Goal: Task Accomplishment & Management: Manage account settings

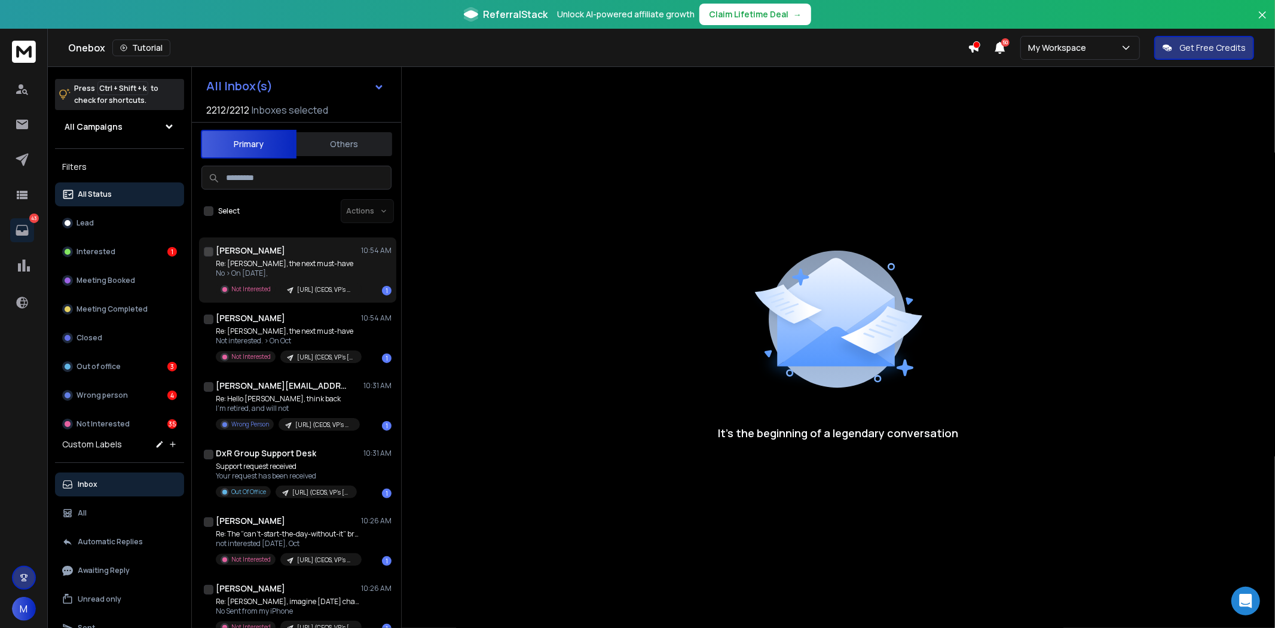
click at [243, 257] on div "[PERSON_NAME] 10:54 AM Re: [PERSON_NAME], the next must-have No > On [DATE], No…" at bounding box center [304, 269] width 176 height 51
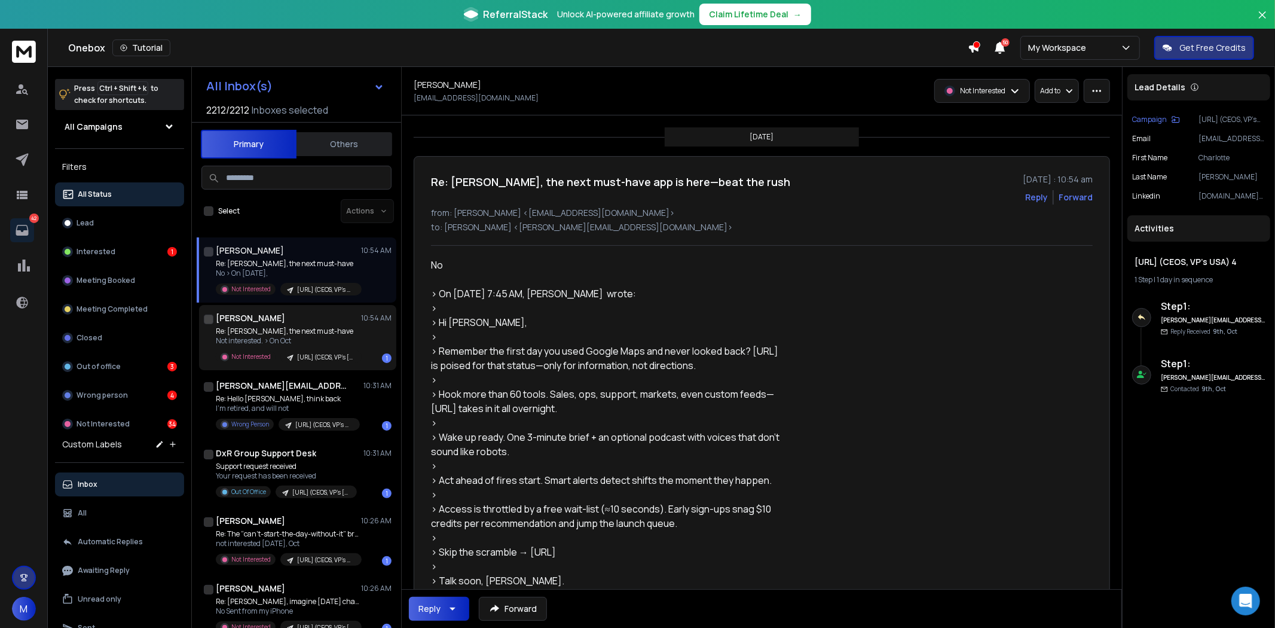
click at [244, 323] on h1 "[PERSON_NAME]" at bounding box center [250, 318] width 69 height 12
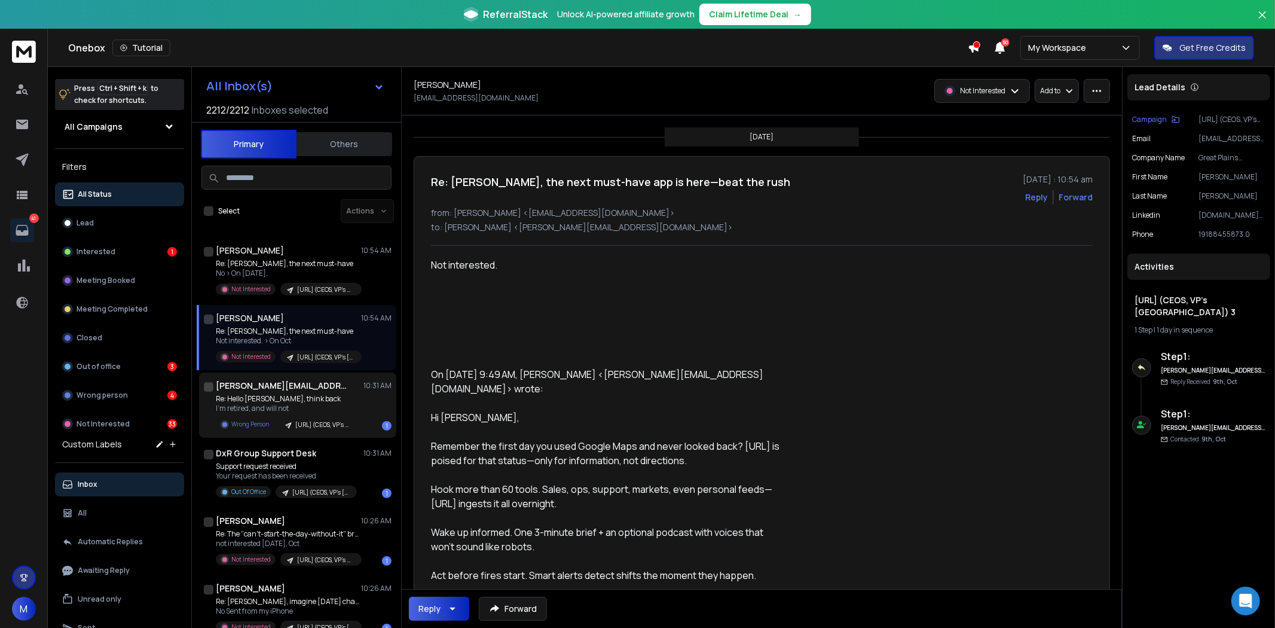
click at [251, 392] on div "[PERSON_NAME][EMAIL_ADDRESS][DOMAIN_NAME] 10:31 AM Re: Hello [PERSON_NAME], thi…" at bounding box center [304, 405] width 176 height 51
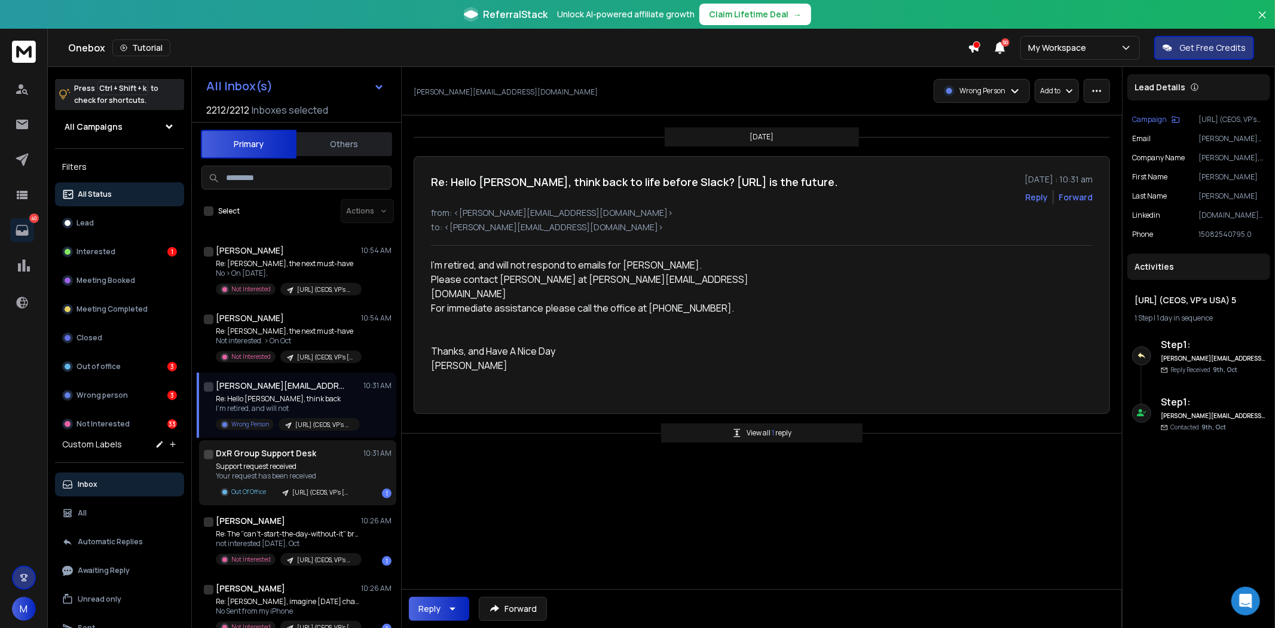
click at [282, 473] on p "Your request has been received" at bounding box center [286, 476] width 141 height 10
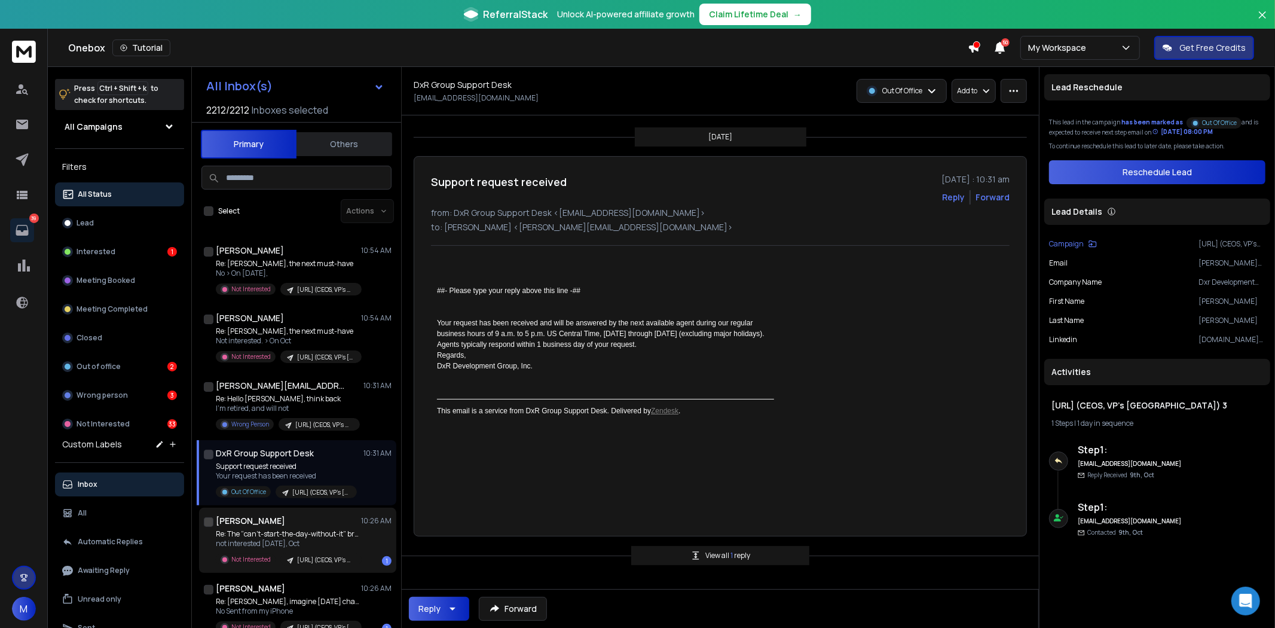
click at [279, 512] on div "[PERSON_NAME] 10:26 AM Re: The “can’t-start-the-day-without-it” brief—early acc…" at bounding box center [297, 539] width 197 height 65
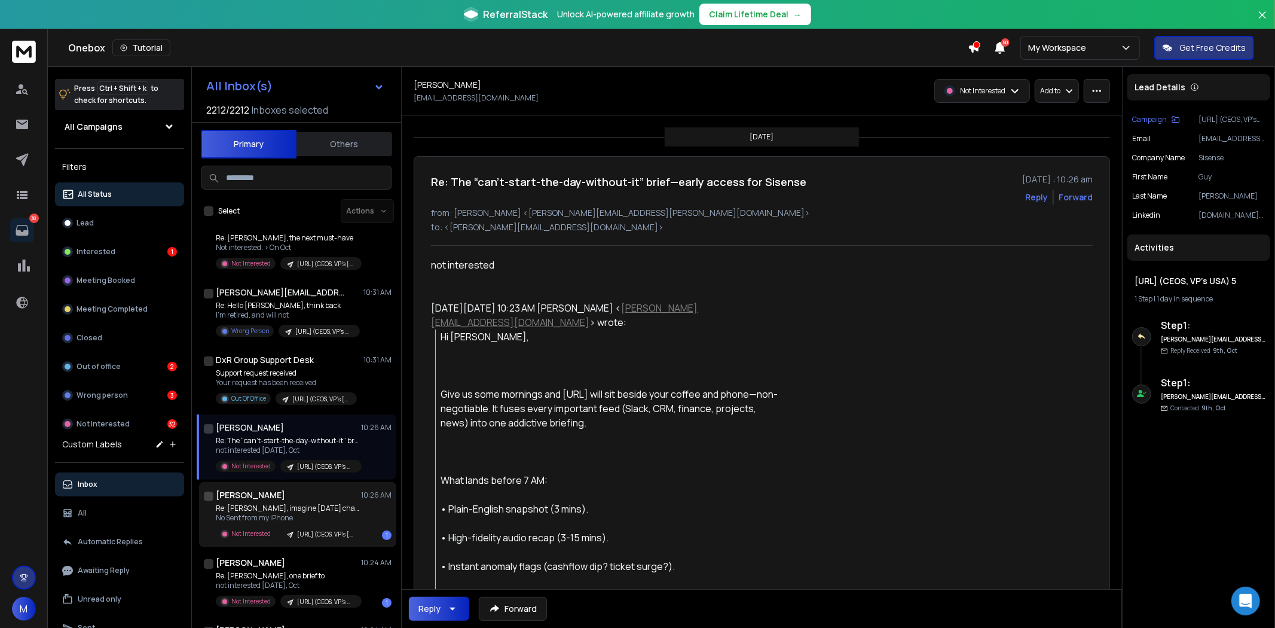
scroll to position [133, 0]
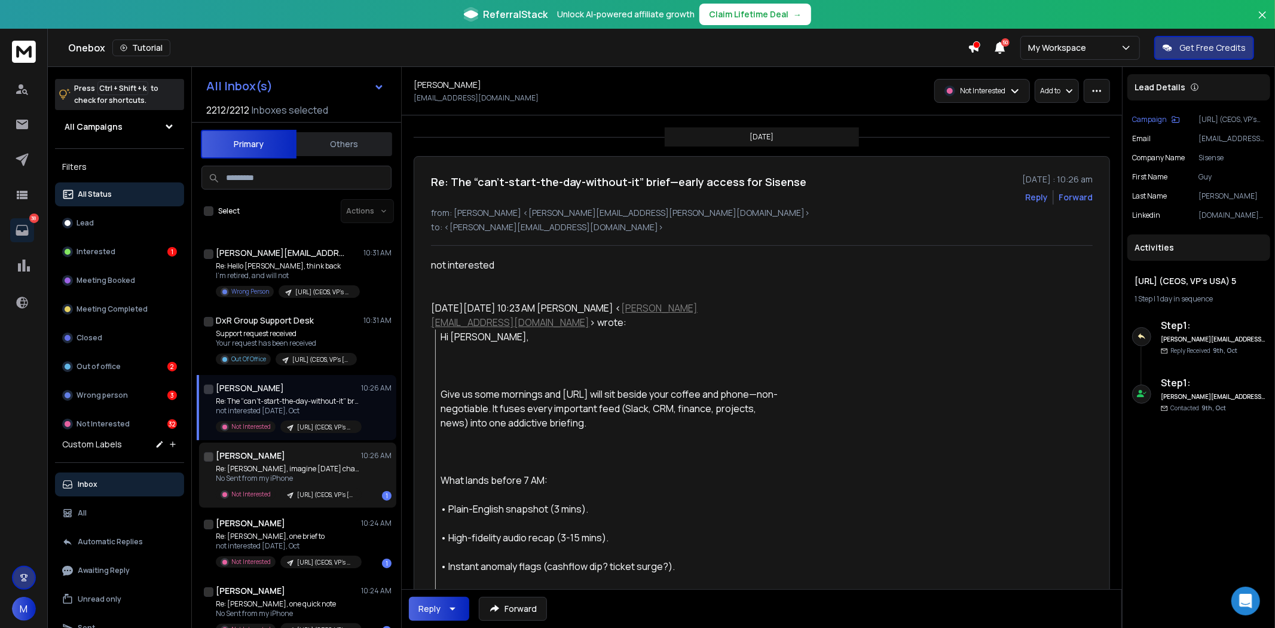
click at [277, 466] on p "Re: [PERSON_NAME], imagine [DATE] chaos" at bounding box center [287, 469] width 143 height 10
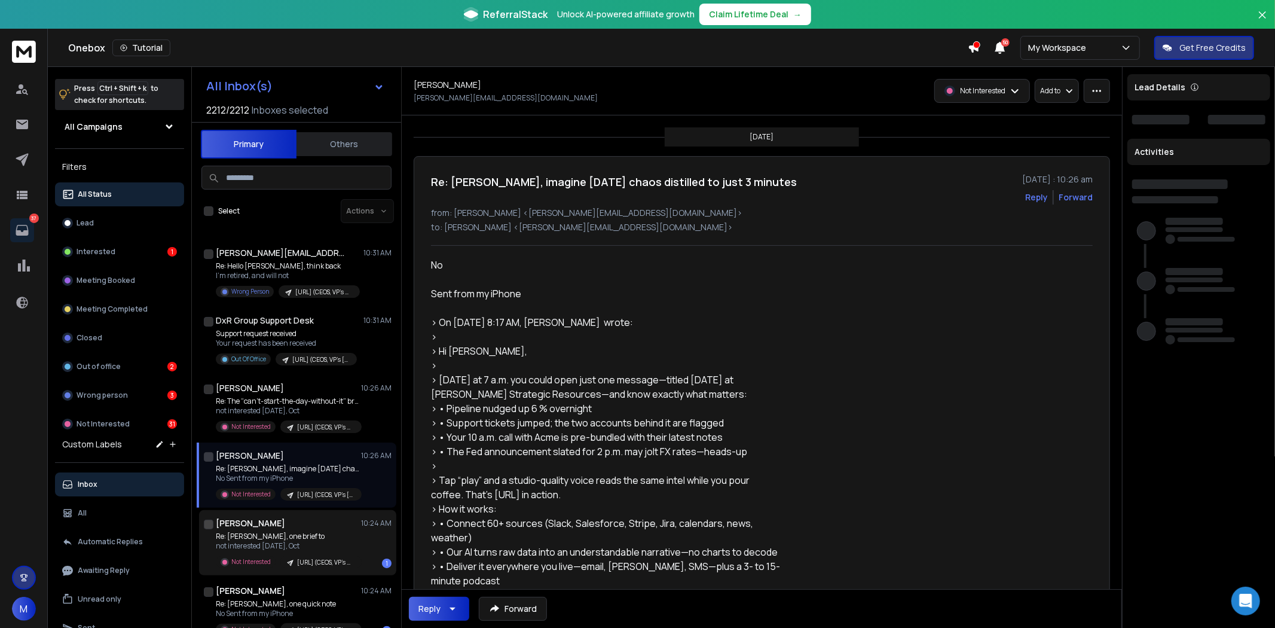
click at [282, 527] on div "[PERSON_NAME] 10:24 AM" at bounding box center [304, 523] width 176 height 12
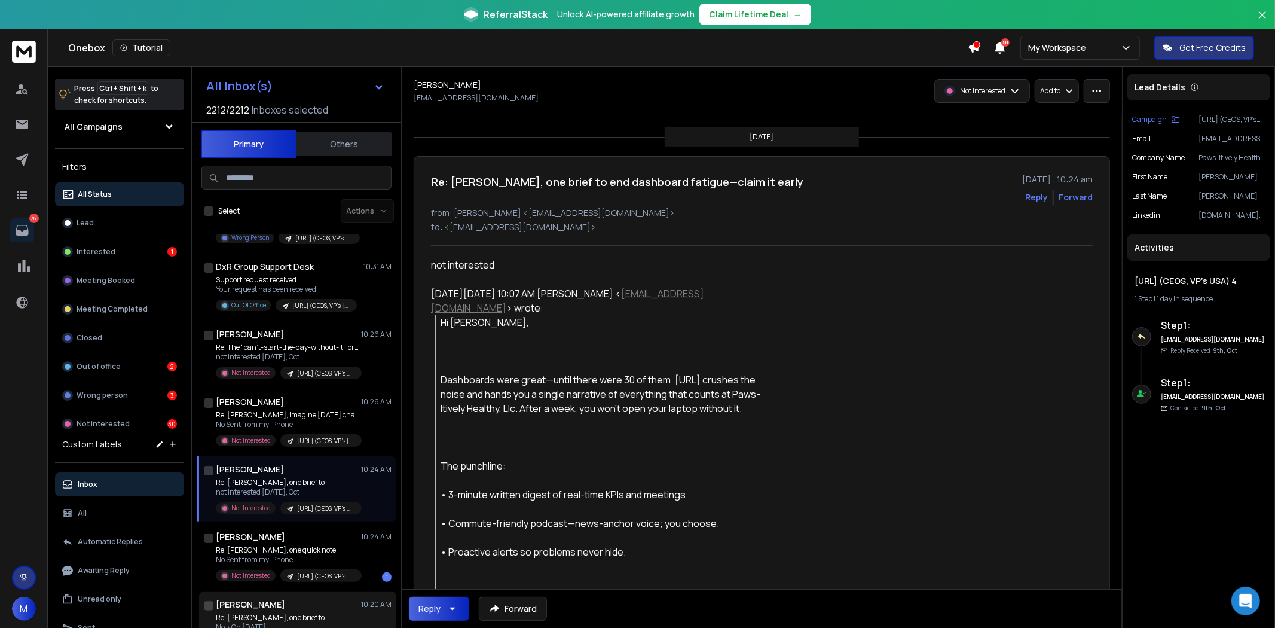
scroll to position [287, 0]
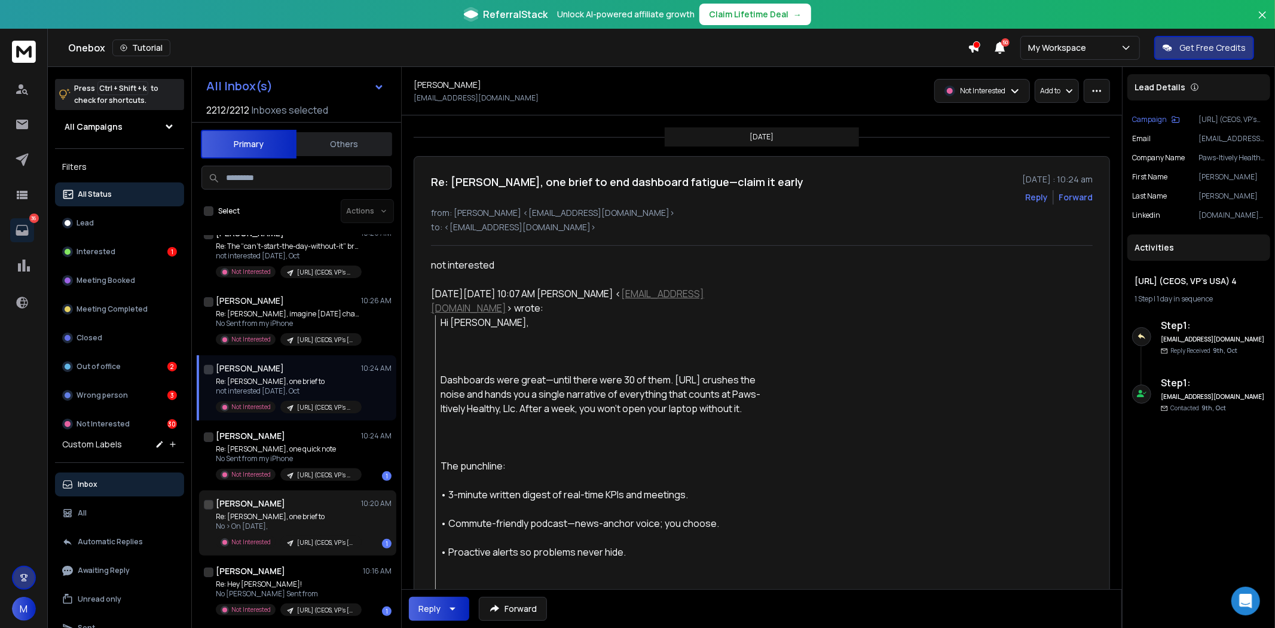
click at [282, 498] on div "[PERSON_NAME] 10:20 AM" at bounding box center [304, 503] width 176 height 12
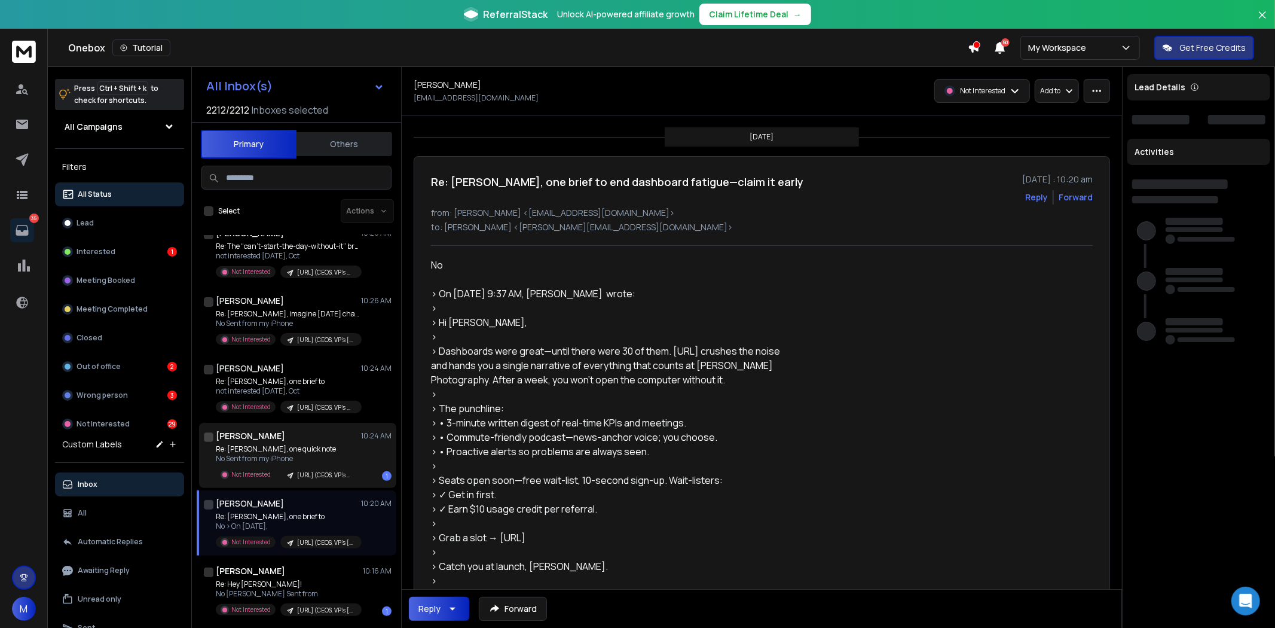
click at [282, 428] on div "[PERSON_NAME] 10:24 AM Re: [PERSON_NAME], one quick note No Sent from my iPhone…" at bounding box center [297, 455] width 197 height 65
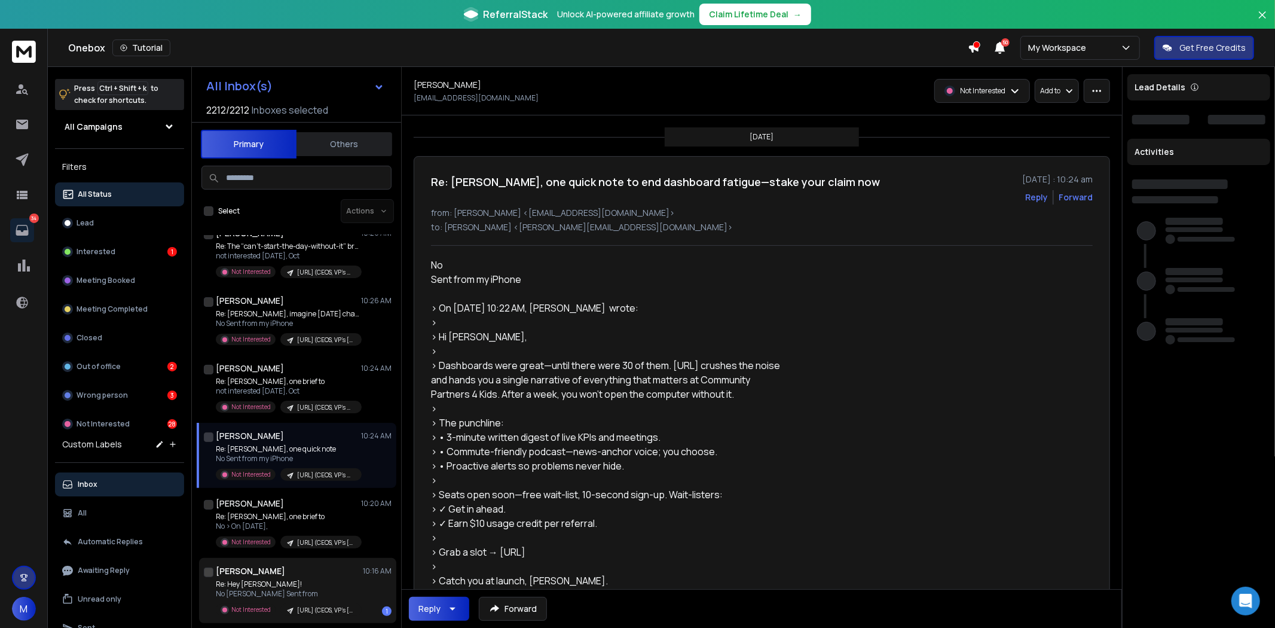
click at [285, 581] on p "Re: Hey [PERSON_NAME]!" at bounding box center [287, 584] width 143 height 10
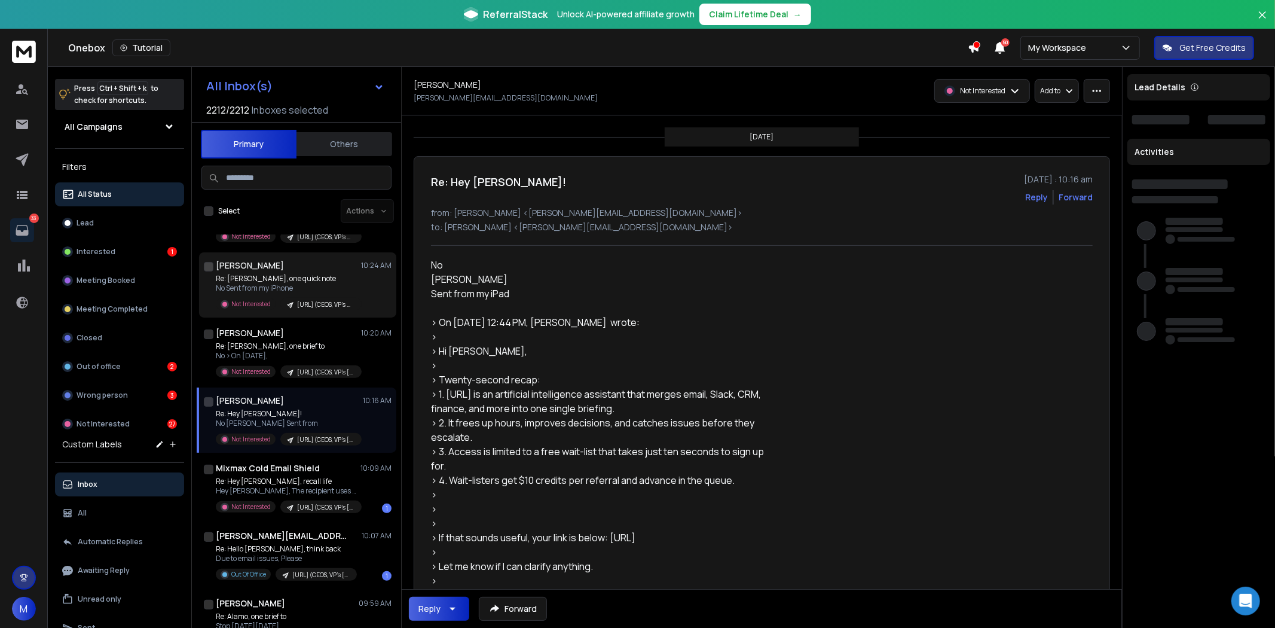
scroll to position [464, 0]
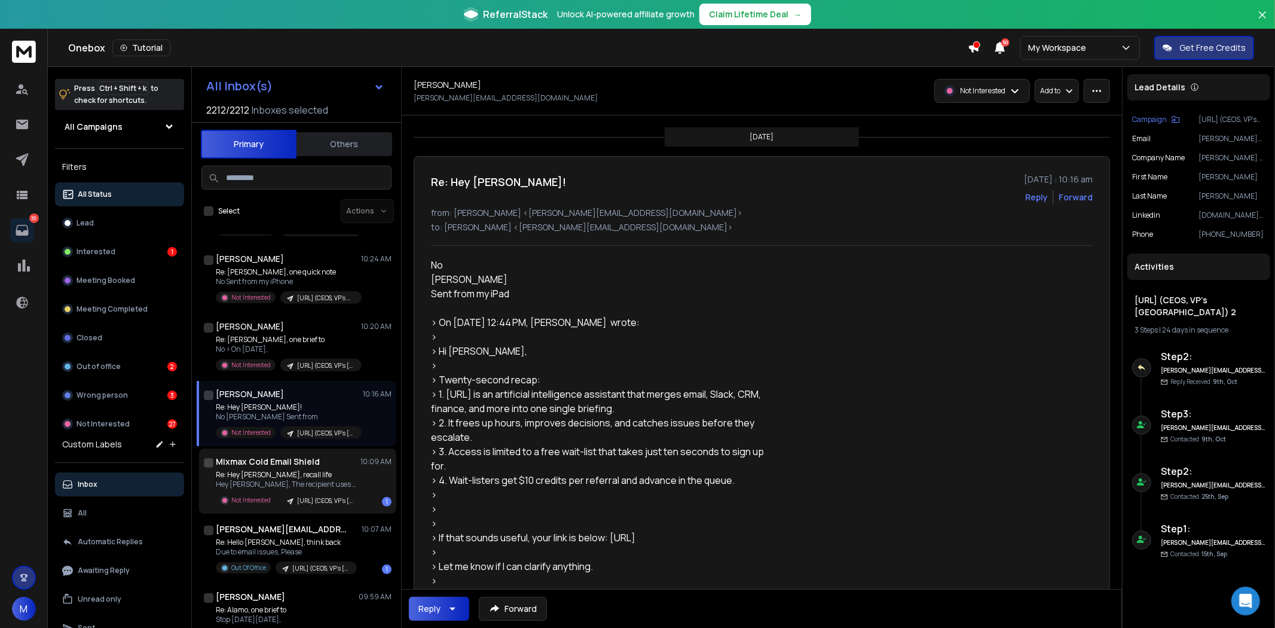
click at [280, 482] on p "Hey [PERSON_NAME], The recipient uses Mixmax" at bounding box center [287, 484] width 143 height 10
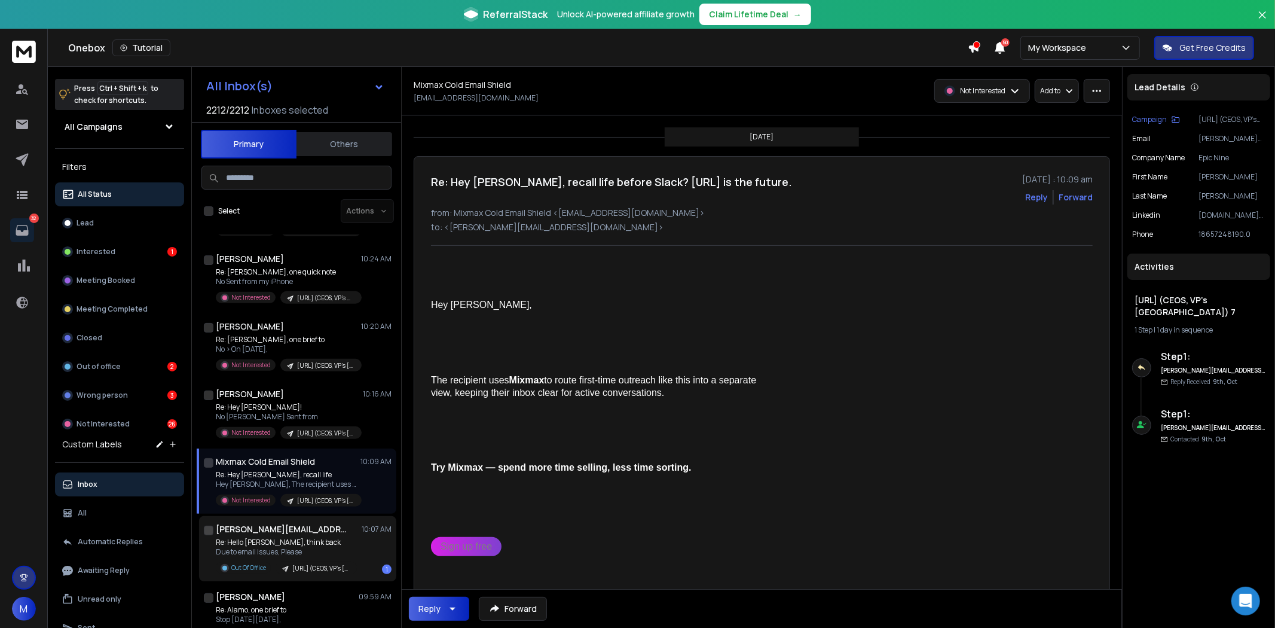
click at [280, 553] on p "Due to email issues, Please" at bounding box center [286, 552] width 141 height 10
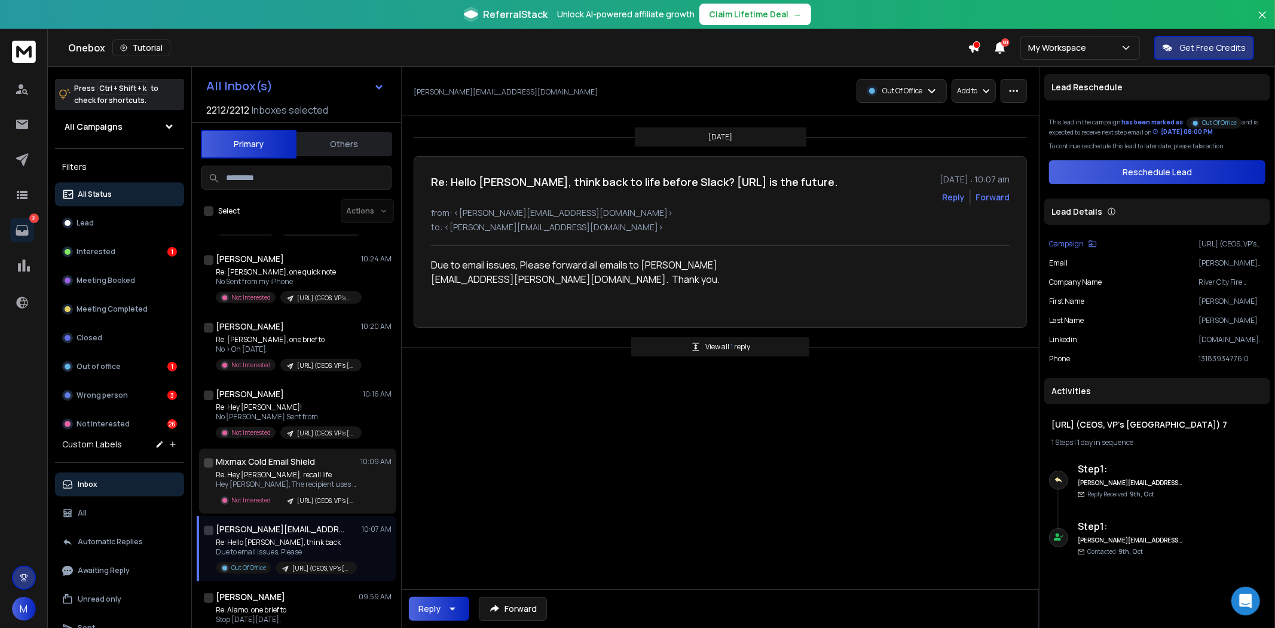
click at [282, 476] on p "Re: Hey [PERSON_NAME], recall life" at bounding box center [287, 475] width 143 height 10
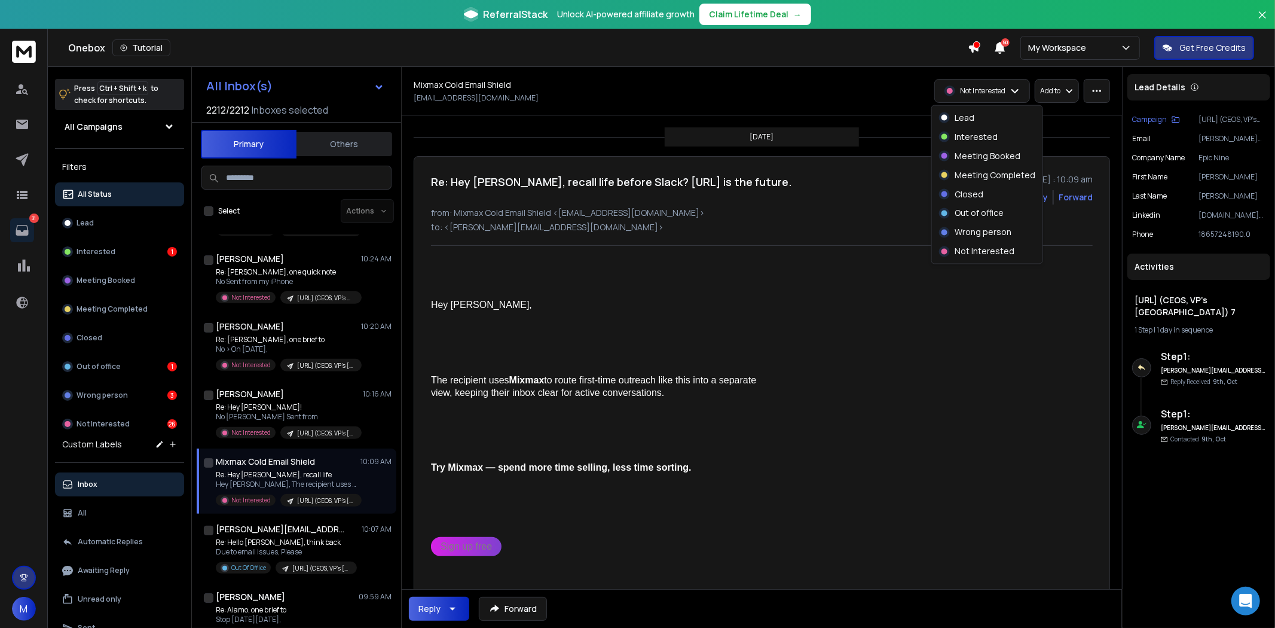
click at [940, 85] on div "Not Interested" at bounding box center [982, 90] width 94 height 23
click at [949, 205] on div "Out of office" at bounding box center [987, 213] width 106 height 19
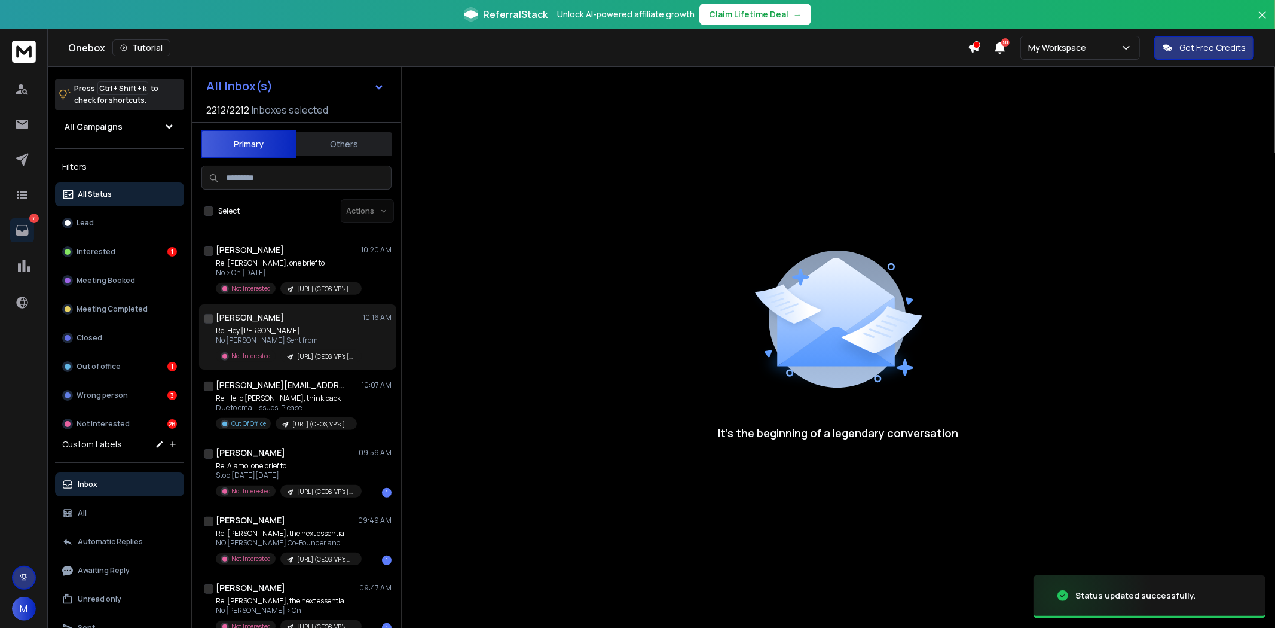
scroll to position [576, 0]
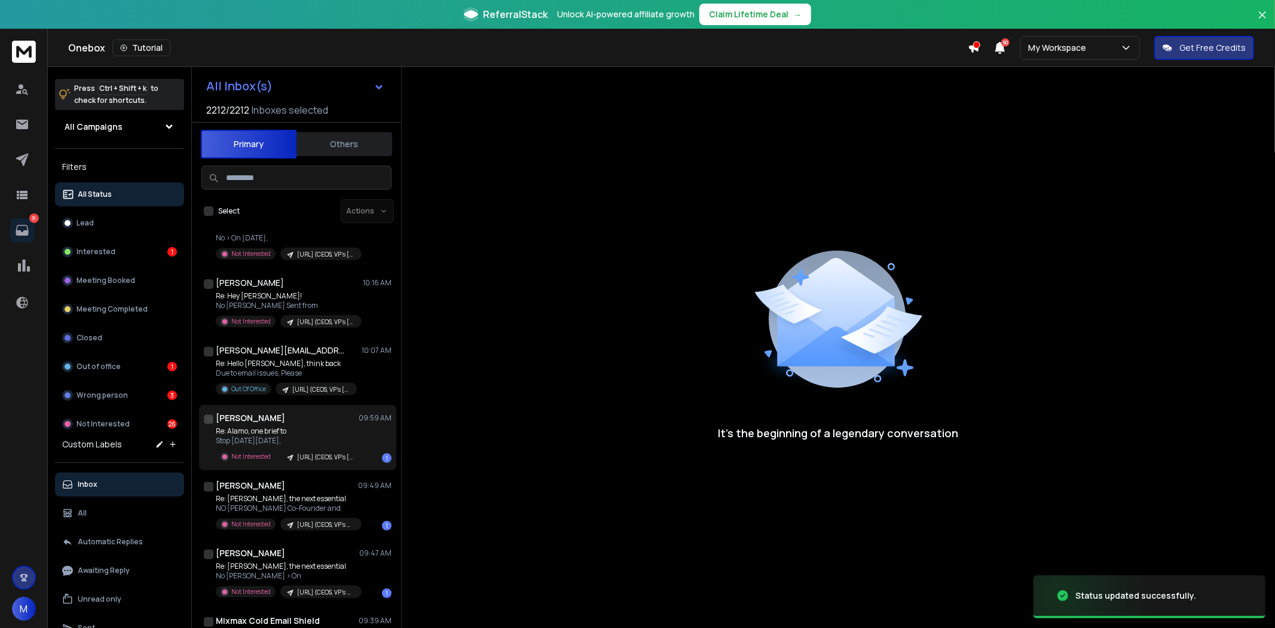
click at [317, 421] on div "[PERSON_NAME] 09:59 AM" at bounding box center [304, 418] width 176 height 12
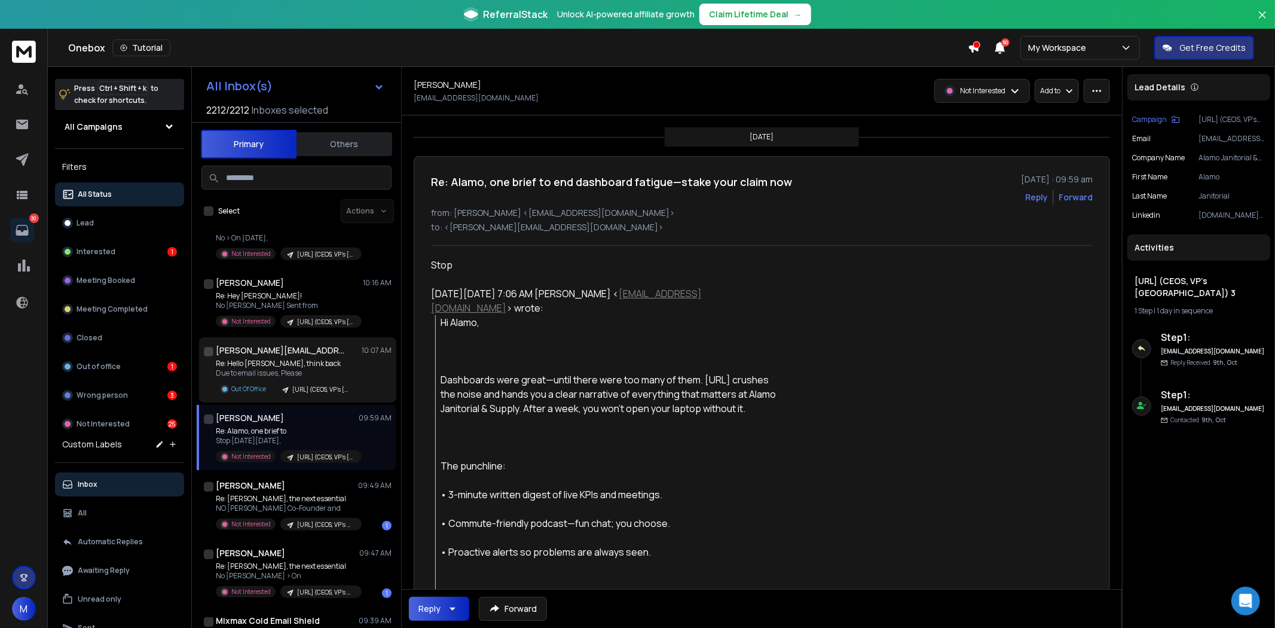
click at [305, 357] on div "[PERSON_NAME][EMAIL_ADDRESS][DOMAIN_NAME] 10:07 AM Re: Hello [PERSON_NAME], thi…" at bounding box center [304, 369] width 176 height 51
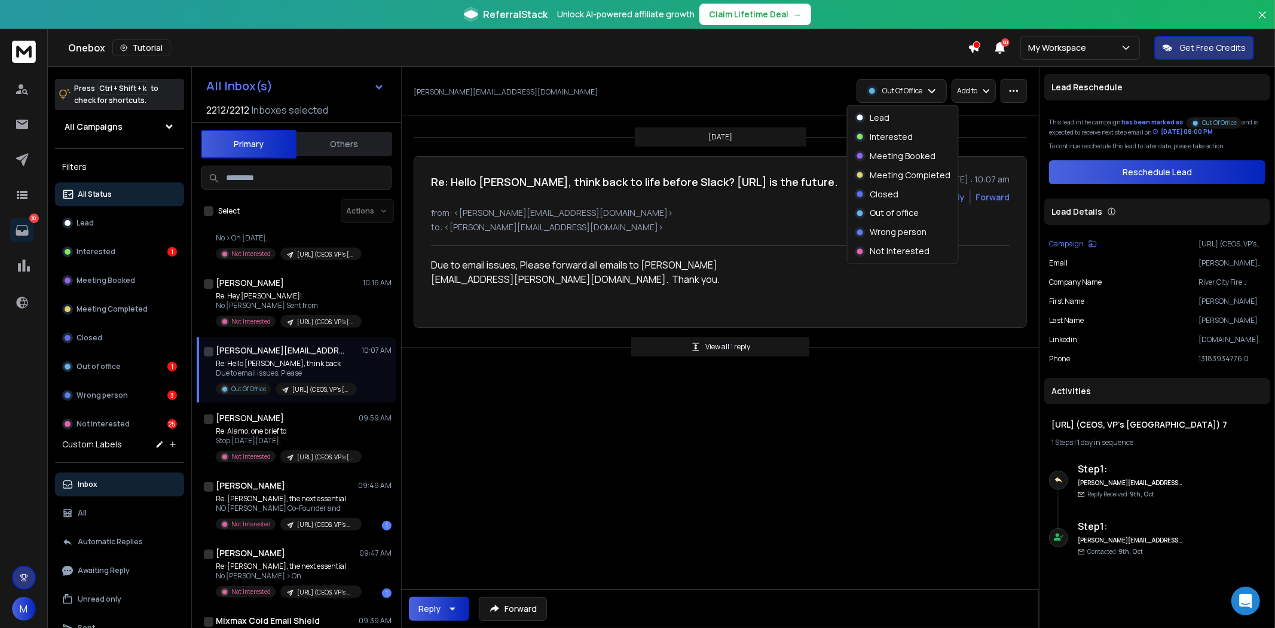
click at [901, 96] on div "Out Of Office" at bounding box center [901, 90] width 89 height 23
click at [864, 251] on span at bounding box center [860, 251] width 11 height 11
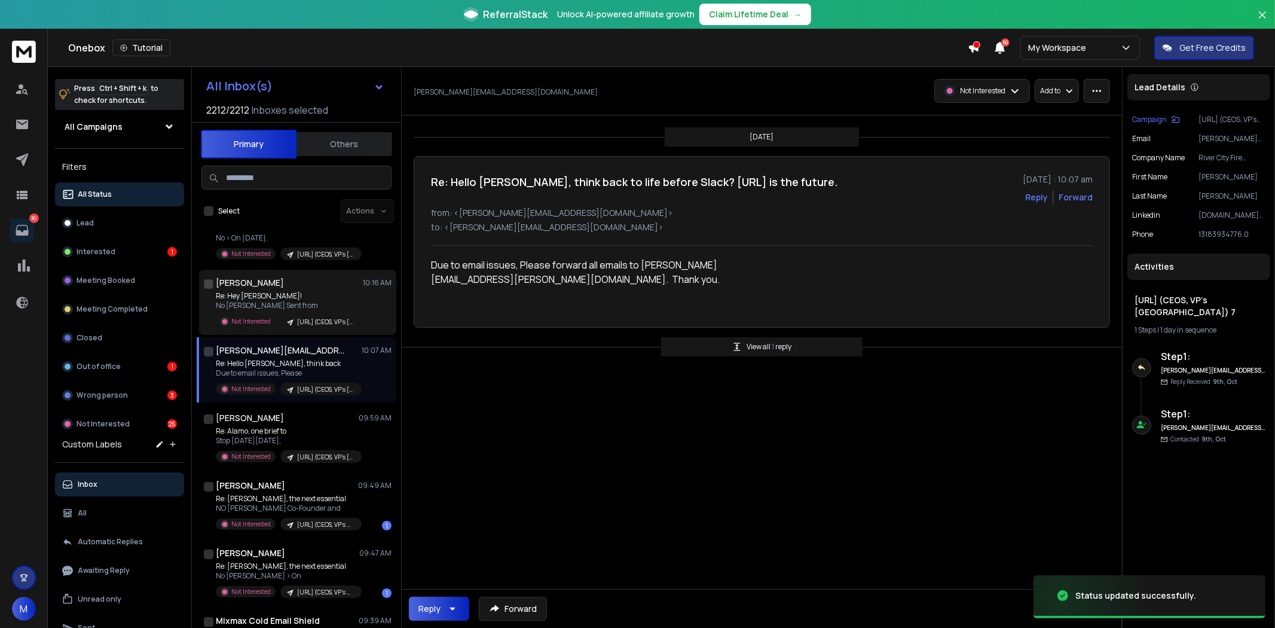
click at [230, 293] on p "Re: Hey [PERSON_NAME]!" at bounding box center [287, 296] width 143 height 10
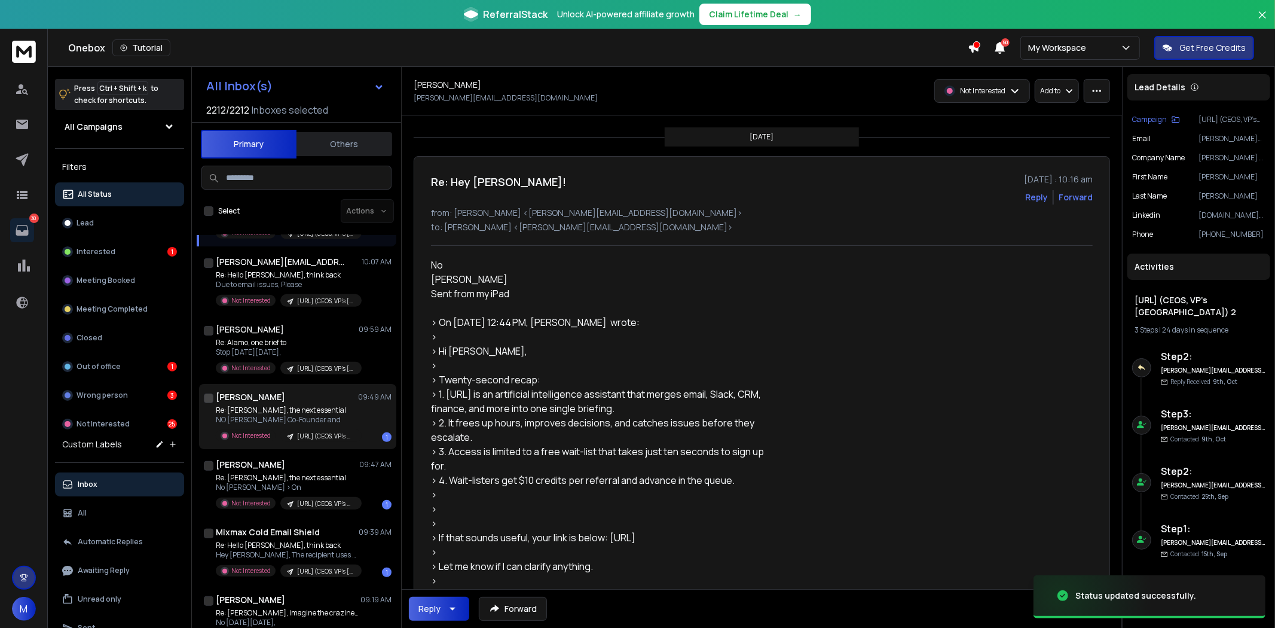
scroll to position [686, 0]
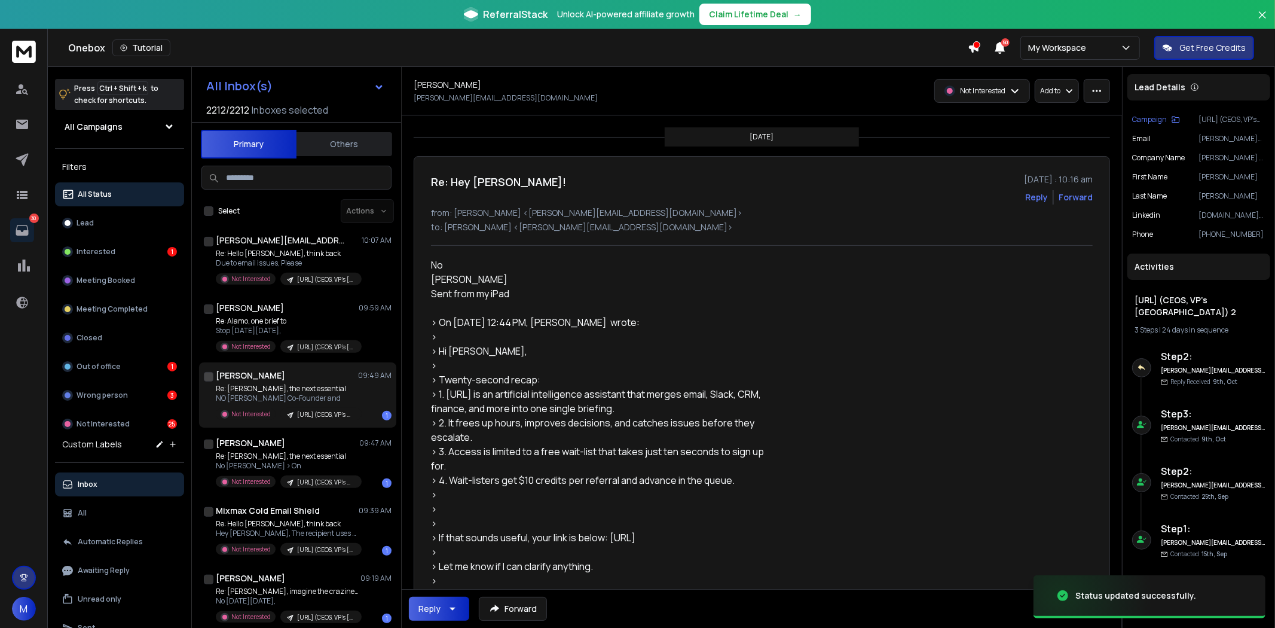
click at [303, 390] on p "Re: [PERSON_NAME], the next essential" at bounding box center [287, 389] width 143 height 10
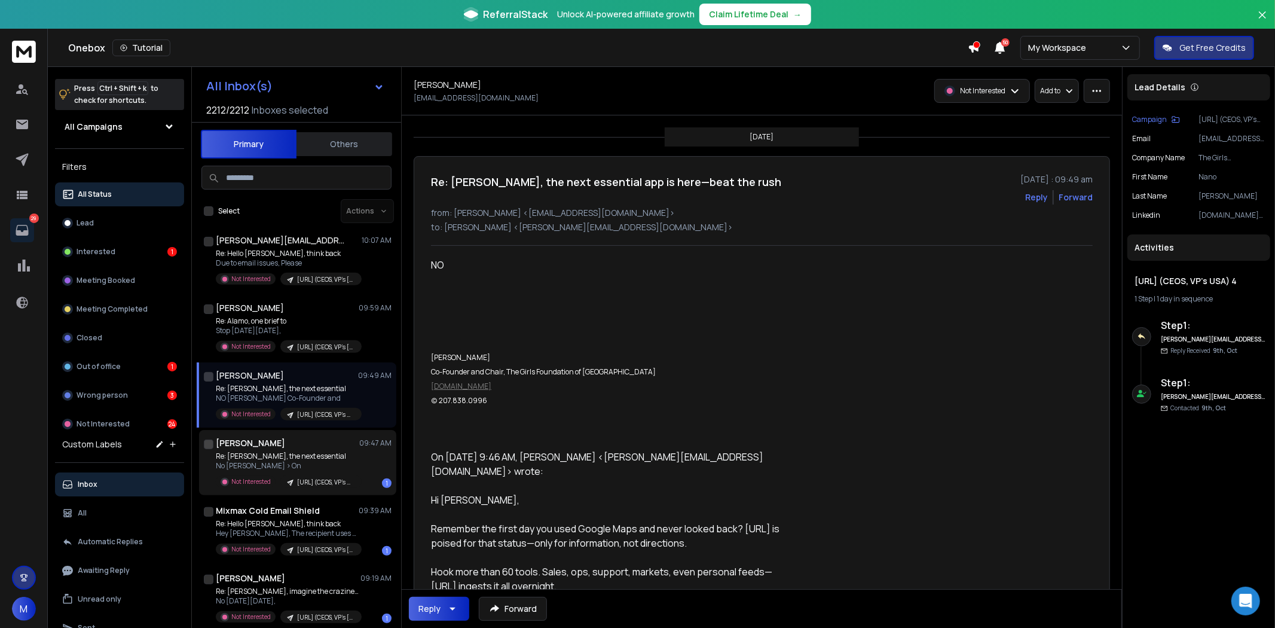
click at [307, 449] on div "[PERSON_NAME] 09:47 AM Re: [PERSON_NAME], the next essential No [PERSON_NAME] >…" at bounding box center [304, 462] width 176 height 51
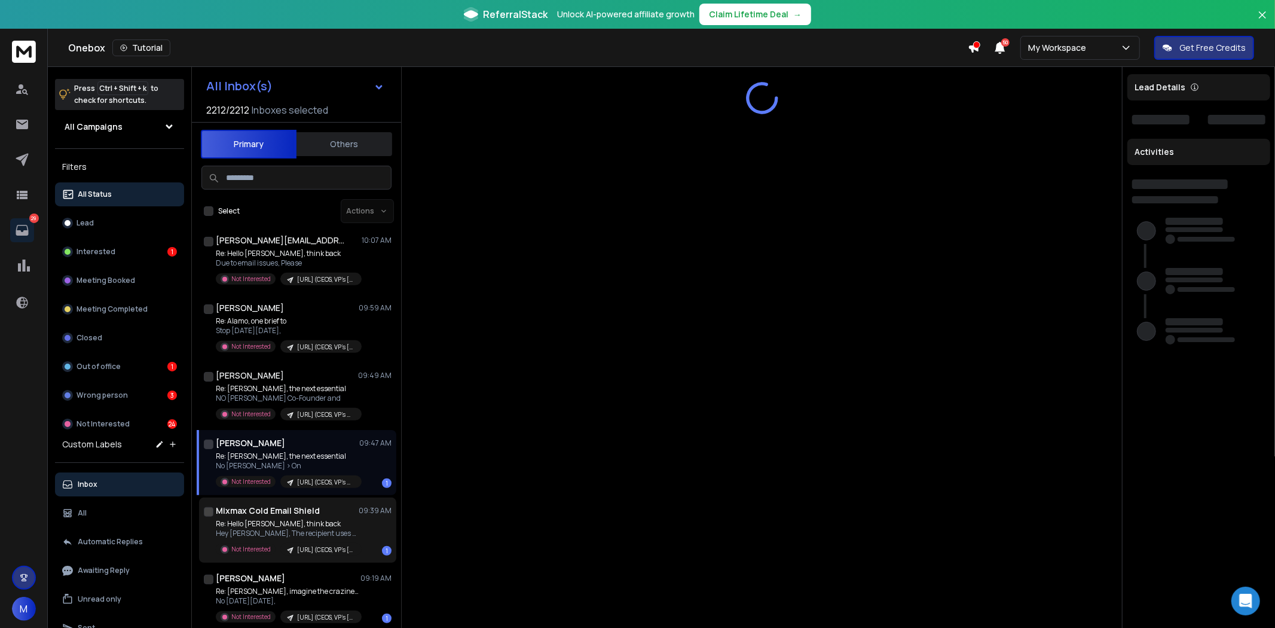
click at [323, 527] on p "Re: Hello [PERSON_NAME], think back" at bounding box center [287, 524] width 143 height 10
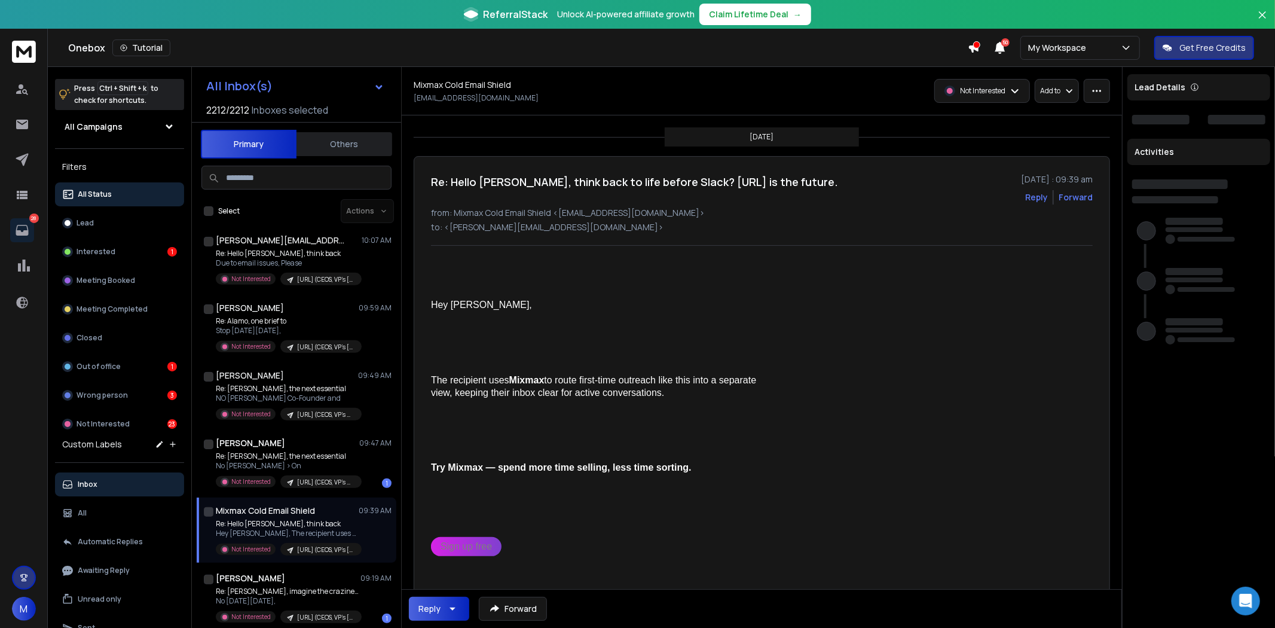
click at [315, 502] on div "Mixmax Cold Email Shield 09:39 AM Re: Hello [PERSON_NAME], think back Hey [PERS…" at bounding box center [297, 529] width 197 height 65
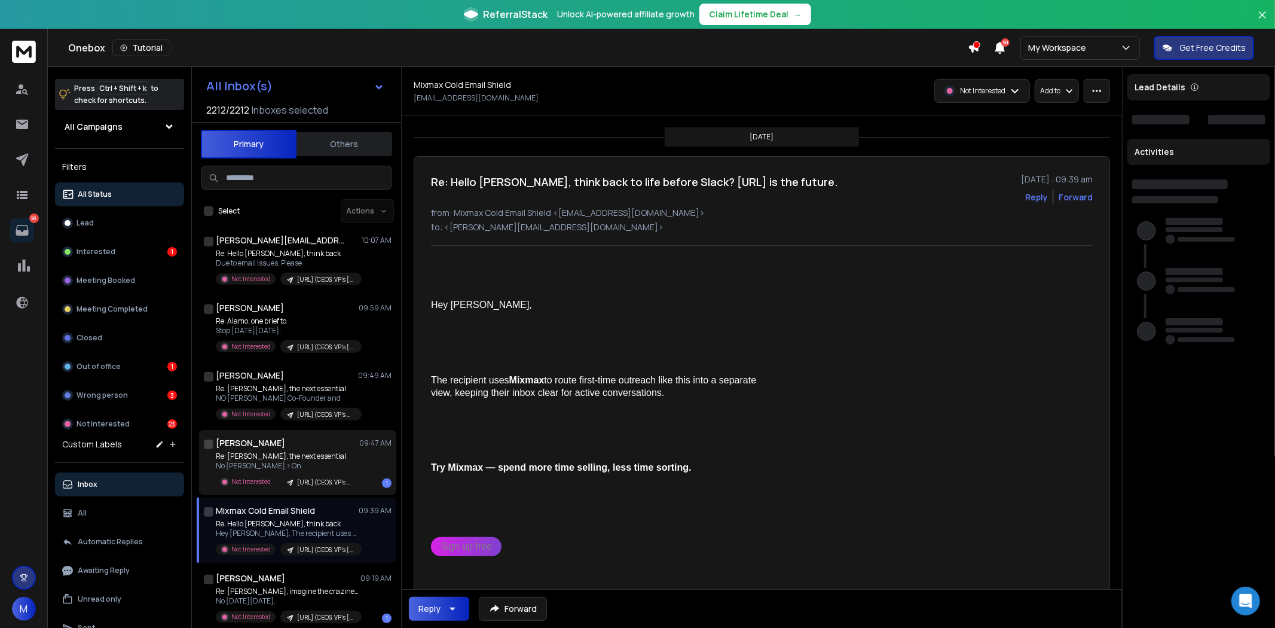
click at [311, 445] on div "[PERSON_NAME] 09:47 AM" at bounding box center [304, 443] width 176 height 12
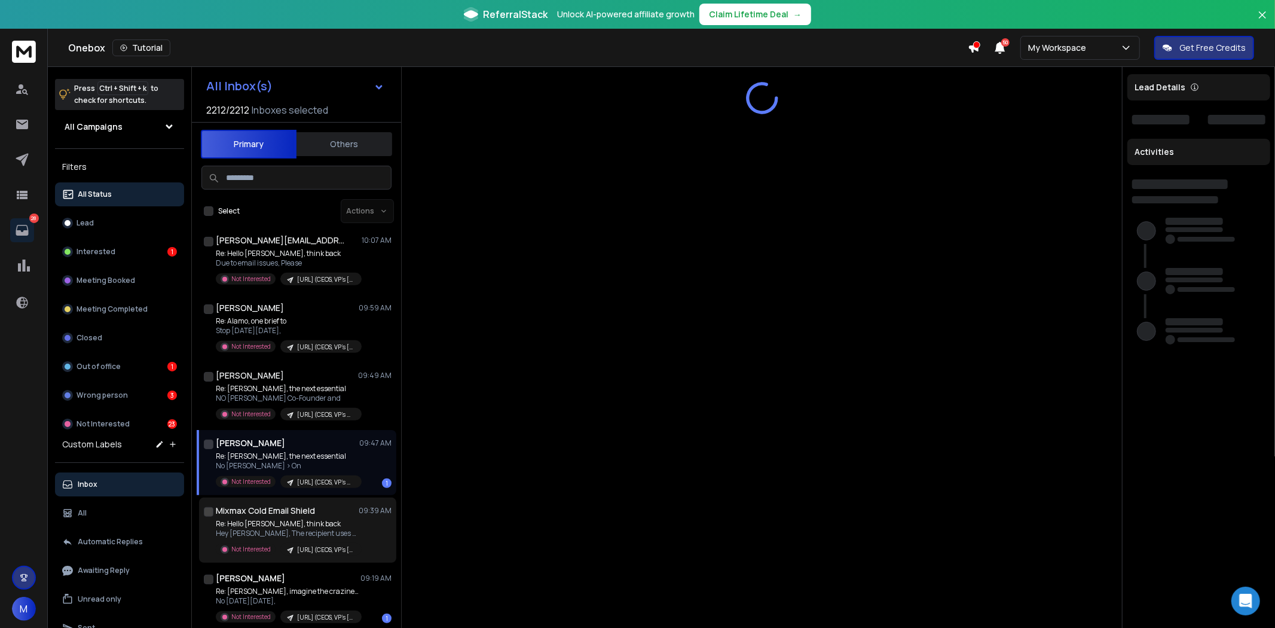
click at [315, 522] on p "Re: Hello [PERSON_NAME], think back" at bounding box center [287, 524] width 143 height 10
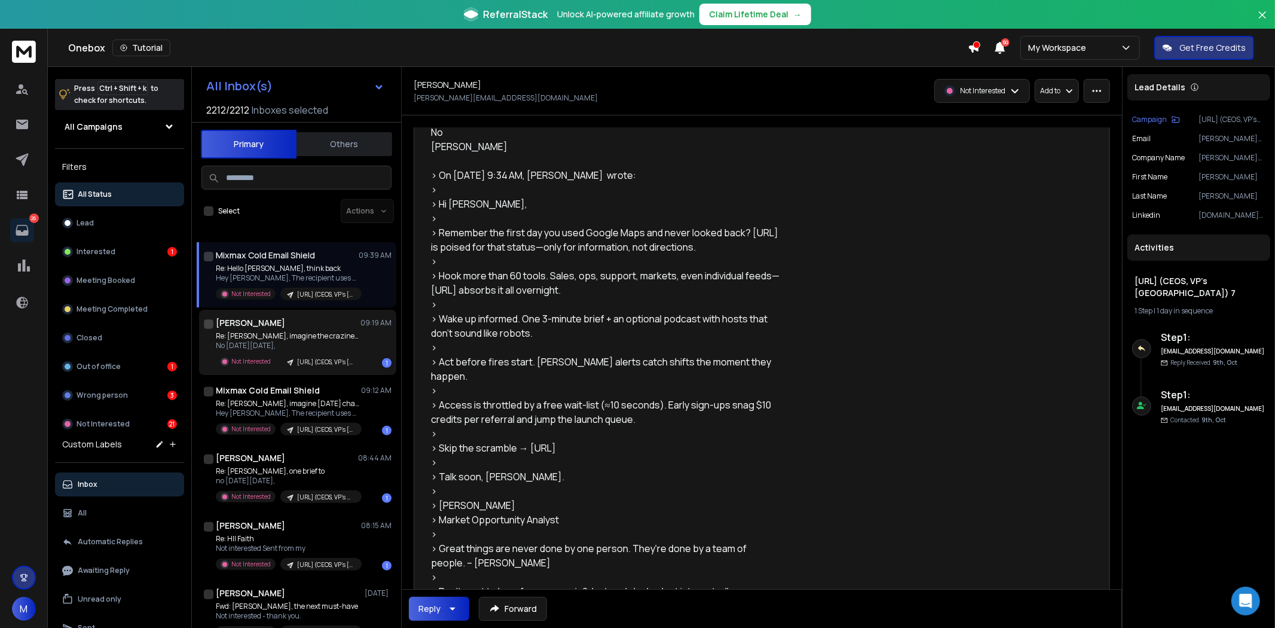
scroll to position [952, 0]
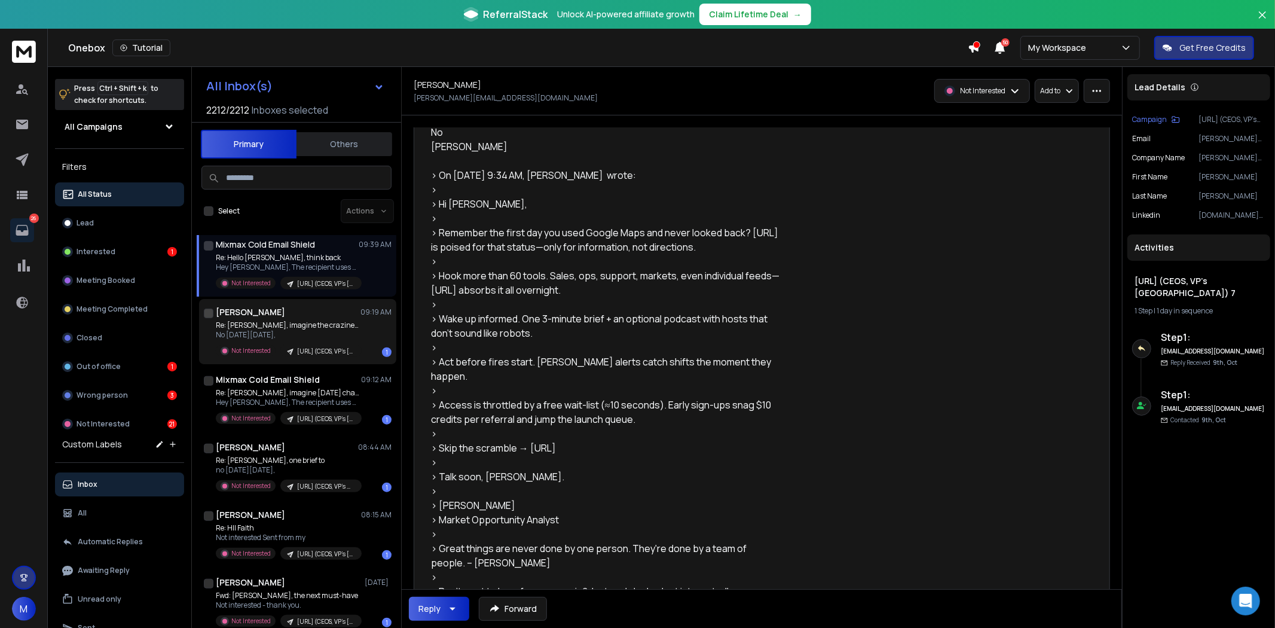
click at [292, 323] on p "Re: [PERSON_NAME], imagine the craziness" at bounding box center [287, 325] width 143 height 10
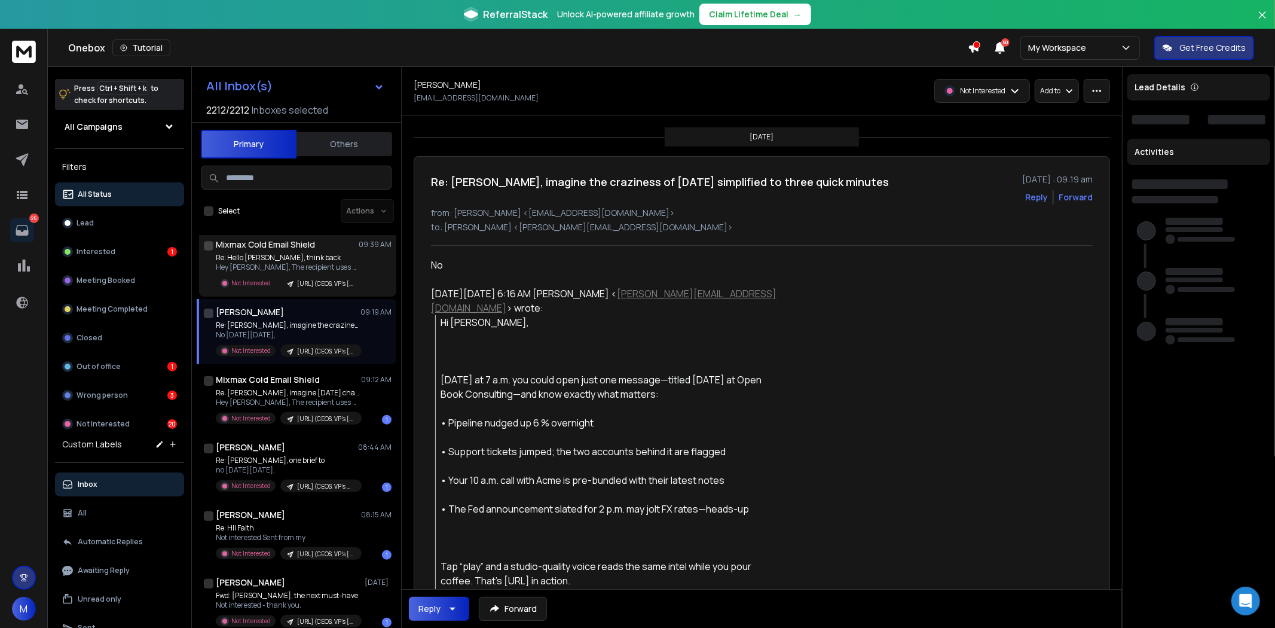
click at [326, 255] on p "Re: Hello [PERSON_NAME], think back" at bounding box center [287, 258] width 143 height 10
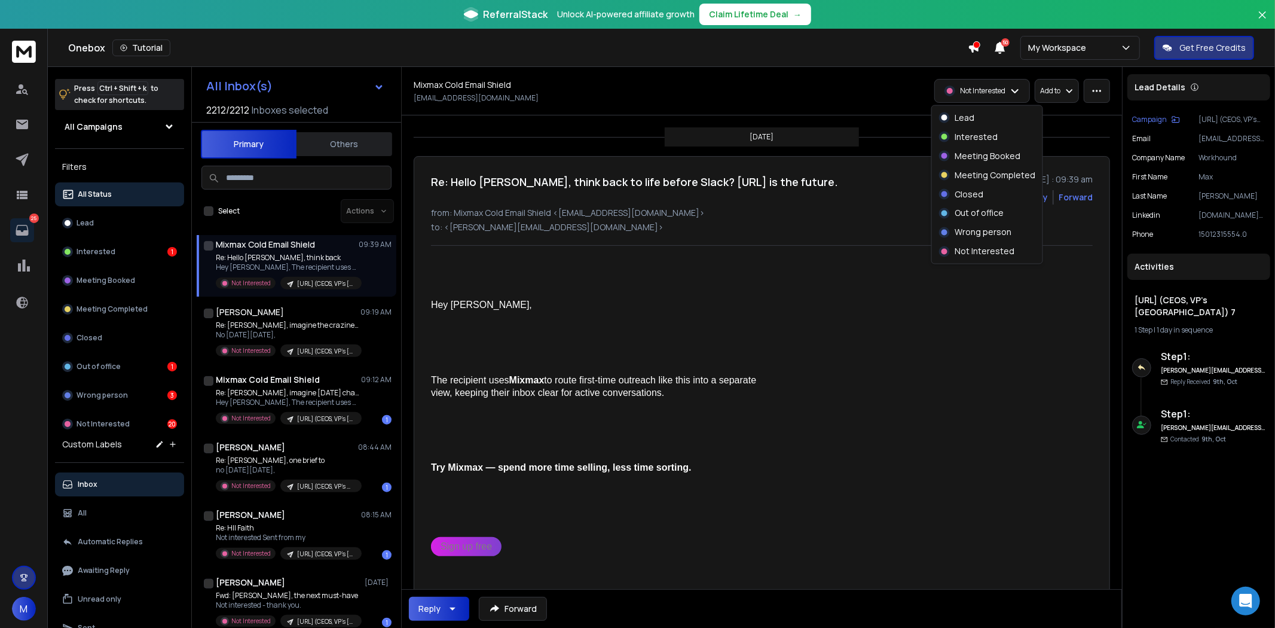
click at [995, 87] on p "Not Interested" at bounding box center [982, 91] width 45 height 10
click at [959, 207] on p "Out of office" at bounding box center [979, 213] width 49 height 12
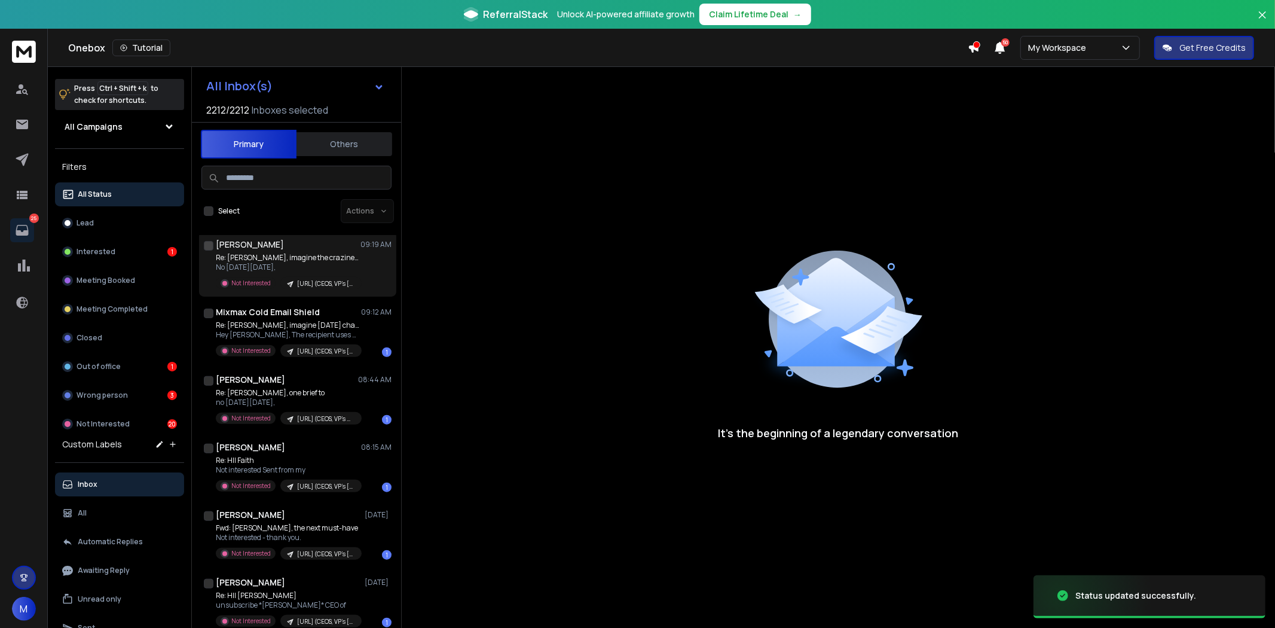
scroll to position [883, 0]
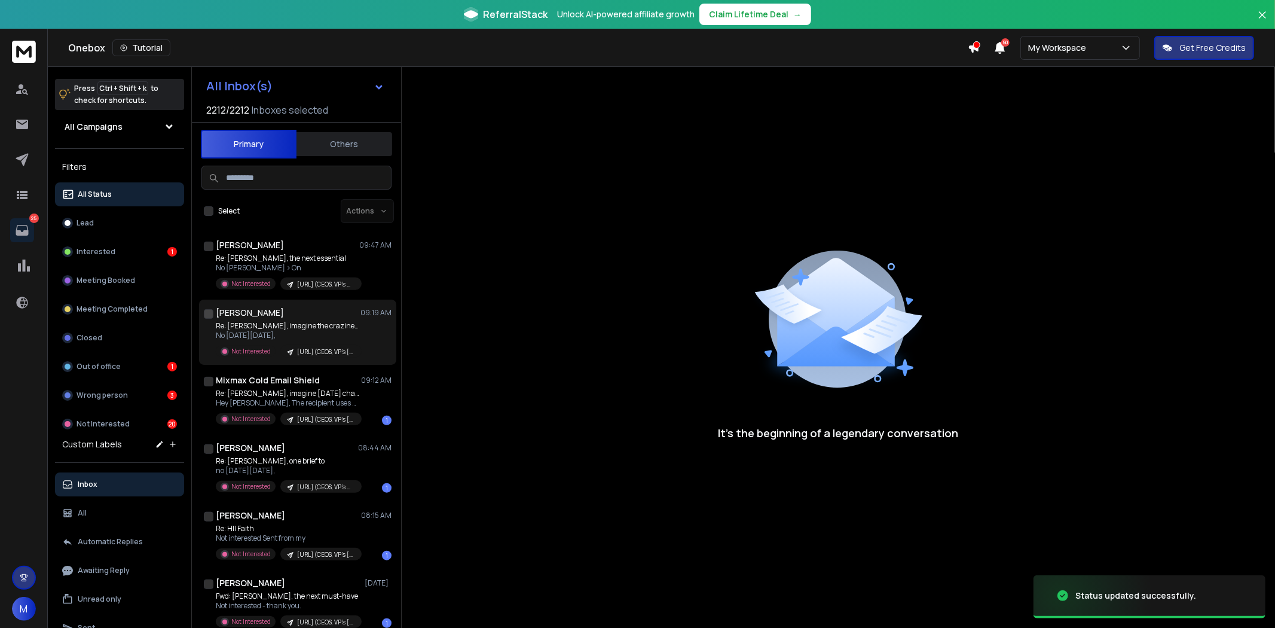
click at [290, 325] on p "Re: [PERSON_NAME], imagine the craziness" at bounding box center [287, 326] width 143 height 10
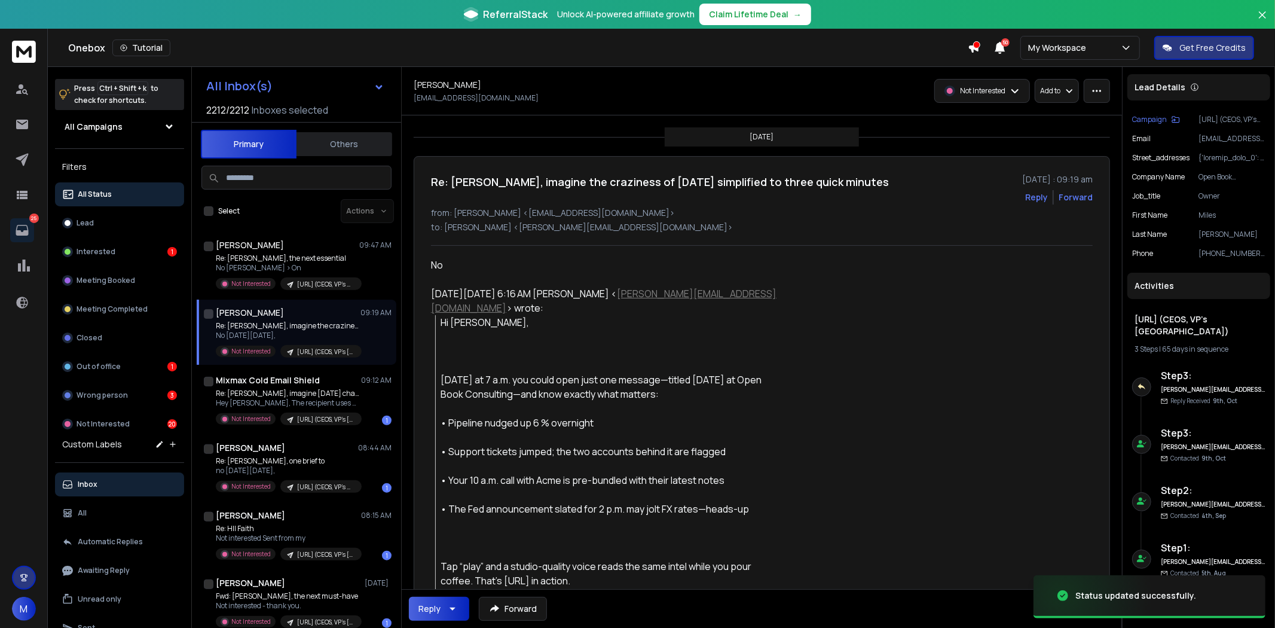
click at [115, 190] on button "All Status" at bounding box center [119, 194] width 129 height 24
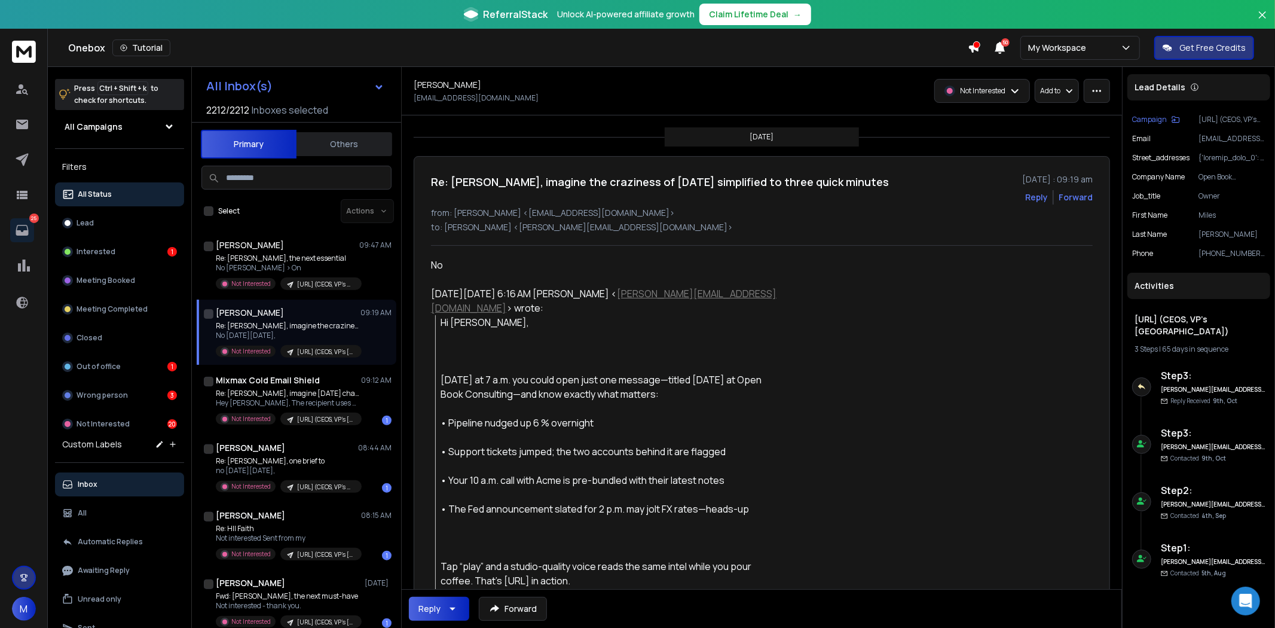
click at [117, 187] on button "All Status" at bounding box center [119, 194] width 129 height 24
click at [280, 338] on p "No [DATE][DATE]," at bounding box center [287, 336] width 143 height 10
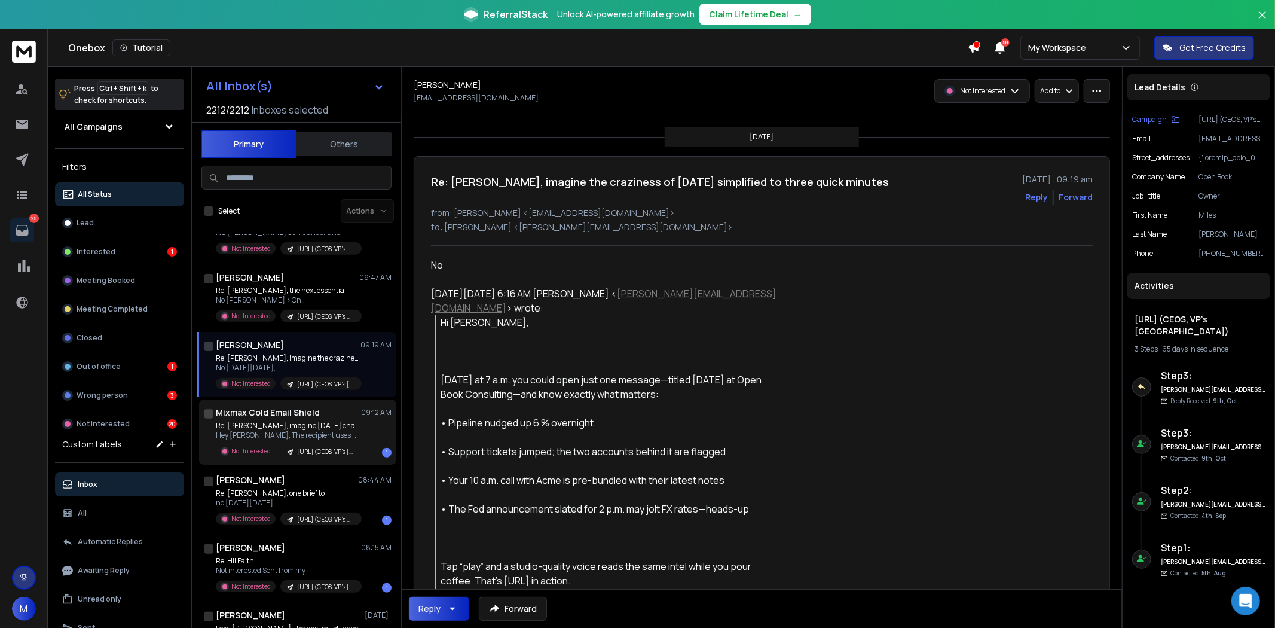
scroll to position [862, 0]
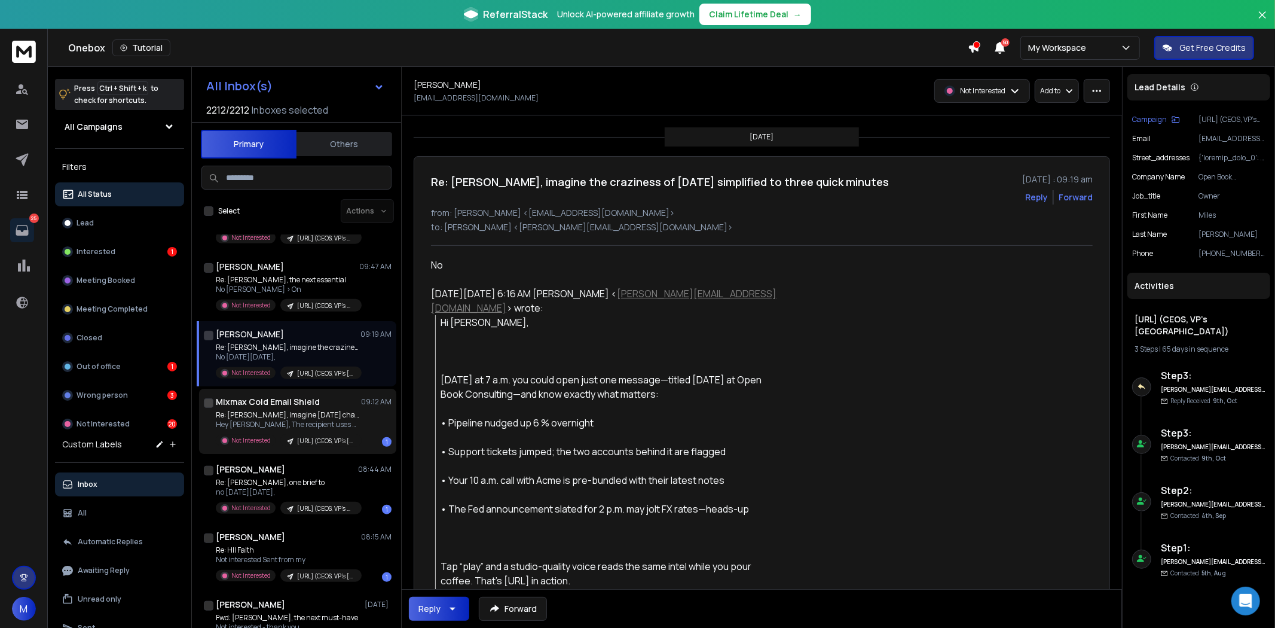
click at [287, 420] on p "Hey [PERSON_NAME], The recipient uses Mixmax" at bounding box center [287, 425] width 143 height 10
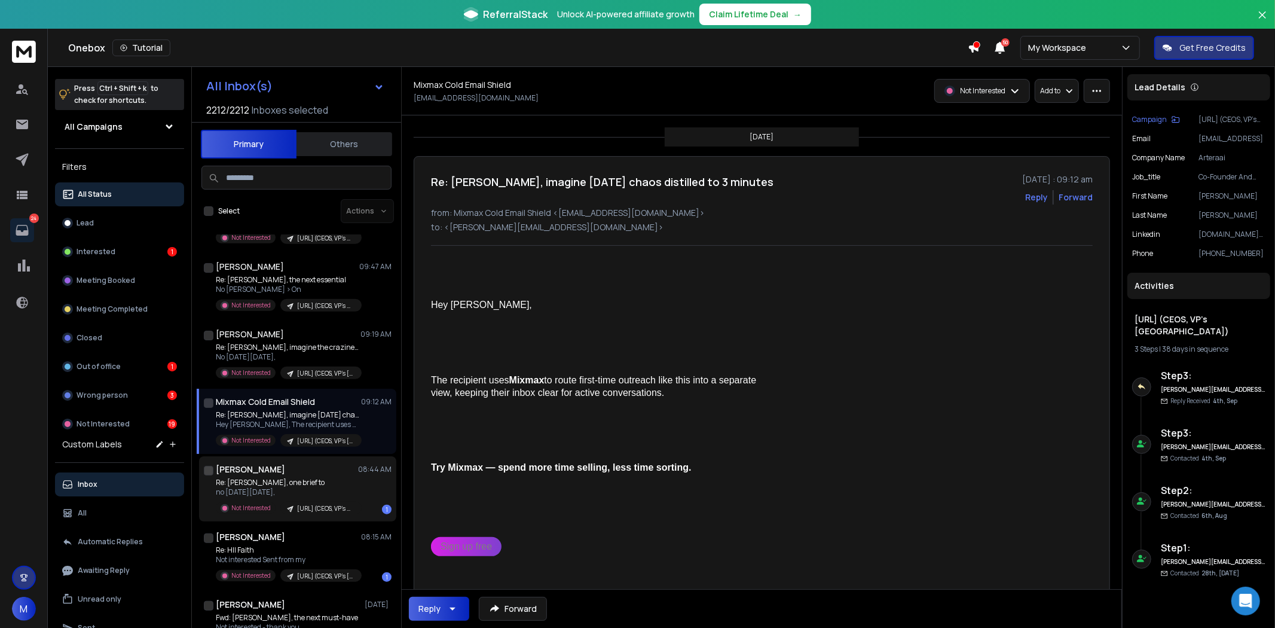
click at [299, 471] on div "[PERSON_NAME] 08:44 AM" at bounding box center [304, 469] width 176 height 12
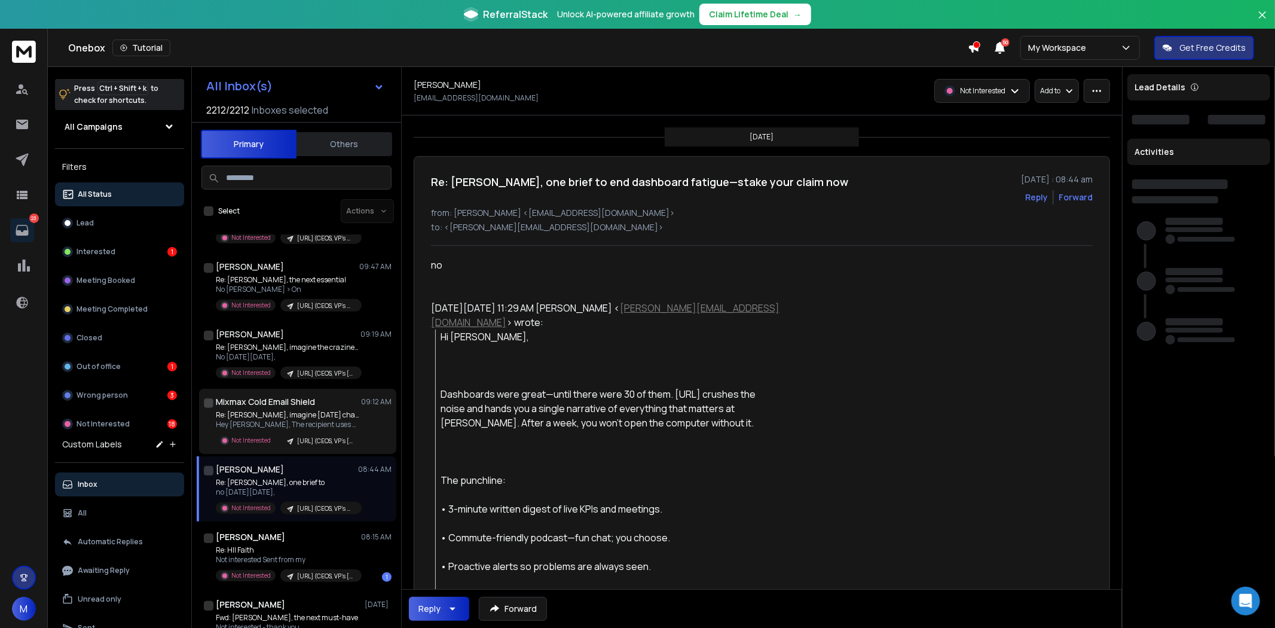
click at [308, 430] on div "Re: [PERSON_NAME], imagine [DATE] chaos Hey [PERSON_NAME], The recipient uses M…" at bounding box center [289, 428] width 146 height 36
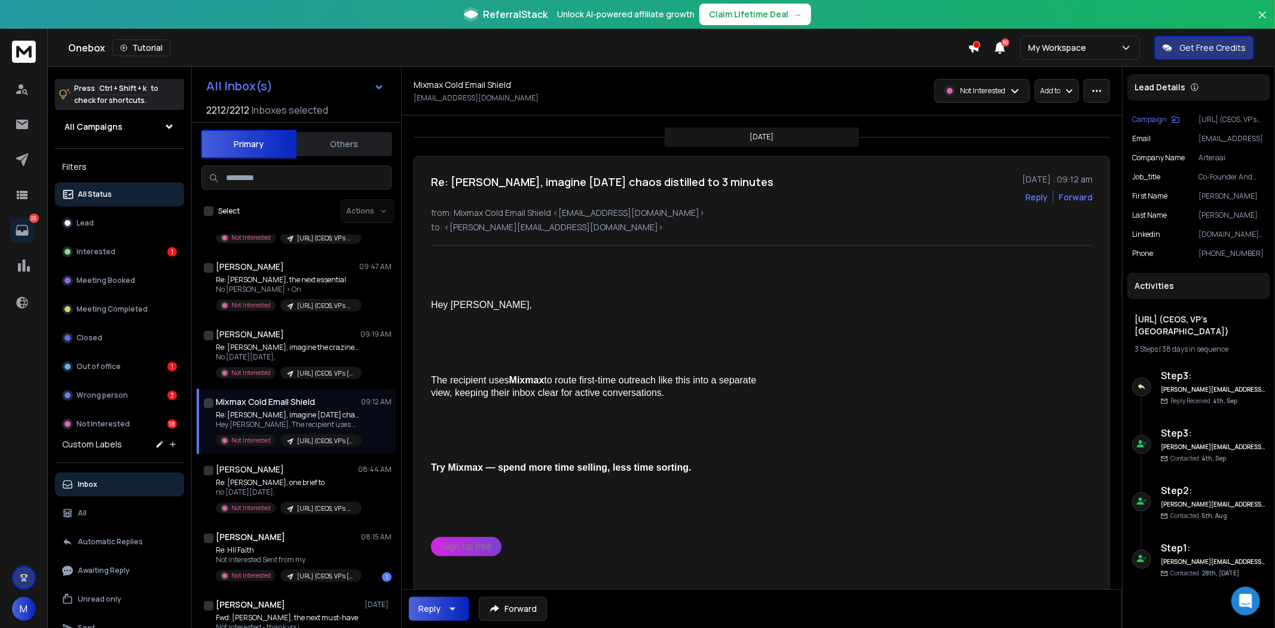
click at [950, 86] on div "Not Interested" at bounding box center [982, 90] width 94 height 23
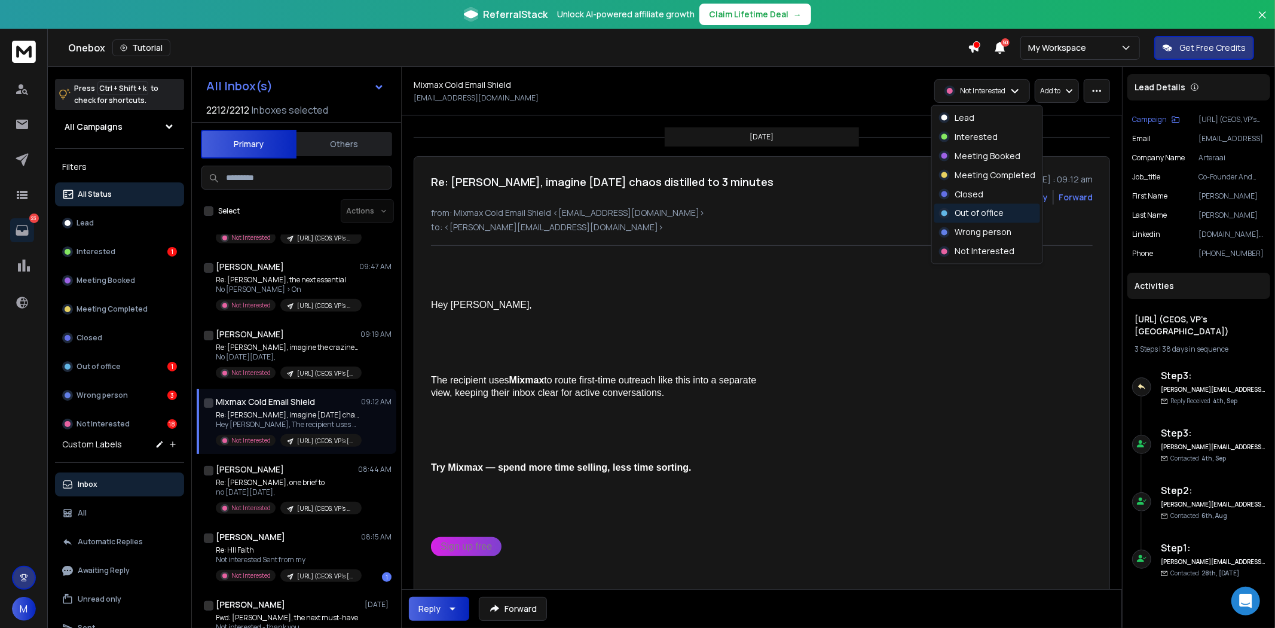
click at [958, 210] on p "Out of office" at bounding box center [979, 213] width 49 height 12
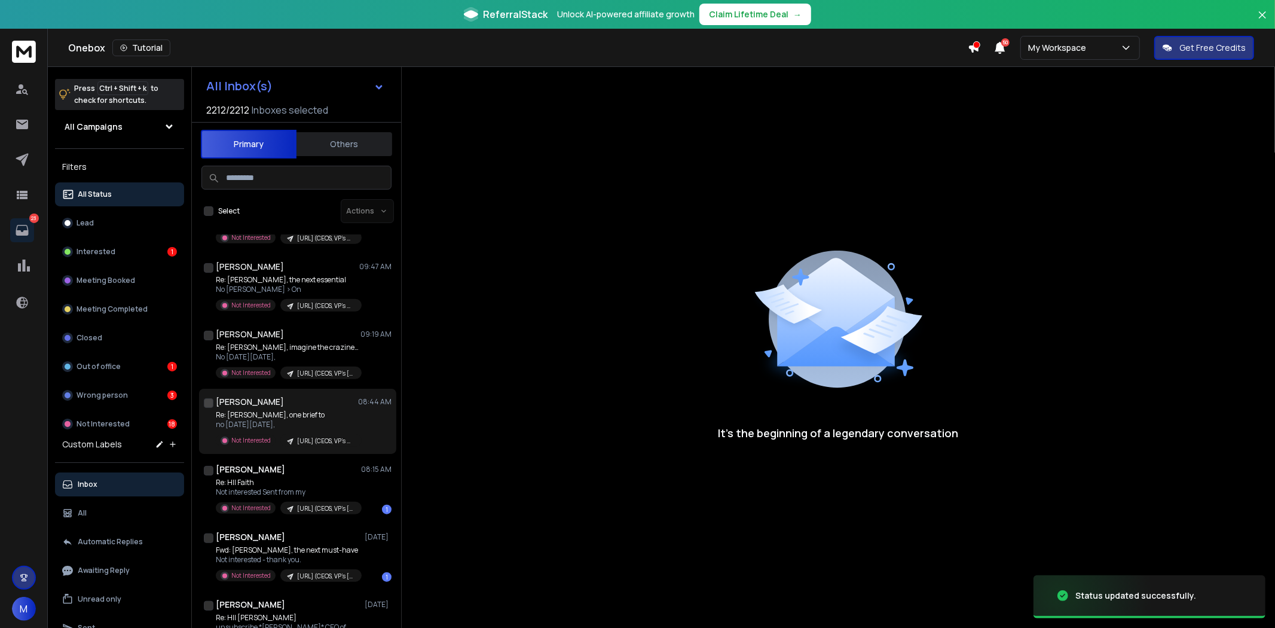
click at [289, 413] on p "Re: [PERSON_NAME], one brief to" at bounding box center [287, 415] width 143 height 10
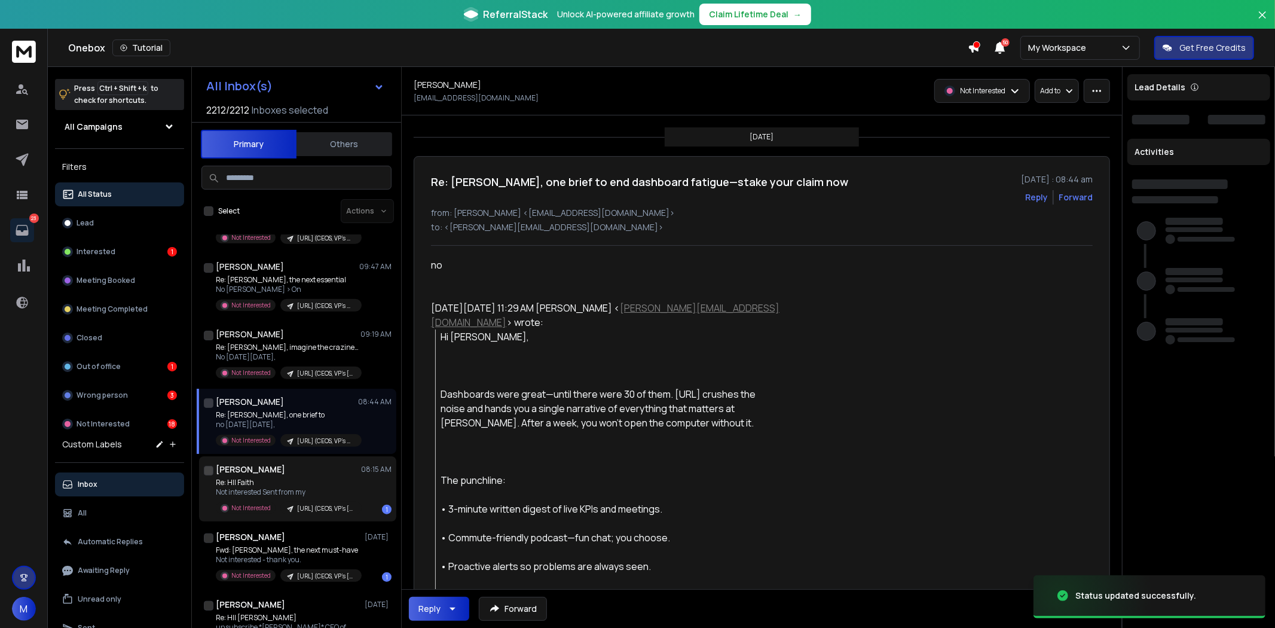
click at [284, 490] on p "Not interested Sent from my" at bounding box center [287, 492] width 143 height 10
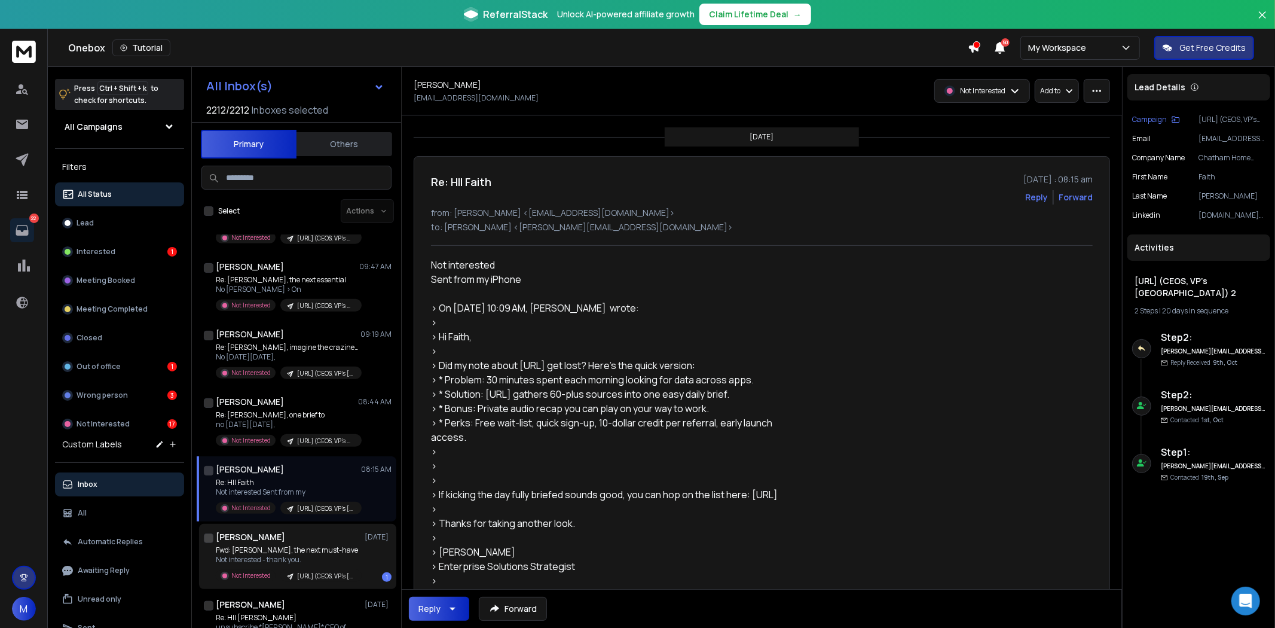
click at [299, 562] on p "Not interested - thank you." at bounding box center [287, 560] width 143 height 10
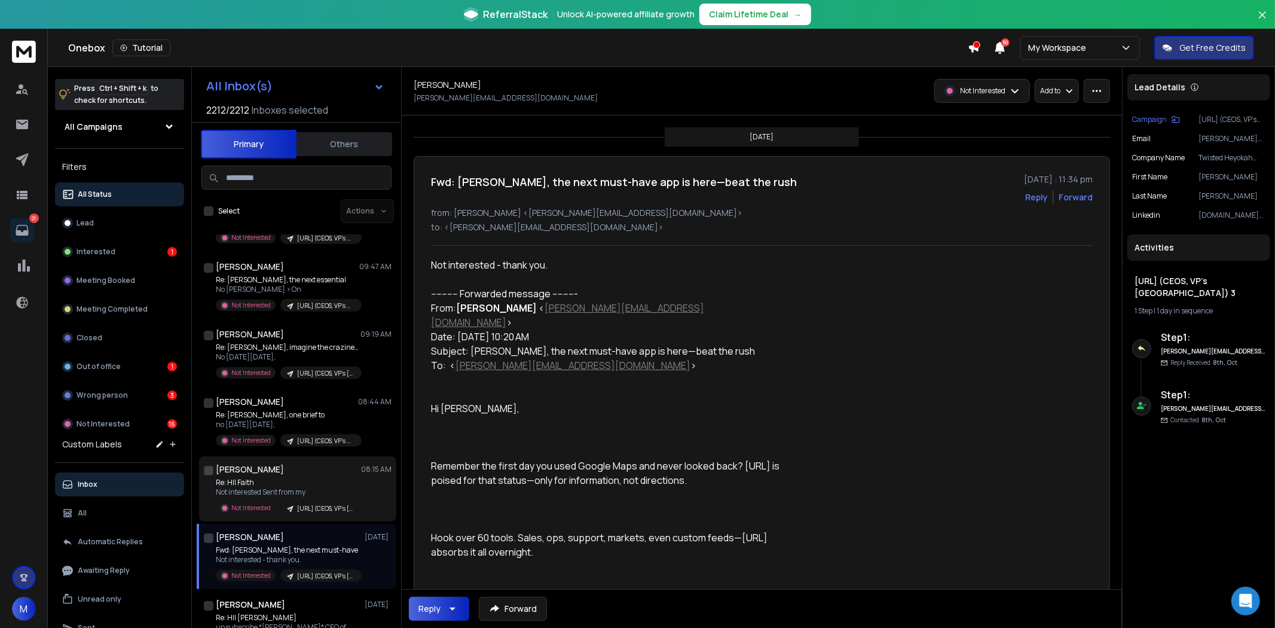
scroll to position [995, 0]
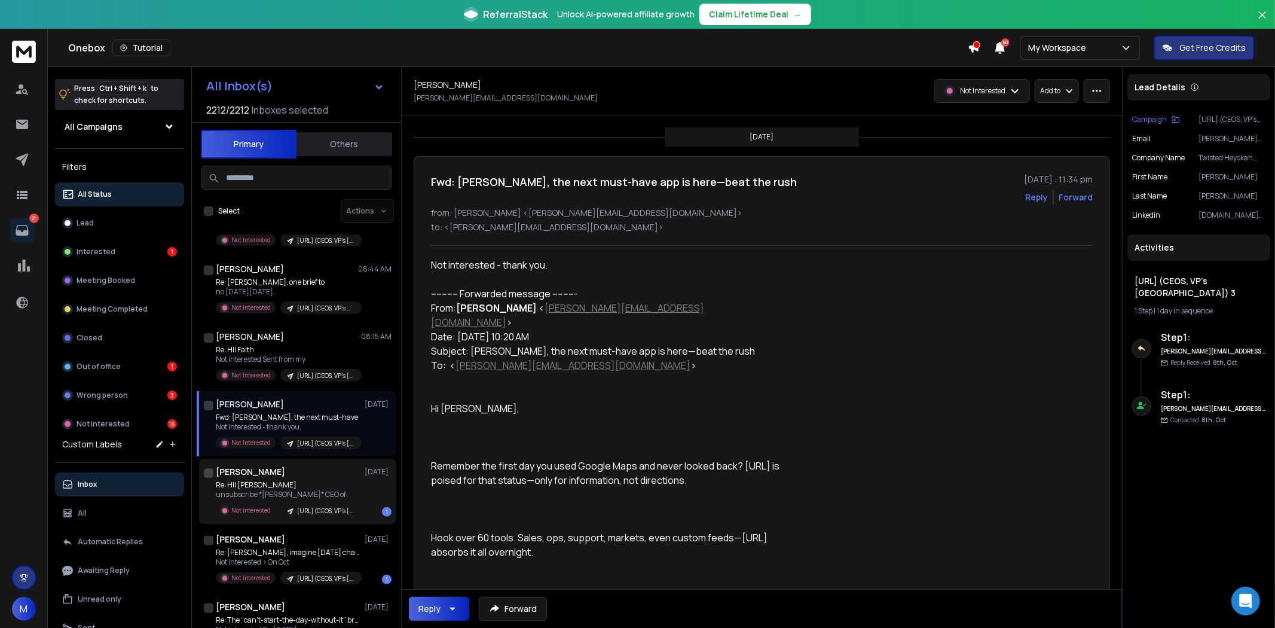
click at [325, 486] on p "Re: HII [PERSON_NAME]" at bounding box center [287, 485] width 143 height 10
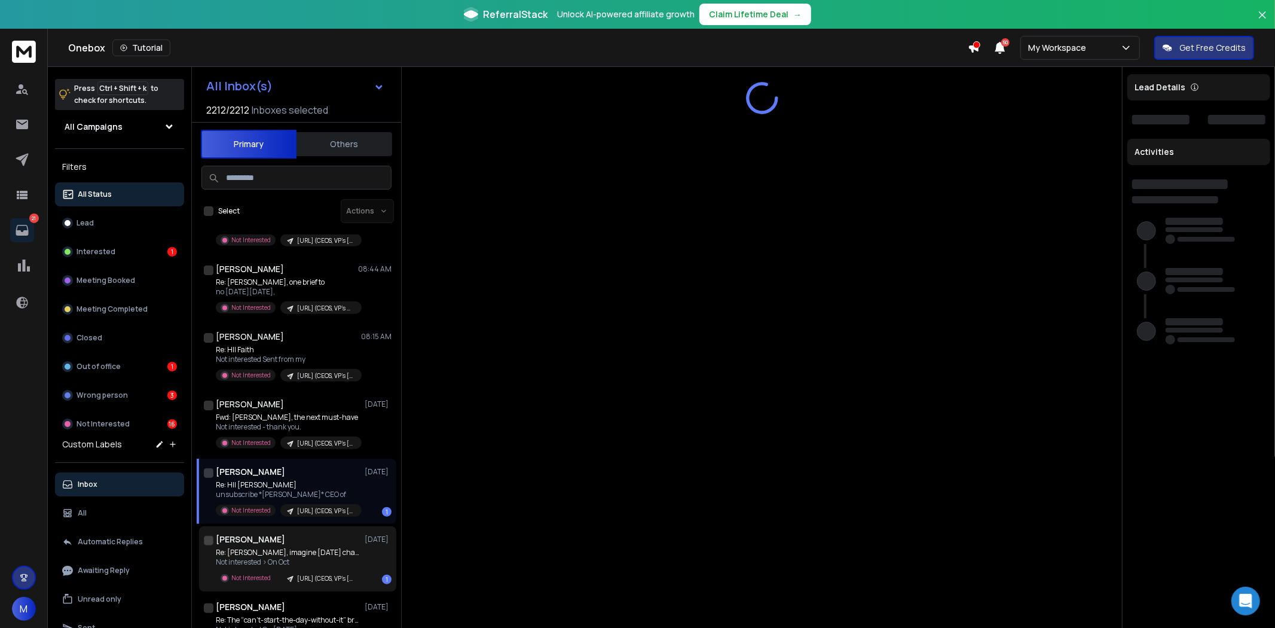
click at [325, 547] on p "Re: [PERSON_NAME], imagine [DATE] chaos" at bounding box center [287, 552] width 143 height 10
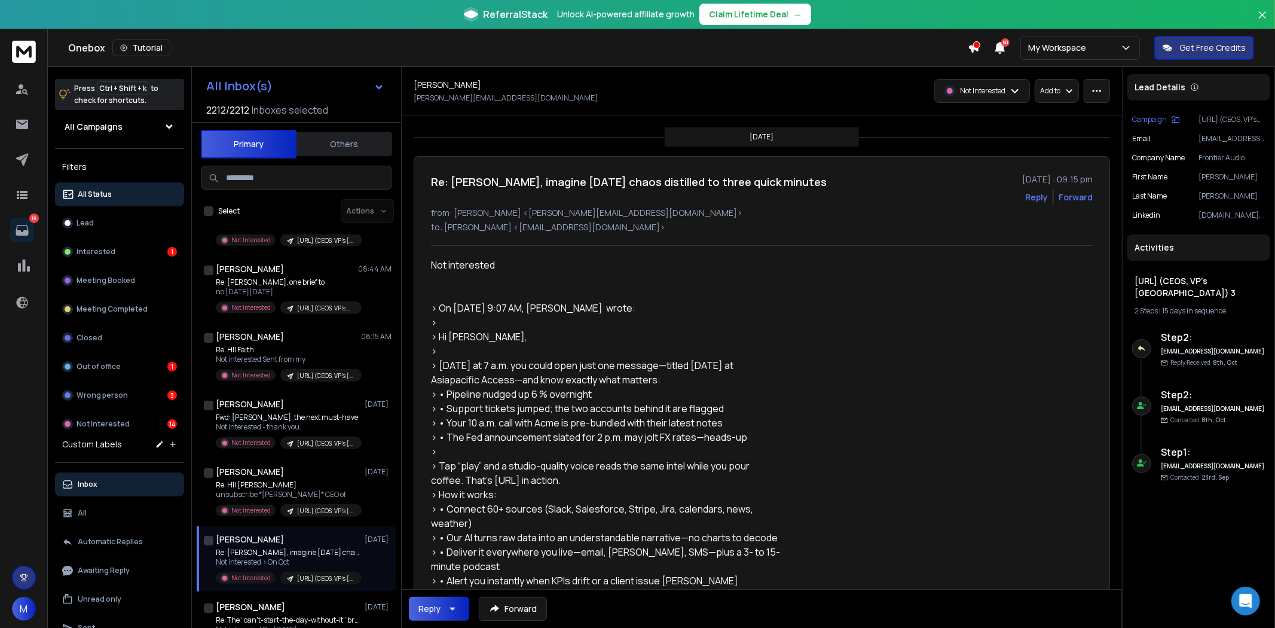
scroll to position [1149, 0]
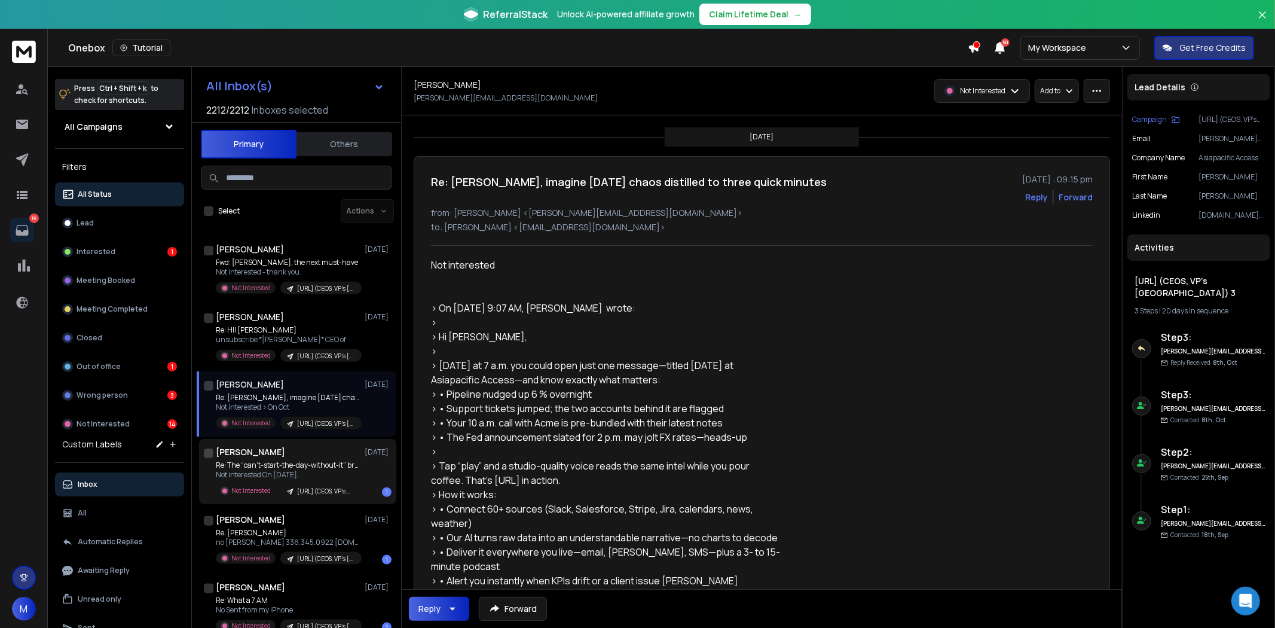
click at [319, 456] on div "[PERSON_NAME] [DATE]" at bounding box center [304, 452] width 176 height 12
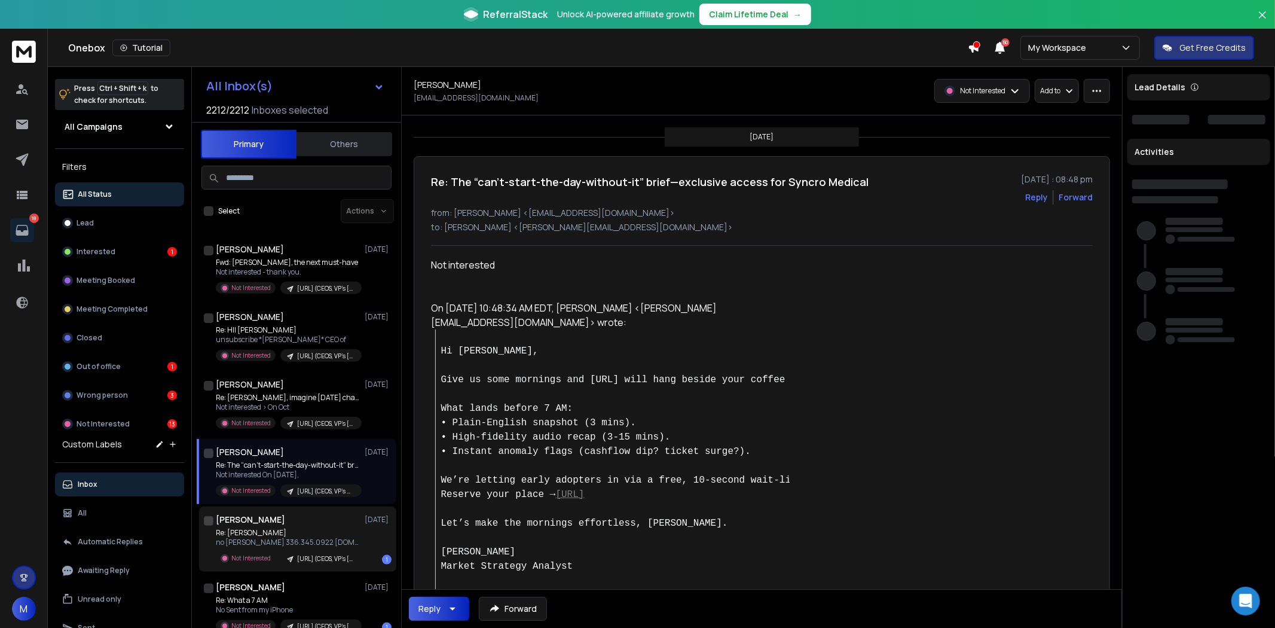
click at [308, 541] on p "no [PERSON_NAME] 336.345.0922 [DOMAIN_NAME]" at bounding box center [287, 542] width 143 height 10
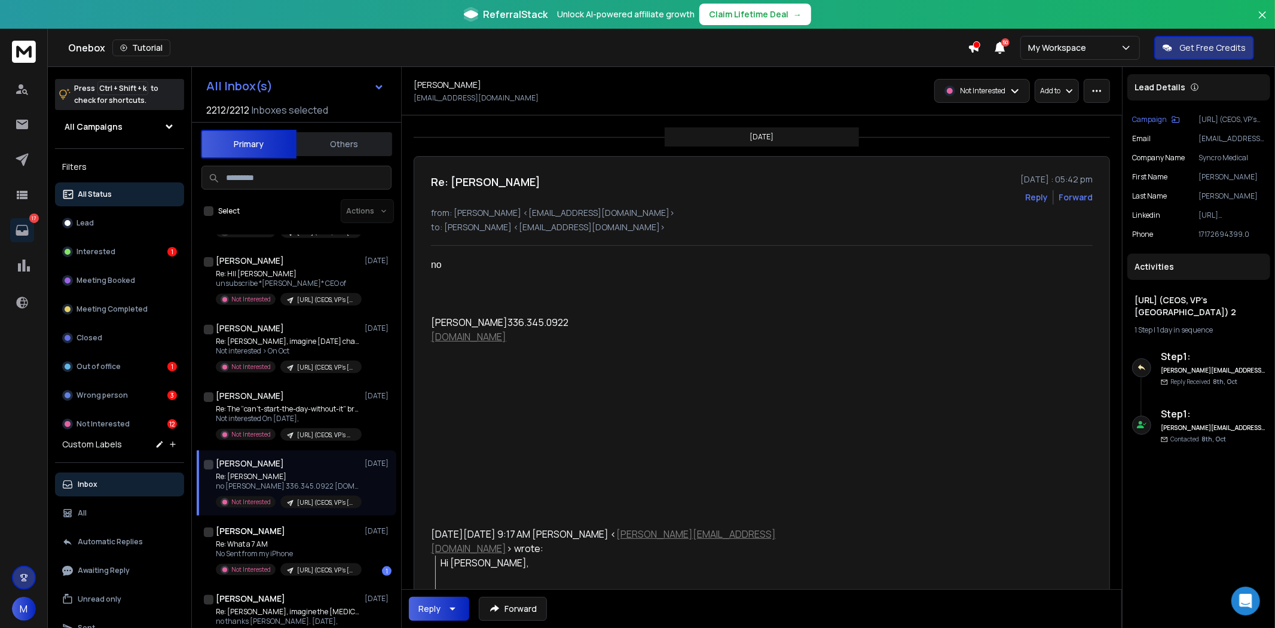
scroll to position [1282, 0]
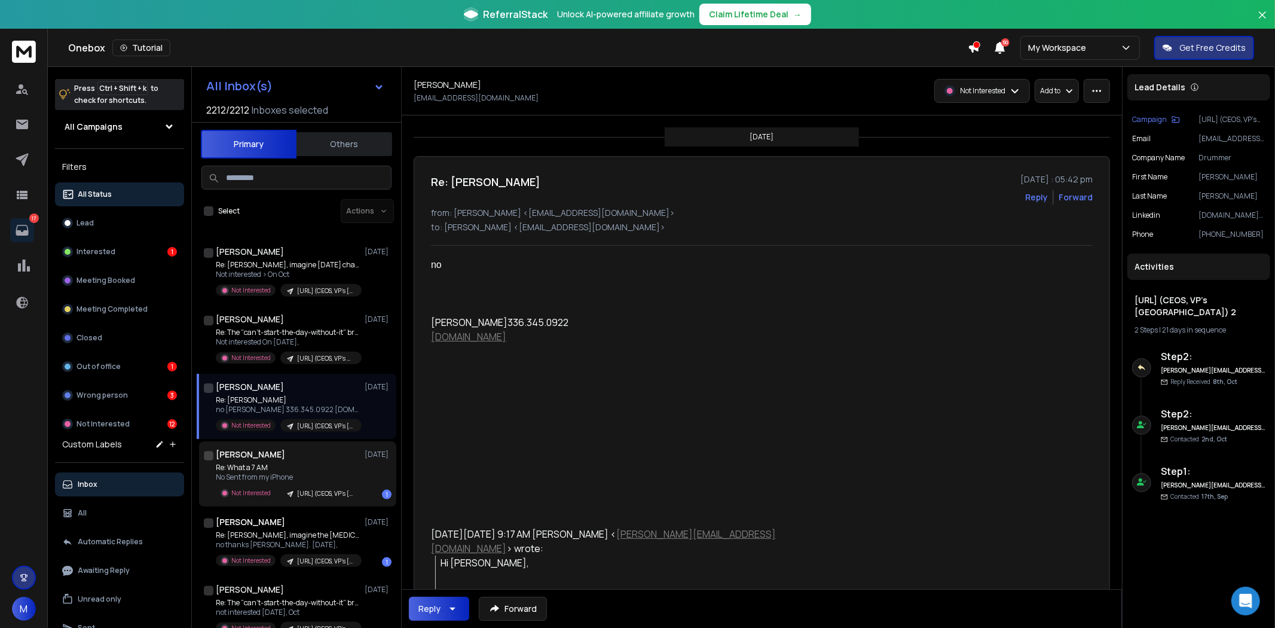
click at [307, 465] on p "Re: What a 7 AM" at bounding box center [287, 468] width 143 height 10
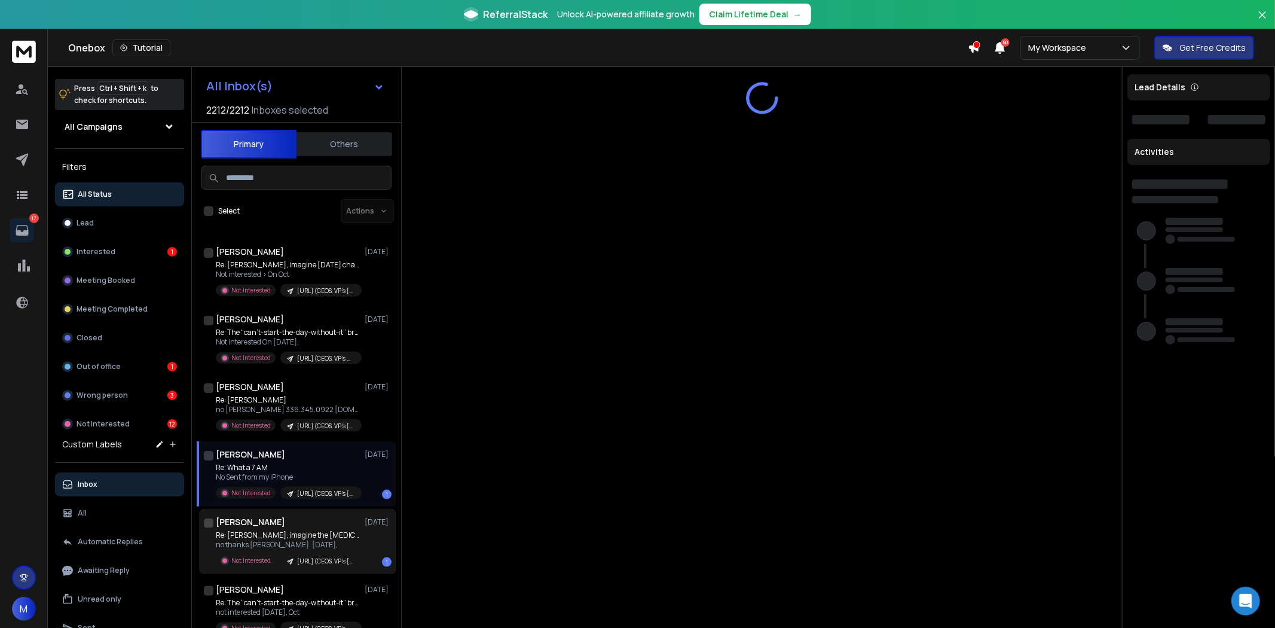
drag, startPoint x: 307, startPoint y: 533, endPoint x: 308, endPoint y: 550, distance: 18.0
click at [307, 533] on p "Re: [PERSON_NAME], imagine the [MEDICAL_DATA]" at bounding box center [287, 535] width 143 height 10
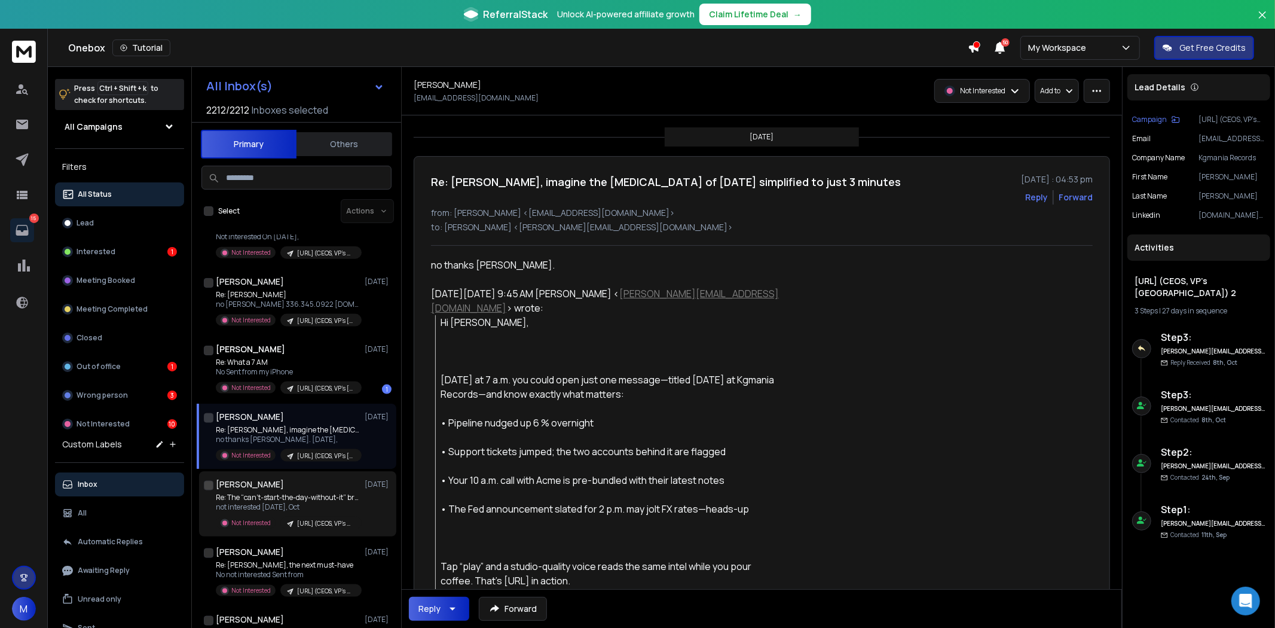
scroll to position [1393, 0]
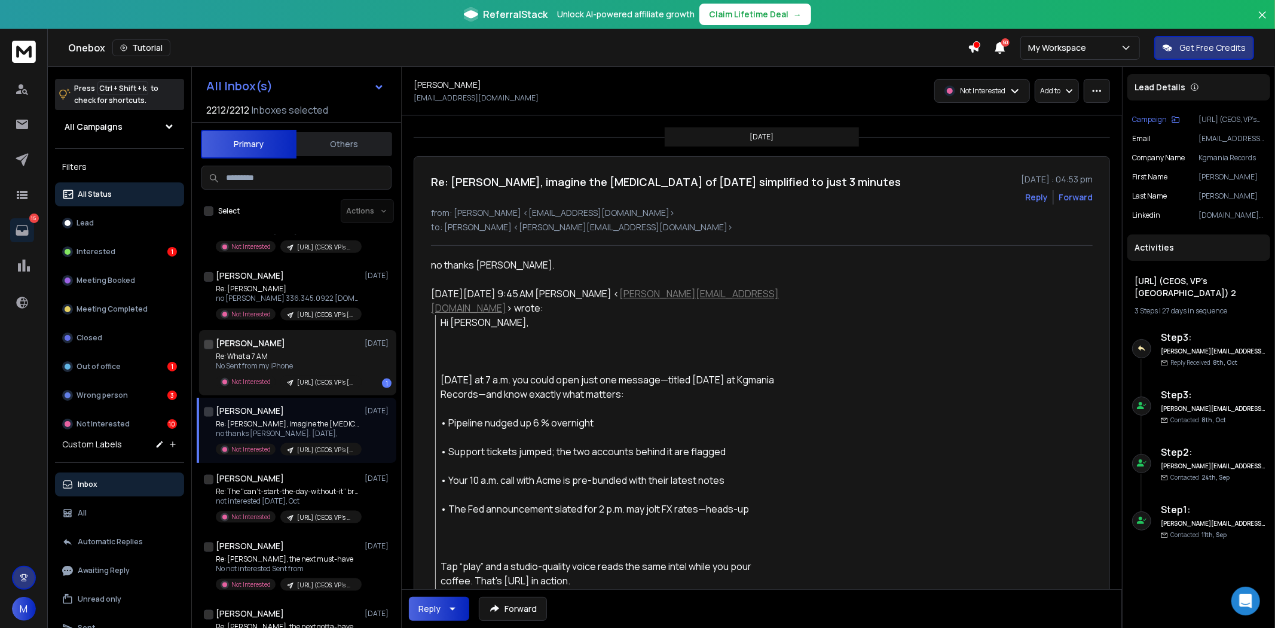
click at [318, 361] on p "No Sent from my iPhone" at bounding box center [287, 366] width 143 height 10
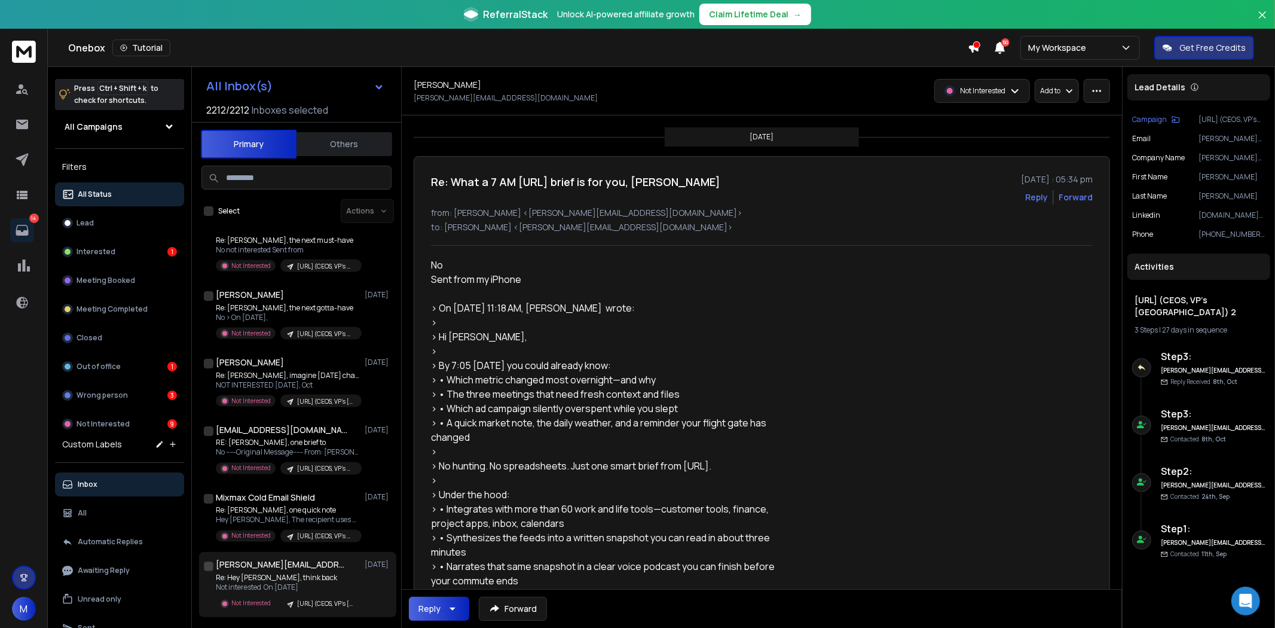
scroll to position [1836, 0]
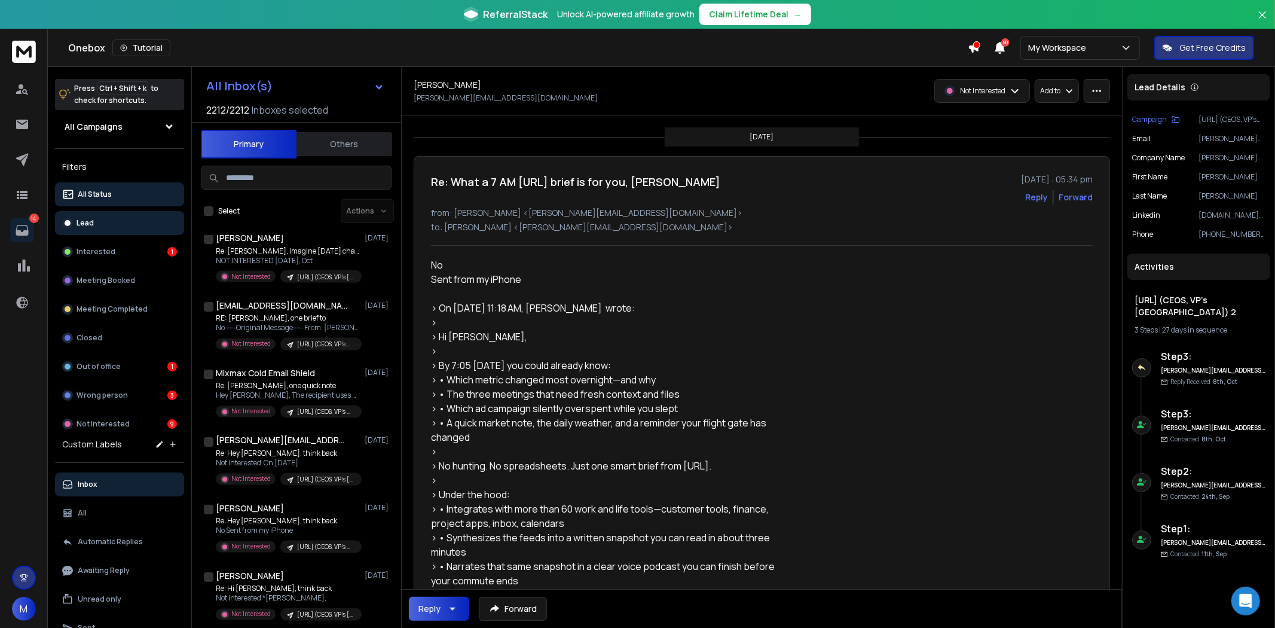
click at [154, 234] on button "Lead" at bounding box center [119, 223] width 129 height 24
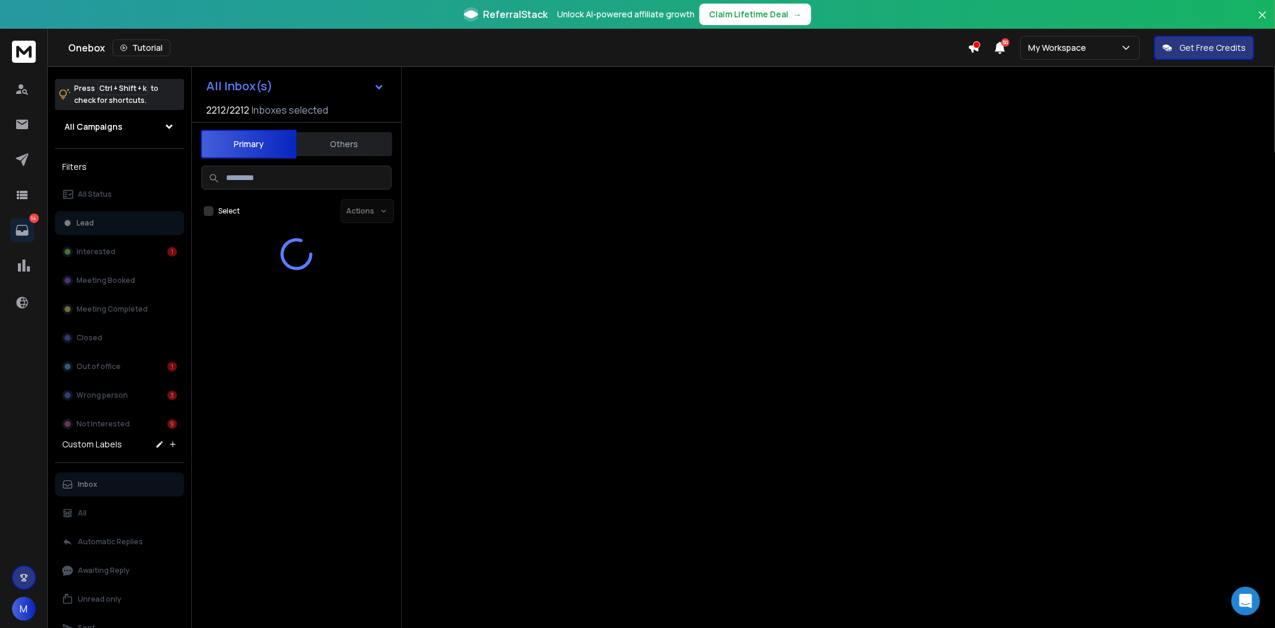
scroll to position [0, 0]
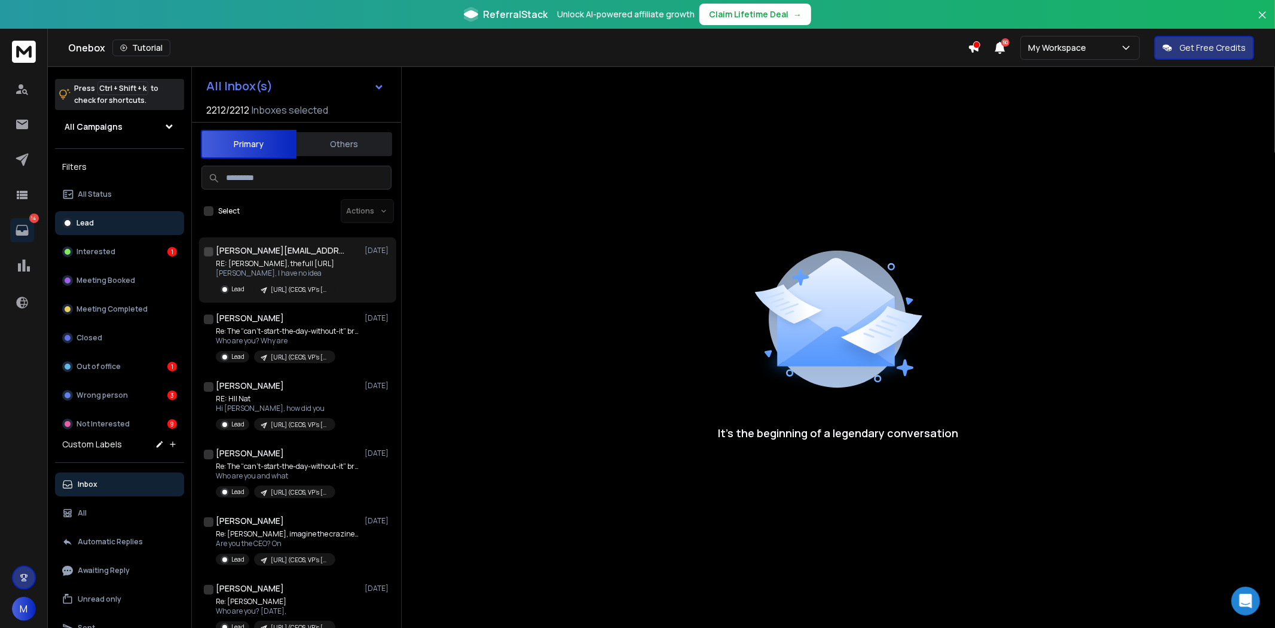
click at [298, 274] on p "[PERSON_NAME], I have no idea" at bounding box center [276, 273] width 120 height 10
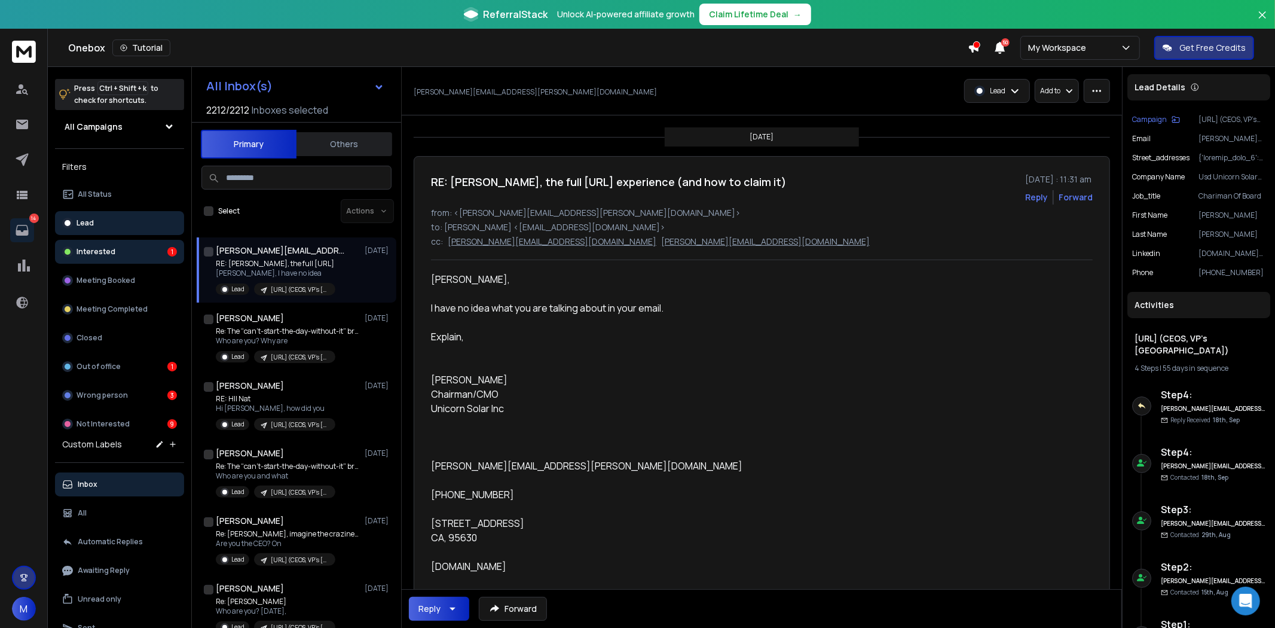
click at [94, 252] on p "Interested" at bounding box center [96, 252] width 39 height 10
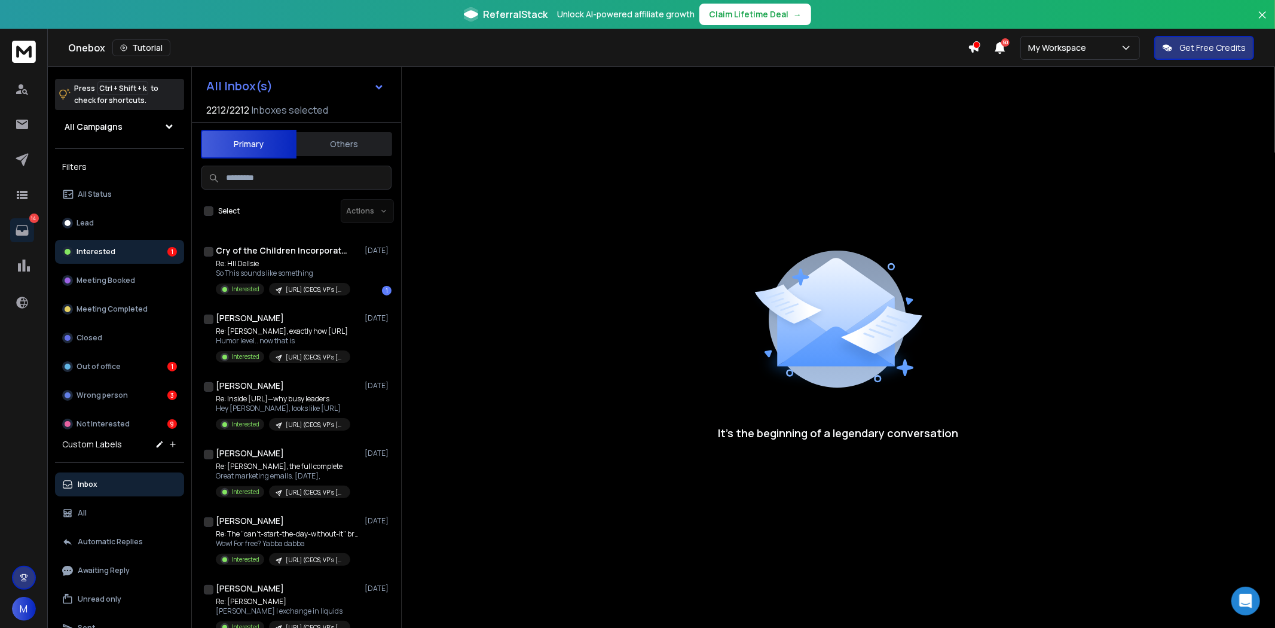
click at [151, 226] on button "Lead" at bounding box center [119, 223] width 129 height 24
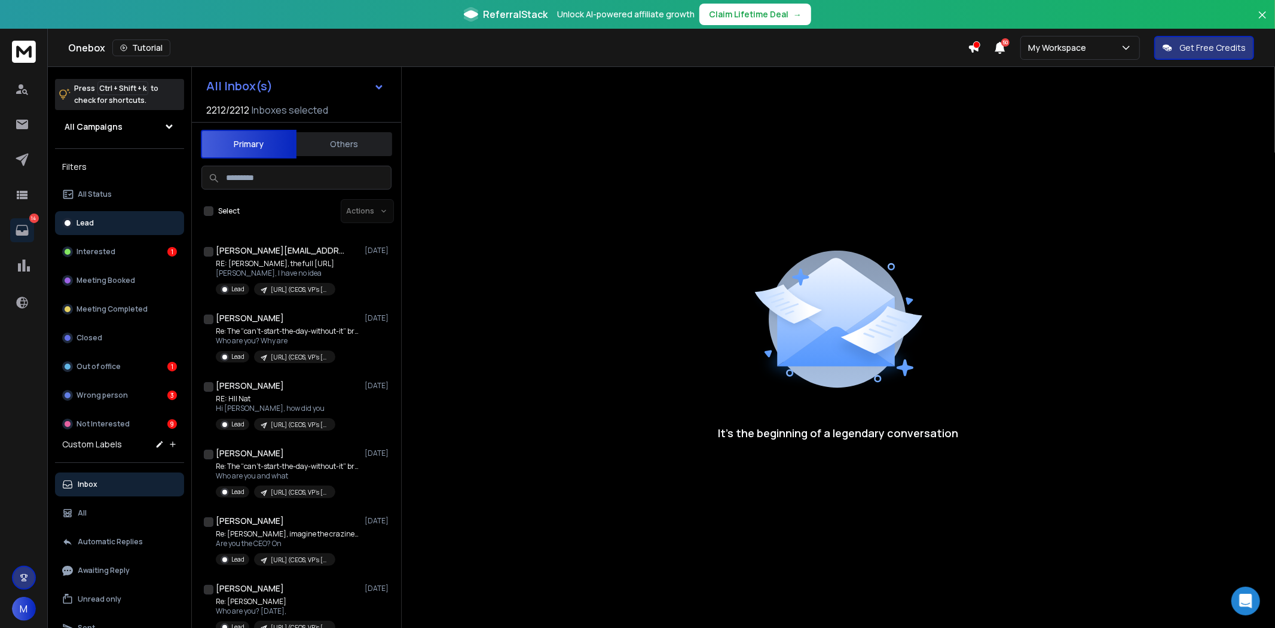
click at [151, 264] on div "All Status Lead Interested 1 Meeting Booked Meeting Completed Closed Out of off…" at bounding box center [119, 308] width 129 height 253
click at [151, 252] on button "Interested 1" at bounding box center [119, 252] width 129 height 24
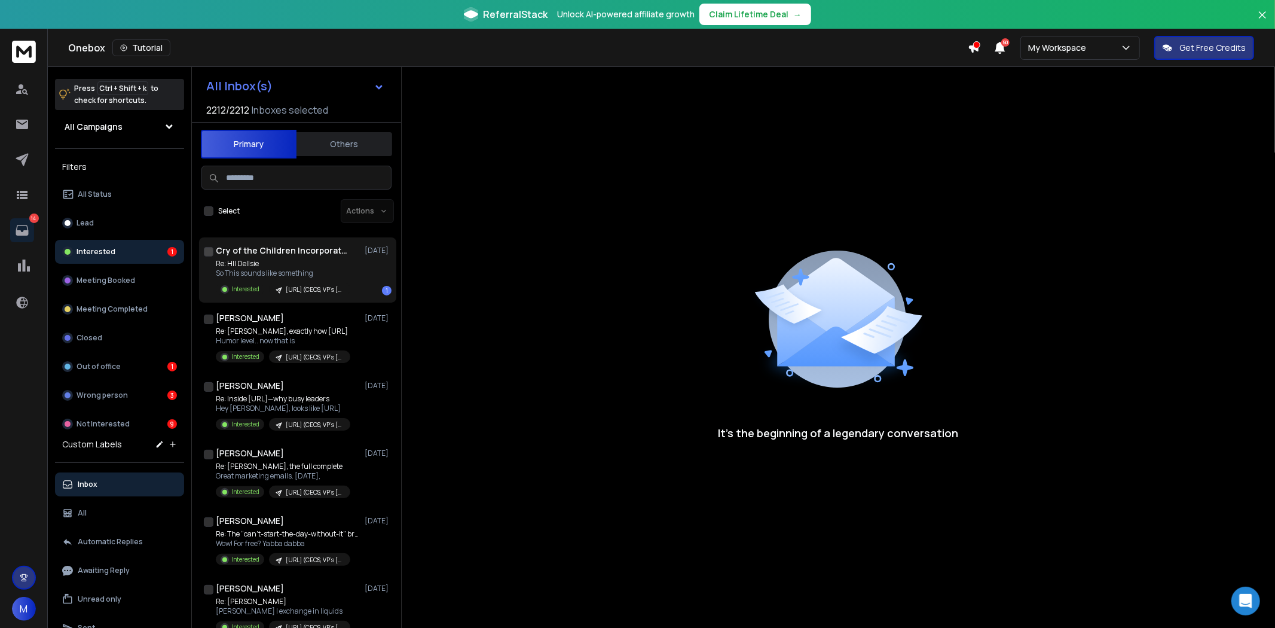
click at [256, 264] on p "Re: HII Dellsie" at bounding box center [283, 264] width 134 height 10
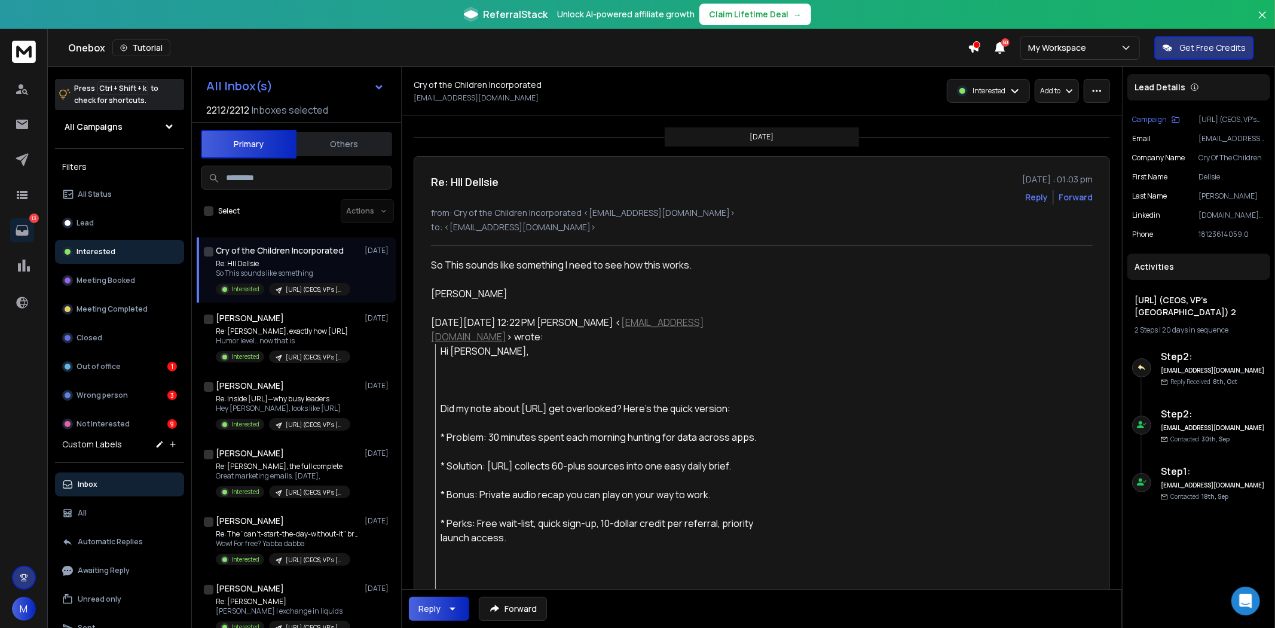
click at [140, 355] on button "Out of office 1" at bounding box center [119, 366] width 129 height 24
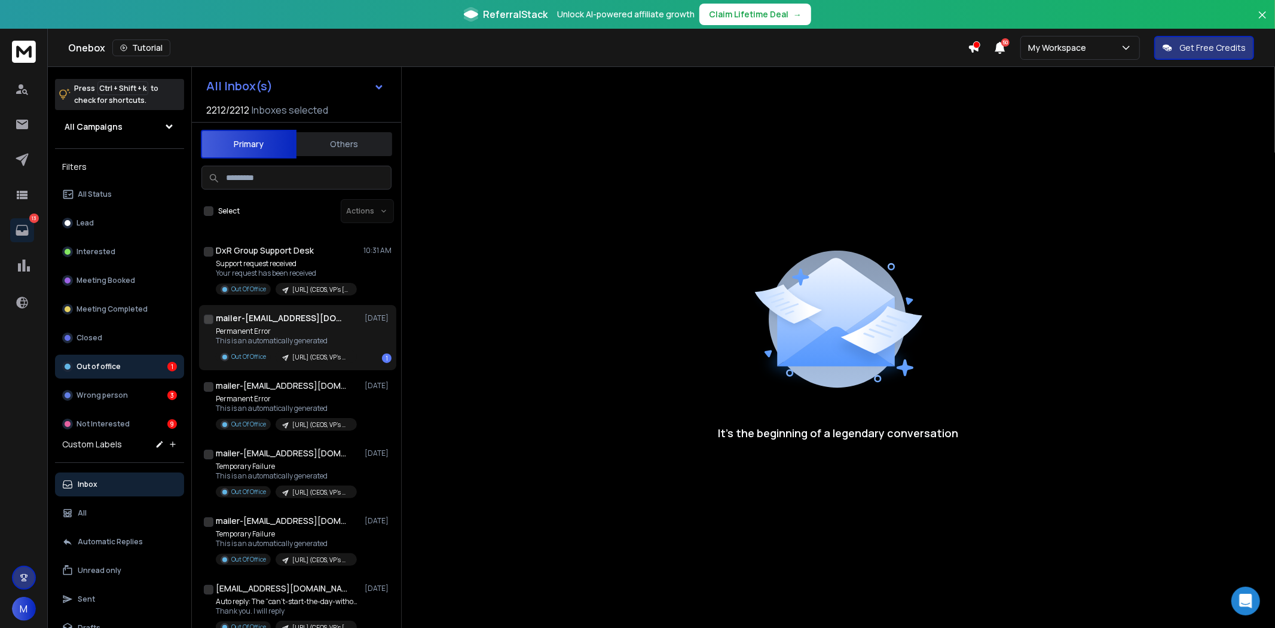
click at [267, 351] on div "Out Of Office" at bounding box center [243, 356] width 55 height 11
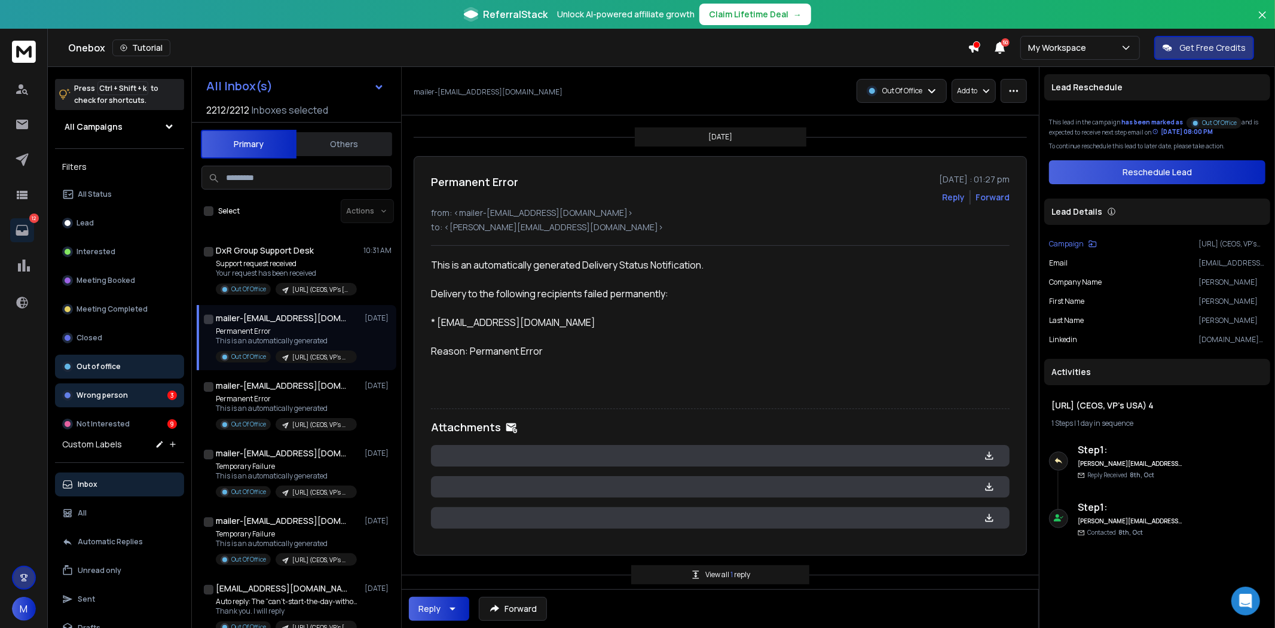
click at [121, 395] on p "Wrong person" at bounding box center [102, 395] width 51 height 10
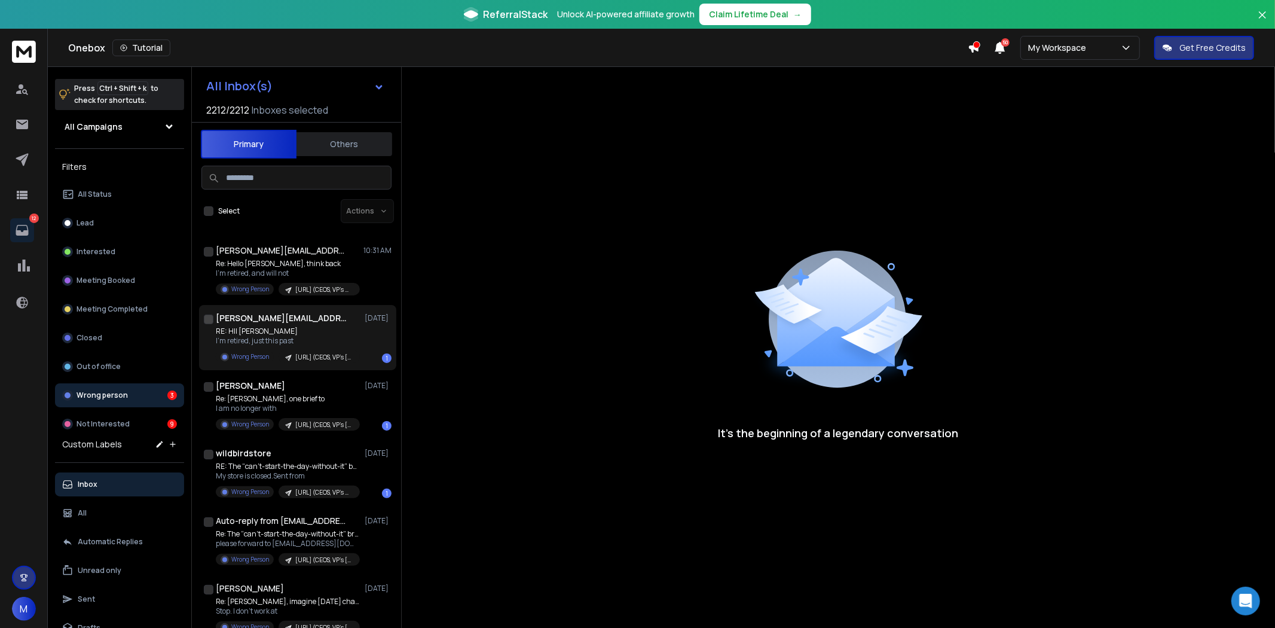
click at [299, 336] on p "I’m retired, just this past" at bounding box center [287, 341] width 143 height 10
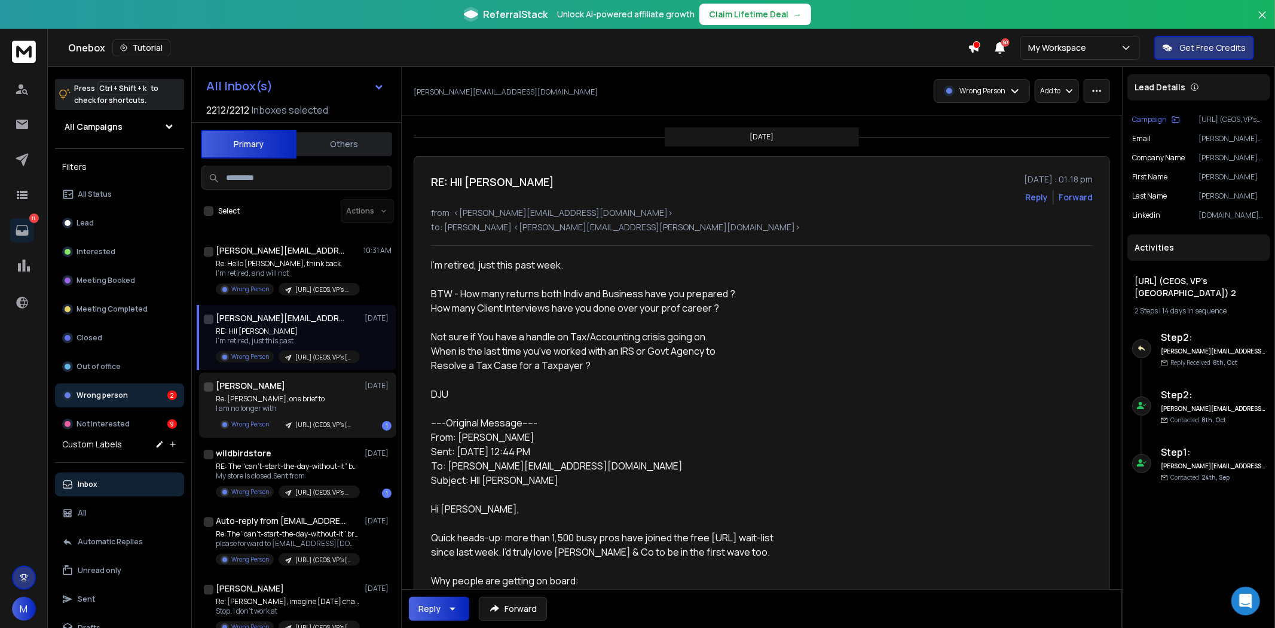
click at [305, 406] on p "I am no longer with" at bounding box center [287, 408] width 143 height 10
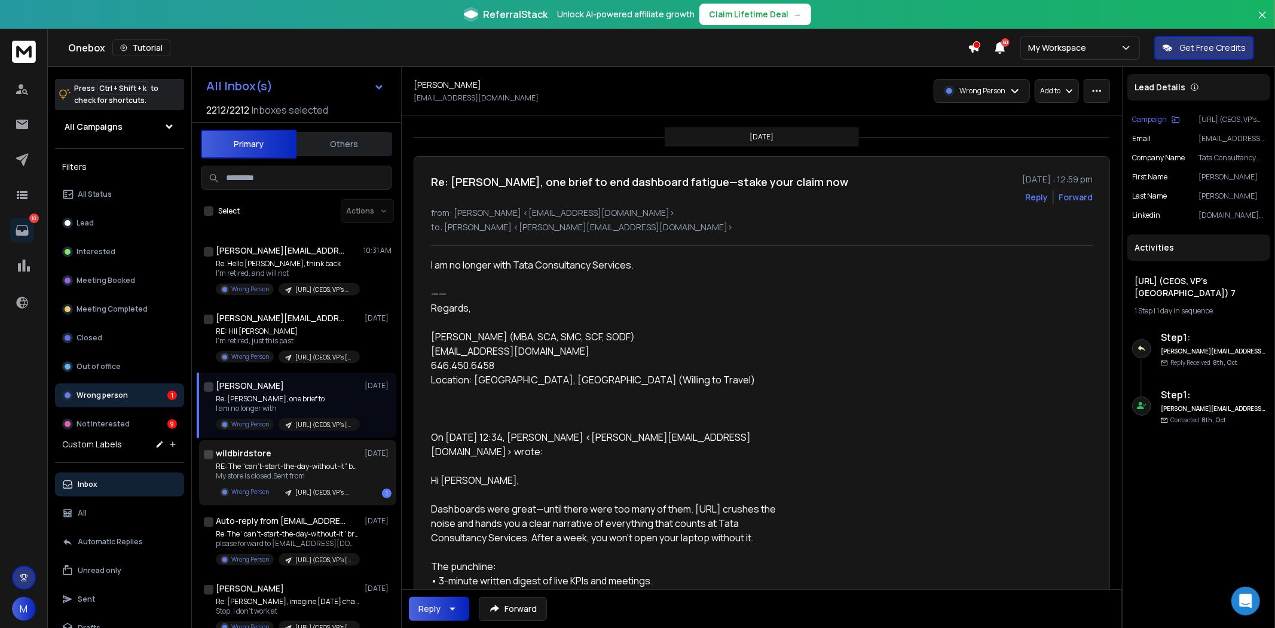
click at [314, 464] on p "RE: The “can’t-start-the-day-without-it” brief—early access" at bounding box center [287, 466] width 143 height 10
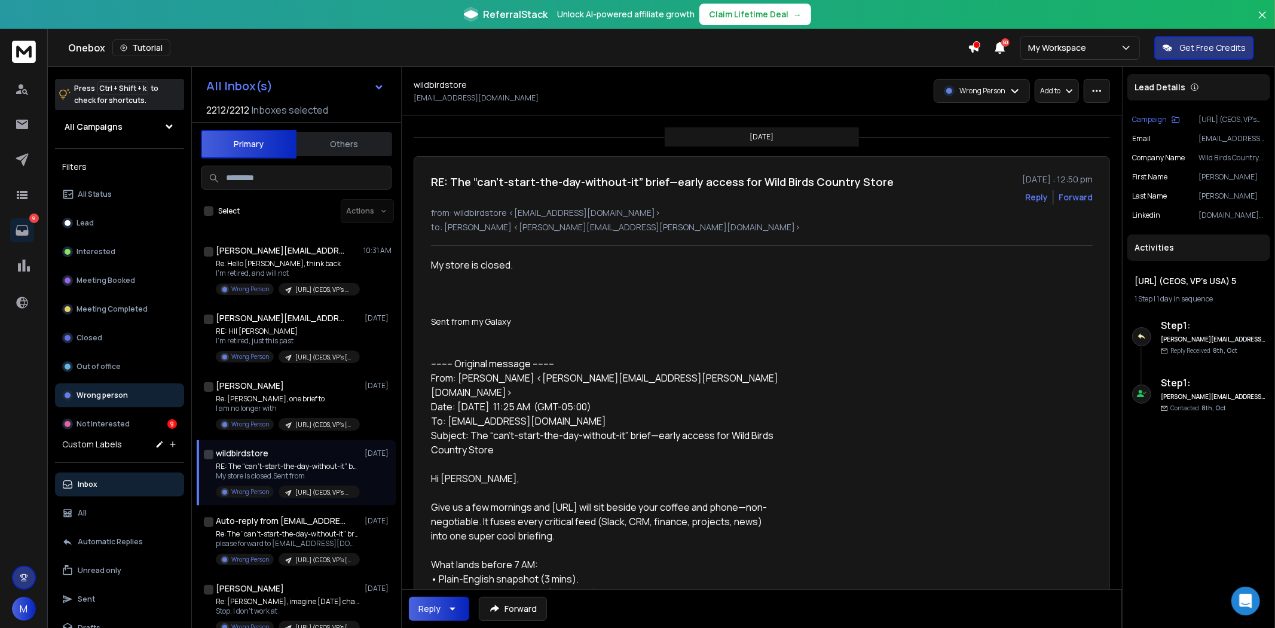
click at [995, 87] on p "Wrong Person" at bounding box center [982, 91] width 46 height 10
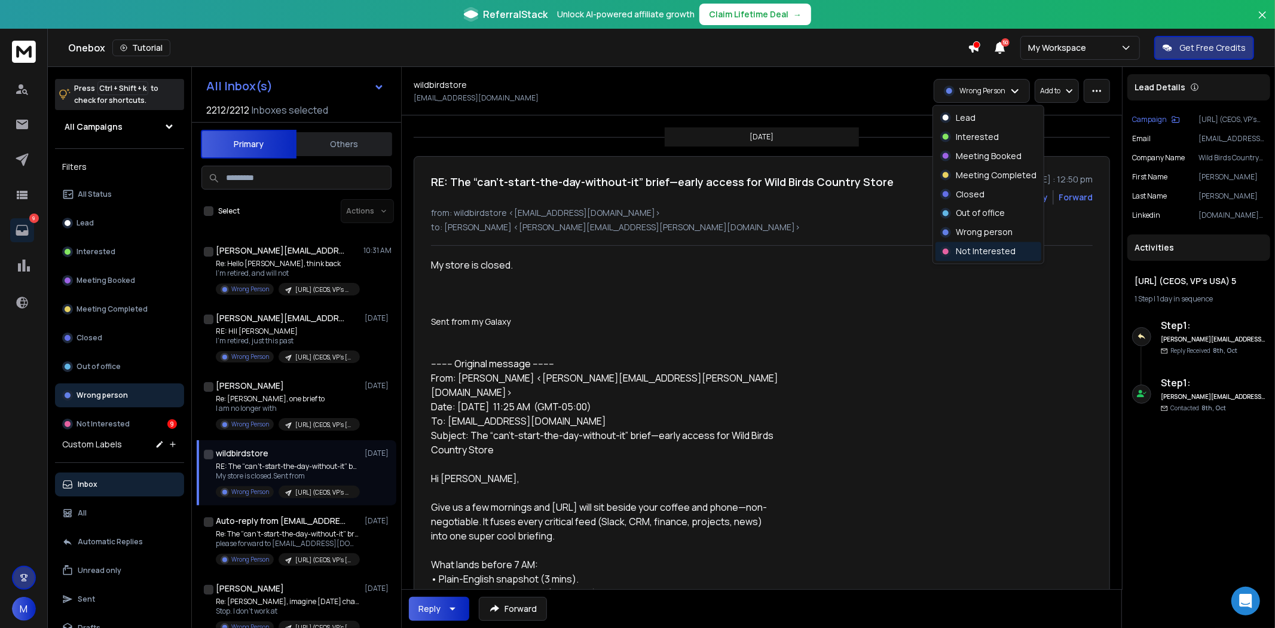
drag, startPoint x: 970, startPoint y: 237, endPoint x: 966, endPoint y: 249, distance: 12.5
click at [967, 243] on div "Lead Interested Meeting Booked Meeting Completed Closed Out of office Wrong per…" at bounding box center [988, 184] width 112 height 159
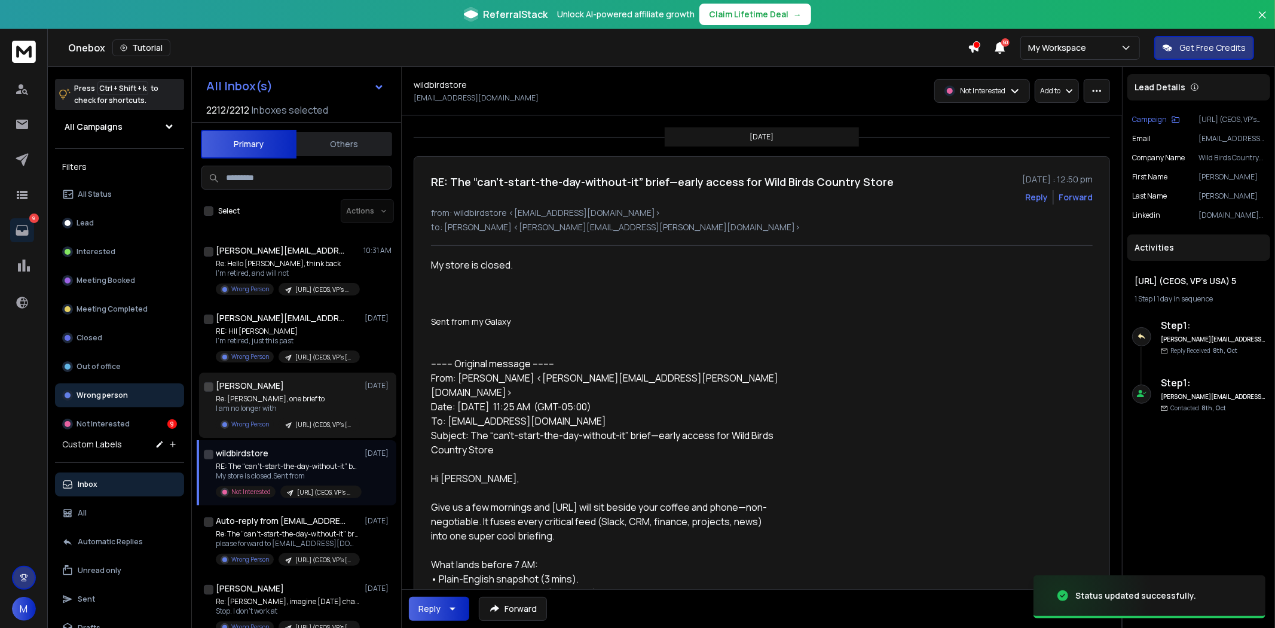
click at [283, 389] on div "[PERSON_NAME] [DATE]" at bounding box center [304, 386] width 176 height 12
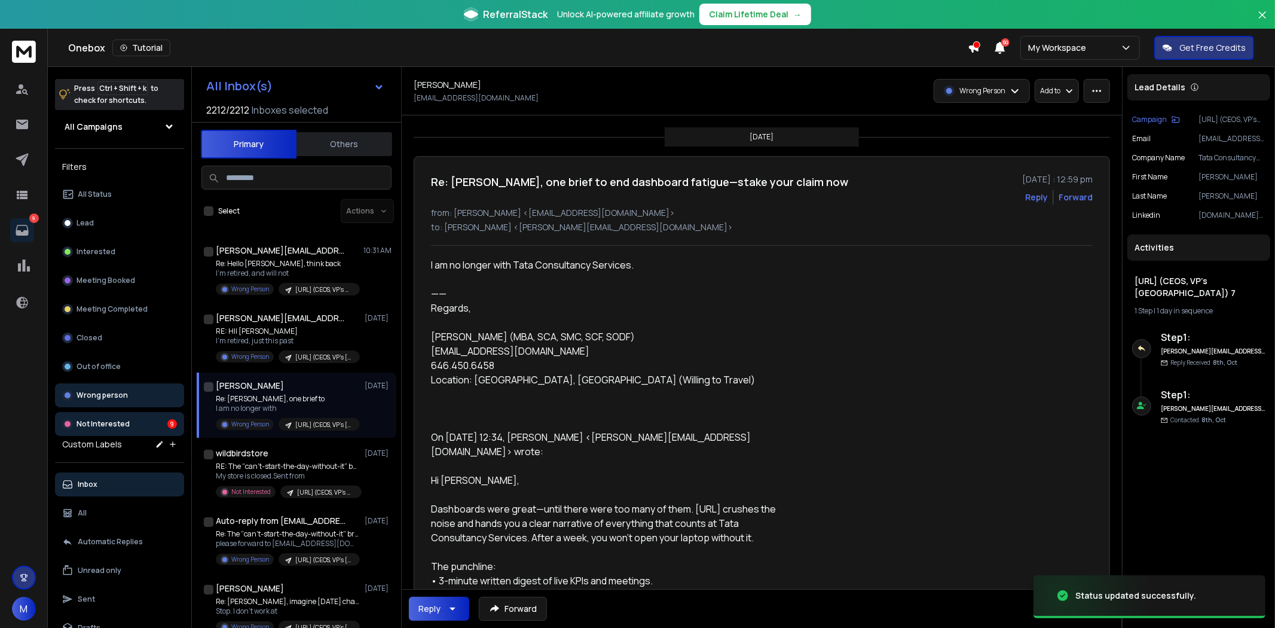
click at [84, 422] on p "Not Interested" at bounding box center [103, 424] width 53 height 10
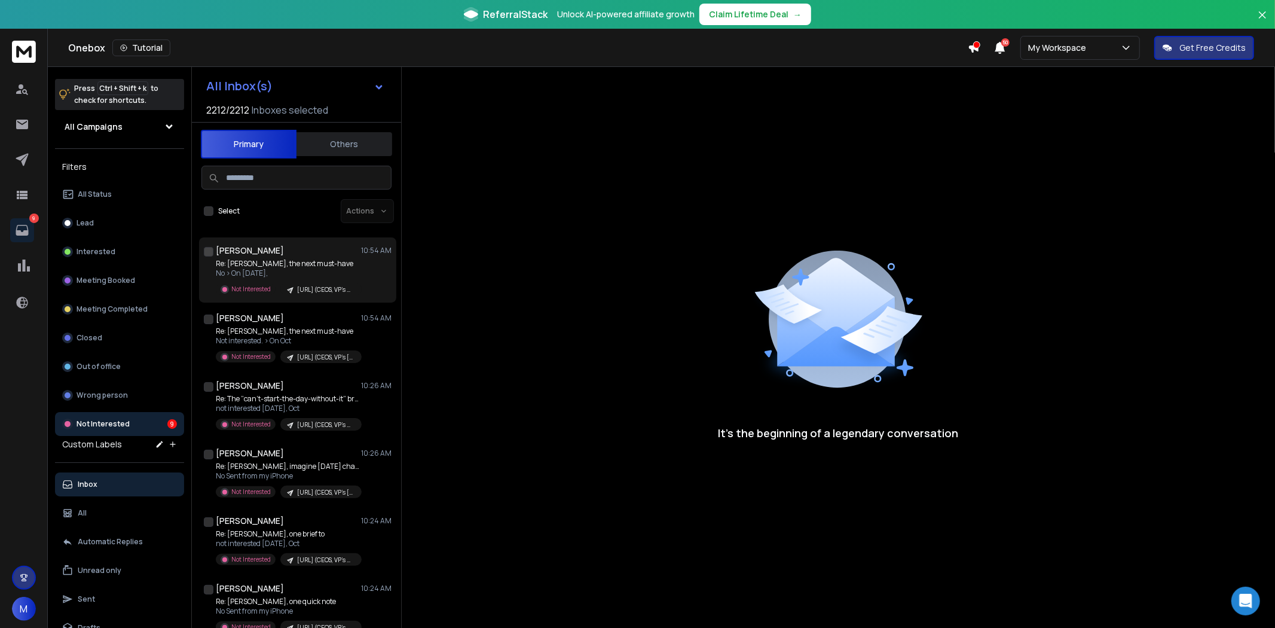
click at [241, 263] on p "Re: [PERSON_NAME], the next must-have" at bounding box center [287, 264] width 143 height 10
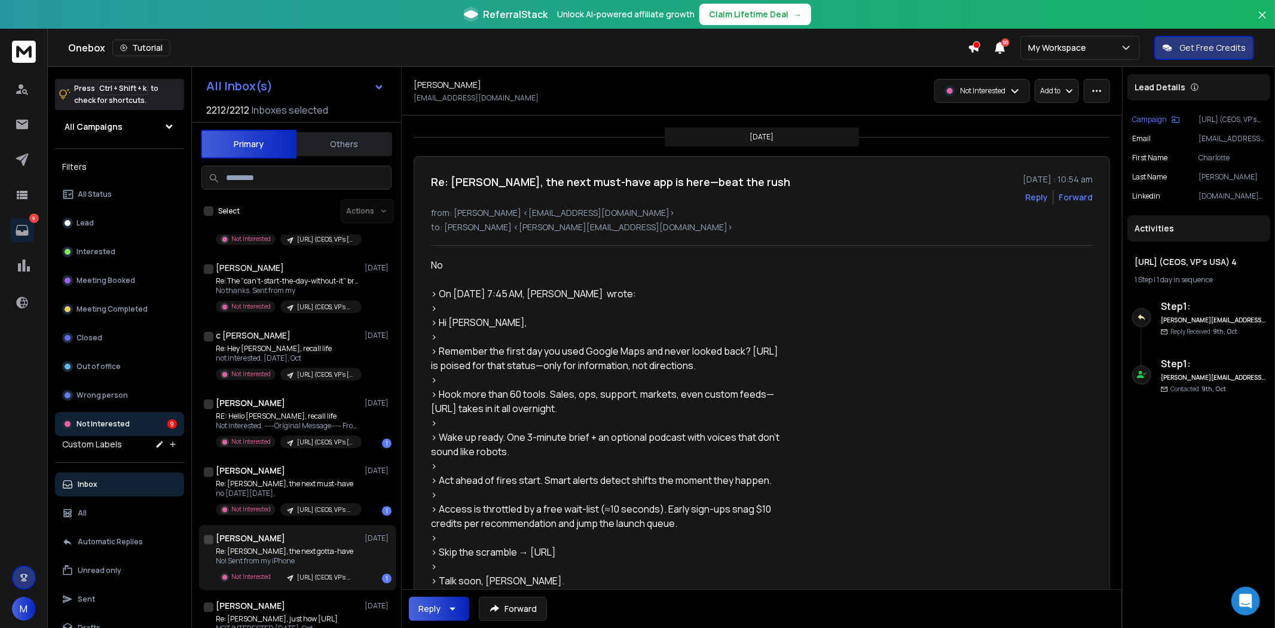
scroll to position [2590, 0]
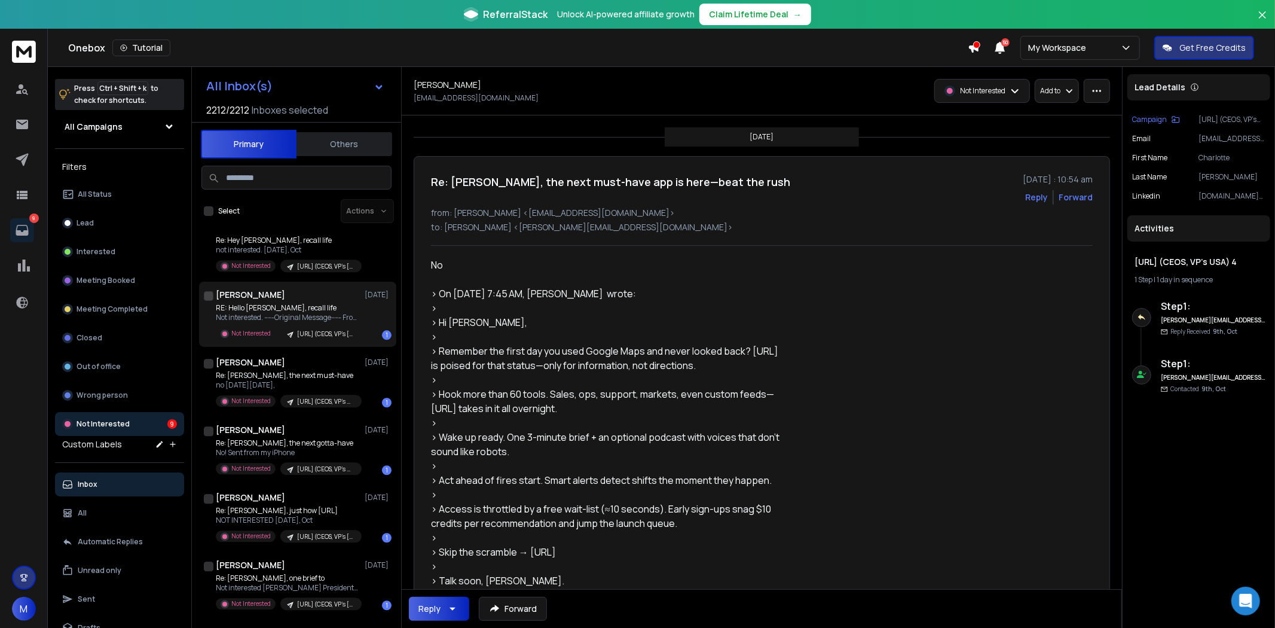
click at [302, 303] on p "RE: Hello [PERSON_NAME], recall life" at bounding box center [287, 308] width 143 height 10
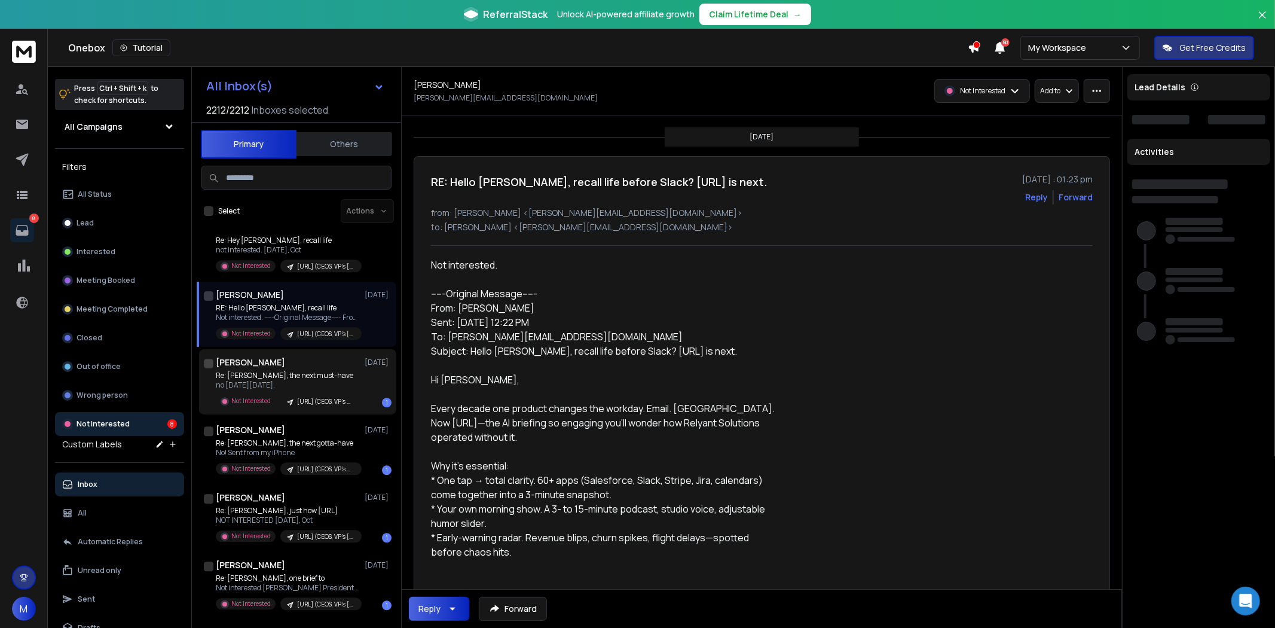
click at [310, 365] on div "[PERSON_NAME] [DATE]" at bounding box center [304, 362] width 176 height 12
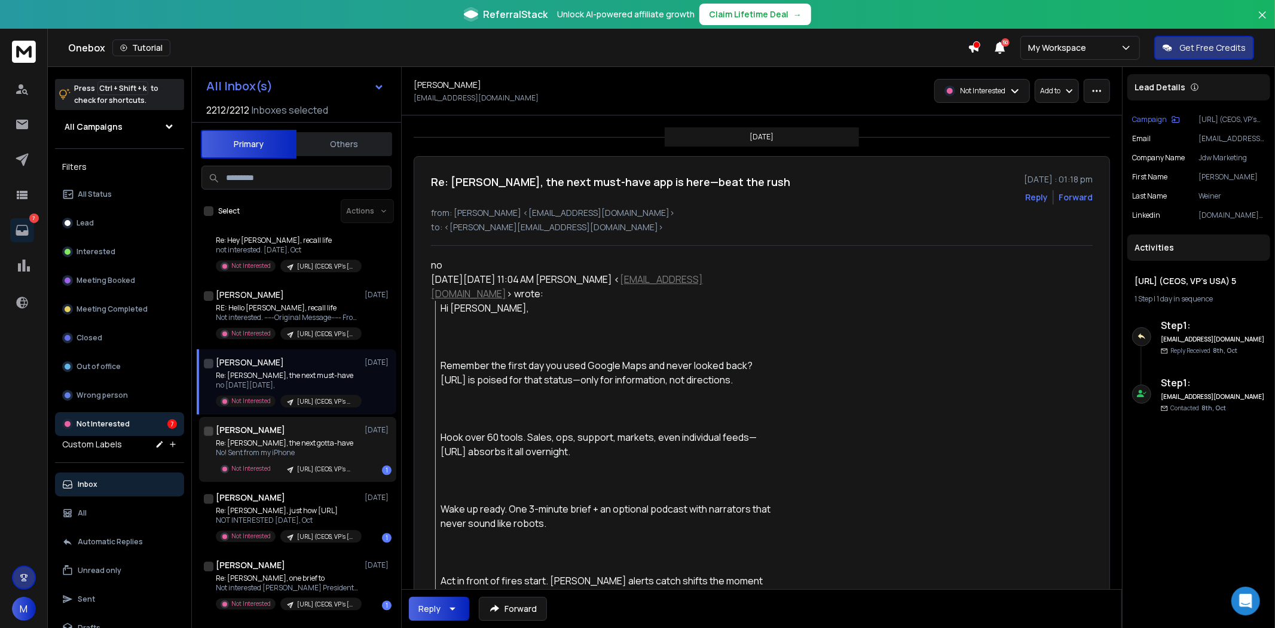
click at [301, 438] on p "Re: [PERSON_NAME], the next gotta-have" at bounding box center [287, 443] width 143 height 10
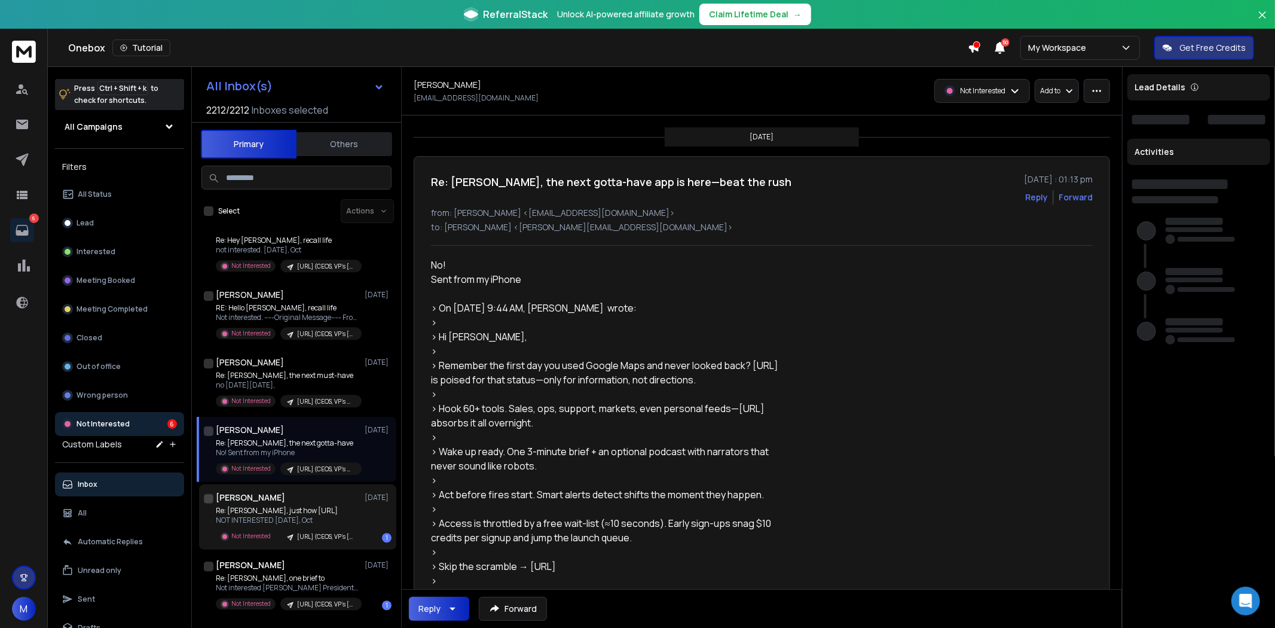
click at [306, 515] on p "NOT INTERESTED [DATE], Oct" at bounding box center [287, 520] width 143 height 10
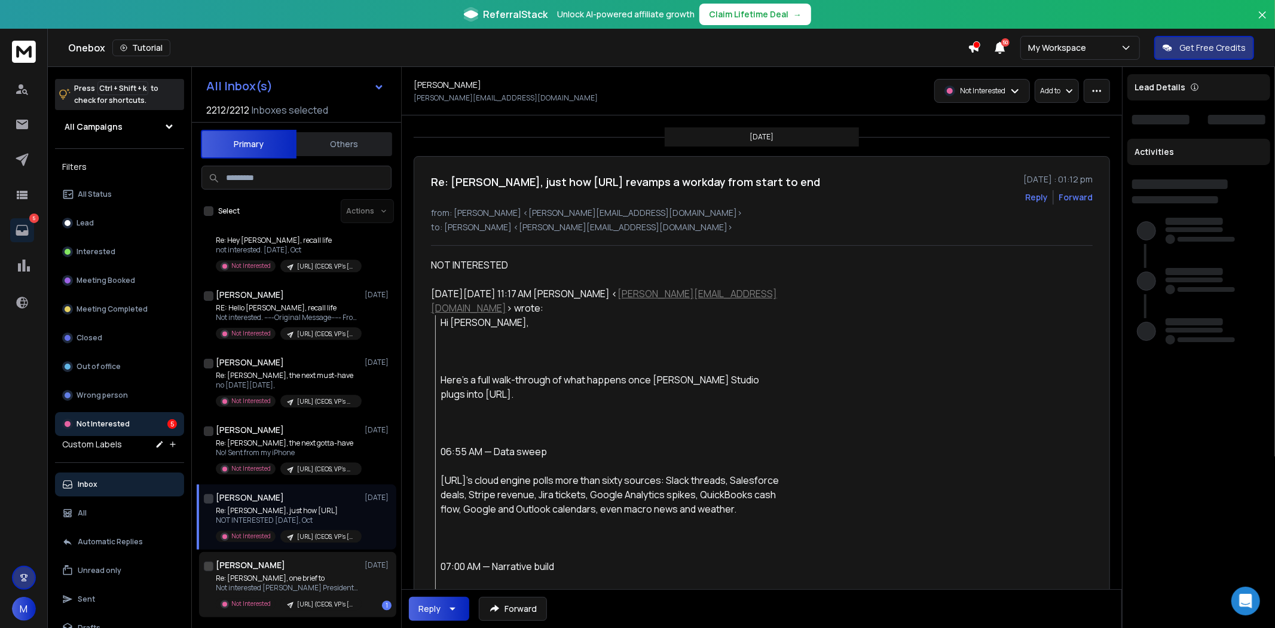
click at [298, 569] on div "[PERSON_NAME] [DATE]" at bounding box center [304, 565] width 176 height 12
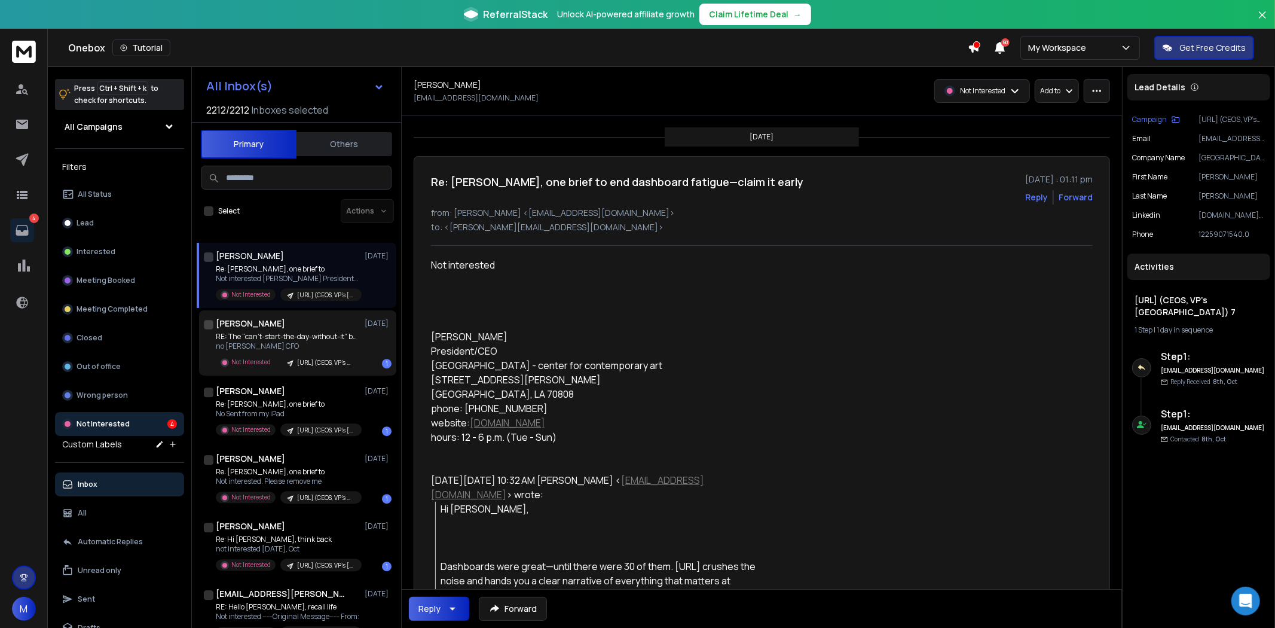
scroll to position [2900, 0]
click at [294, 354] on div "[URL] (CEOS, VP's USA) 6" at bounding box center [320, 360] width 81 height 13
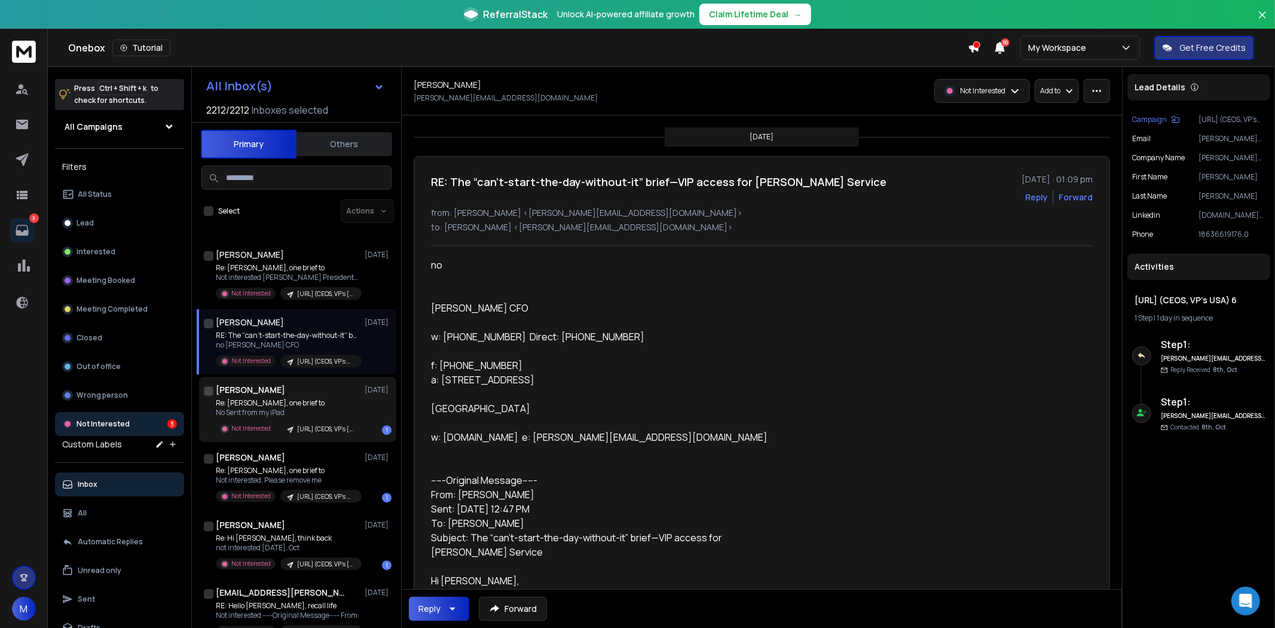
click at [293, 413] on p "No Sent from my iPad" at bounding box center [287, 413] width 143 height 10
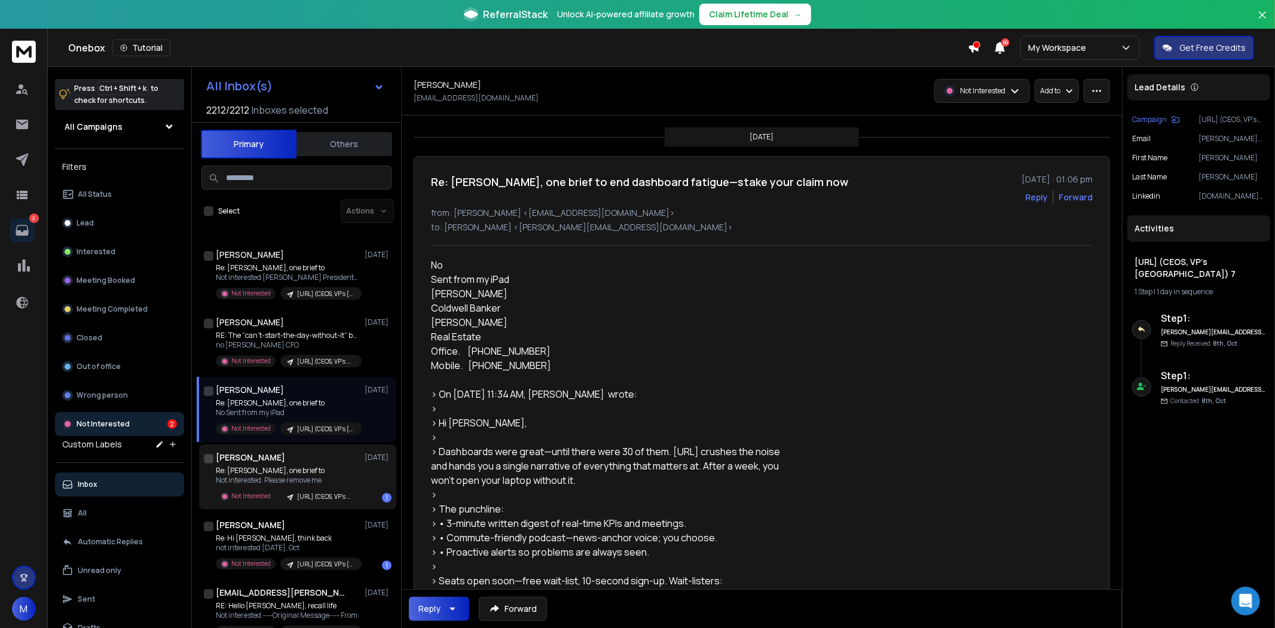
click at [301, 490] on div "[URL] (CEOS, VP's USA) 4" at bounding box center [320, 496] width 81 height 13
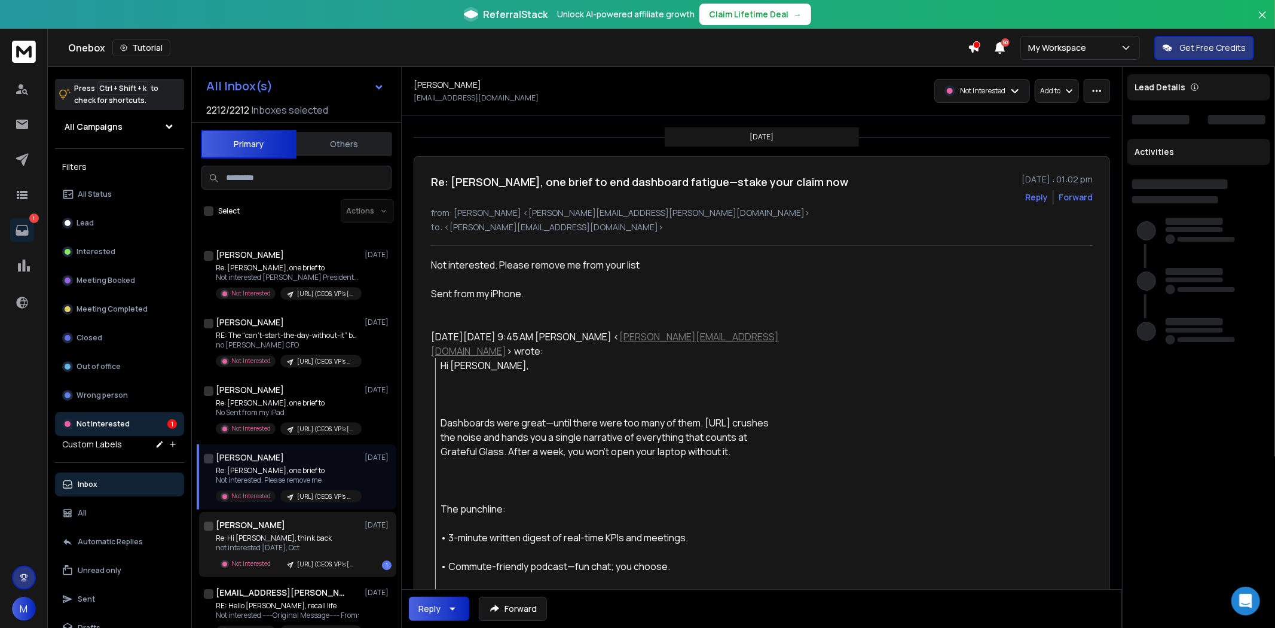
click at [311, 546] on p "not interested [DATE], Oct" at bounding box center [287, 548] width 143 height 10
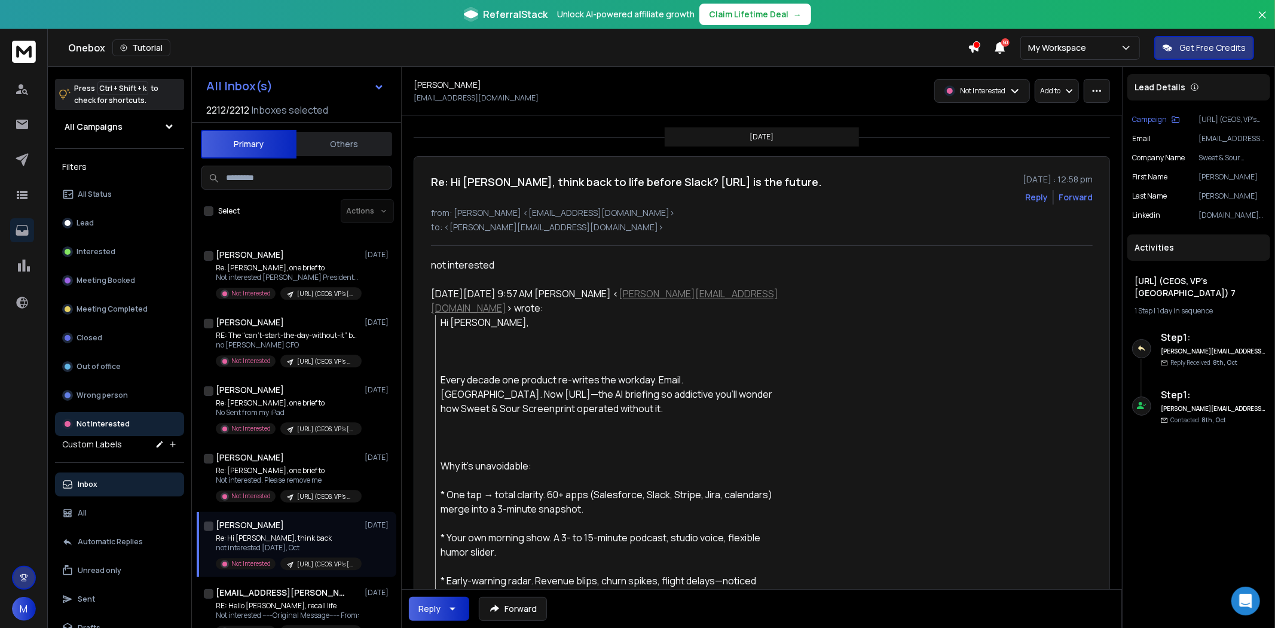
scroll to position [3033, 0]
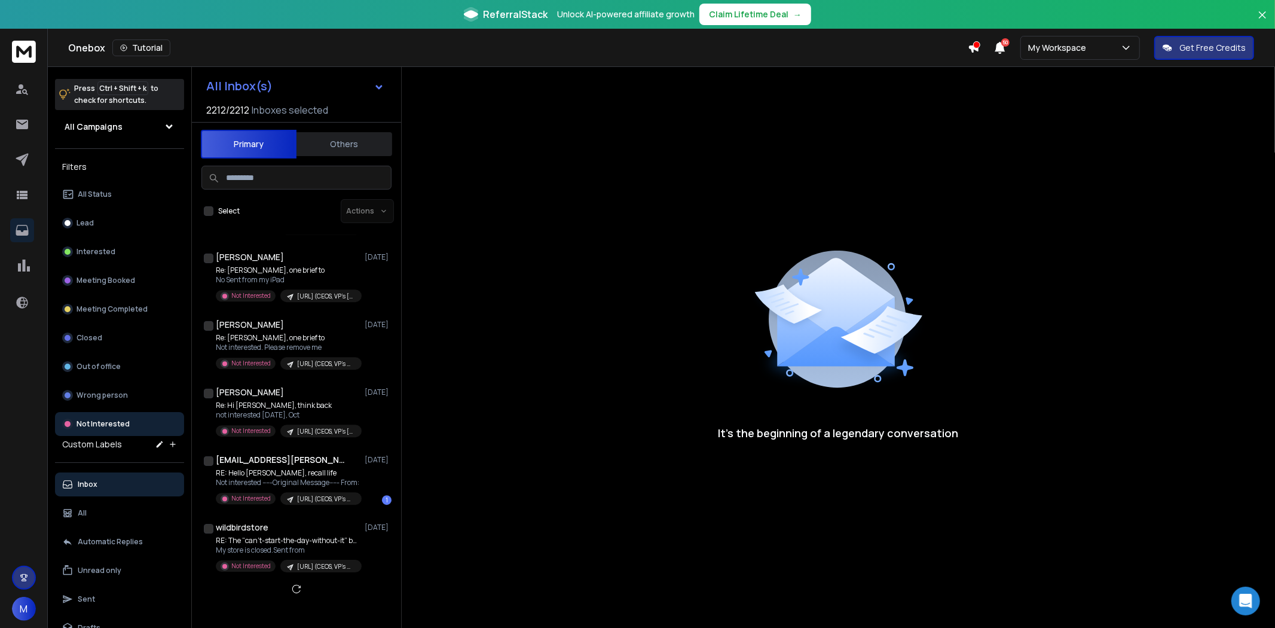
click at [338, 141] on button "Others" at bounding box center [344, 144] width 96 height 26
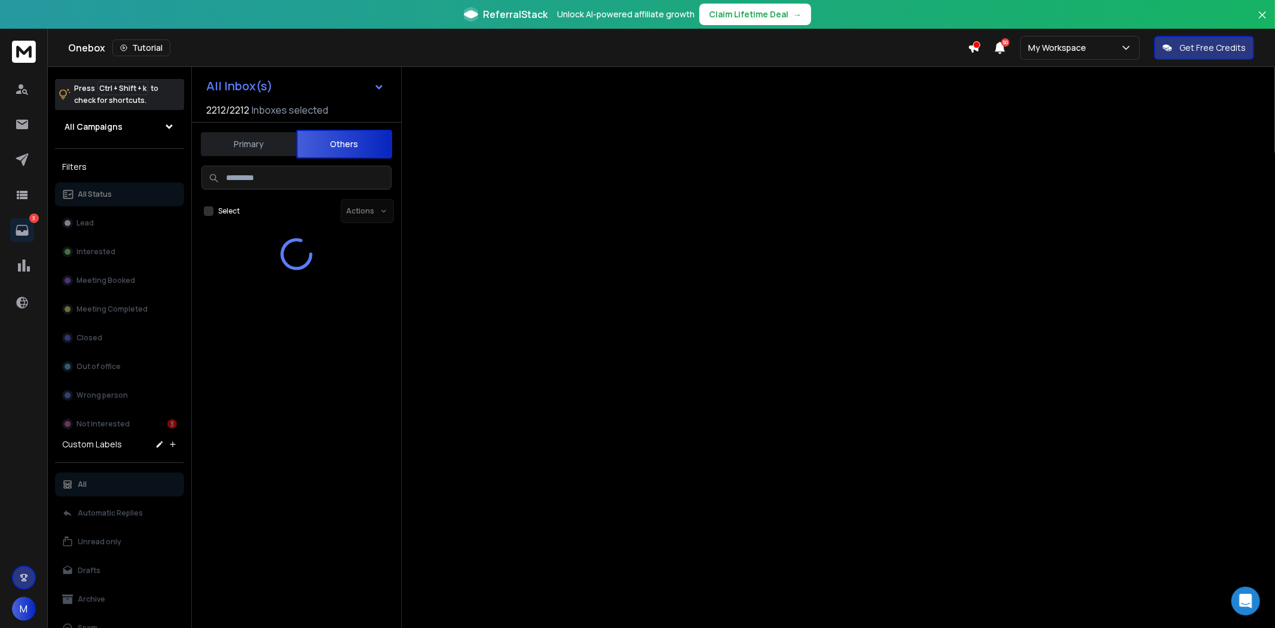
click at [290, 181] on input at bounding box center [296, 178] width 190 height 24
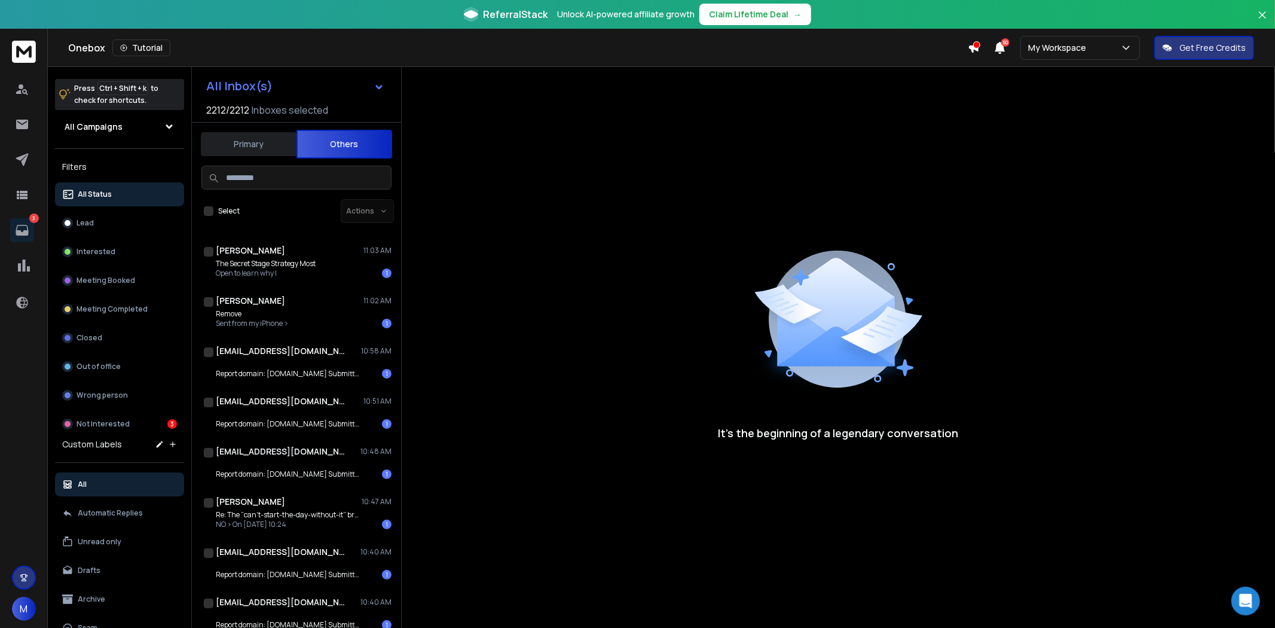
paste input "**********"
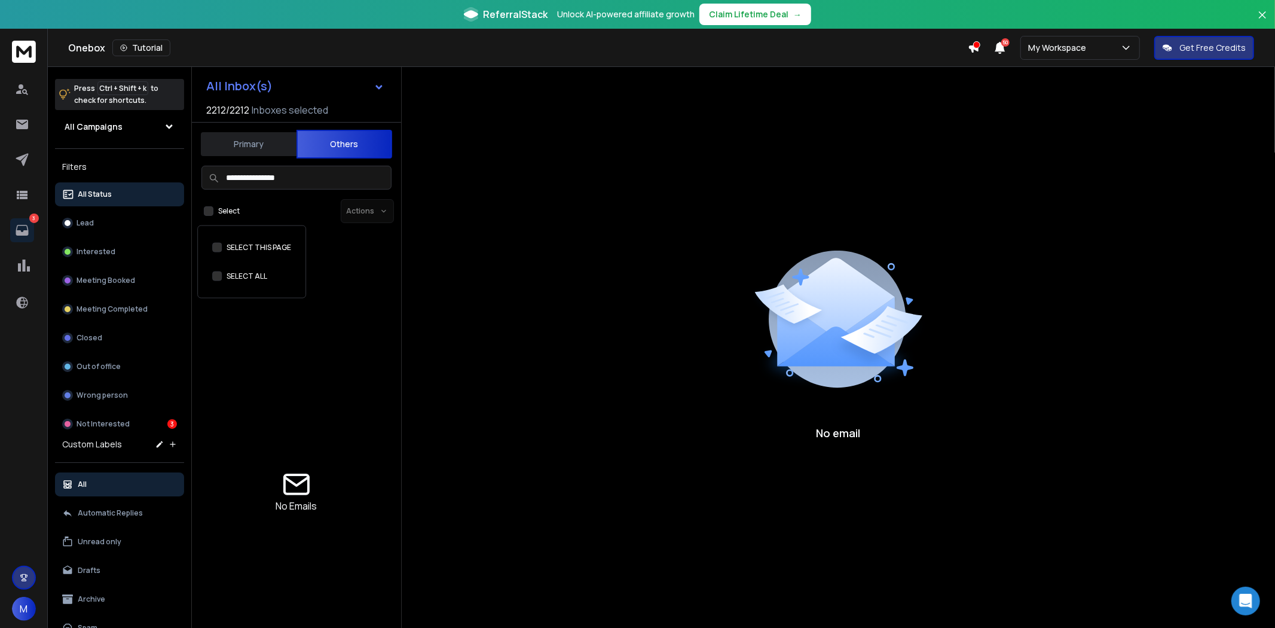
drag, startPoint x: 329, startPoint y: 189, endPoint x: 134, endPoint y: 209, distance: 195.9
click at [134, 209] on div "**********" at bounding box center [661, 381] width 1227 height 628
paste input
drag, startPoint x: 298, startPoint y: 186, endPoint x: 188, endPoint y: 200, distance: 110.2
click at [189, 200] on div "**********" at bounding box center [661, 381] width 1227 height 628
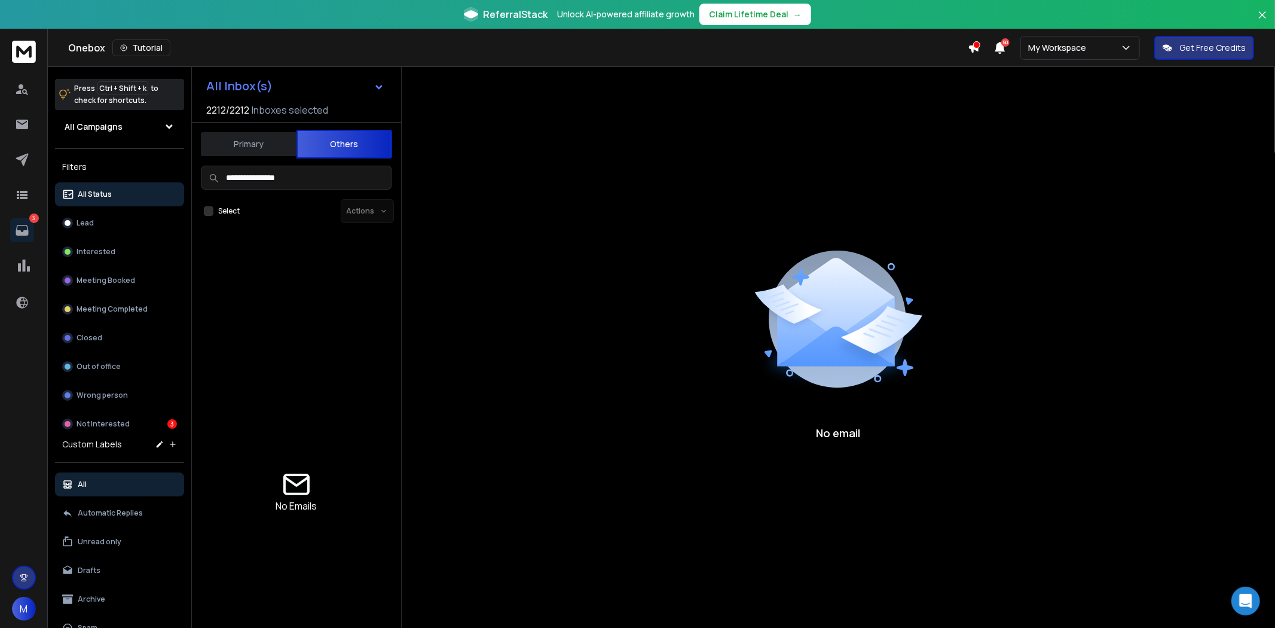
paste input
drag, startPoint x: 298, startPoint y: 182, endPoint x: 175, endPoint y: 175, distance: 122.7
click at [175, 175] on div "**********" at bounding box center [661, 381] width 1227 height 628
paste input
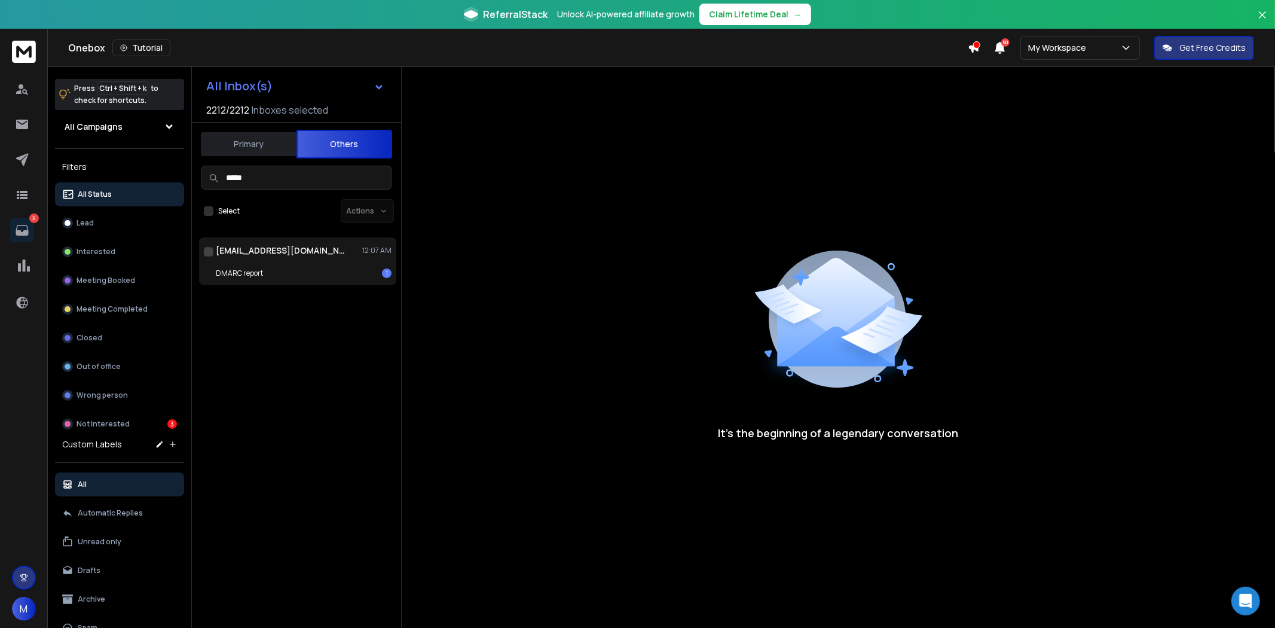
click at [210, 249] on button "button" at bounding box center [209, 252] width 10 height 10
click at [360, 207] on p "Actions" at bounding box center [360, 211] width 28 height 10
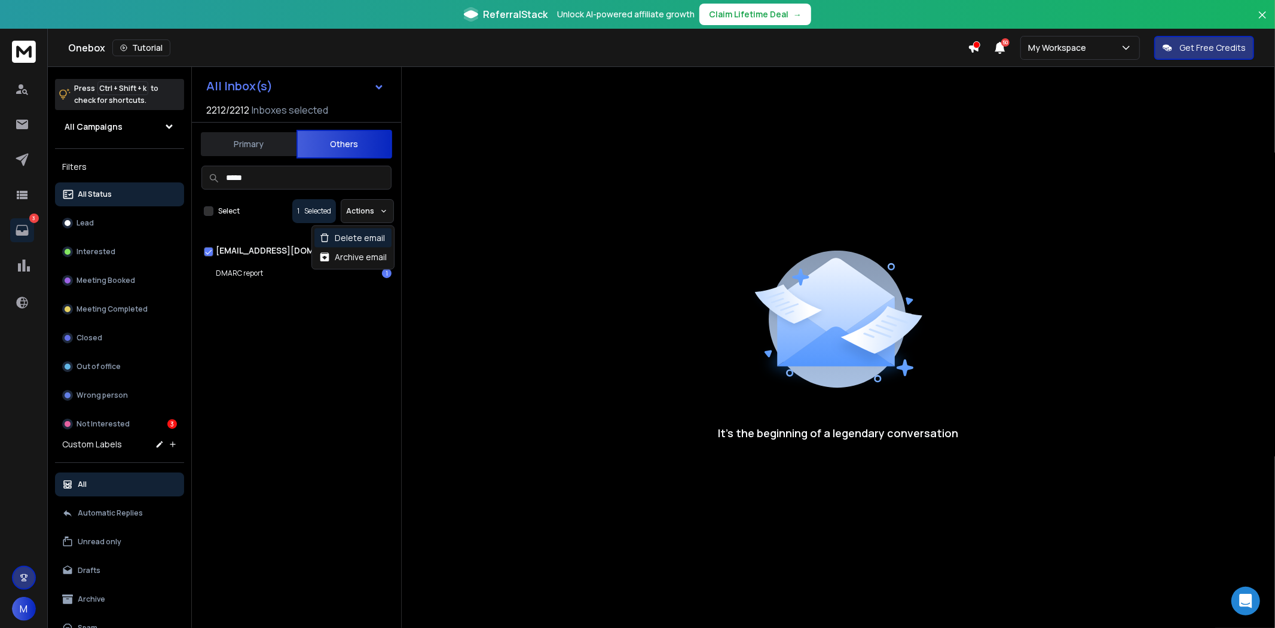
click at [375, 243] on div "Delete email" at bounding box center [352, 238] width 66 height 12
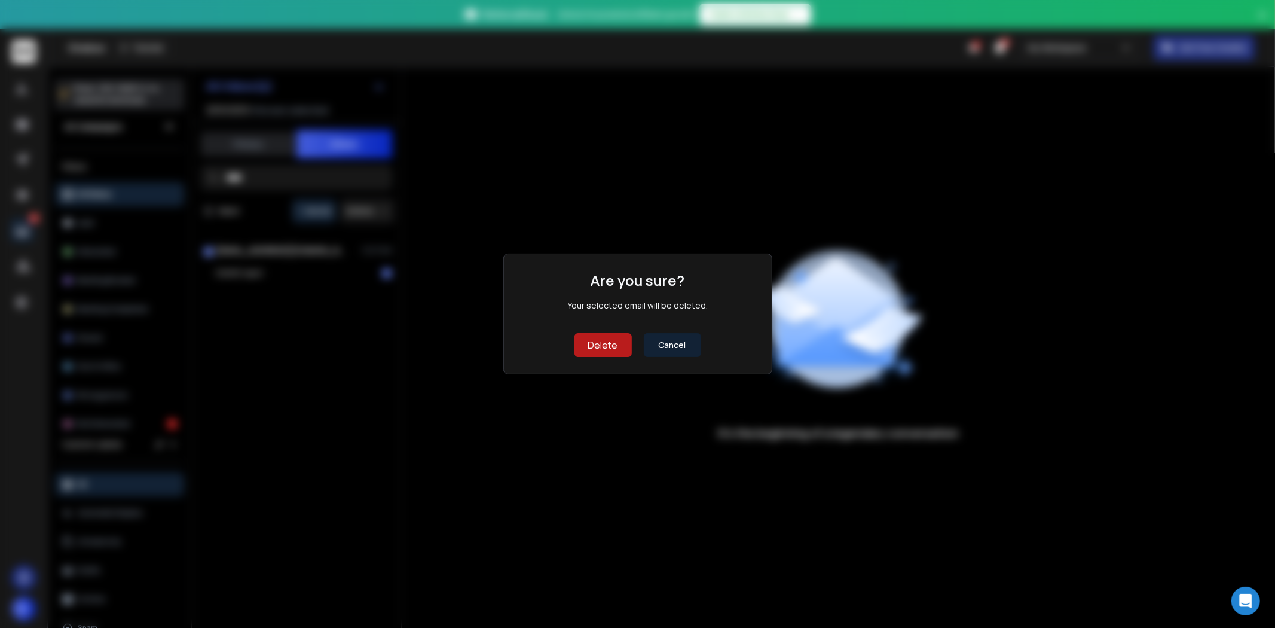
click at [599, 344] on button "Delete" at bounding box center [602, 345] width 57 height 24
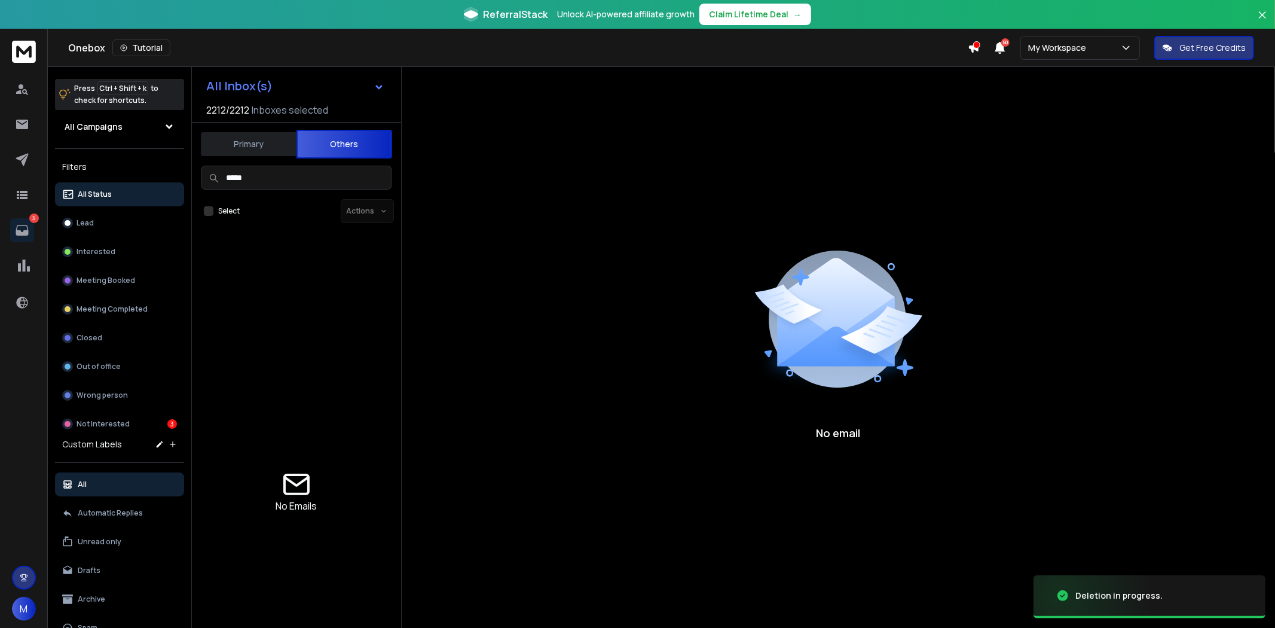
drag, startPoint x: 292, startPoint y: 180, endPoint x: 127, endPoint y: 195, distance: 165.0
click at [127, 195] on div "Press Ctrl + Shift + k to check for shortcuts. All Campaigns All Campaigns Filt…" at bounding box center [661, 381] width 1227 height 628
paste input "********"
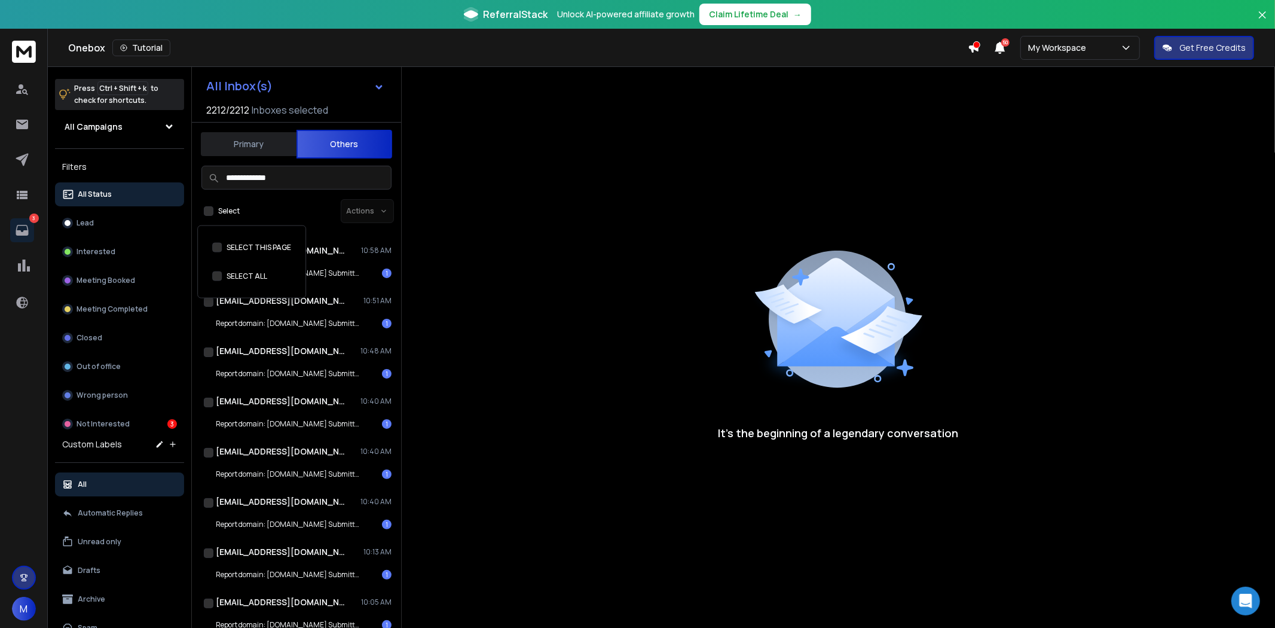
type input "**********"
click at [207, 210] on button "SELECT THIS PAGE" at bounding box center [209, 211] width 10 height 10
click at [231, 274] on button "SELECT THIS PAGE" at bounding box center [234, 276] width 10 height 10
drag, startPoint x: 390, startPoint y: 182, endPoint x: 363, endPoint y: 207, distance: 37.2
click at [378, 195] on div "**********" at bounding box center [296, 405] width 209 height 488
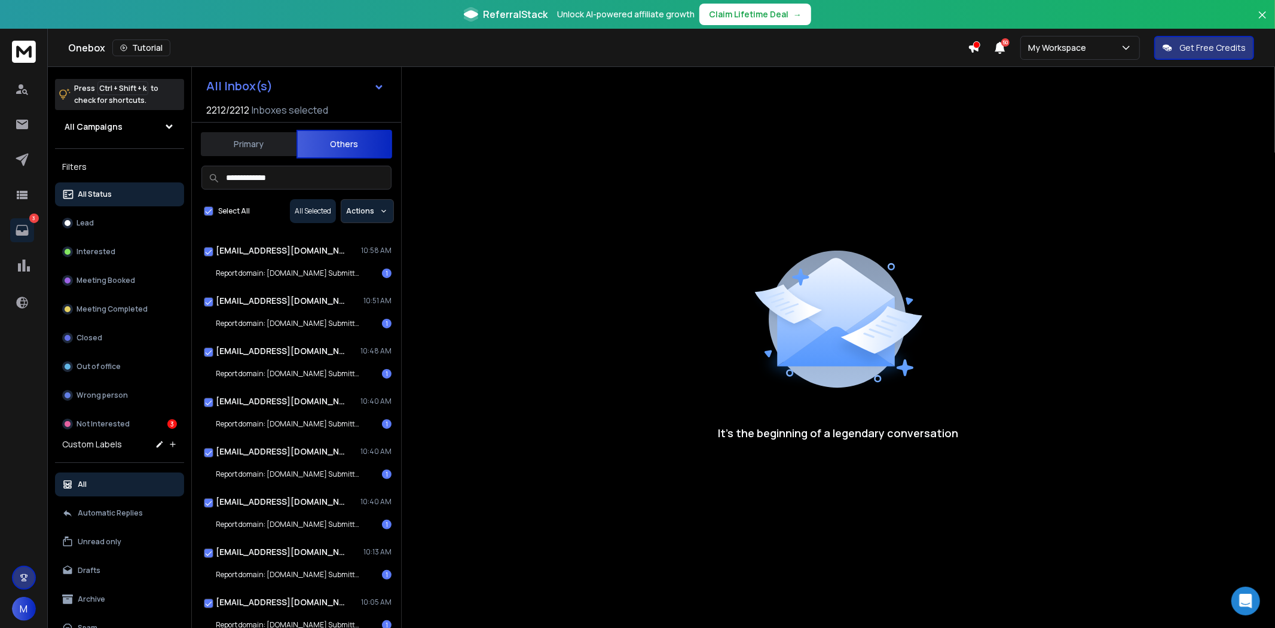
click at [361, 212] on p "Actions" at bounding box center [360, 211] width 28 height 10
click at [373, 234] on div "Delete email" at bounding box center [352, 238] width 66 height 12
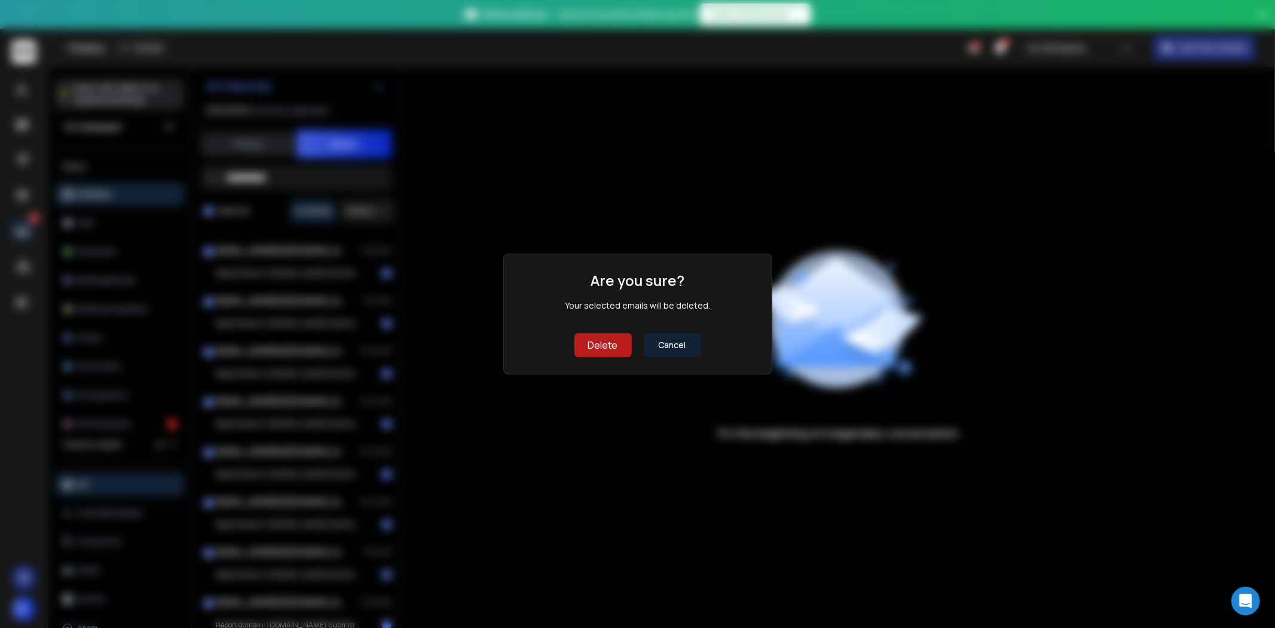
click at [584, 354] on button "Delete" at bounding box center [602, 345] width 57 height 24
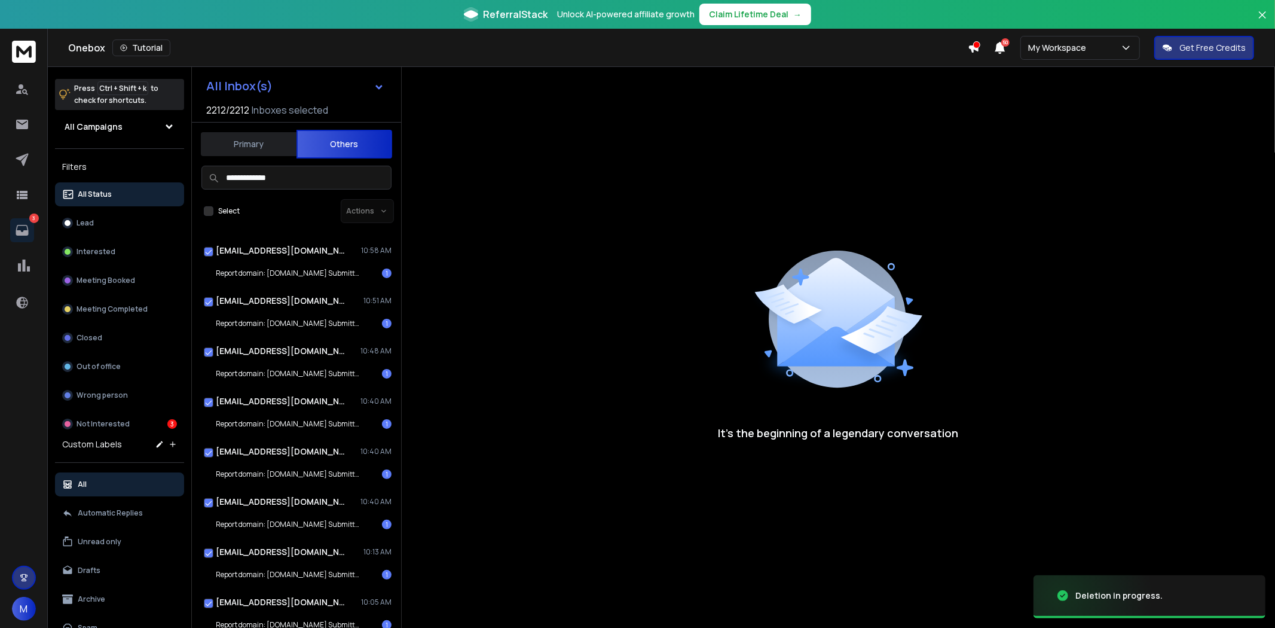
click at [293, 180] on input "**********" at bounding box center [296, 178] width 190 height 24
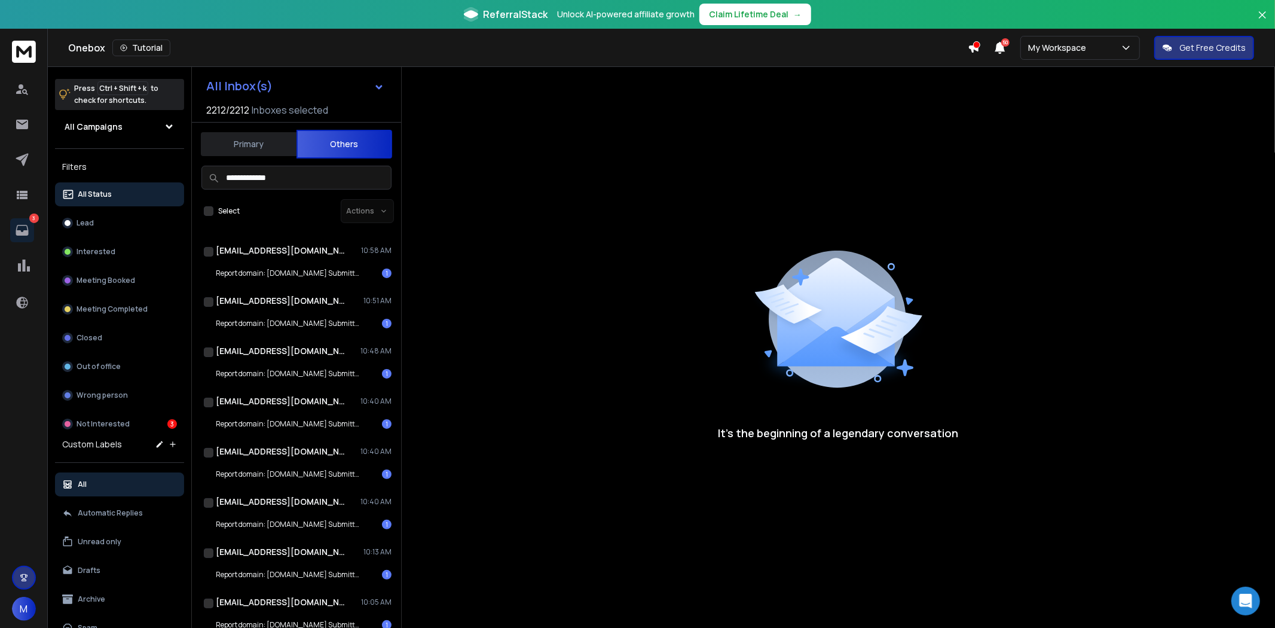
click at [302, 182] on input "**********" at bounding box center [296, 178] width 190 height 24
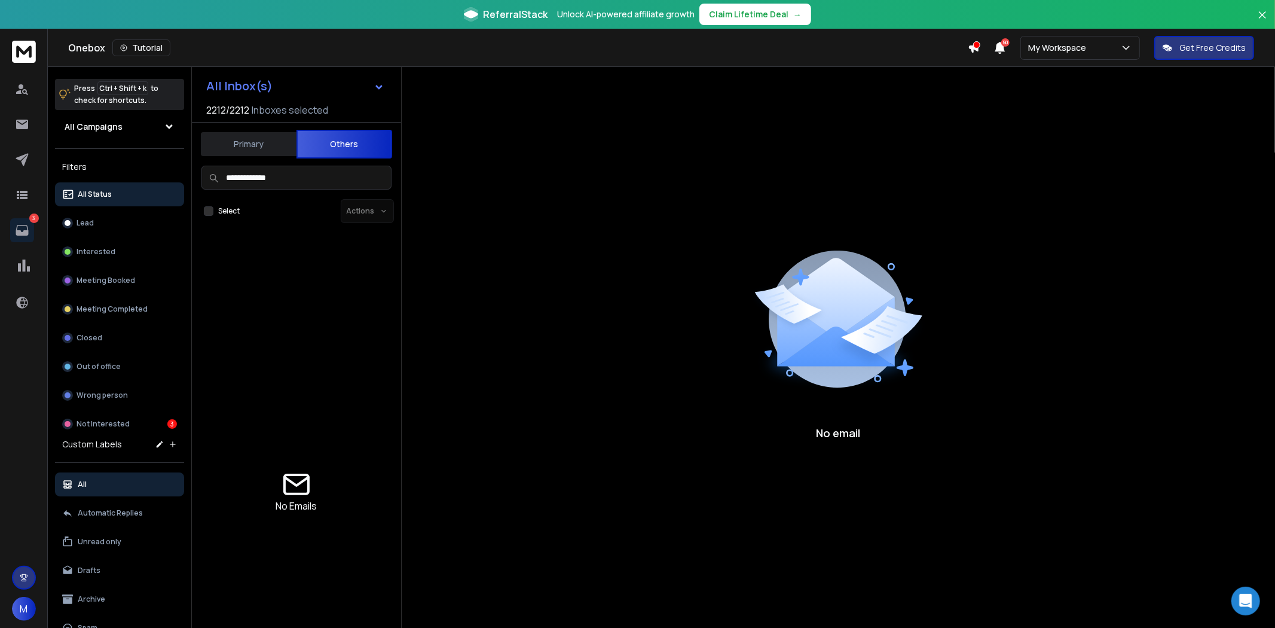
drag, startPoint x: 308, startPoint y: 188, endPoint x: 177, endPoint y: 180, distance: 131.7
click at [177, 180] on div "**********" at bounding box center [661, 381] width 1227 height 628
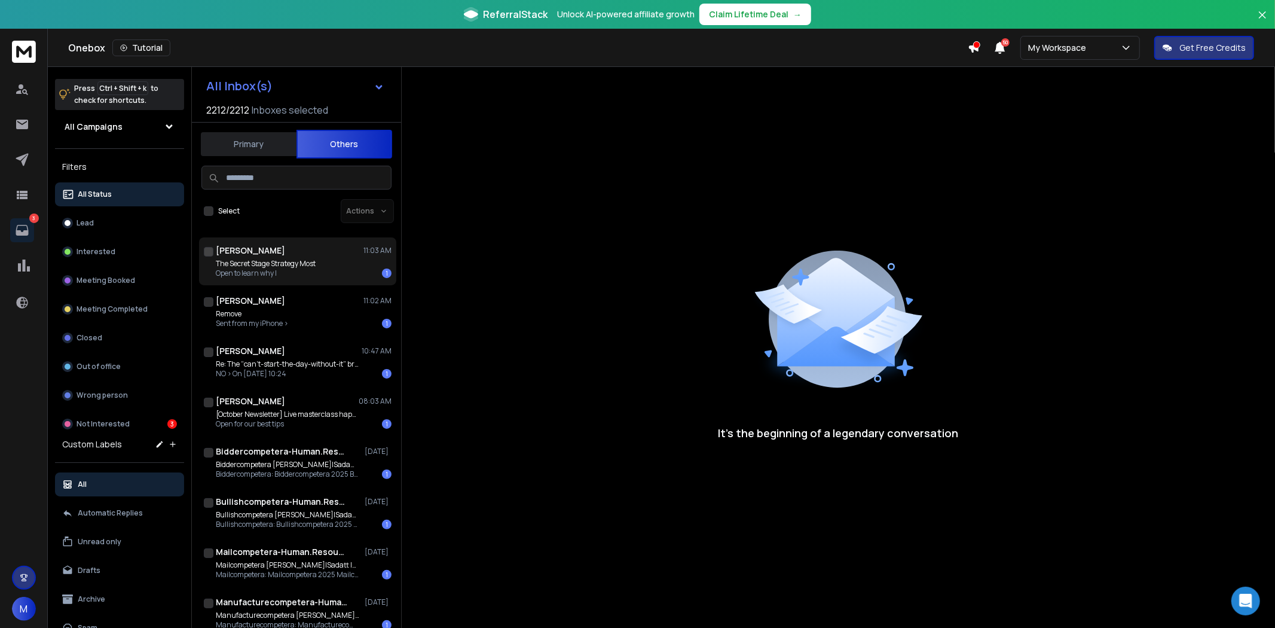
click at [233, 256] on div "[PERSON_NAME] 11:03 AM The Secret Stage Strategy Most Open to learn why I 1" at bounding box center [304, 260] width 176 height 33
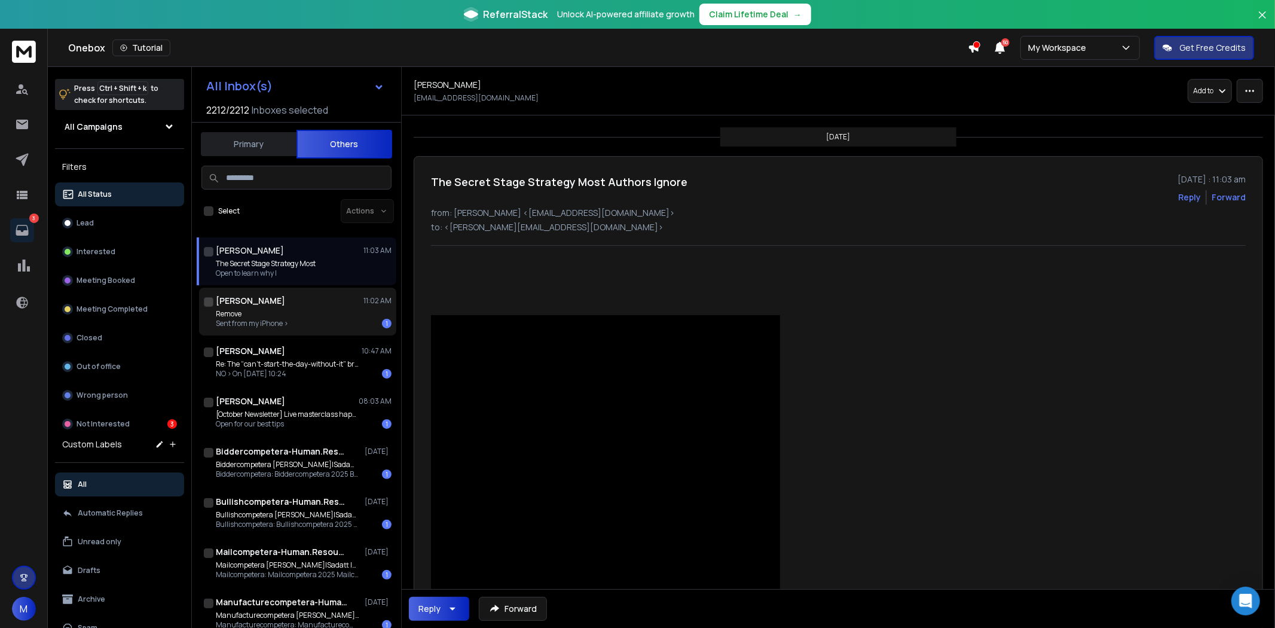
click at [243, 325] on p "Sent from my iPhone >" at bounding box center [252, 324] width 72 height 10
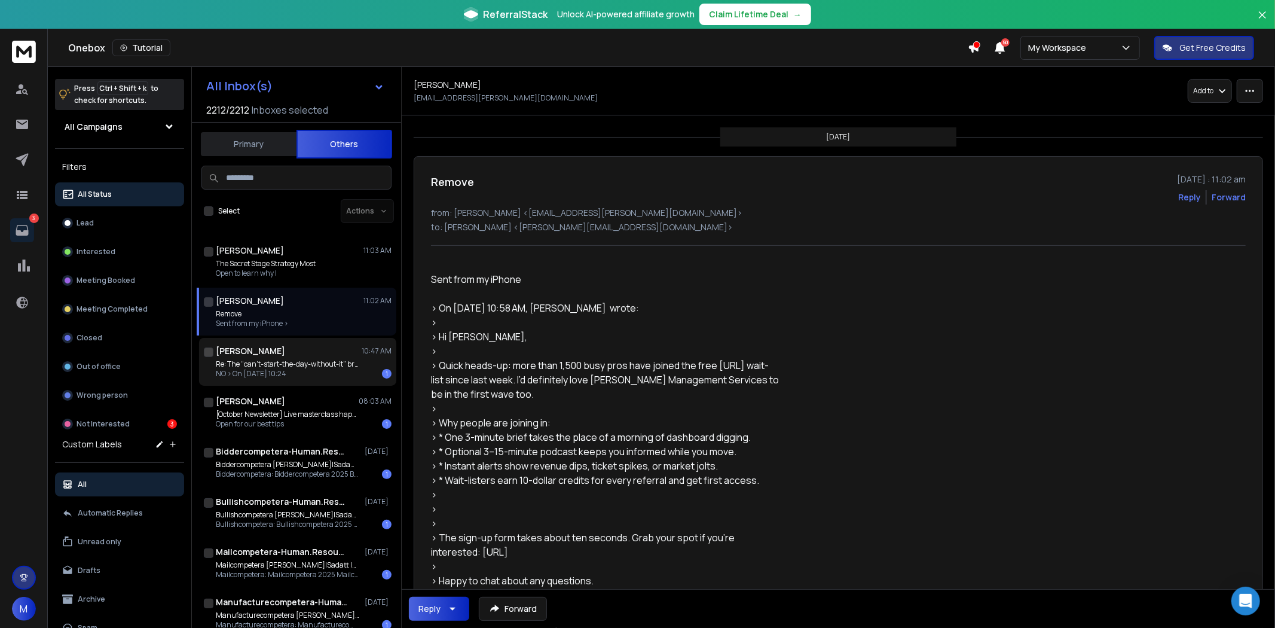
click at [240, 372] on p "NO > On [DATE] 10:24" at bounding box center [287, 374] width 143 height 10
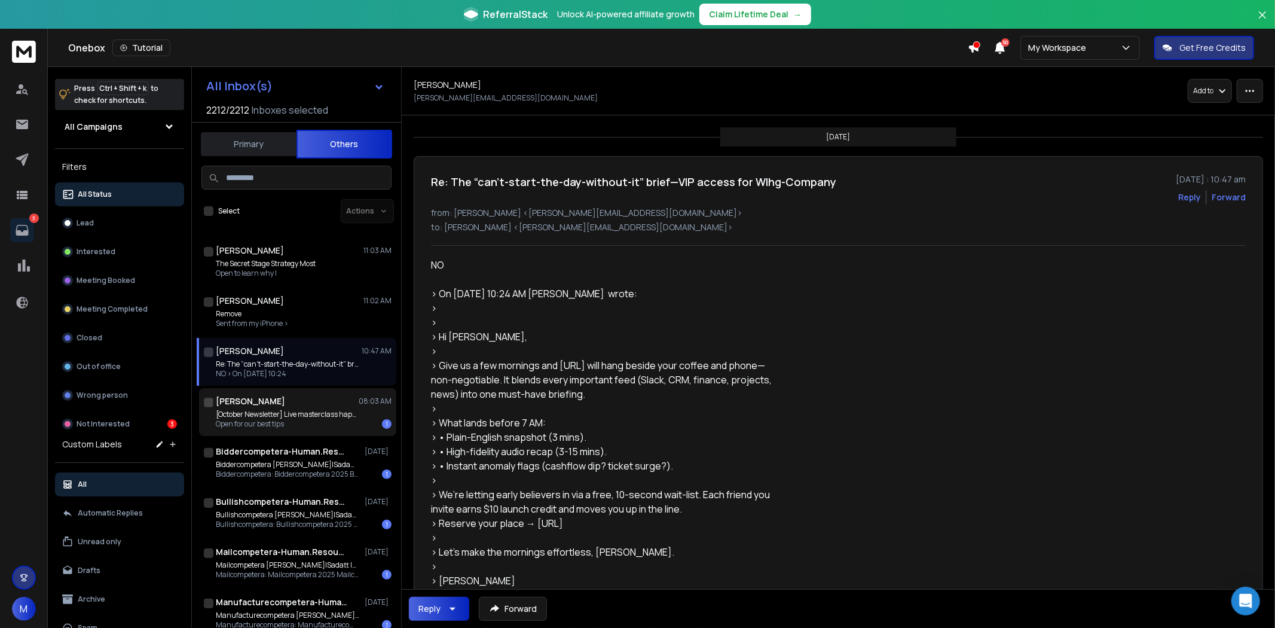
click at [252, 427] on p "Open for our best tips" at bounding box center [287, 424] width 143 height 10
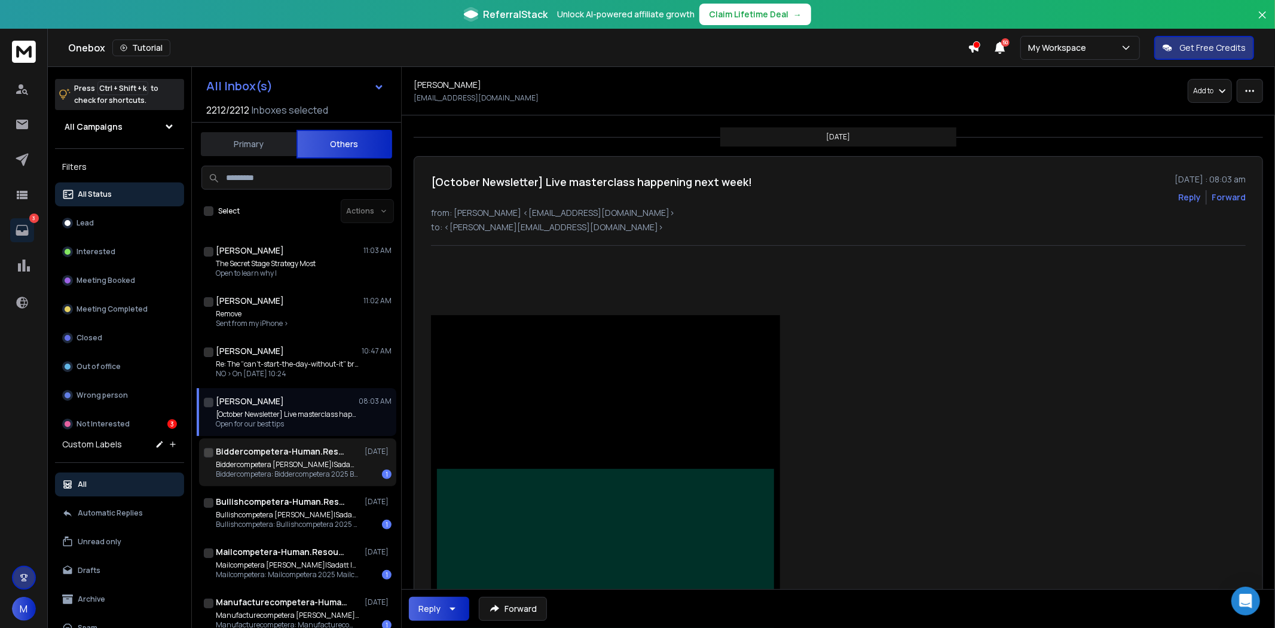
click at [252, 474] on p "Biddercompetera: Biddercompetera 2025 Biddercompetera Equity" at bounding box center [287, 474] width 143 height 10
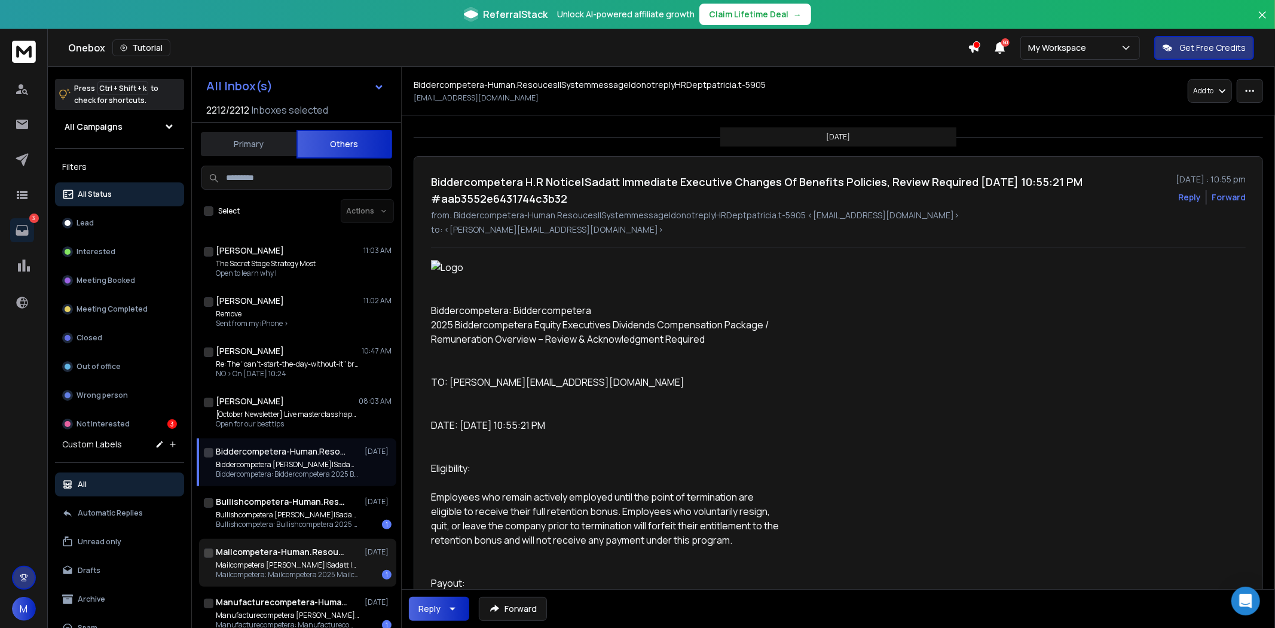
click at [240, 546] on h1 "Mailcompetera-Human.Resouces||Systemmessage|donotreplyHRDeptnoah.d-5905" at bounding box center [281, 552] width 131 height 12
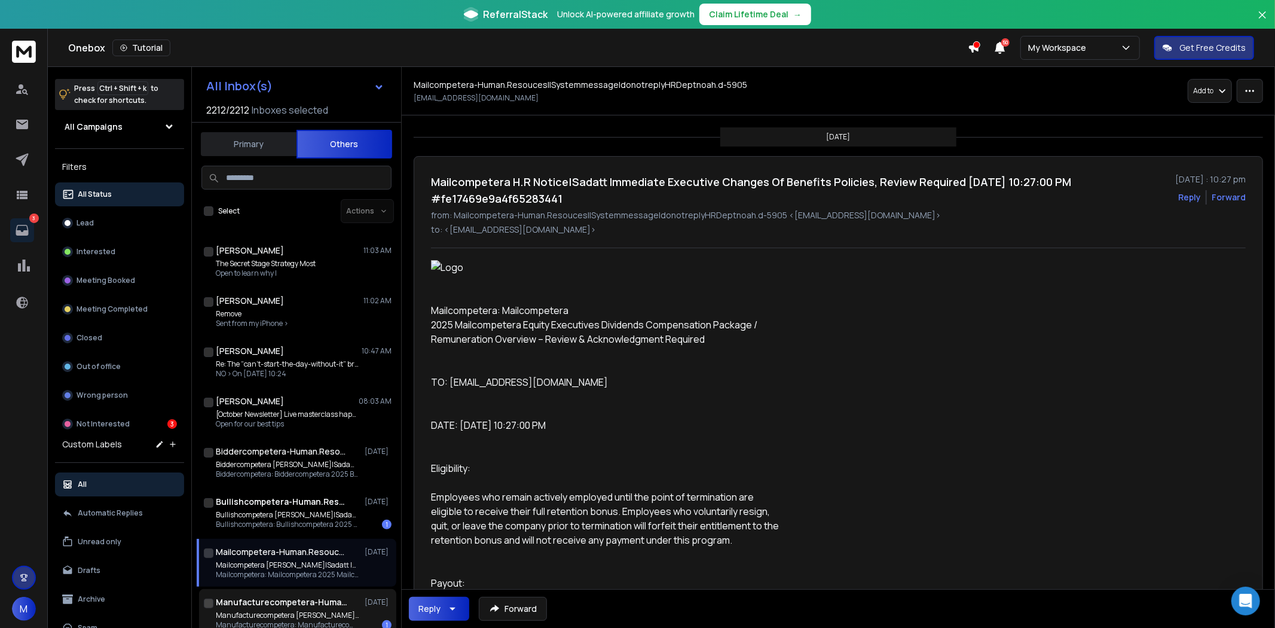
drag, startPoint x: 243, startPoint y: 608, endPoint x: 245, endPoint y: 599, distance: 9.1
click at [243, 607] on div "Manufacturecompetera-Human.Resouces||Systemmessage|donotreplyHRDeptdaniel.h-590…" at bounding box center [304, 612] width 176 height 33
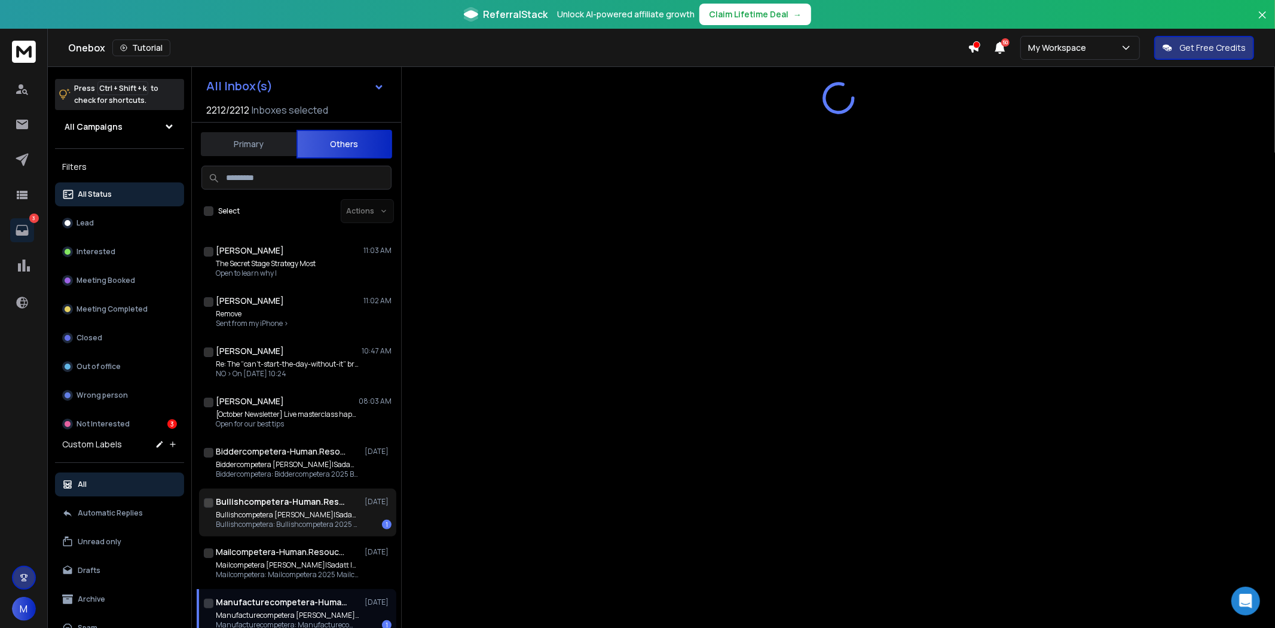
click at [252, 523] on p "Bullishcompetera: Bullishcompetera 2025 Bullishcompetera Equity" at bounding box center [287, 524] width 143 height 10
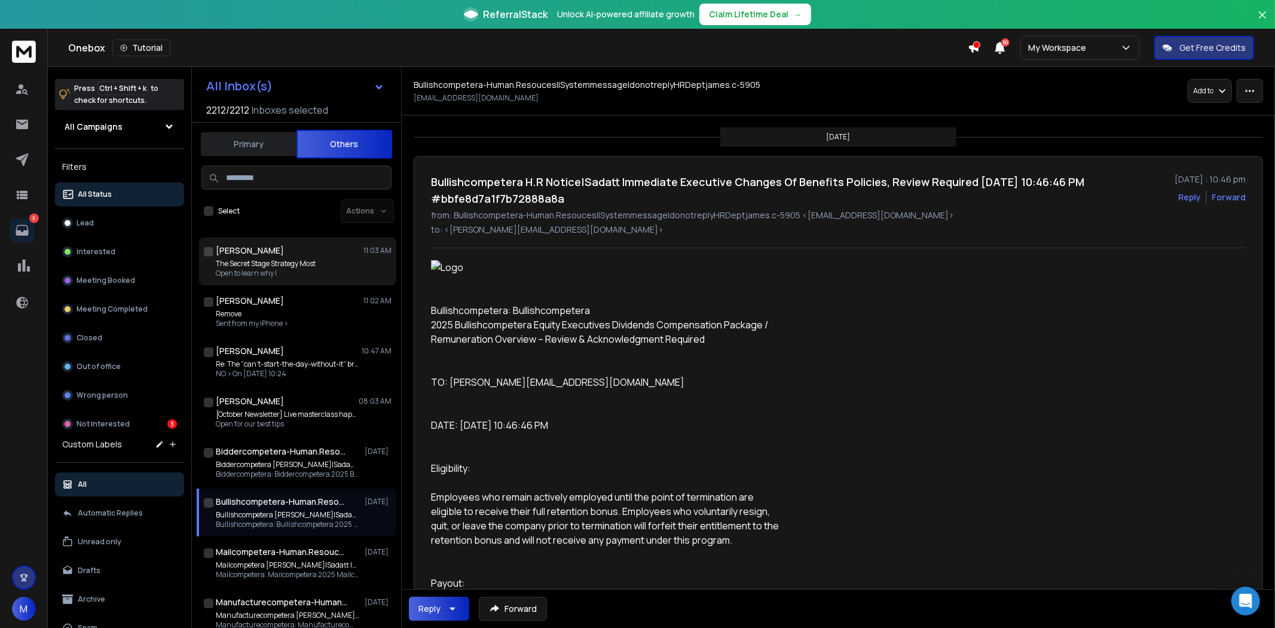
click at [207, 248] on button "button" at bounding box center [209, 252] width 10 height 10
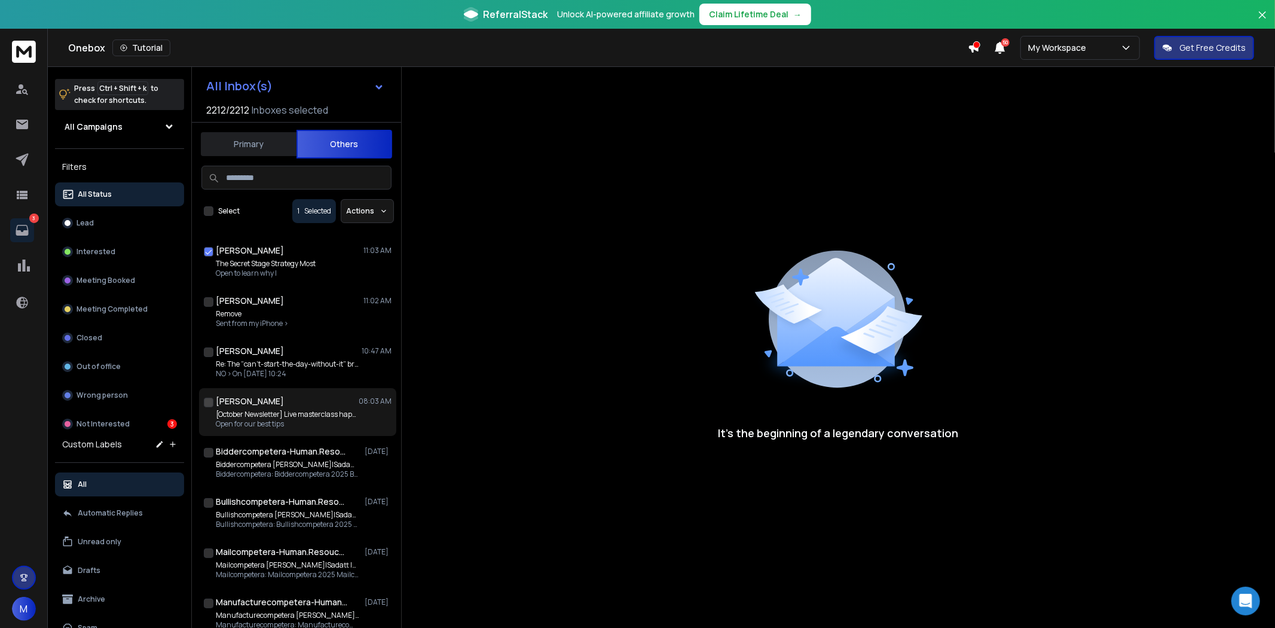
click at [206, 398] on button "button" at bounding box center [209, 402] width 10 height 10
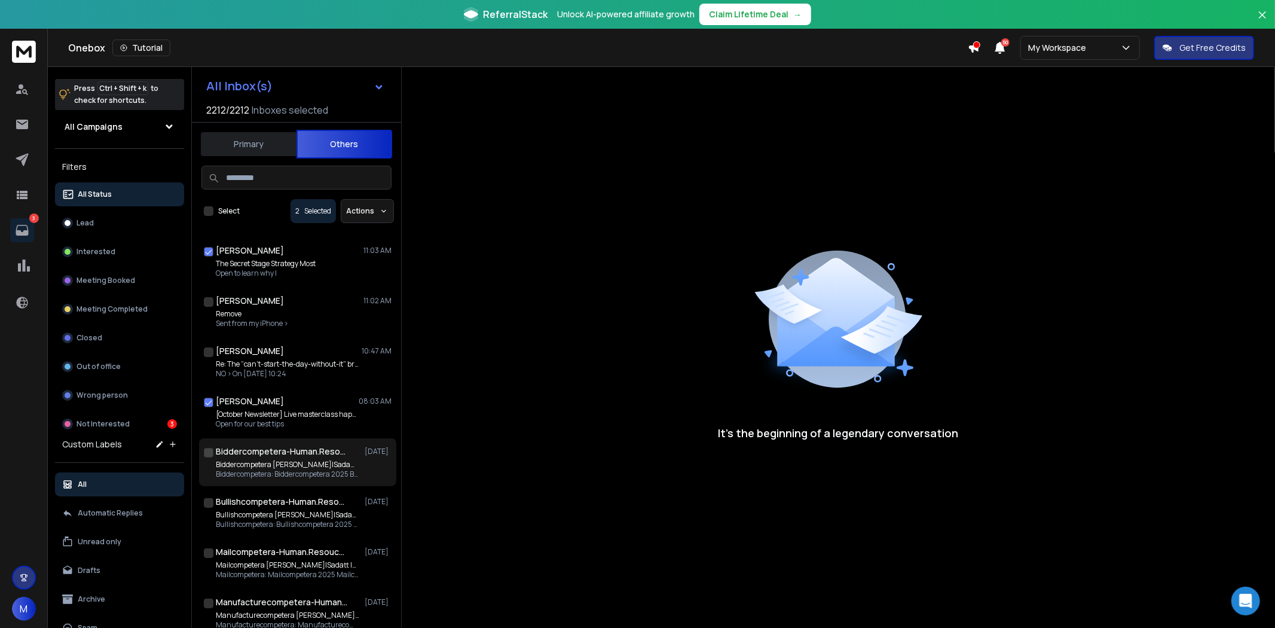
click at [204, 448] on button "button" at bounding box center [209, 453] width 10 height 10
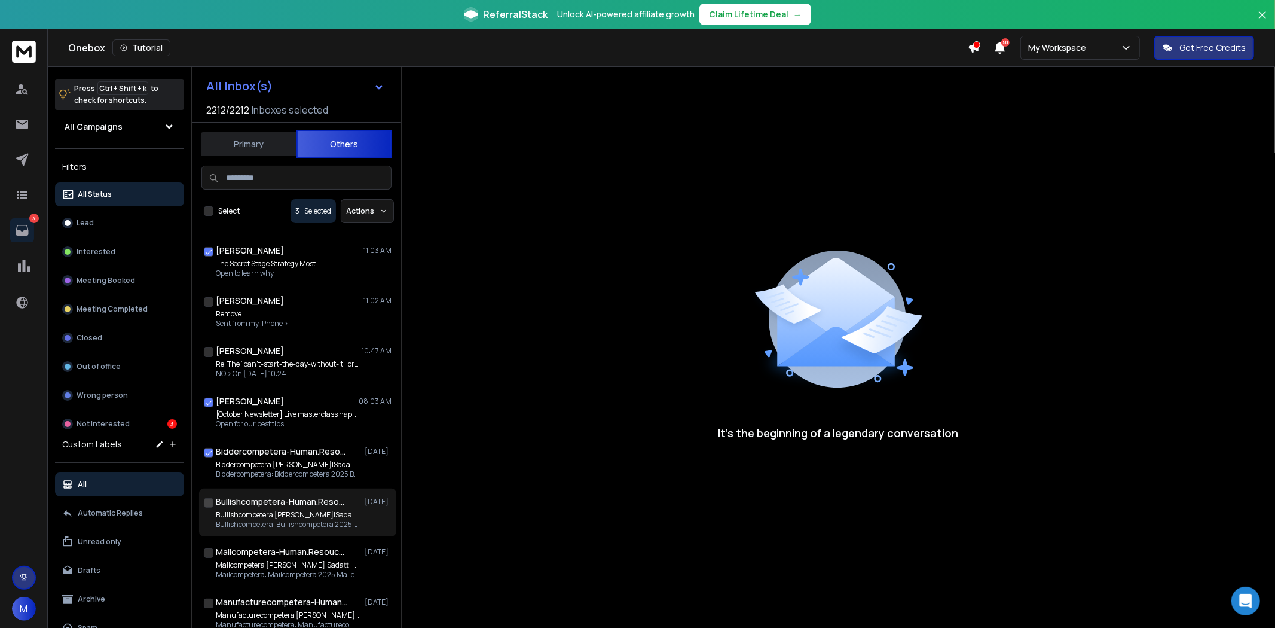
click at [212, 503] on button "button" at bounding box center [209, 503] width 10 height 10
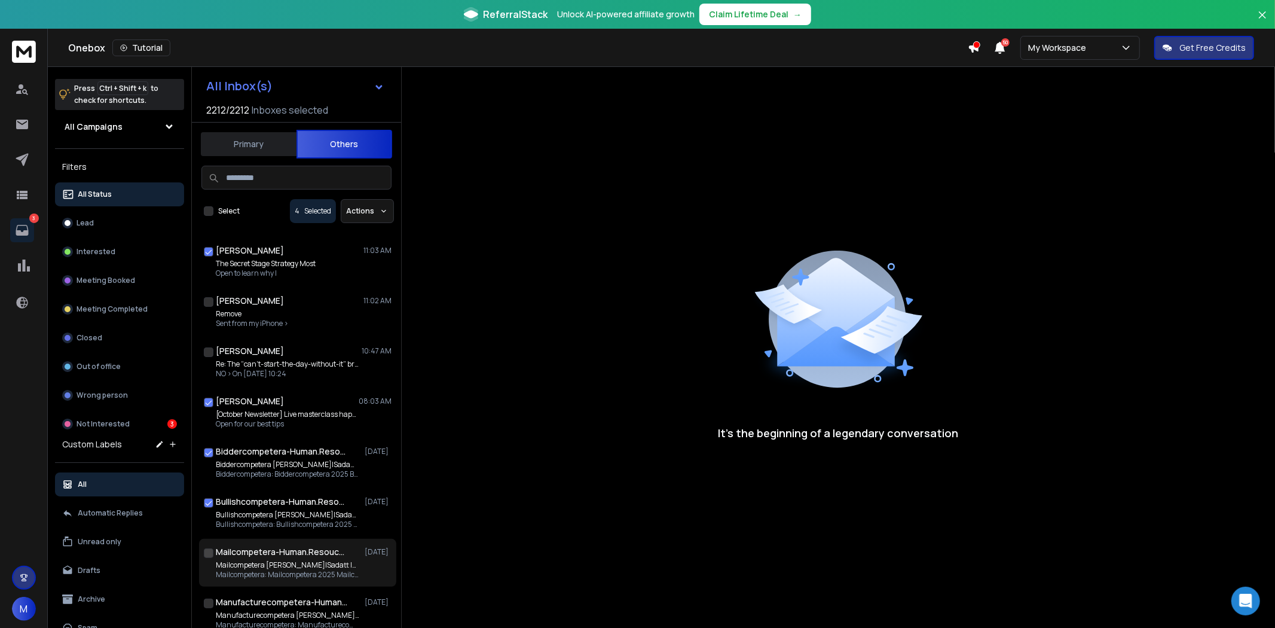
click at [204, 552] on button "button" at bounding box center [209, 553] width 10 height 10
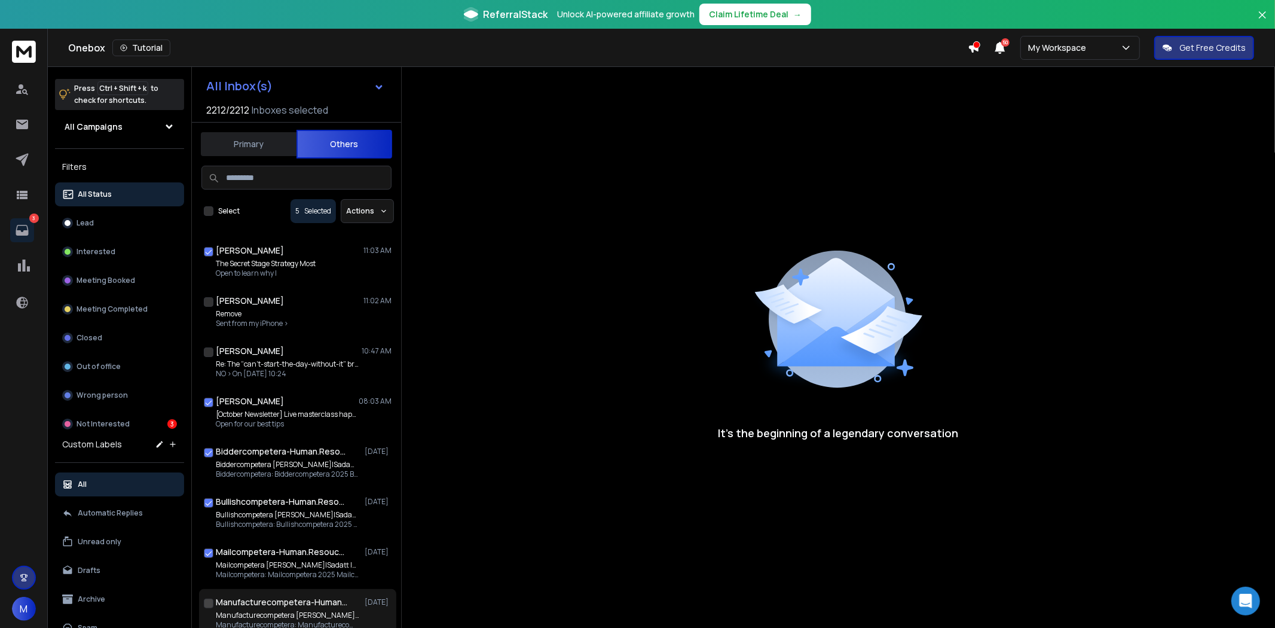
click at [207, 604] on button "button" at bounding box center [209, 603] width 10 height 10
click at [365, 219] on button "Actions" at bounding box center [367, 211] width 53 height 24
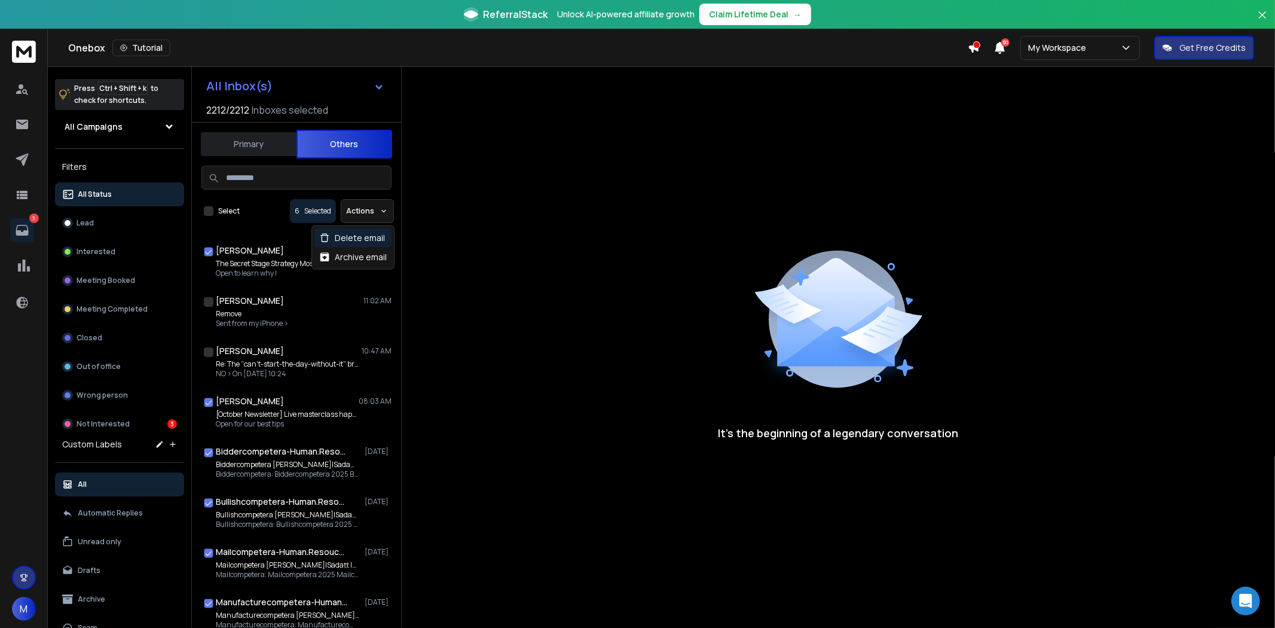
click at [380, 237] on div "Delete email" at bounding box center [352, 238] width 66 height 12
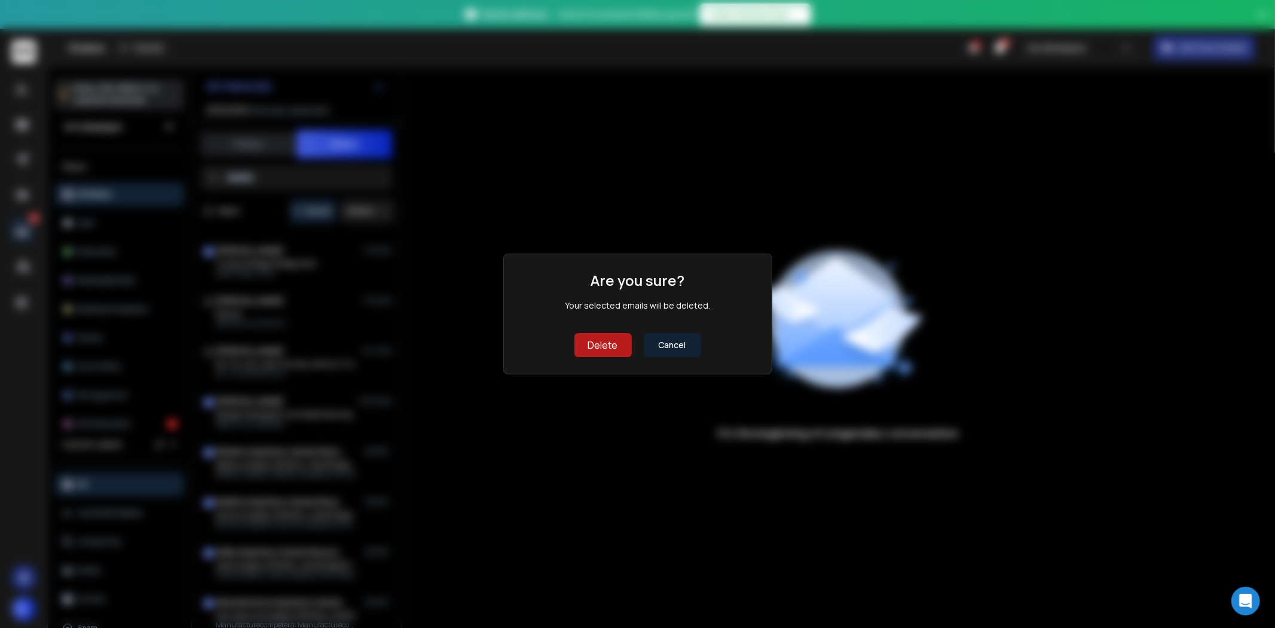
click at [583, 351] on button "Delete" at bounding box center [602, 345] width 57 height 24
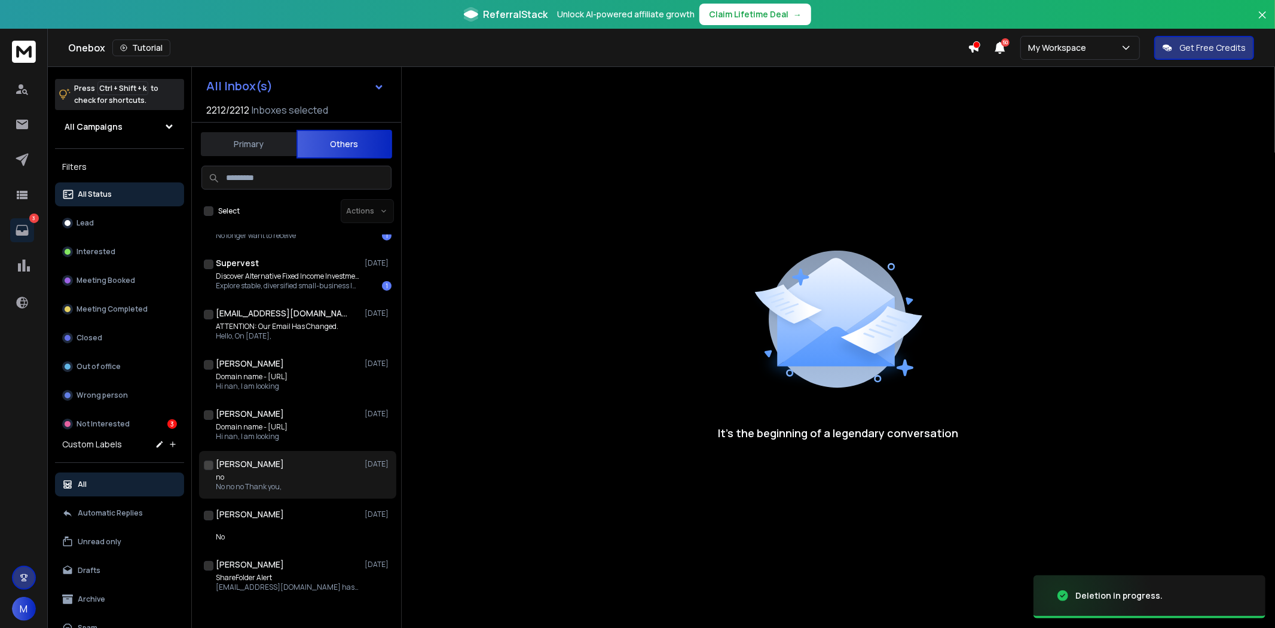
scroll to position [164, 0]
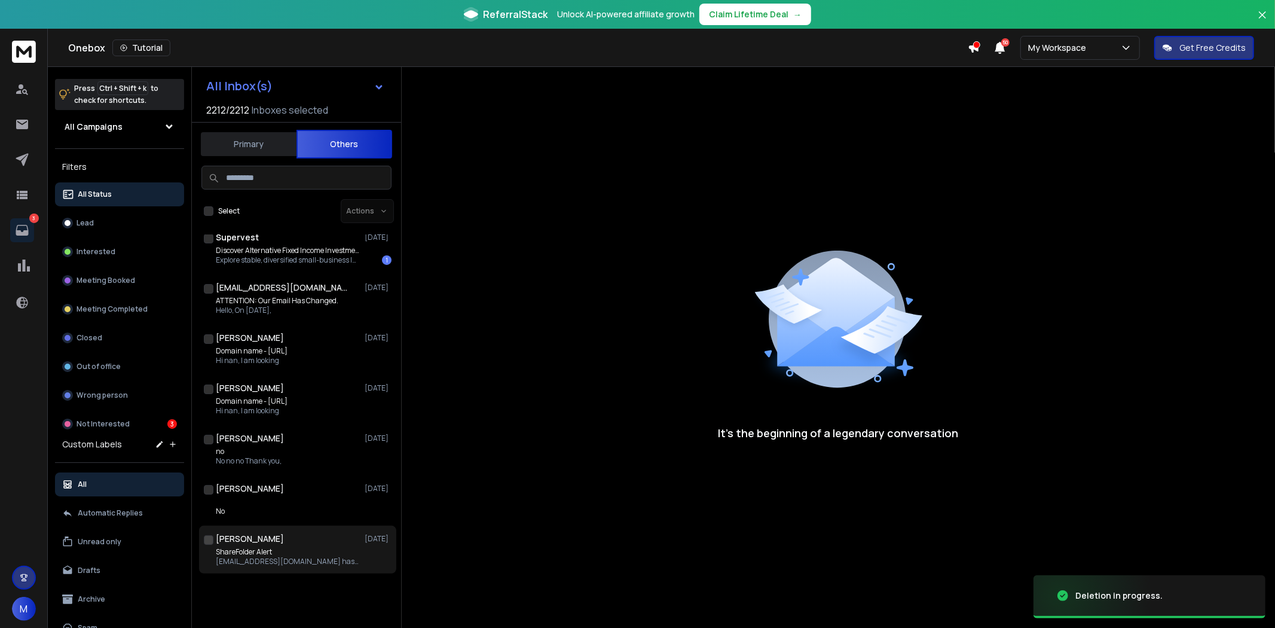
click at [277, 550] on p "ShareFolder Alert" at bounding box center [287, 552] width 143 height 10
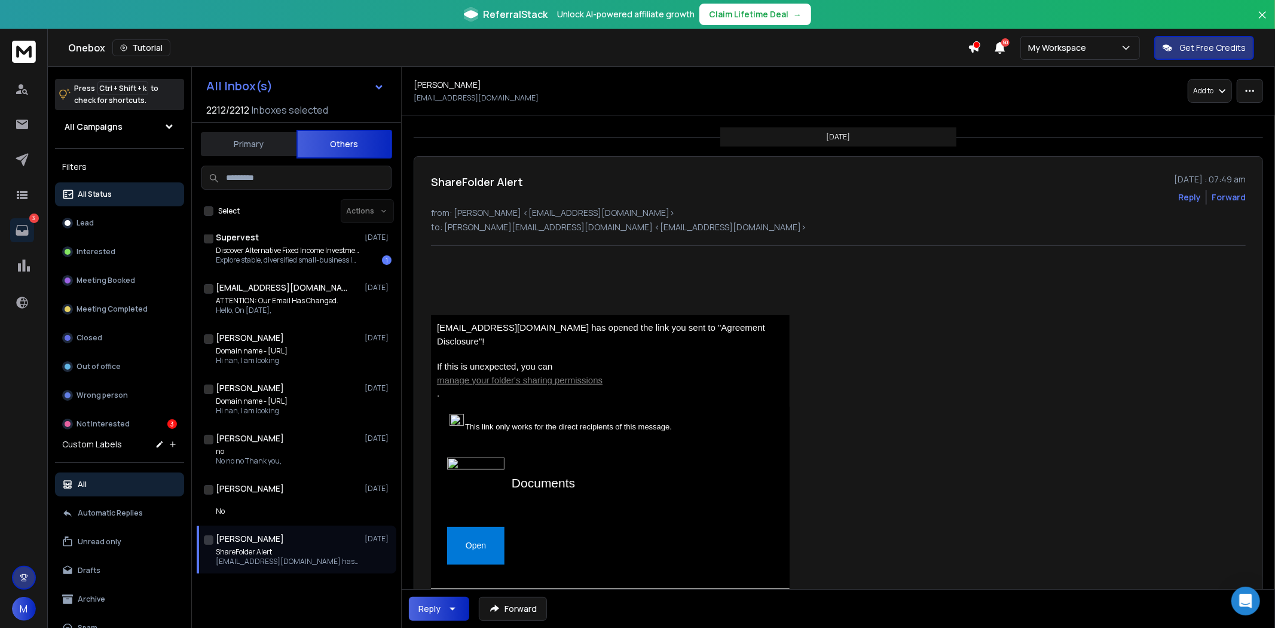
click at [206, 541] on button "button" at bounding box center [209, 540] width 10 height 10
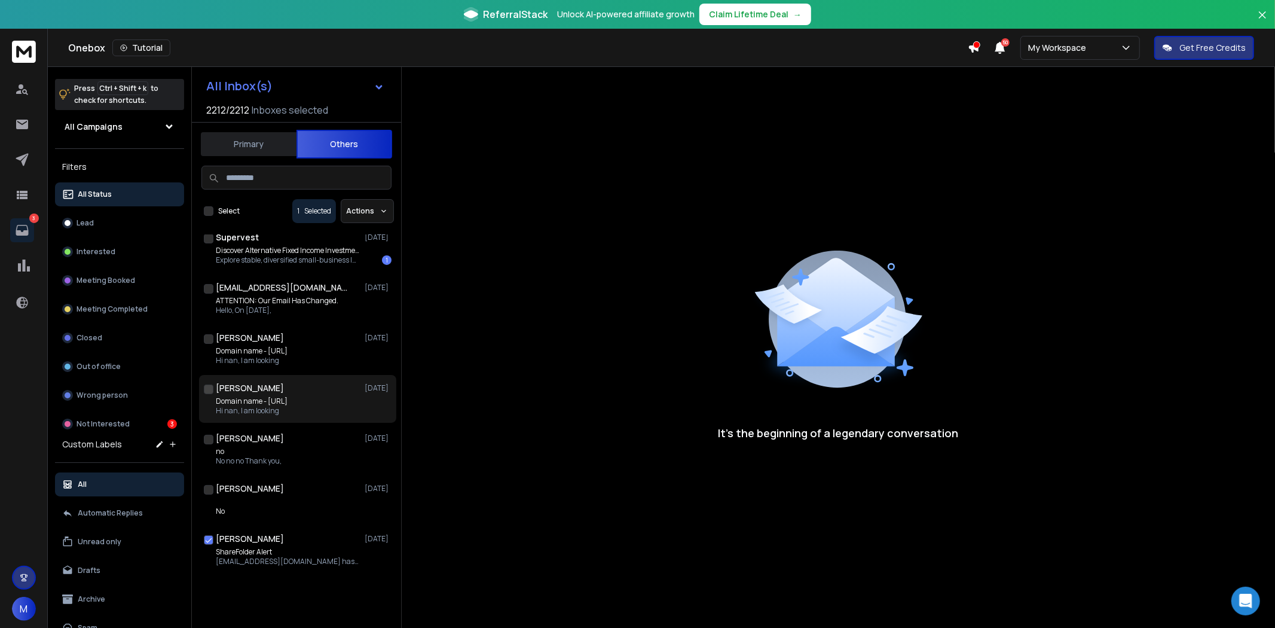
click at [207, 389] on button "button" at bounding box center [209, 389] width 10 height 10
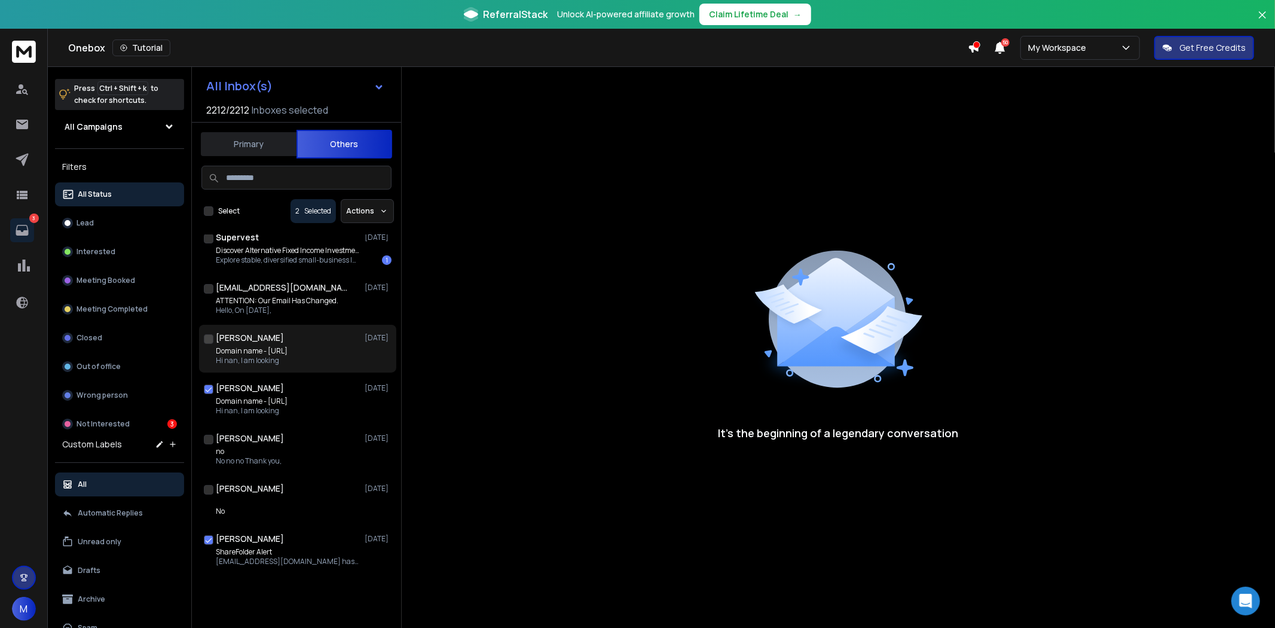
click at [206, 337] on button "button" at bounding box center [209, 339] width 10 height 10
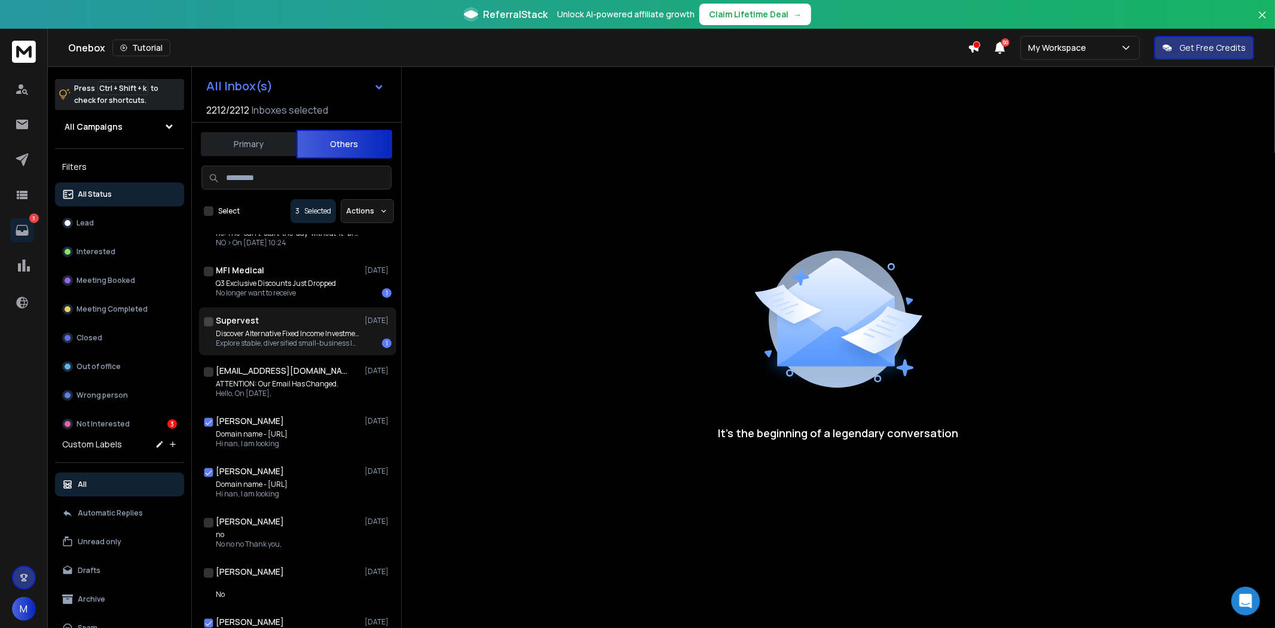
scroll to position [75, 0]
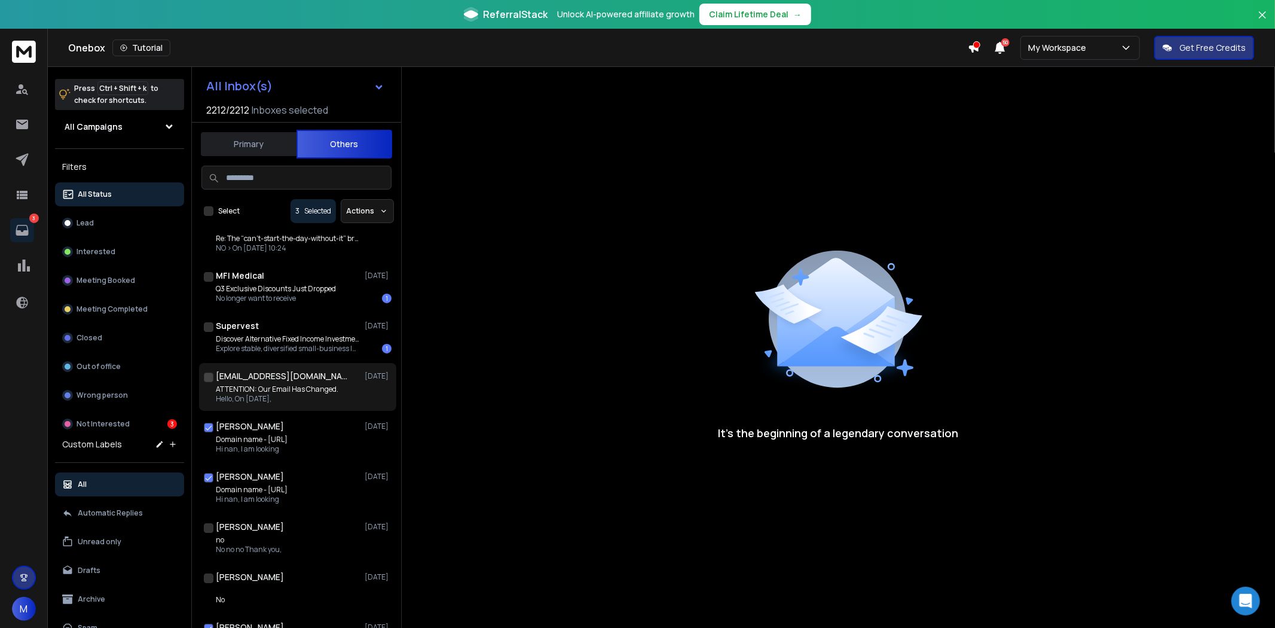
click at [206, 377] on button "button" at bounding box center [209, 377] width 10 height 10
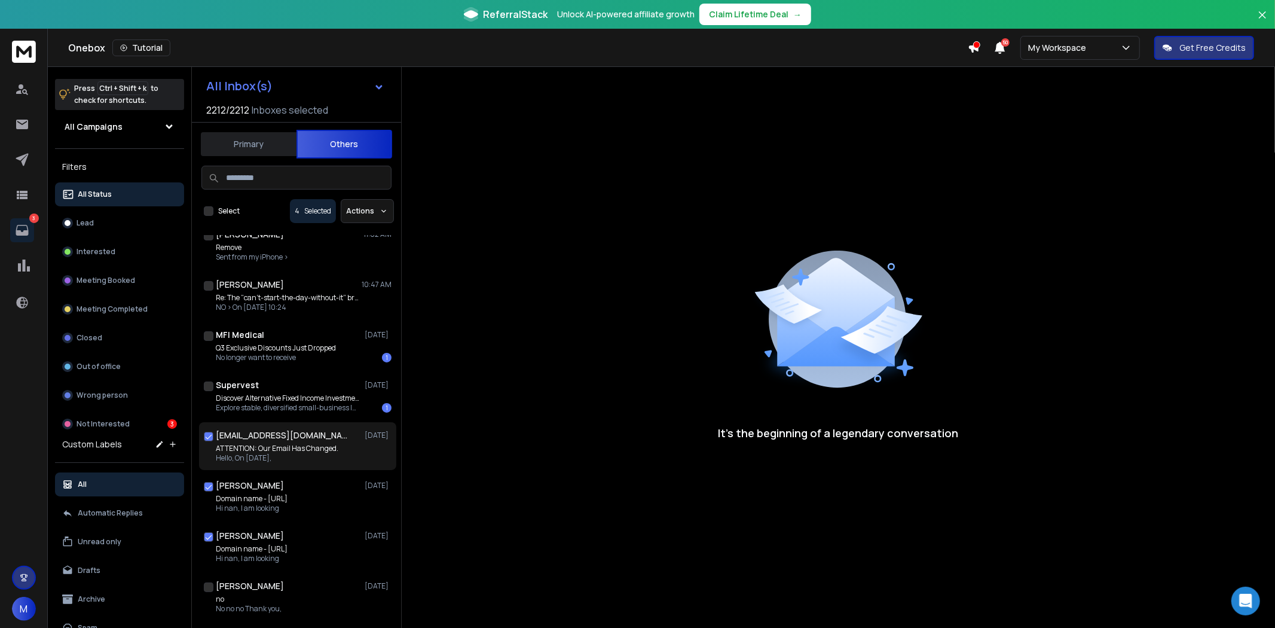
scroll to position [9, 0]
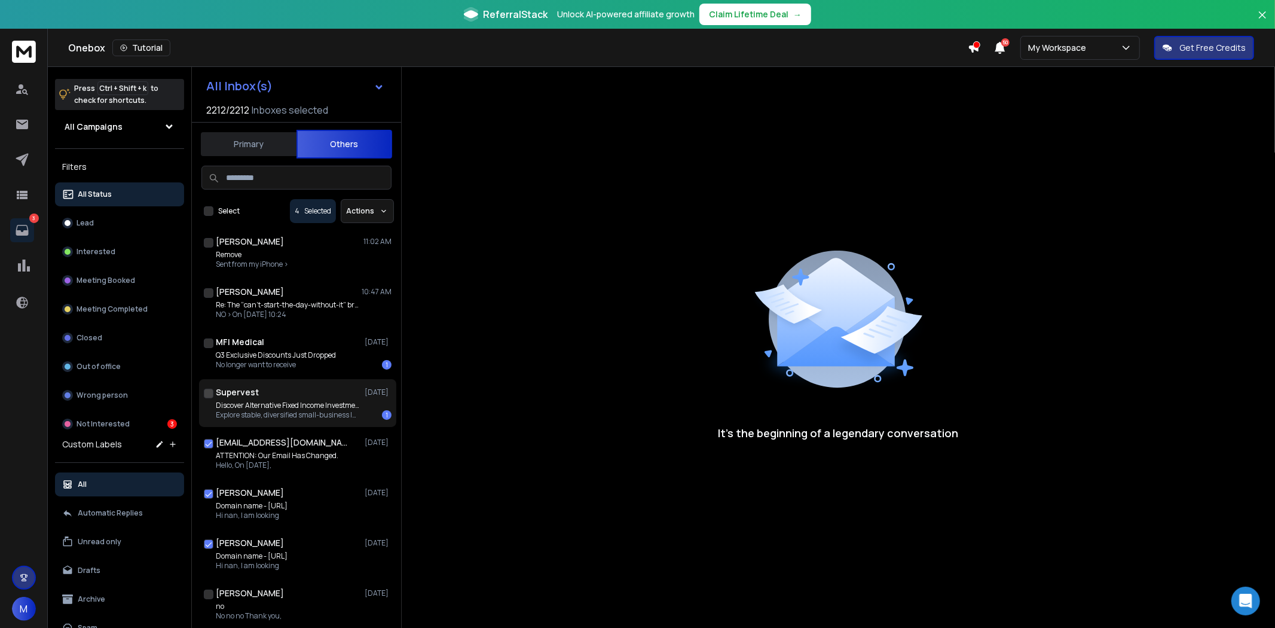
click at [205, 393] on button "button" at bounding box center [209, 393] width 10 height 10
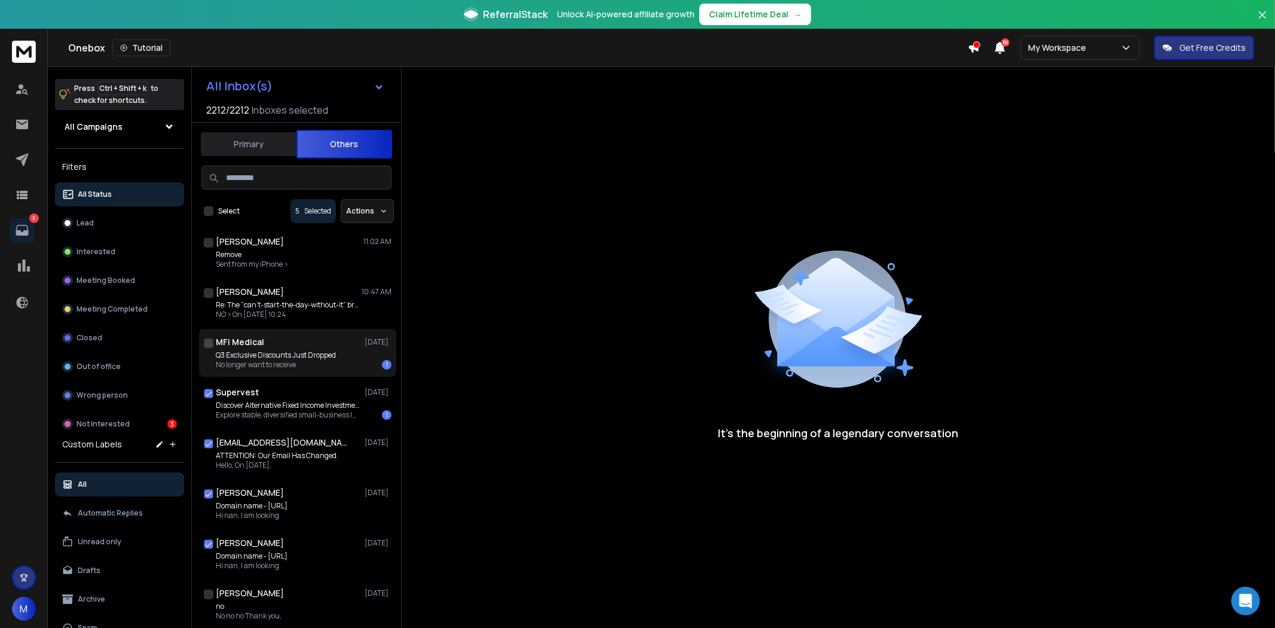
click at [207, 341] on button "button" at bounding box center [209, 343] width 10 height 10
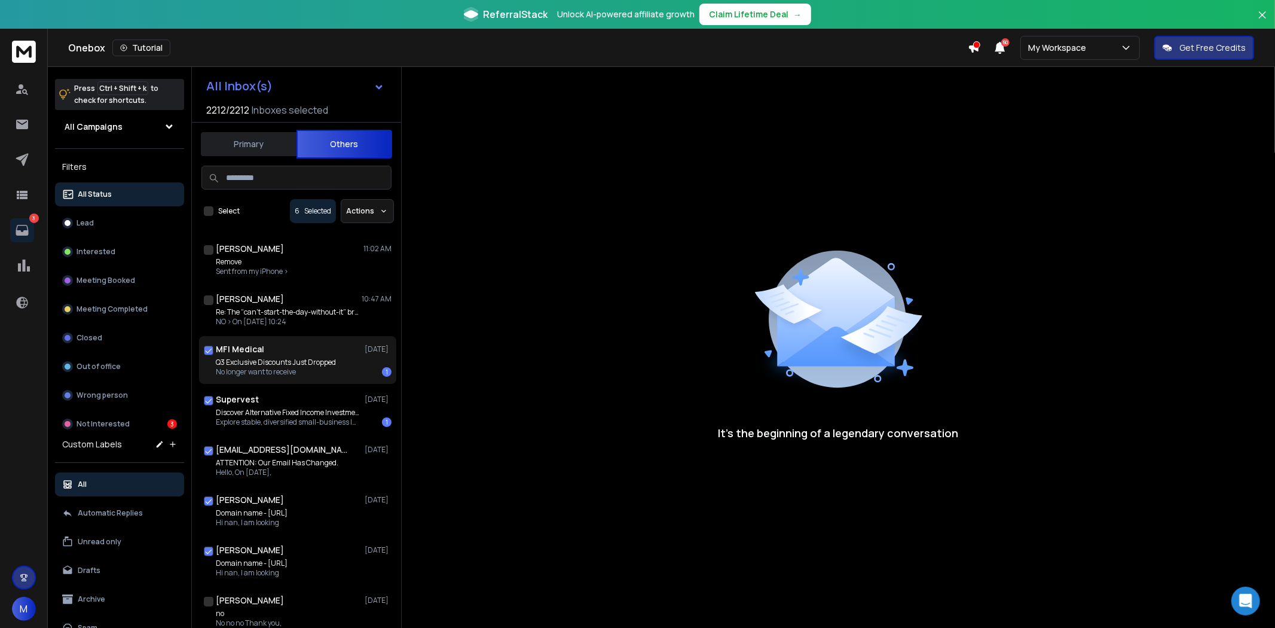
scroll to position [0, 0]
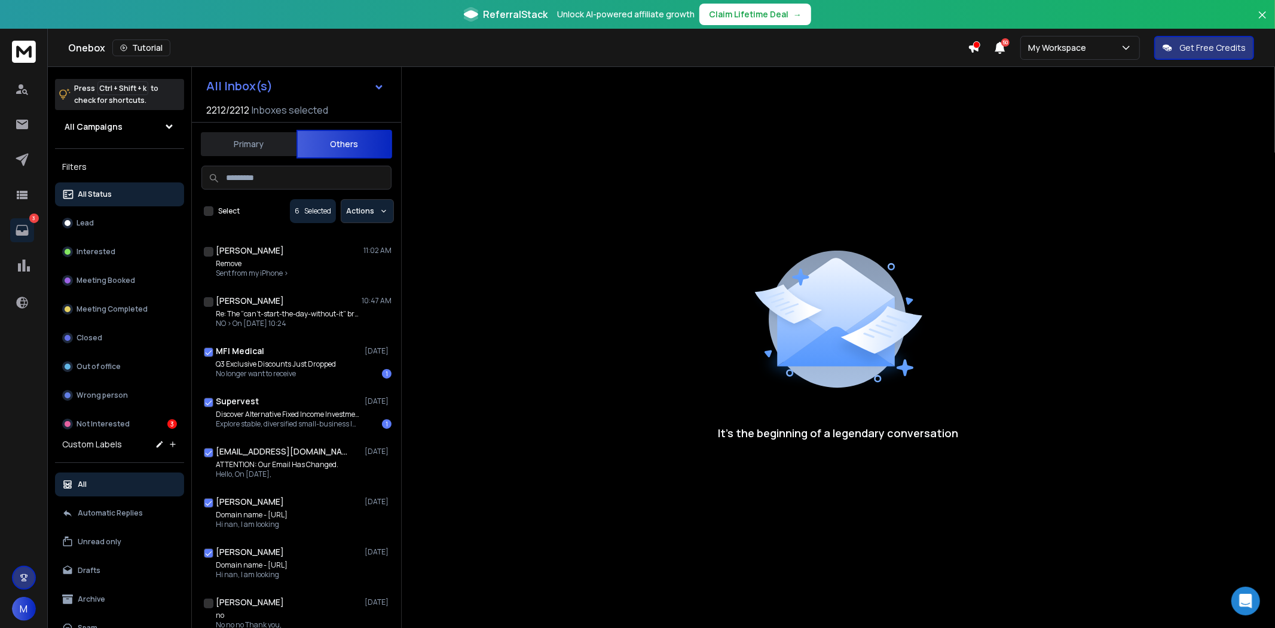
click at [353, 210] on p "Actions" at bounding box center [360, 211] width 28 height 10
click at [356, 236] on div "Delete email" at bounding box center [352, 238] width 66 height 12
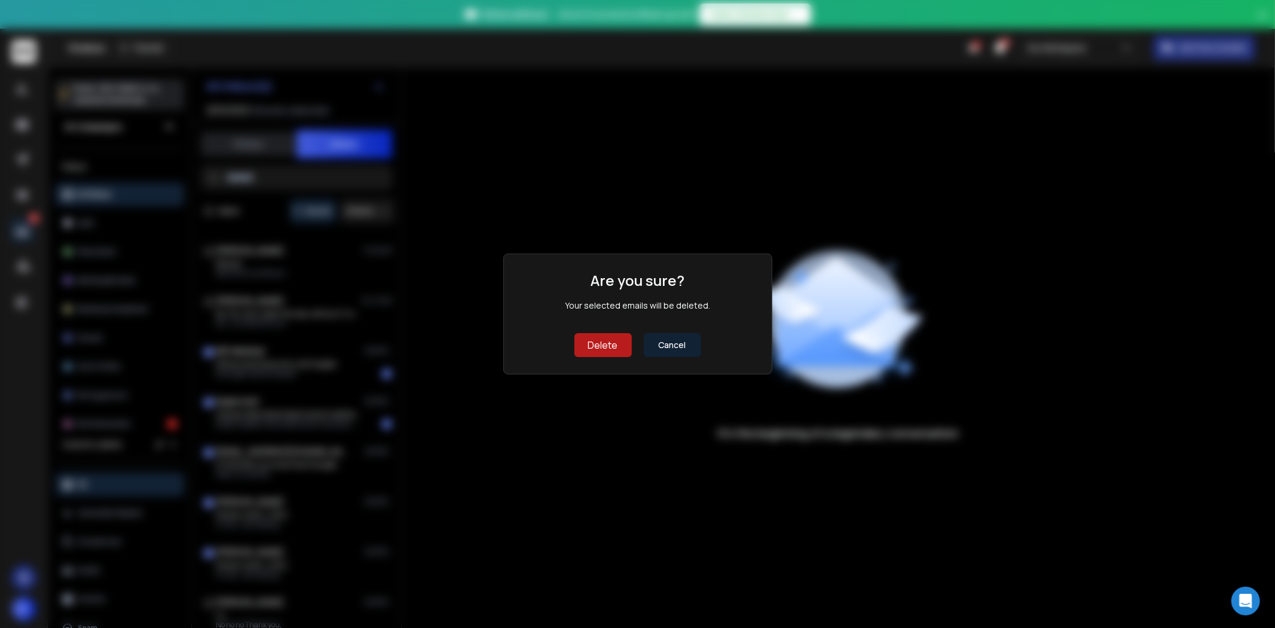
click at [591, 344] on button "Delete" at bounding box center [602, 345] width 57 height 24
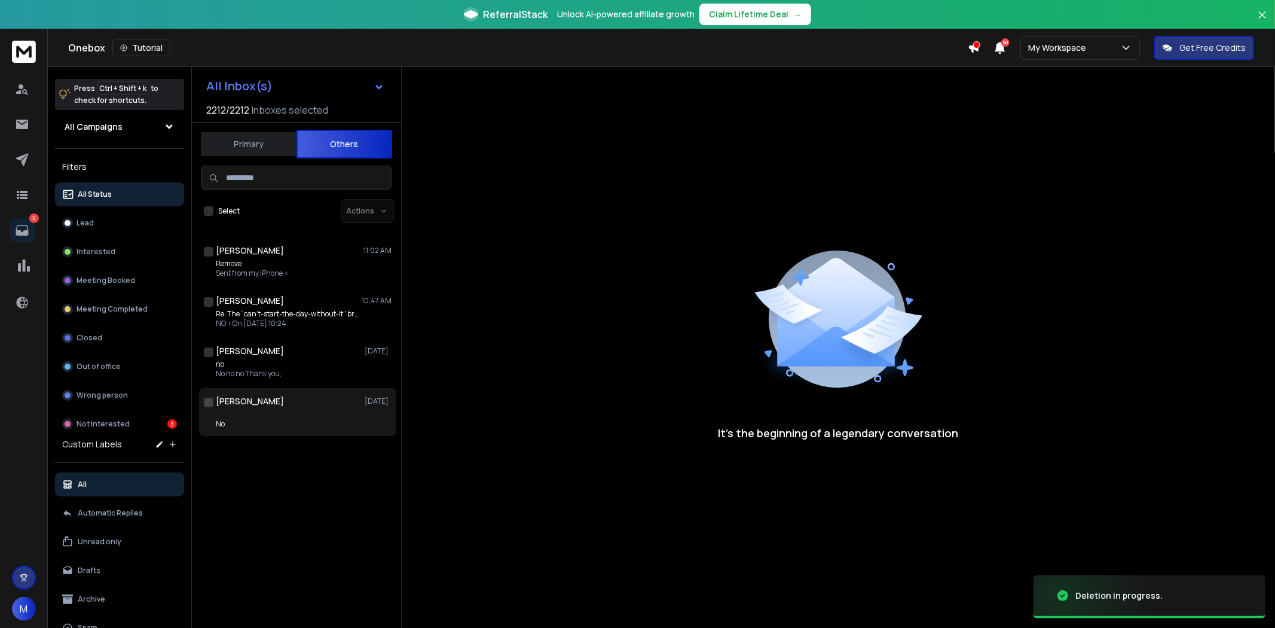
click at [311, 400] on div "[PERSON_NAME] [DATE]" at bounding box center [304, 401] width 176 height 12
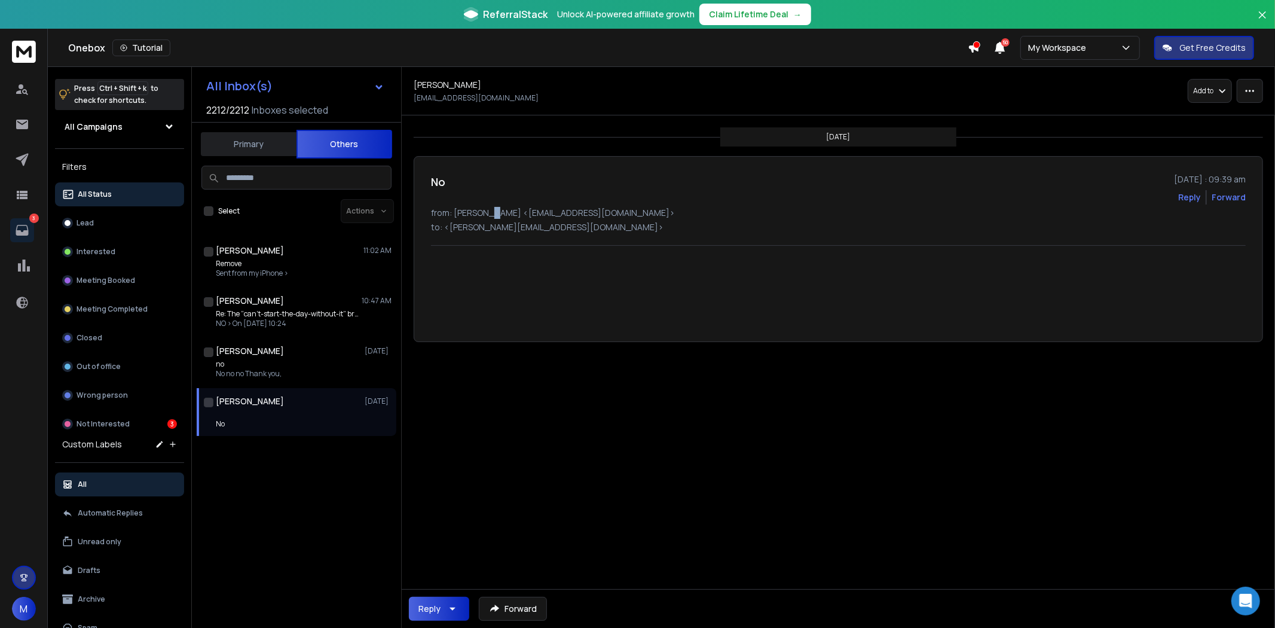
click at [491, 210] on p "from: [PERSON_NAME] <[EMAIL_ADDRESS][DOMAIN_NAME]>" at bounding box center [838, 213] width 815 height 12
click at [497, 213] on p "from: [PERSON_NAME] <[EMAIL_ADDRESS][DOMAIN_NAME]>" at bounding box center [838, 213] width 815 height 12
drag, startPoint x: 490, startPoint y: 210, endPoint x: 590, endPoint y: 218, distance: 100.1
click at [590, 218] on p "from: [PERSON_NAME] <[EMAIL_ADDRESS][DOMAIN_NAME]>" at bounding box center [838, 213] width 815 height 12
copy p "[EMAIL_ADDRESS][DOMAIN_NAME]"
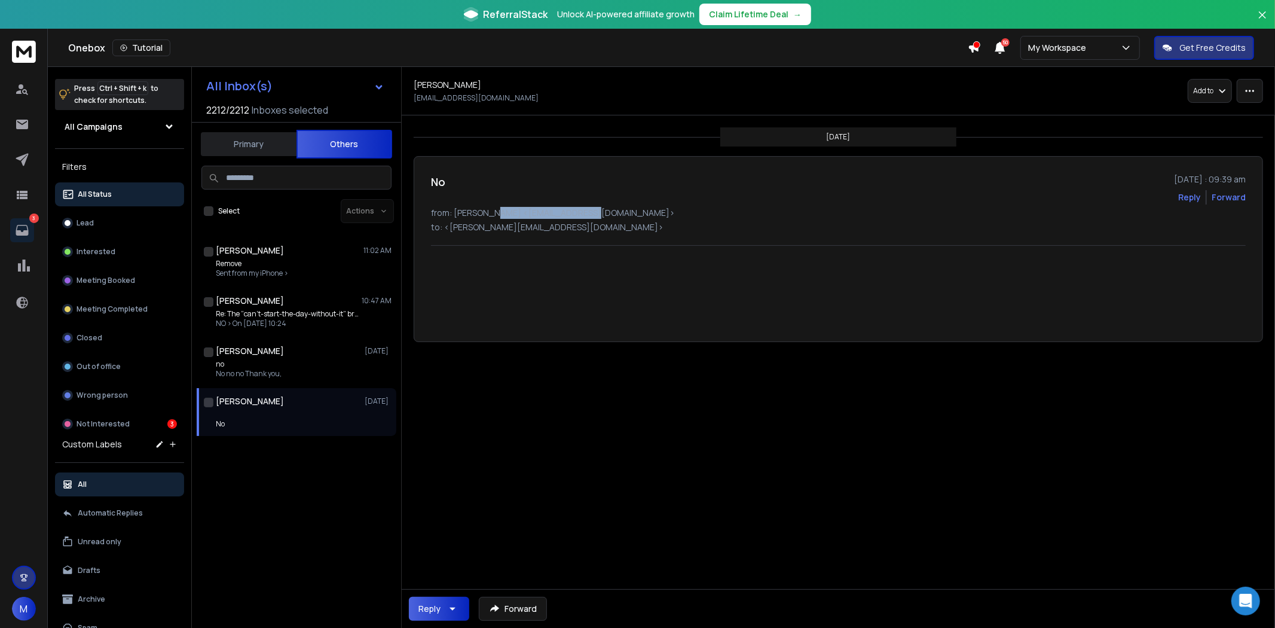
click at [261, 143] on button "Primary" at bounding box center [249, 144] width 96 height 26
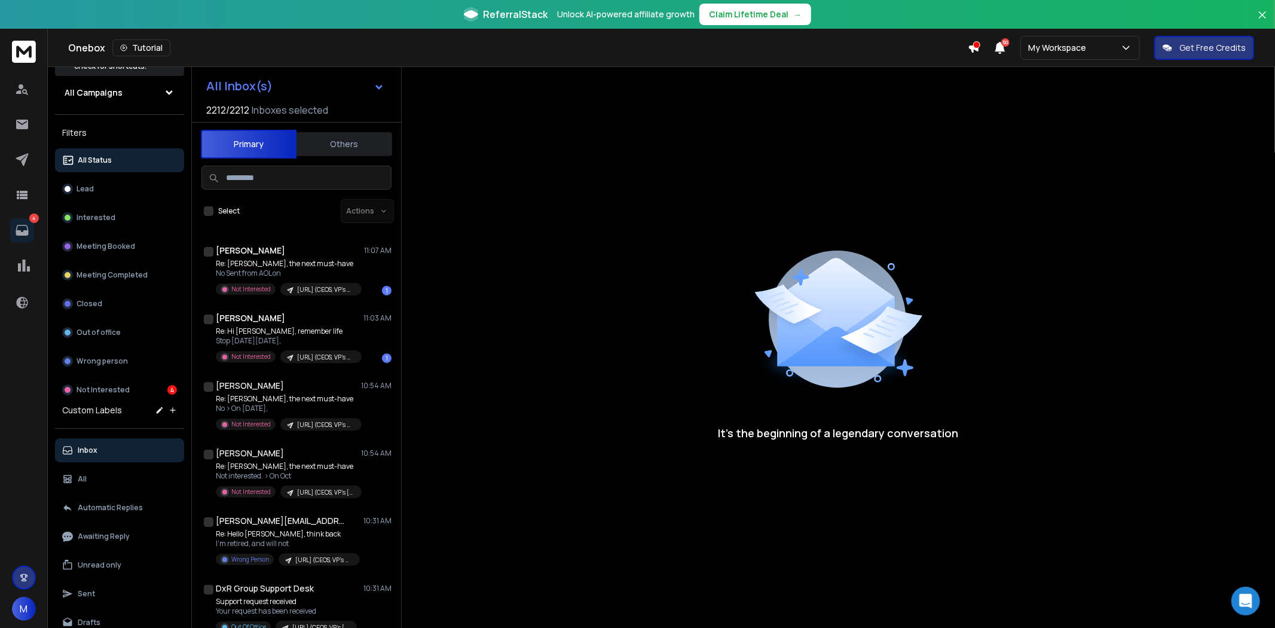
scroll to position [88, 0]
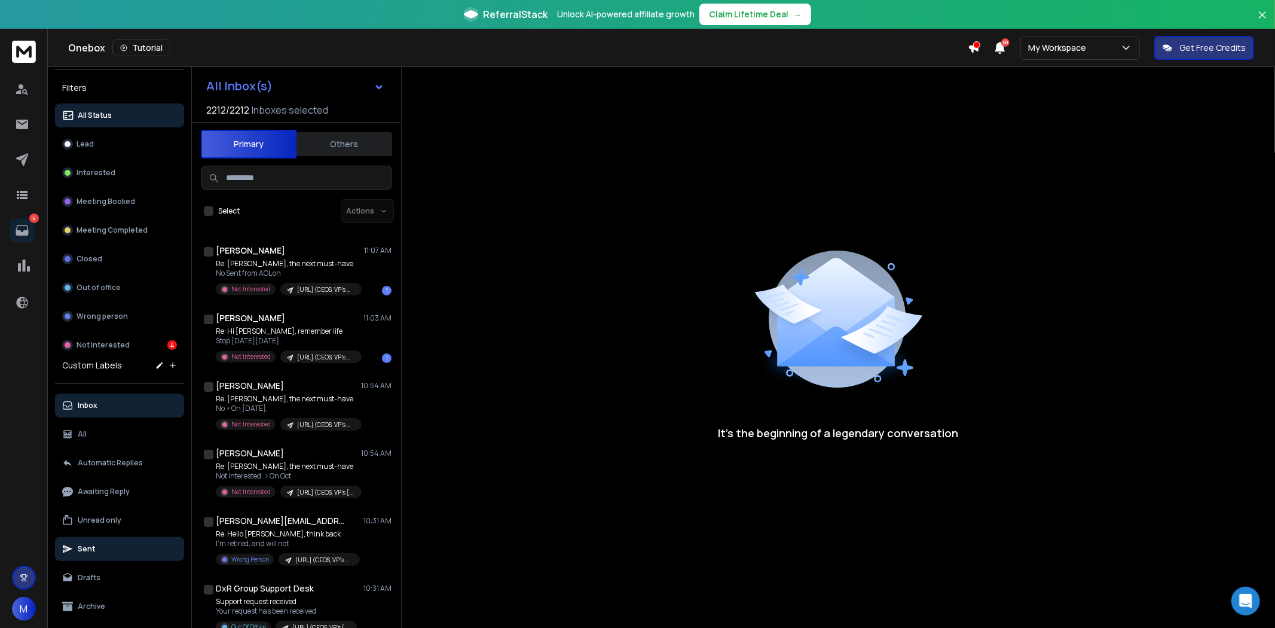
click at [94, 550] on button "Sent" at bounding box center [119, 549] width 129 height 24
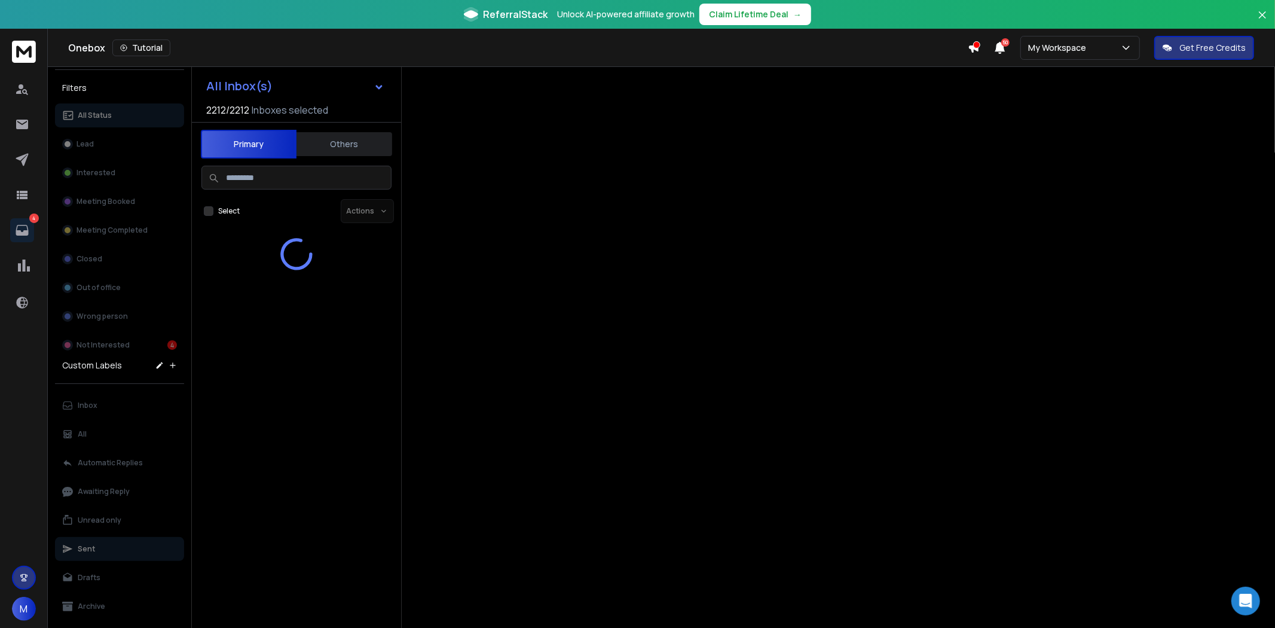
click at [271, 172] on input at bounding box center [296, 178] width 190 height 24
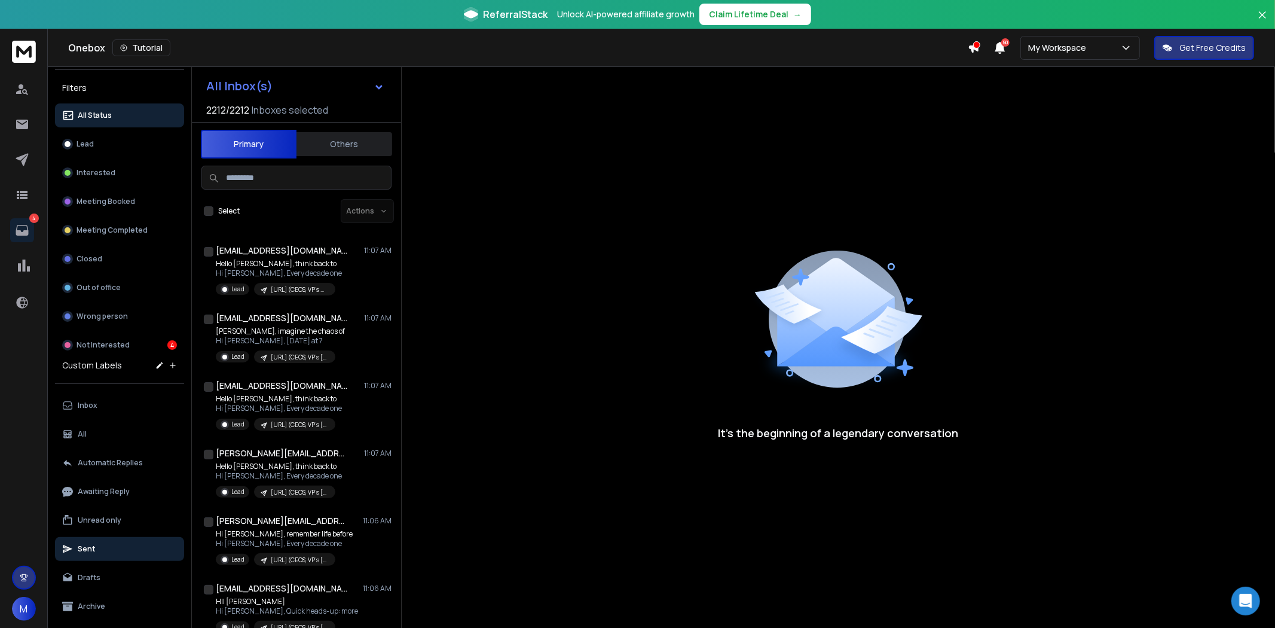
paste input "**********"
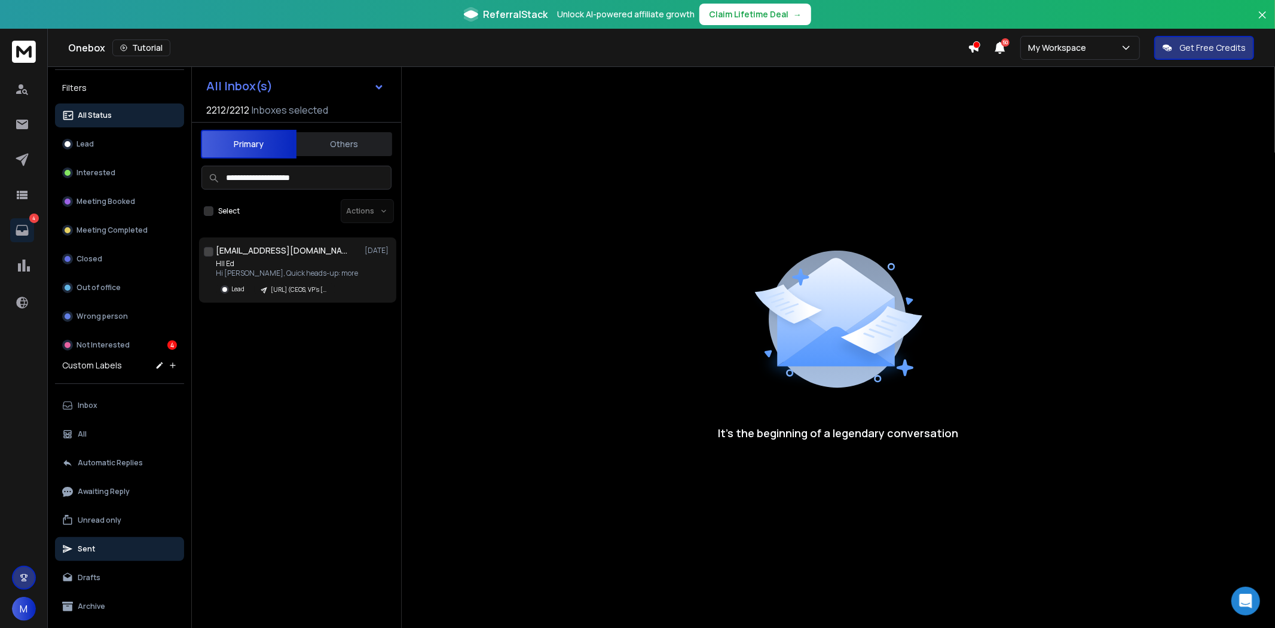
type input "**********"
click at [271, 268] on p "Hi [PERSON_NAME], Quick heads-up: more" at bounding box center [287, 273] width 142 height 10
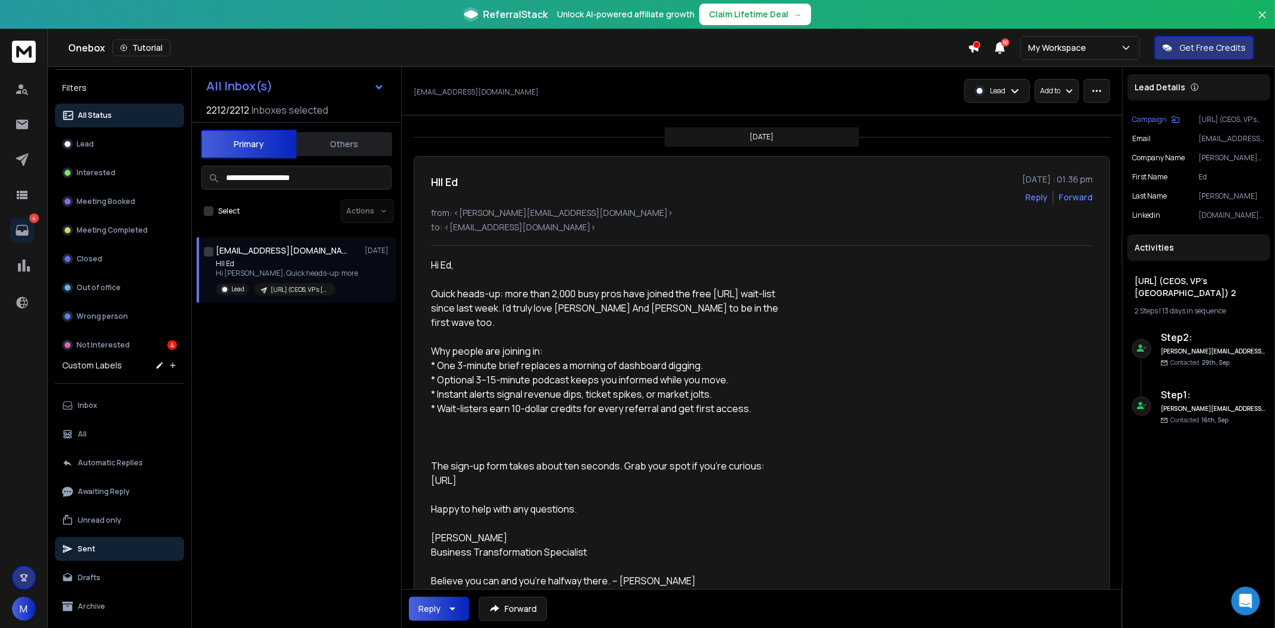
click at [1164, 120] on p "Campaign" at bounding box center [1149, 120] width 35 height 10
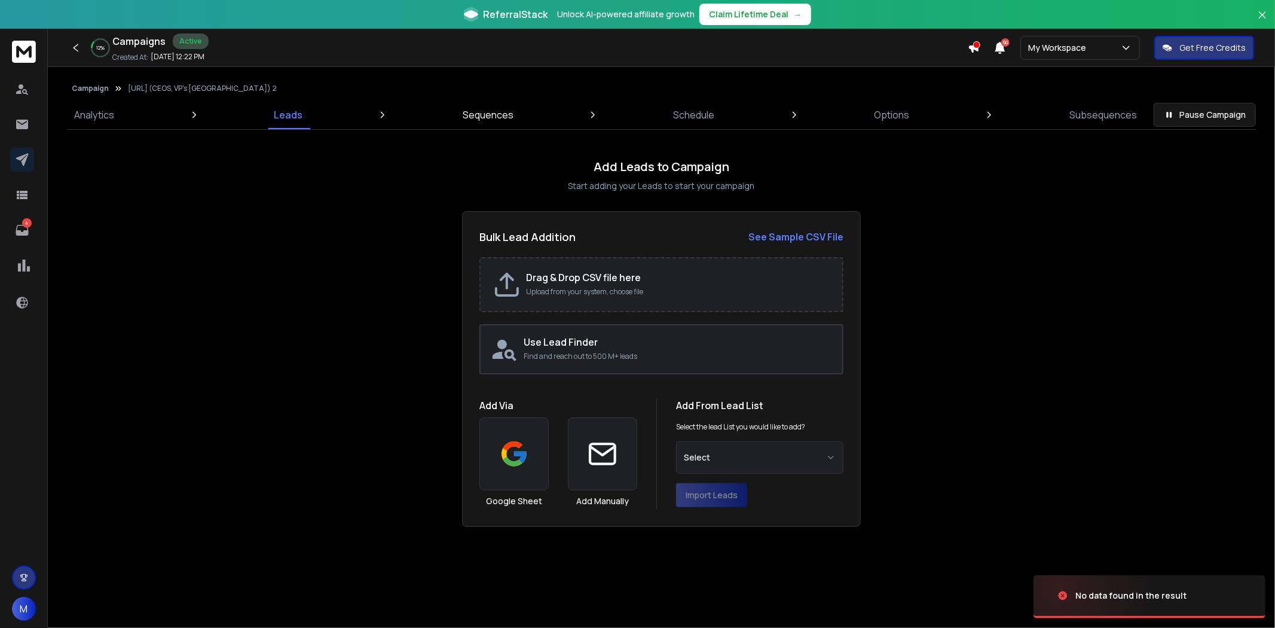
click at [500, 109] on p "Sequences" at bounding box center [488, 115] width 51 height 14
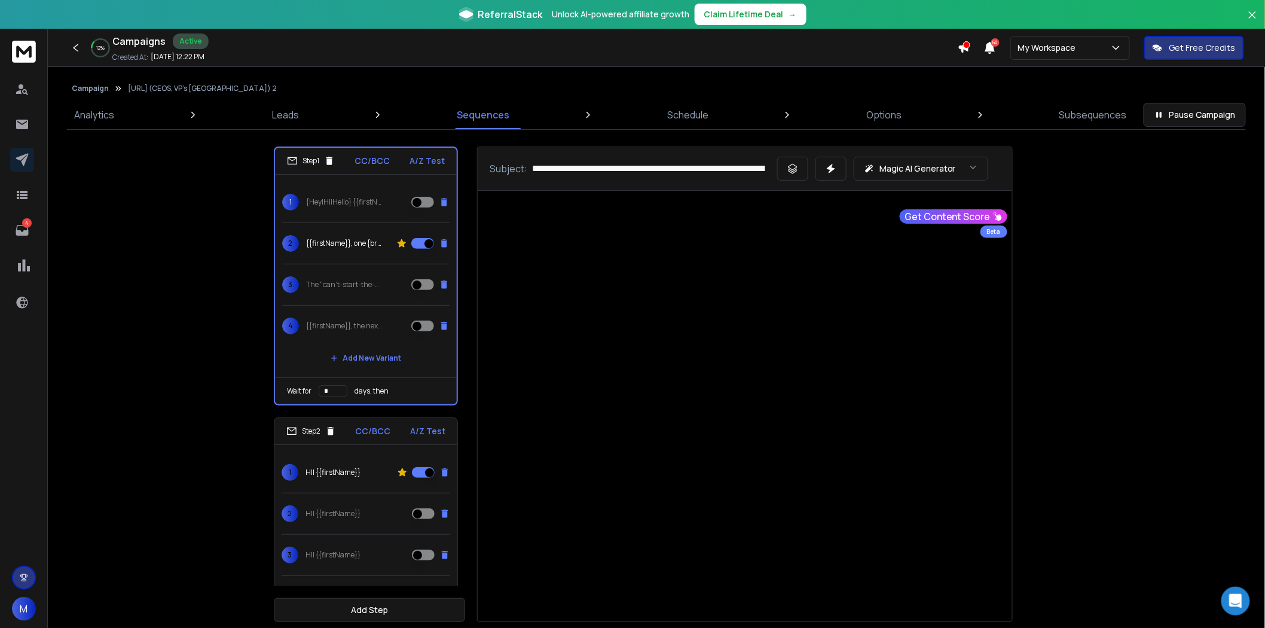
click at [307, 118] on div "Analytics Leads Sequences Schedule Options Subsequences" at bounding box center [600, 114] width 1067 height 29
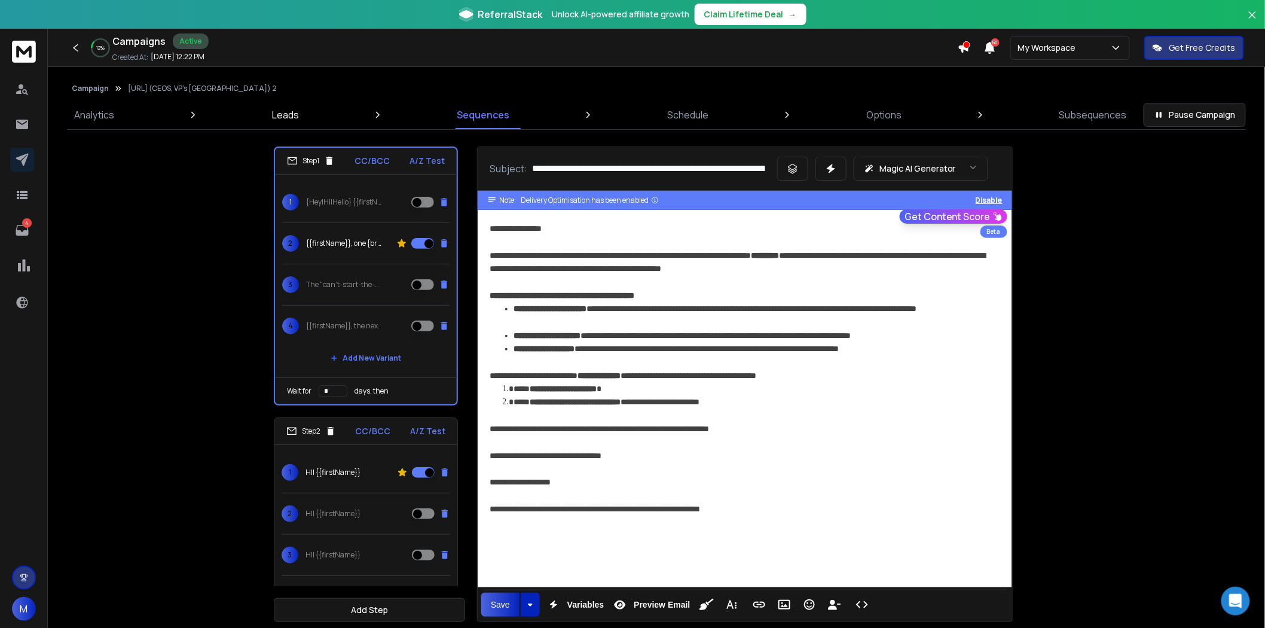
click at [289, 118] on p "Leads" at bounding box center [285, 115] width 27 height 14
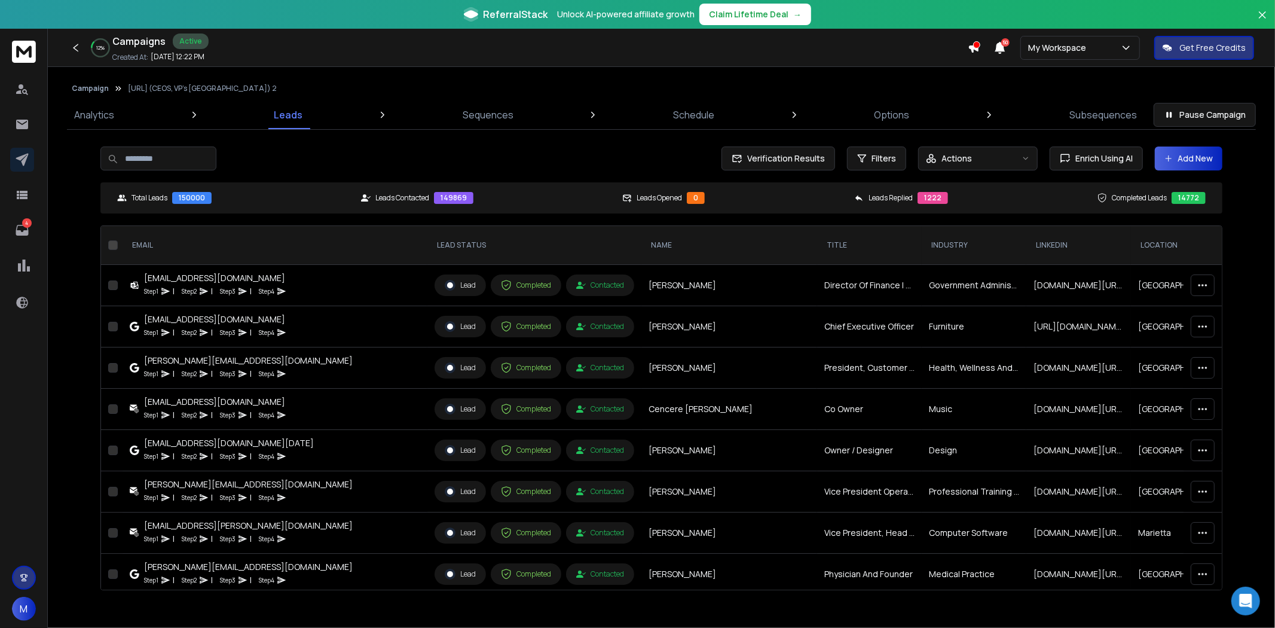
click at [208, 163] on input at bounding box center [158, 158] width 116 height 24
paste input "**********"
type input "**********"
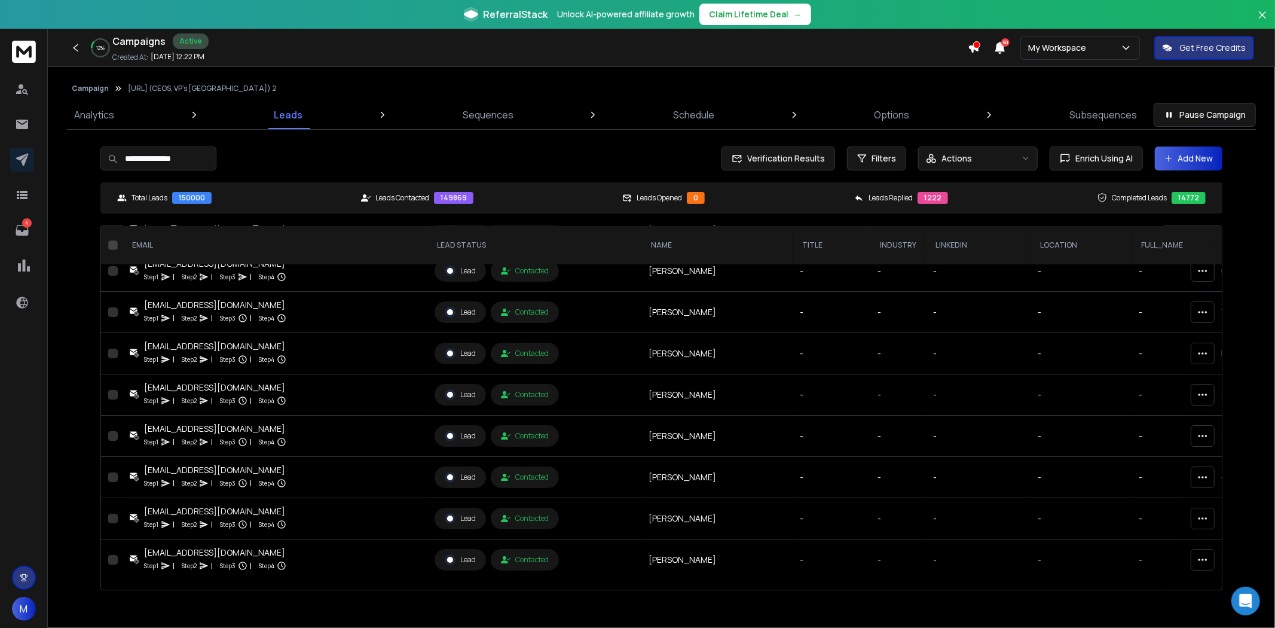
scroll to position [4100, 0]
drag, startPoint x: 221, startPoint y: 160, endPoint x: 59, endPoint y: 185, distance: 164.6
click at [59, 185] on div "**********" at bounding box center [661, 331] width 1227 height 528
paste input "******"
type input "**********"
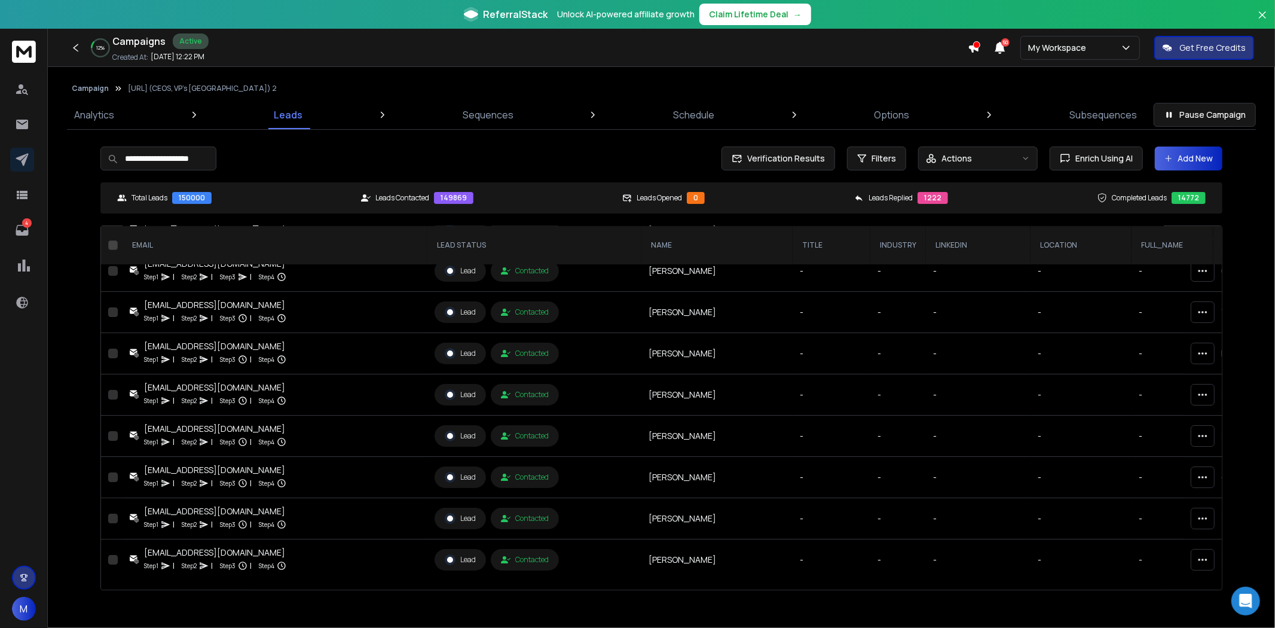
scroll to position [0, 1]
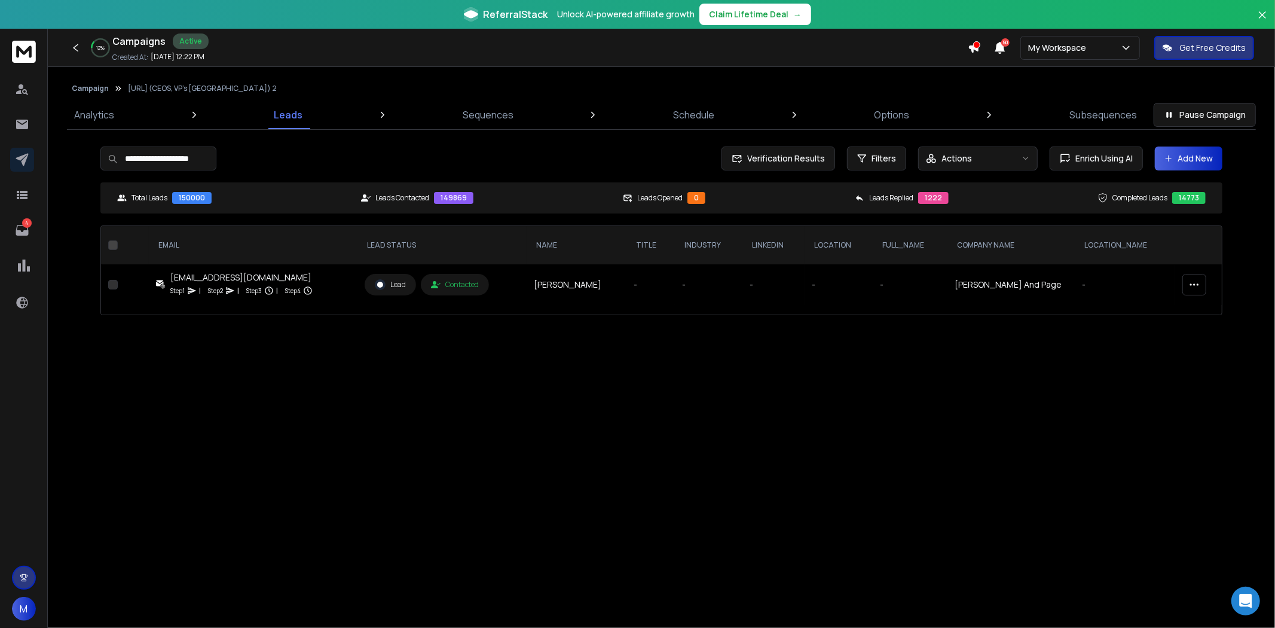
click at [1189, 281] on icon "button" at bounding box center [1194, 284] width 11 height 11
click at [1143, 327] on icon at bounding box center [1138, 330] width 11 height 11
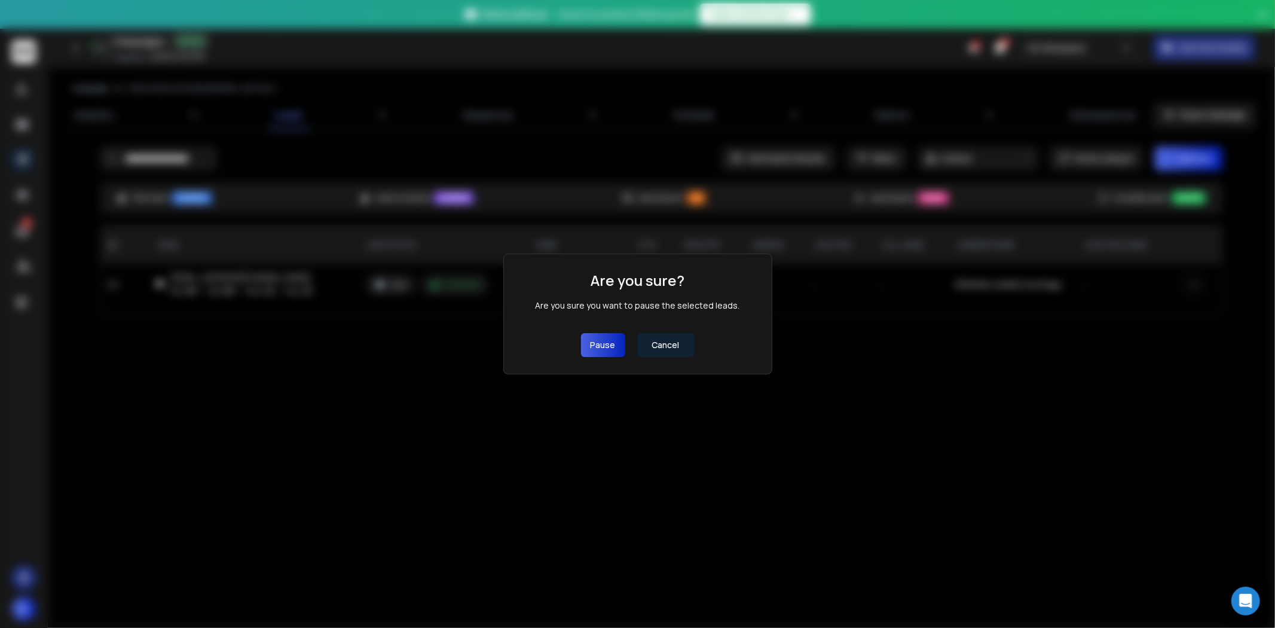
click at [585, 348] on button "Pause" at bounding box center [603, 345] width 44 height 24
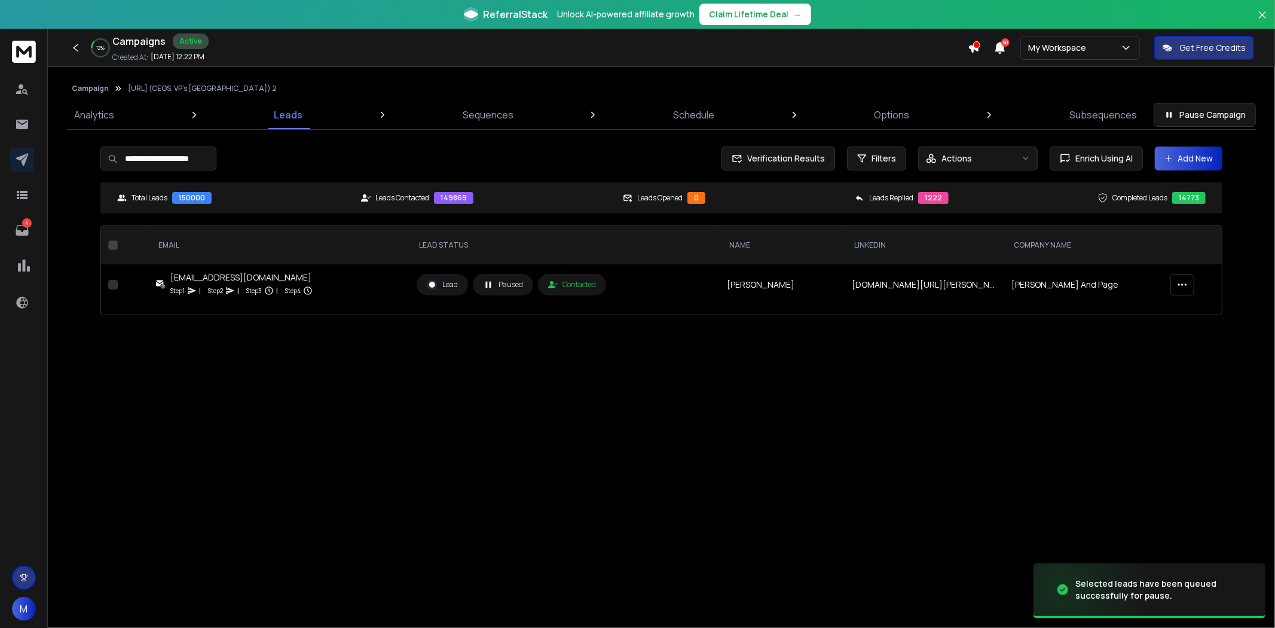
click at [1188, 289] on button "button" at bounding box center [1182, 285] width 24 height 22
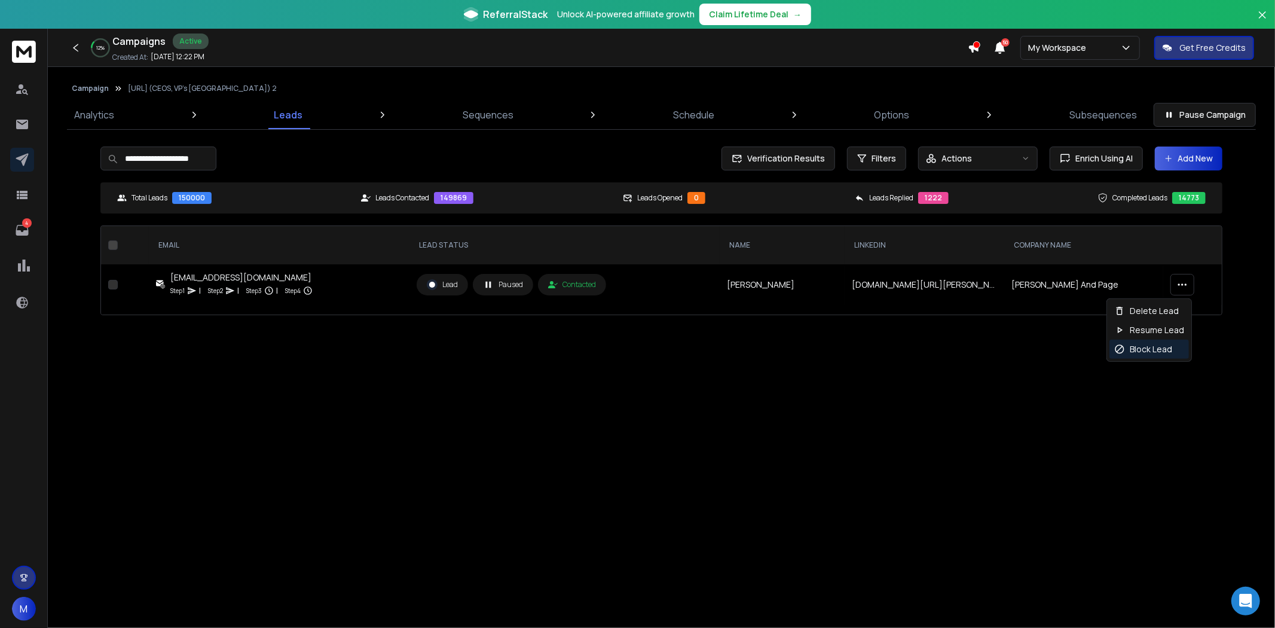
click at [1148, 347] on p "Block Lead" at bounding box center [1151, 349] width 42 height 12
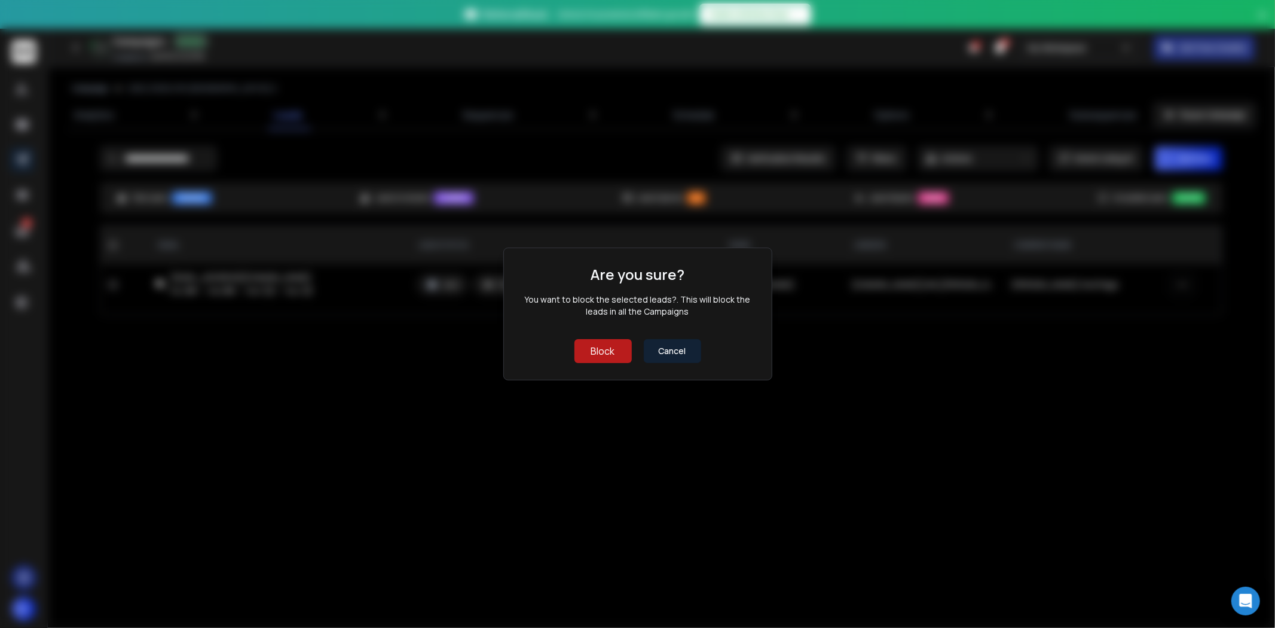
click at [611, 350] on button "Block" at bounding box center [602, 351] width 57 height 24
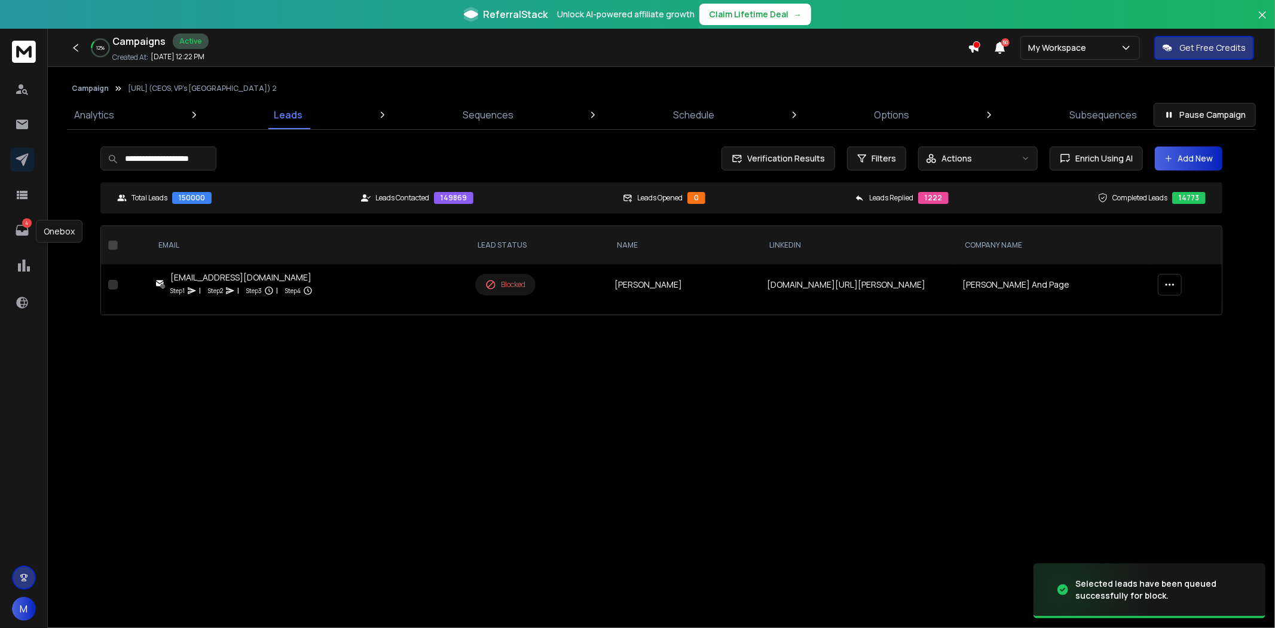
click at [33, 224] on link "4" at bounding box center [22, 230] width 24 height 24
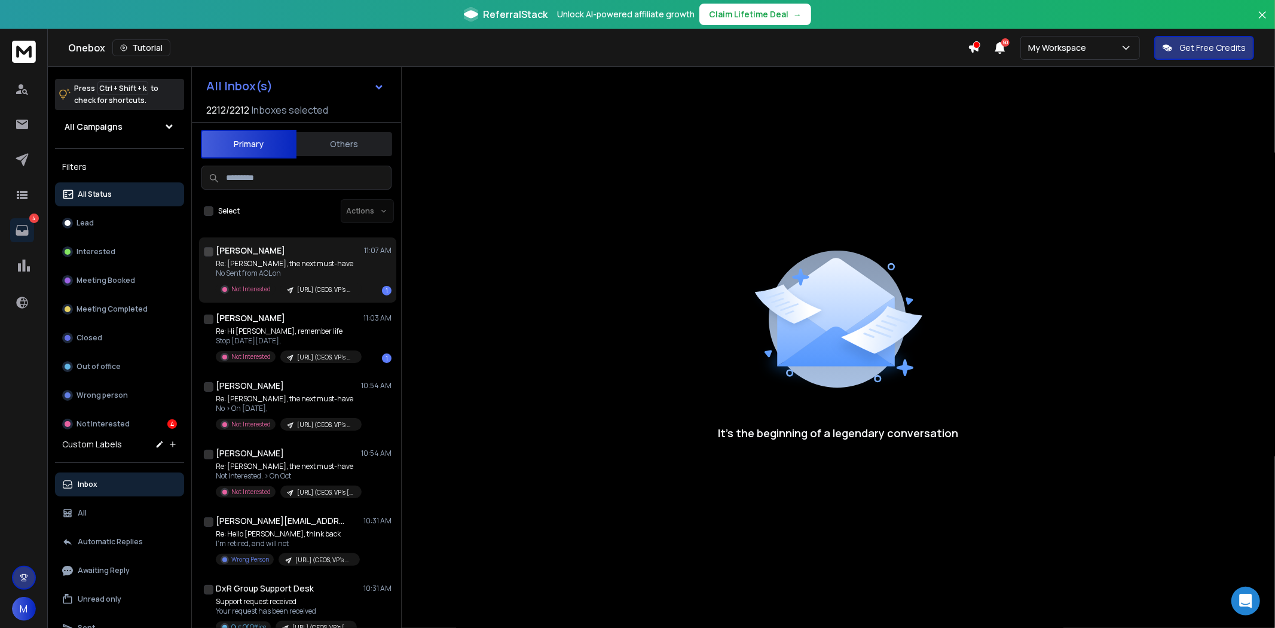
click at [308, 274] on p "No Sent from AOL on" at bounding box center [287, 273] width 143 height 10
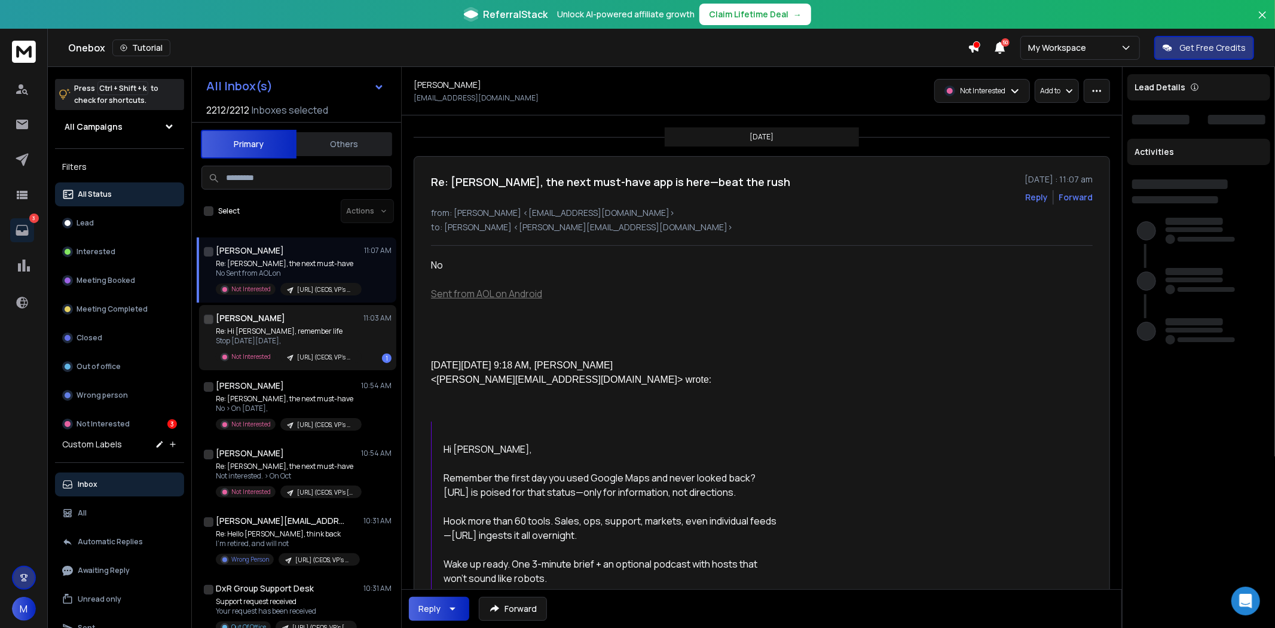
click at [289, 318] on div "[PERSON_NAME] 11:03 AM" at bounding box center [304, 318] width 176 height 12
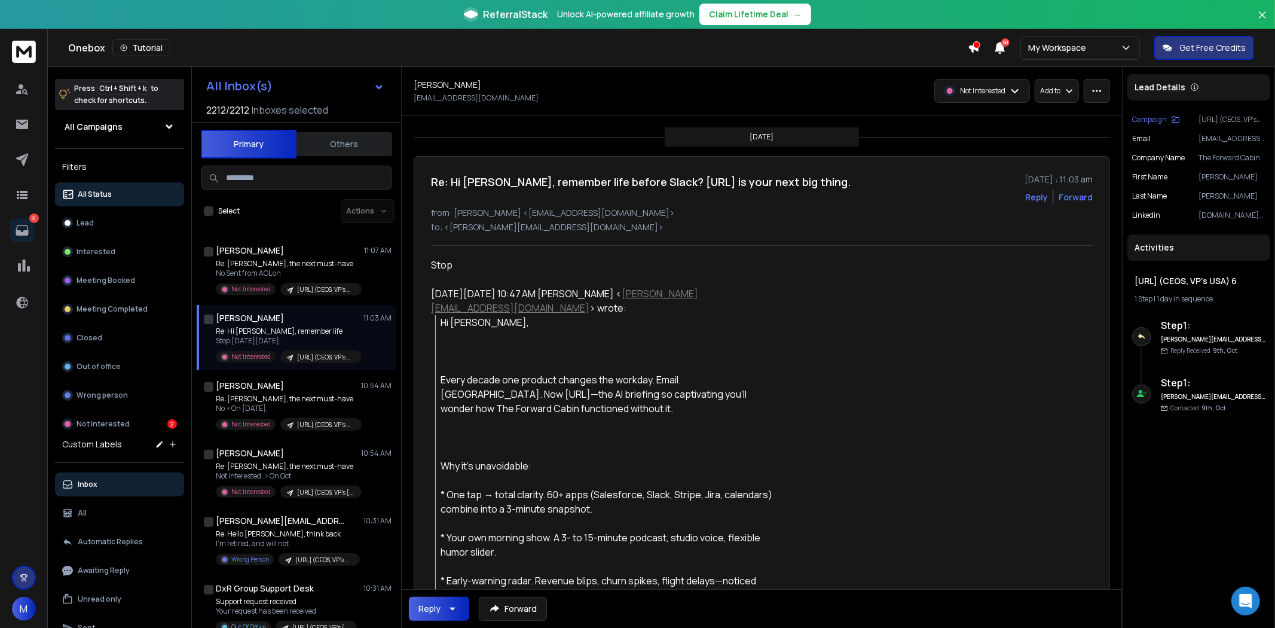
click at [332, 128] on div "All Inbox(s) 2212 / 2212 Inboxes selected Primary Others Select Actions [PERSON…" at bounding box center [296, 381] width 209 height 628
click at [332, 136] on button "Others" at bounding box center [344, 144] width 96 height 26
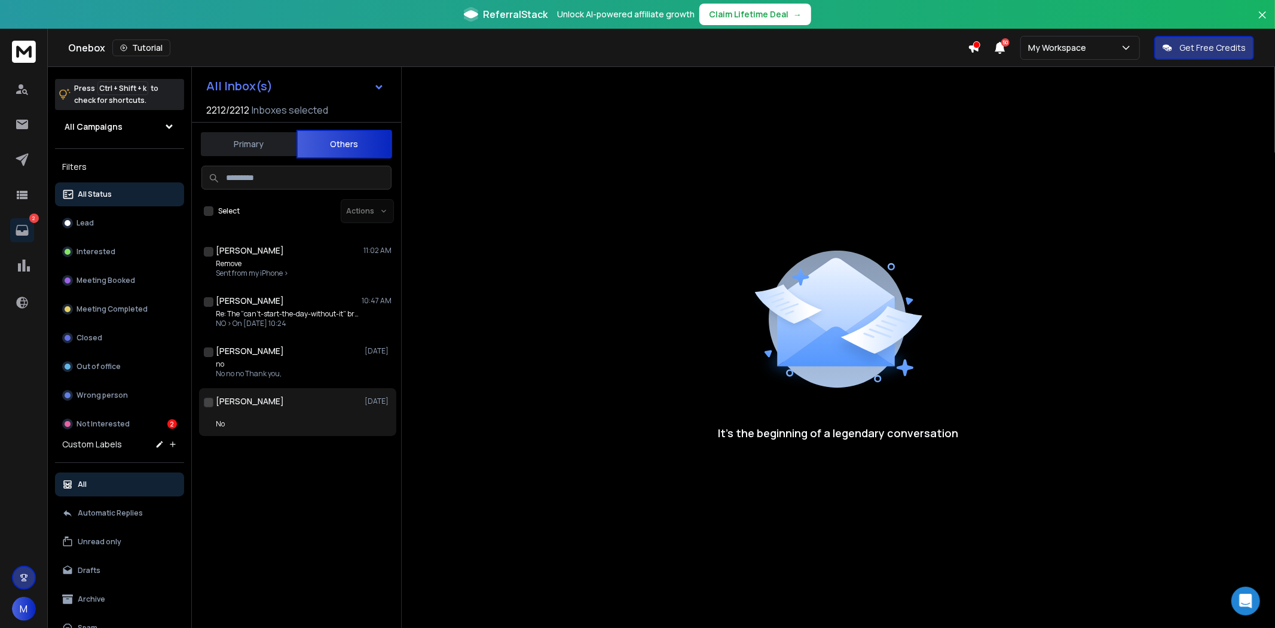
click at [204, 401] on button "button" at bounding box center [209, 402] width 10 height 10
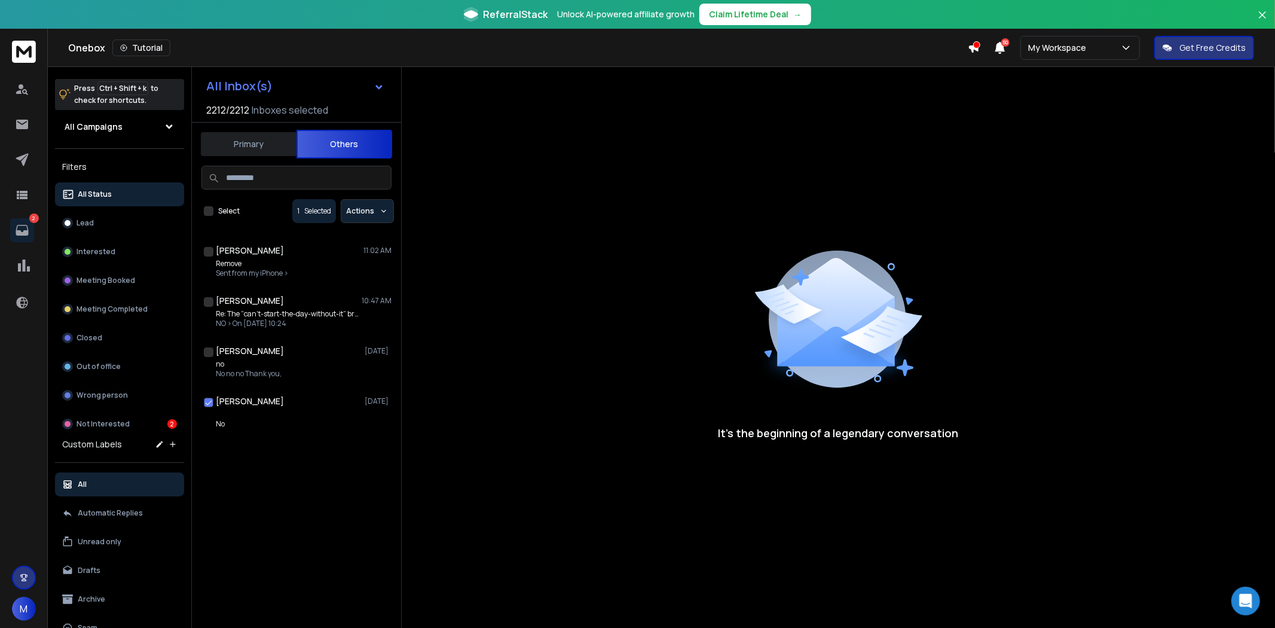
click at [351, 206] on p "Actions" at bounding box center [360, 211] width 28 height 10
click at [353, 231] on div "Delete email" at bounding box center [352, 237] width 77 height 19
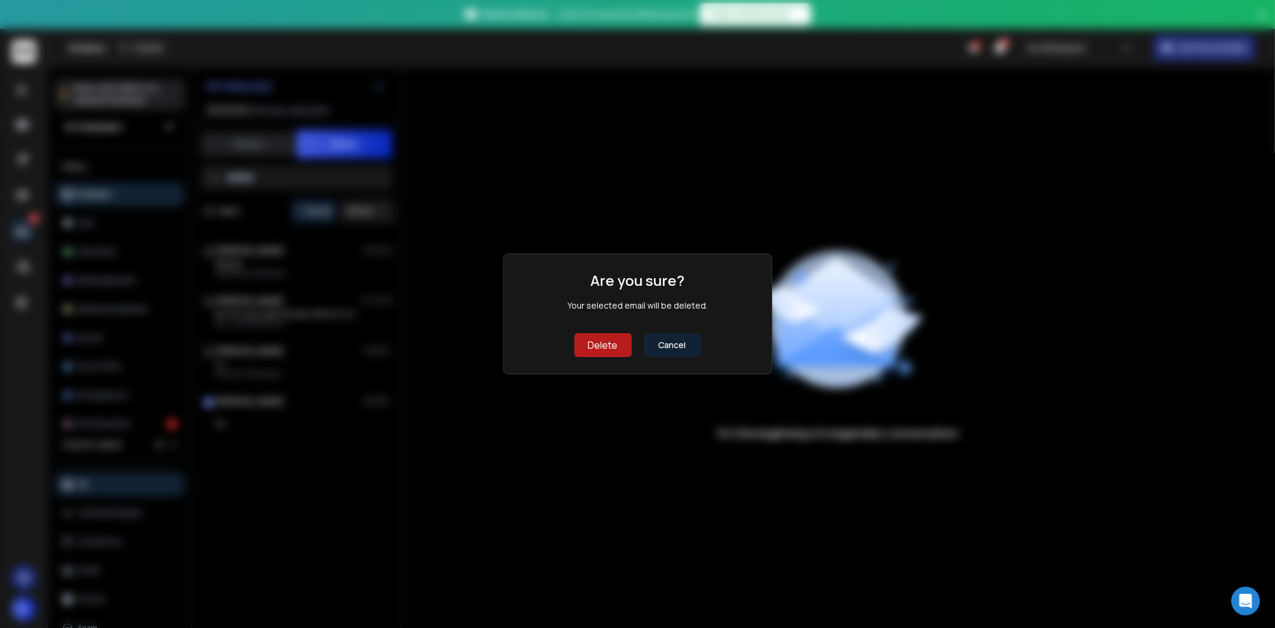
click at [595, 344] on button "Delete" at bounding box center [602, 345] width 57 height 24
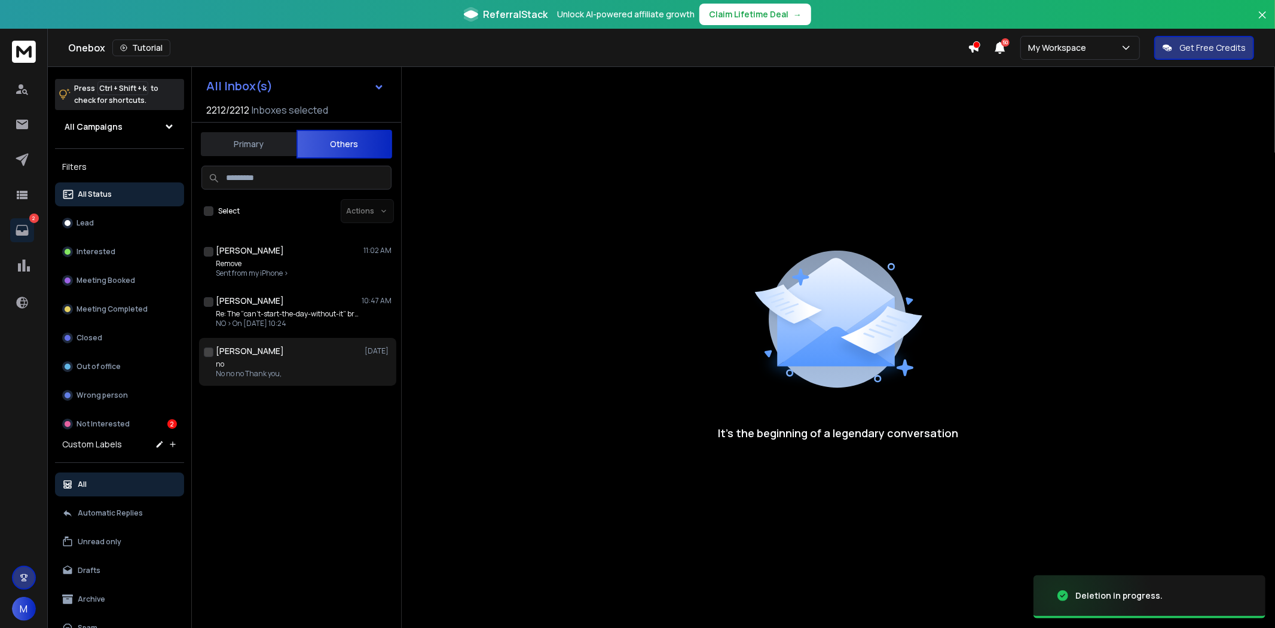
click at [274, 365] on p "no" at bounding box center [249, 364] width 66 height 10
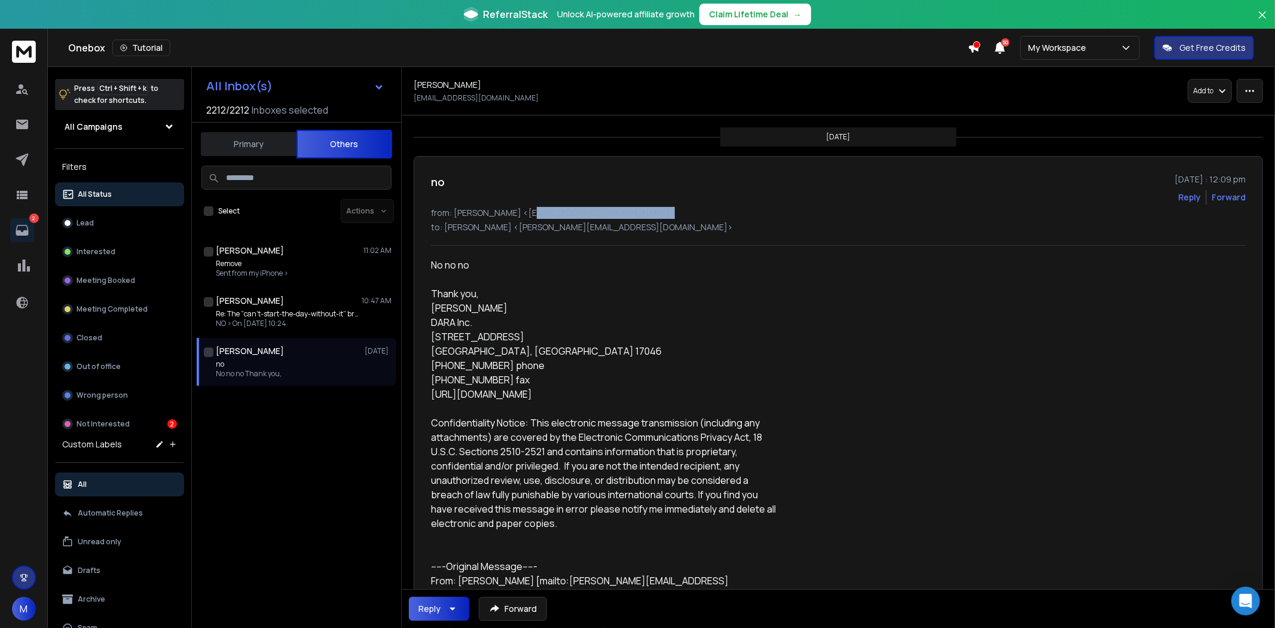
drag, startPoint x: 525, startPoint y: 213, endPoint x: 641, endPoint y: 218, distance: 116.6
click at [641, 218] on p "from: [PERSON_NAME] <[EMAIL_ADDRESS][DOMAIN_NAME]>" at bounding box center [838, 213] width 815 height 12
copy p "[EMAIL_ADDRESS][DOMAIN_NAME]"
click at [270, 152] on button "Primary" at bounding box center [249, 144] width 96 height 26
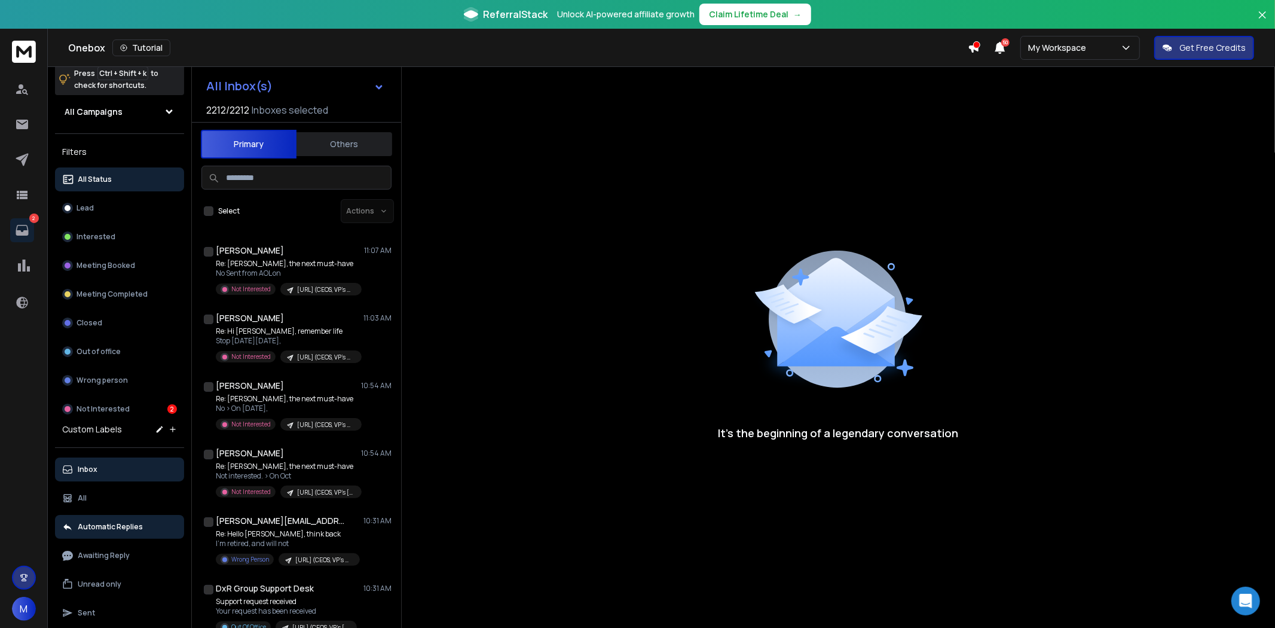
scroll to position [88, 0]
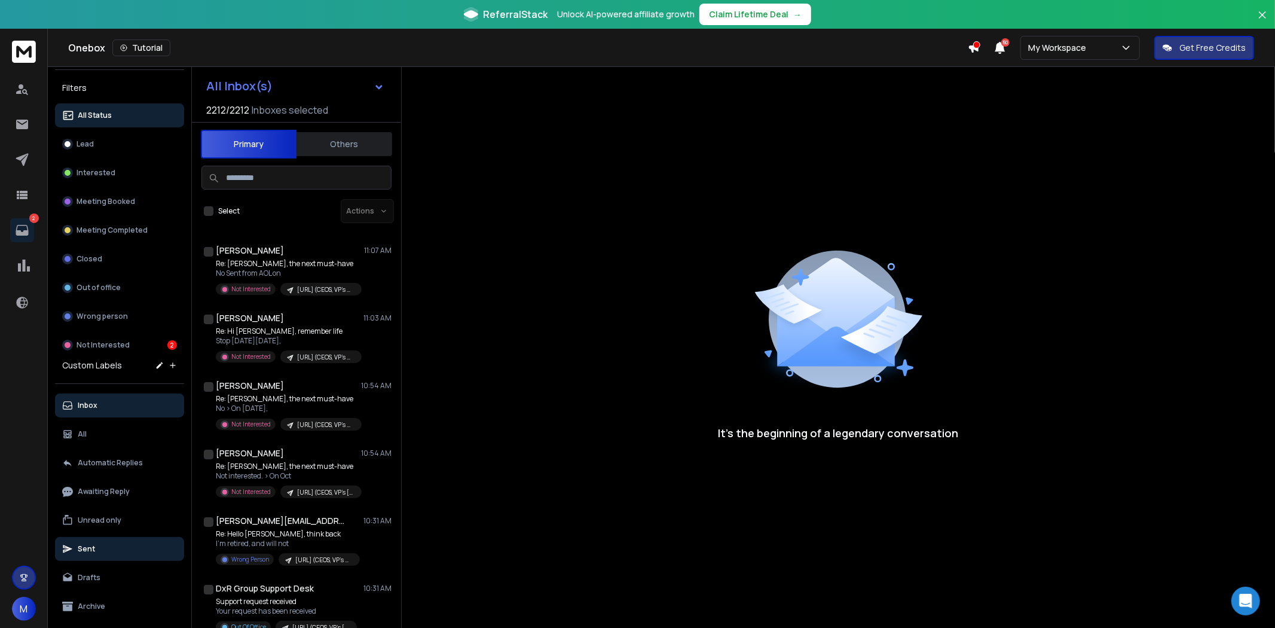
click at [87, 544] on p "Sent" at bounding box center [86, 549] width 17 height 10
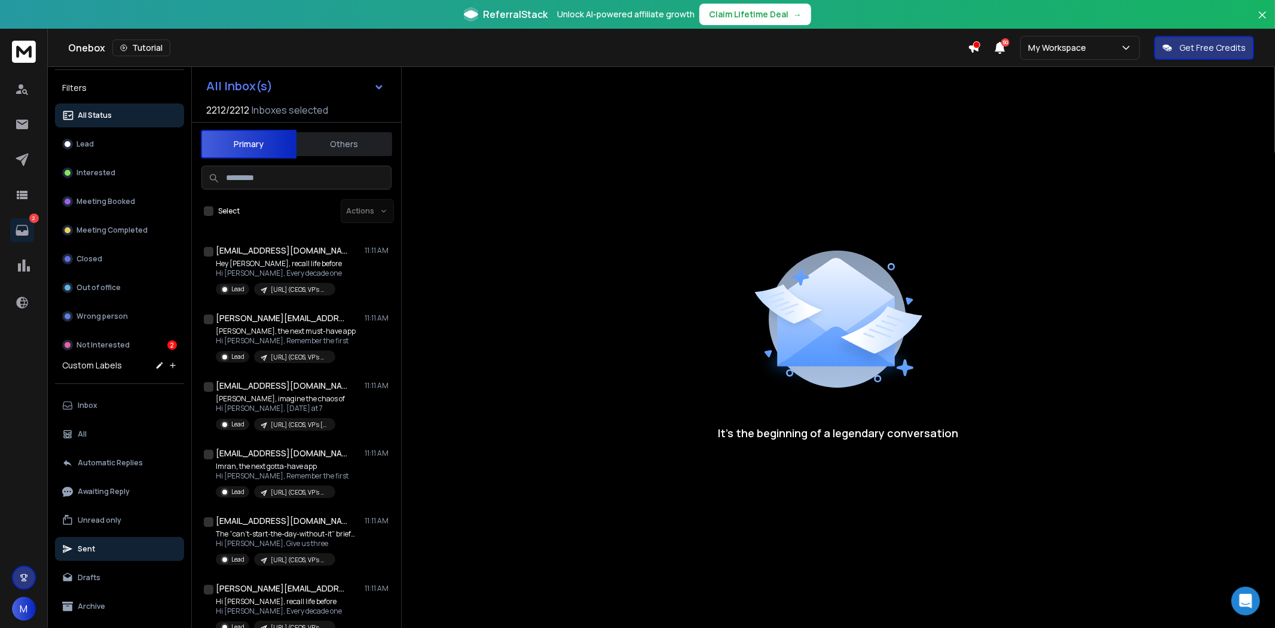
click at [251, 184] on input at bounding box center [296, 178] width 190 height 24
paste input "**********"
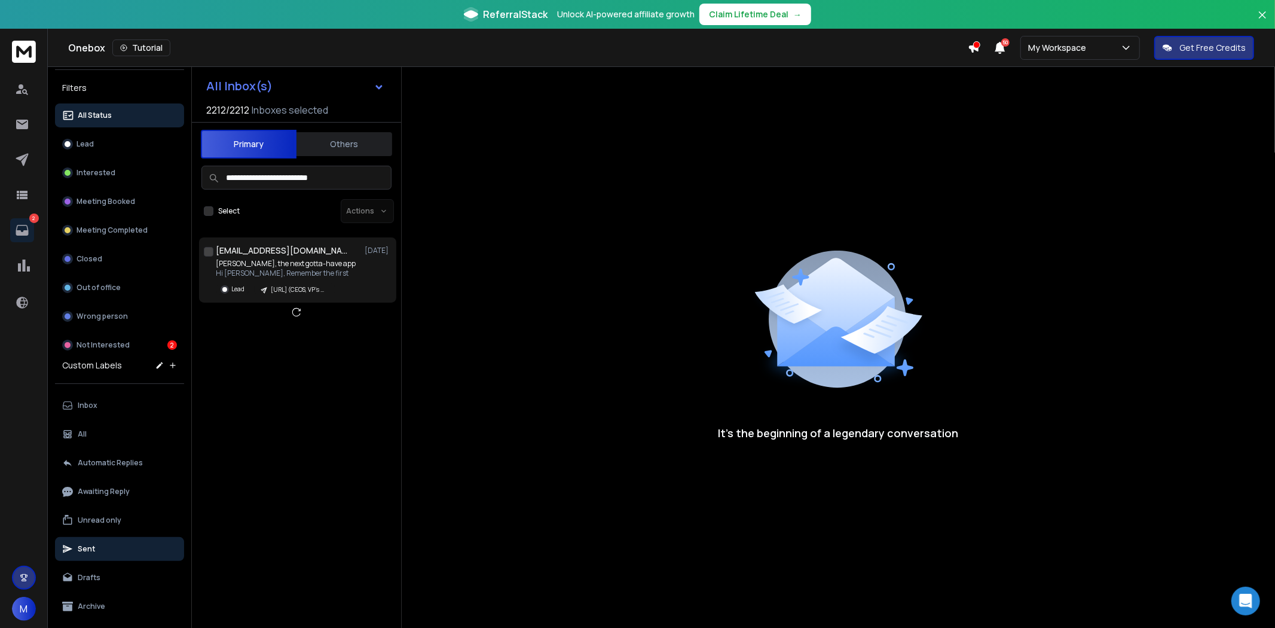
type input "**********"
click at [253, 264] on p "[PERSON_NAME], the next gotta-have app" at bounding box center [286, 264] width 140 height 10
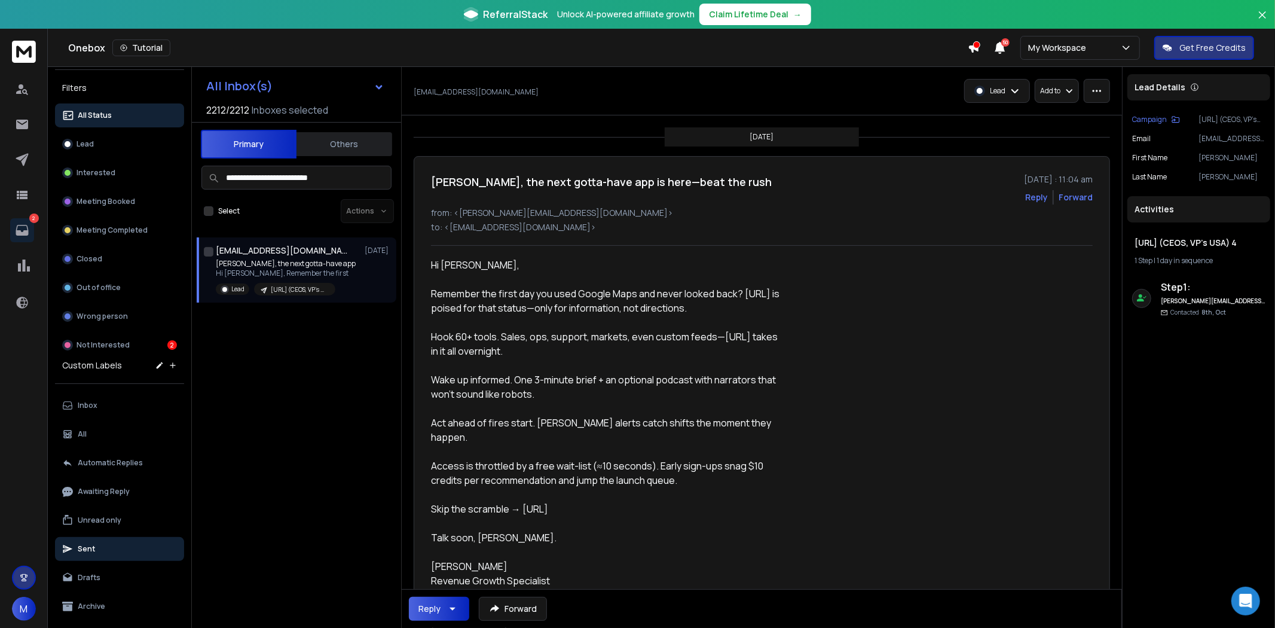
click at [1166, 115] on button "Campaign" at bounding box center [1156, 120] width 48 height 10
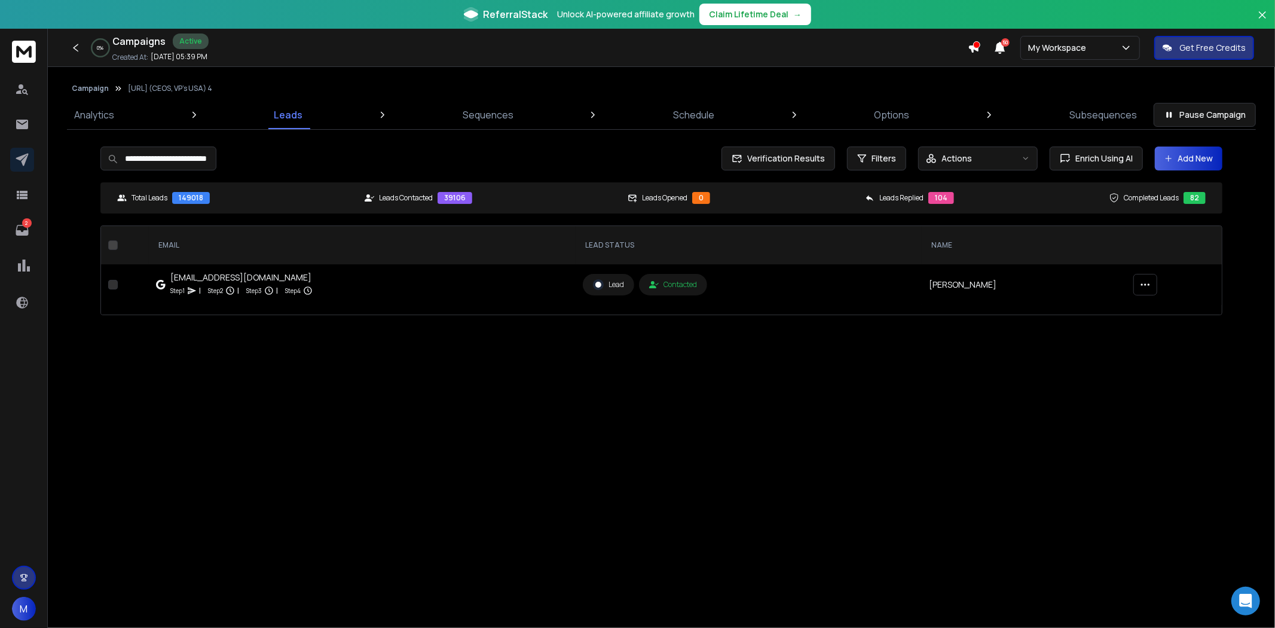
click at [1144, 284] on icon "button" at bounding box center [1145, 284] width 9 height 2
click at [1127, 330] on p "Pause Lead" at bounding box center [1129, 330] width 46 height 12
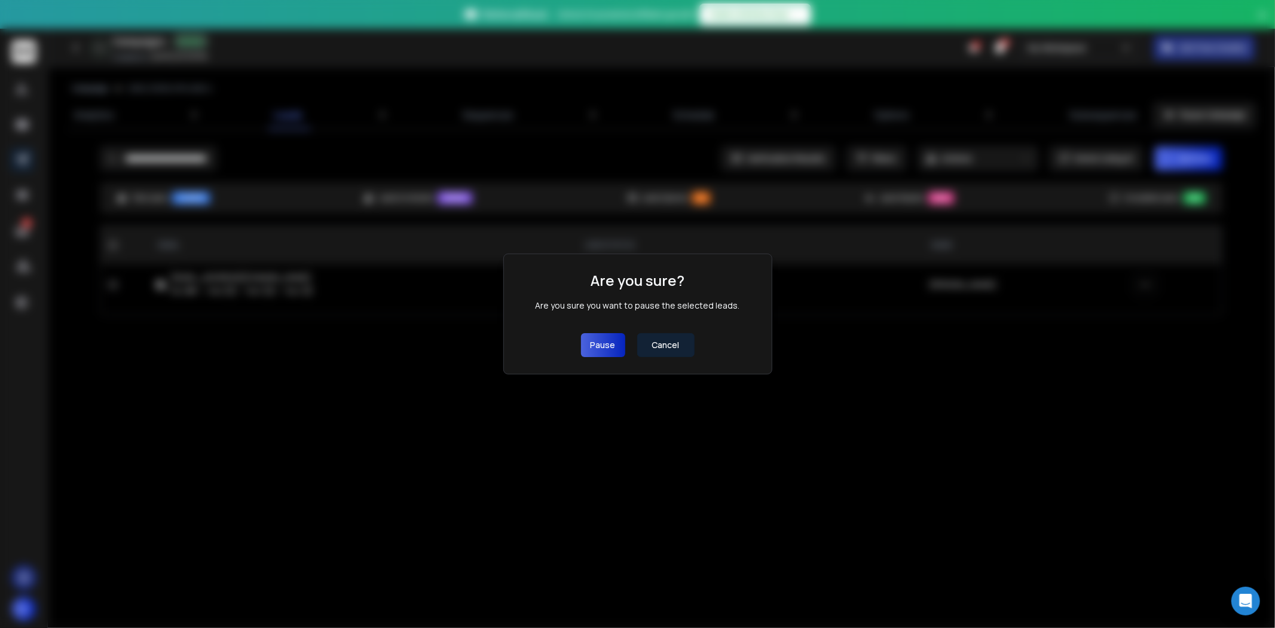
click at [583, 342] on button "Pause" at bounding box center [603, 345] width 44 height 24
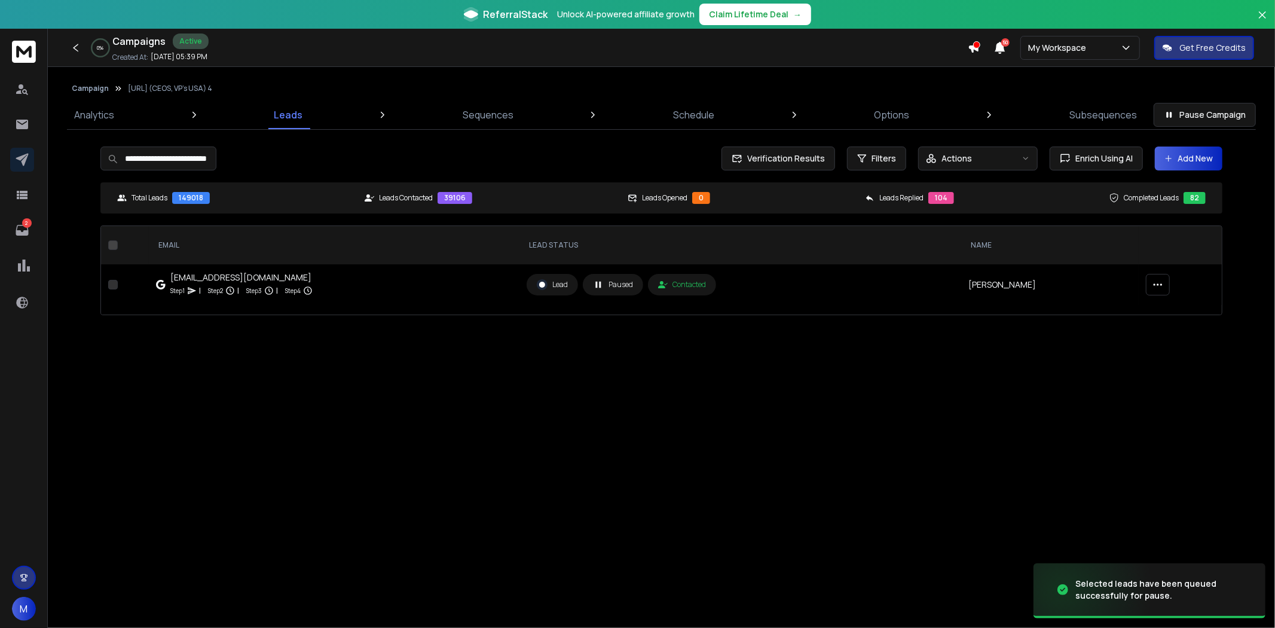
click at [1157, 284] on icon "button" at bounding box center [1158, 284] width 9 height 2
click at [1115, 347] on p "Block Lead" at bounding box center [1133, 349] width 42 height 12
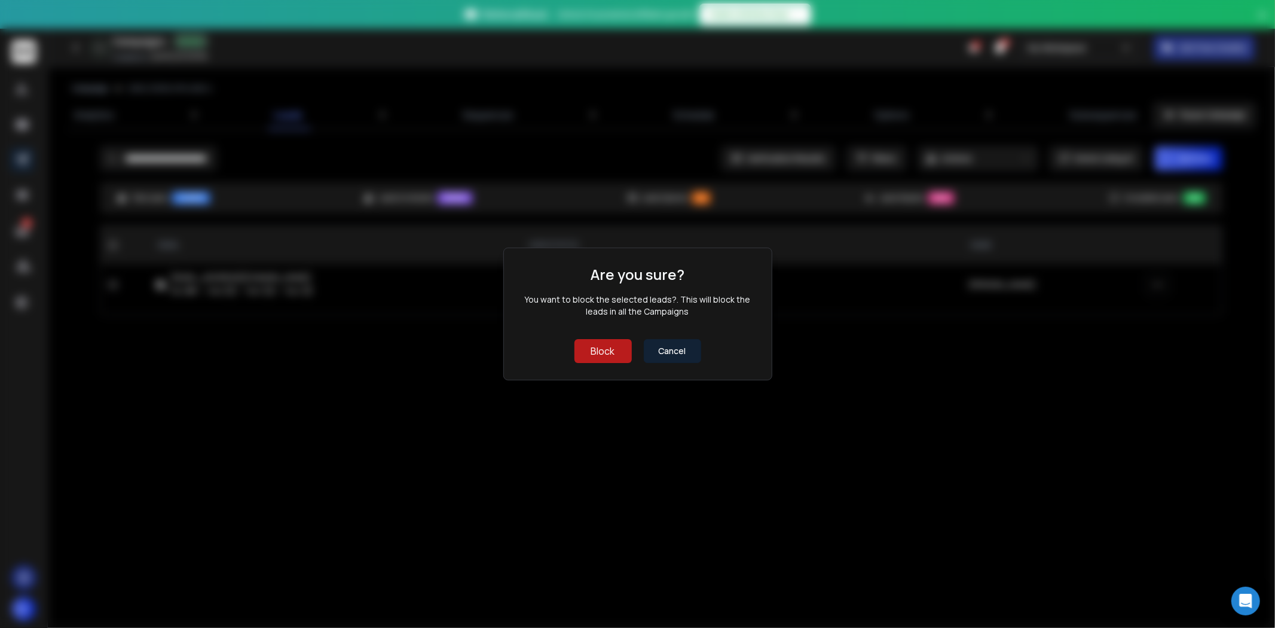
click at [617, 350] on button "Block" at bounding box center [602, 351] width 57 height 24
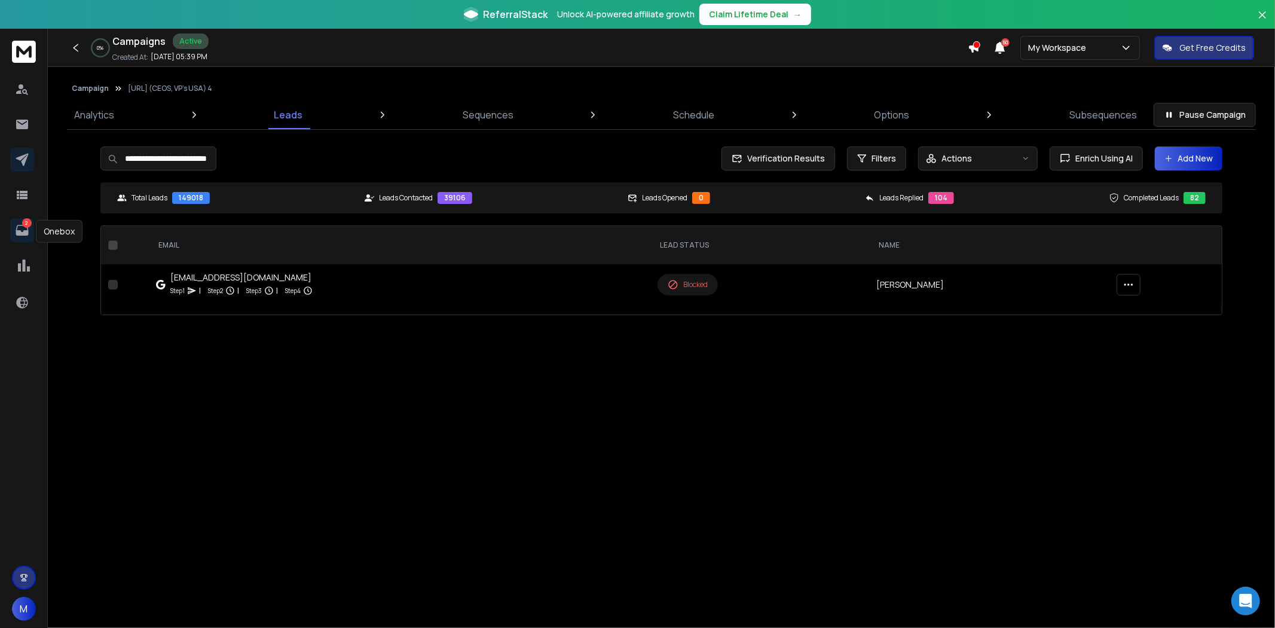
click at [18, 240] on link "2" at bounding box center [22, 230] width 24 height 24
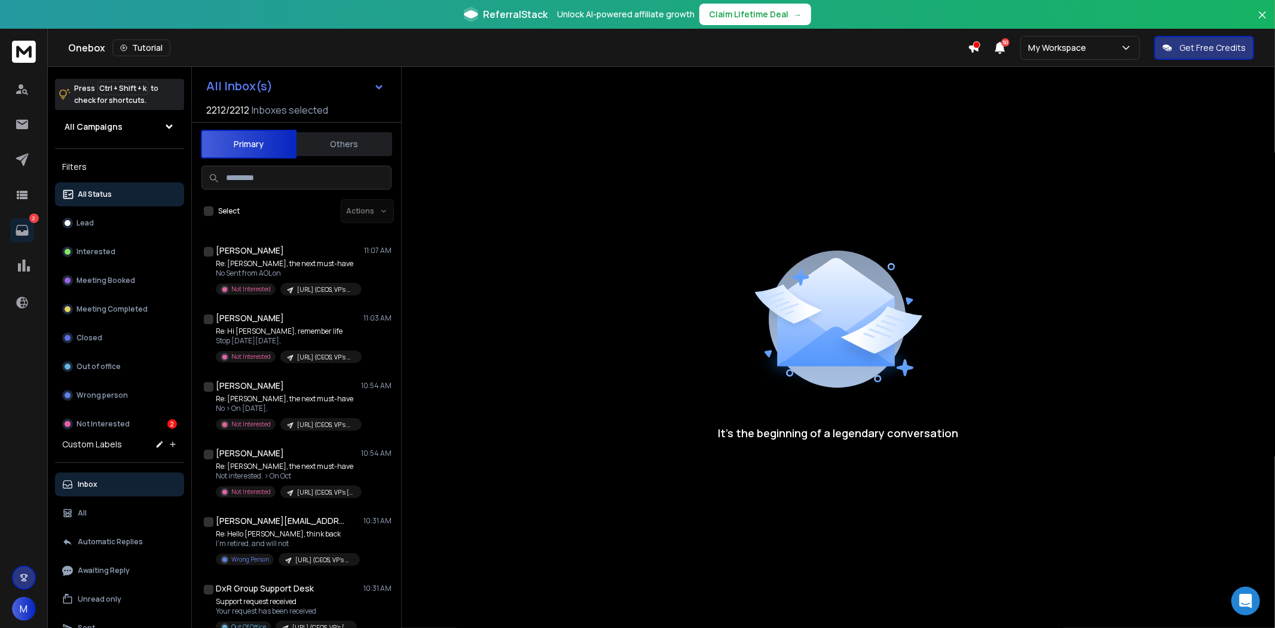
click at [345, 148] on button "Others" at bounding box center [344, 144] width 96 height 26
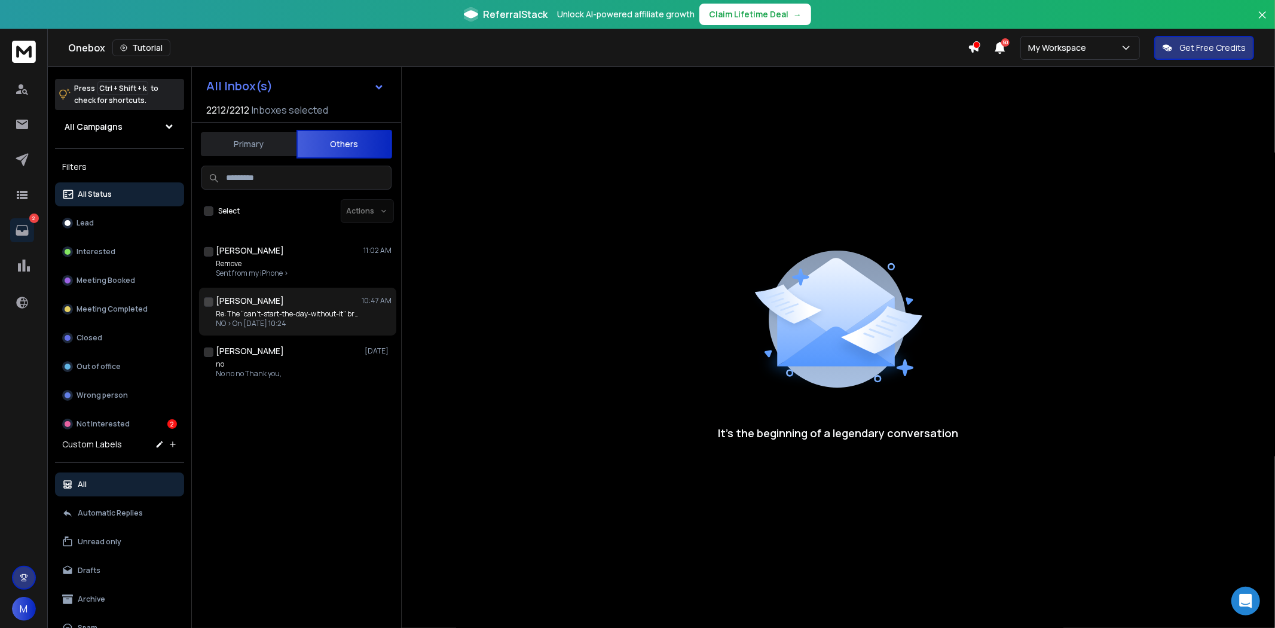
click at [290, 306] on div "[PERSON_NAME] 10:47 AM" at bounding box center [304, 301] width 176 height 12
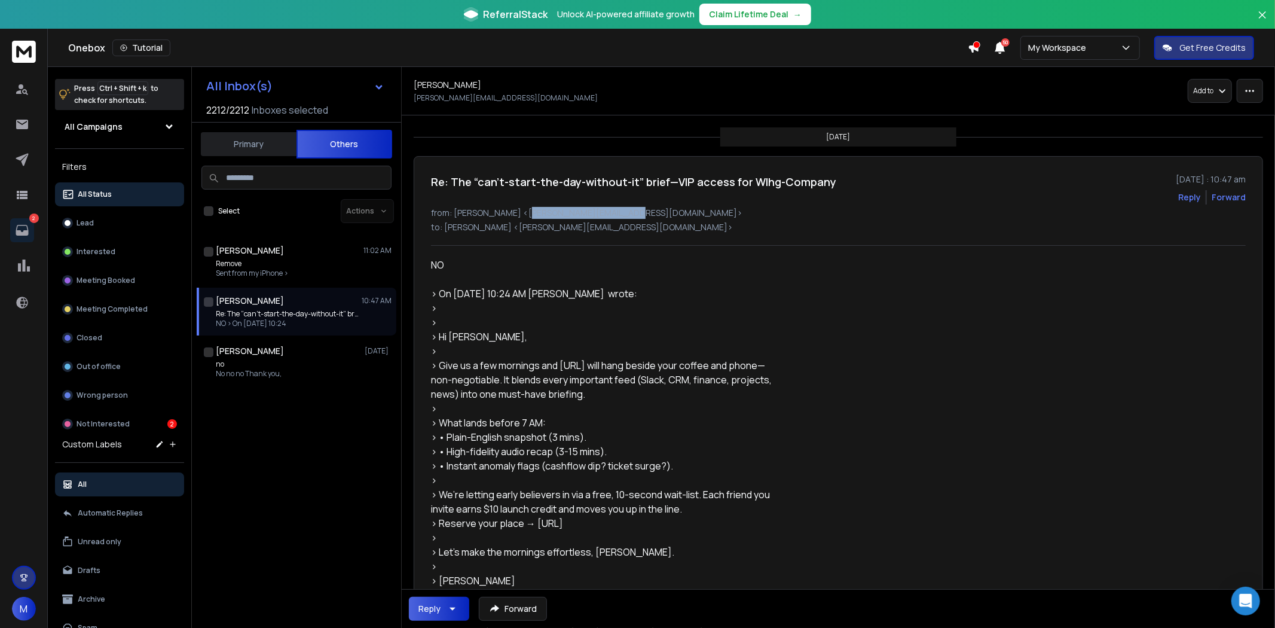
drag, startPoint x: 524, startPoint y: 213, endPoint x: 630, endPoint y: 216, distance: 105.8
click at [630, 216] on p "from: [PERSON_NAME] <[PERSON_NAME][EMAIL_ADDRESS][DOMAIN_NAME]>" at bounding box center [838, 213] width 815 height 12
copy p "[PERSON_NAME][EMAIL_ADDRESS][DOMAIN_NAME]"
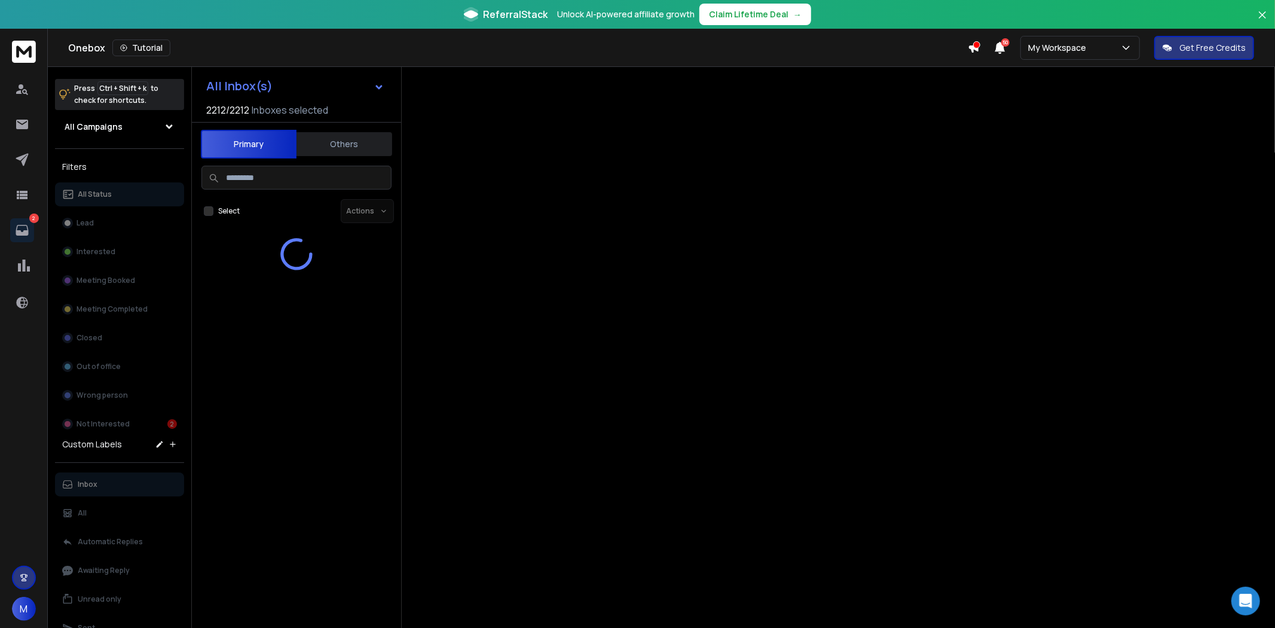
click at [229, 147] on button "Primary" at bounding box center [249, 144] width 96 height 29
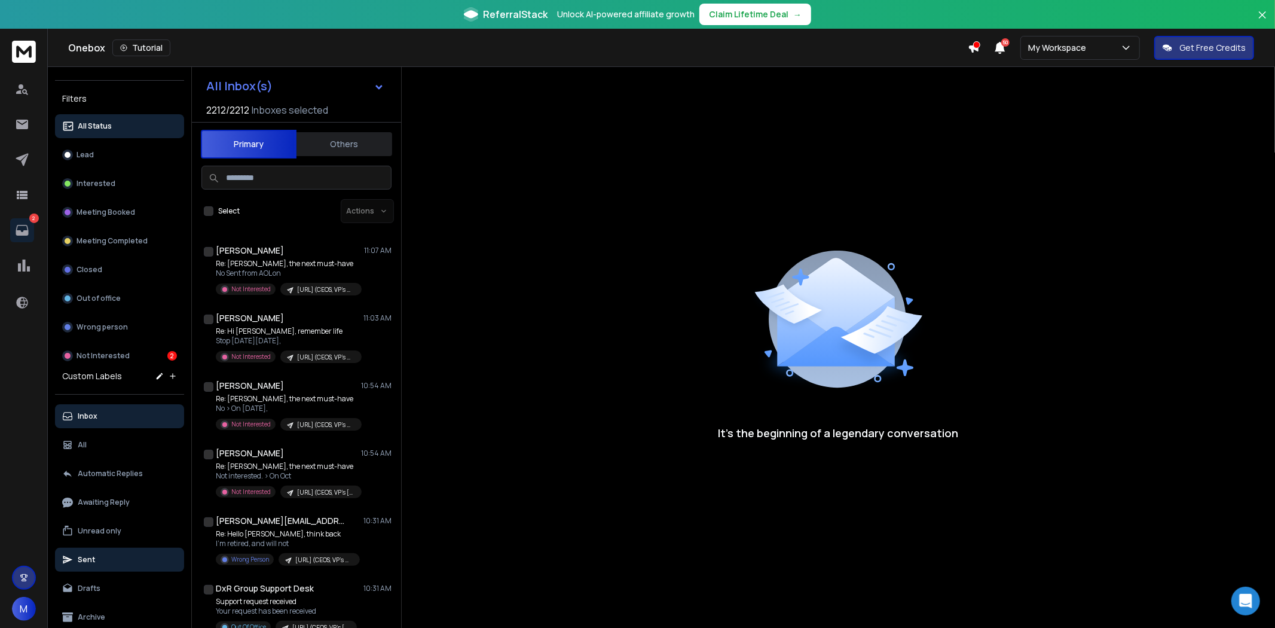
scroll to position [88, 0]
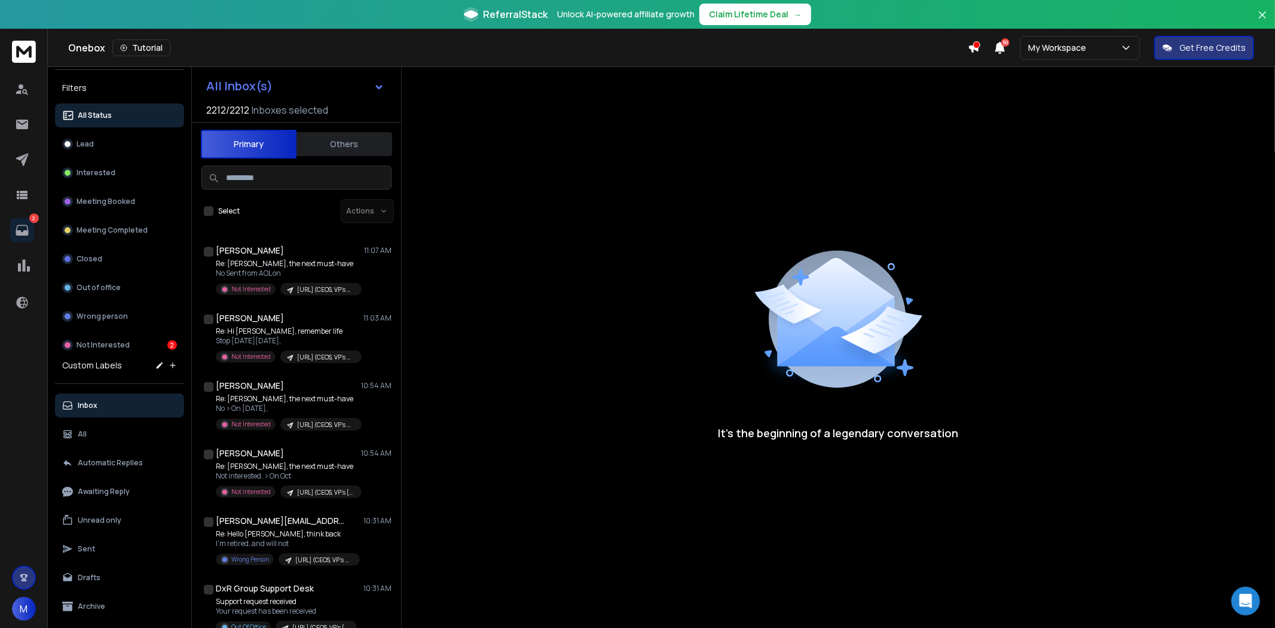
click at [96, 543] on button "Sent" at bounding box center [119, 549] width 129 height 24
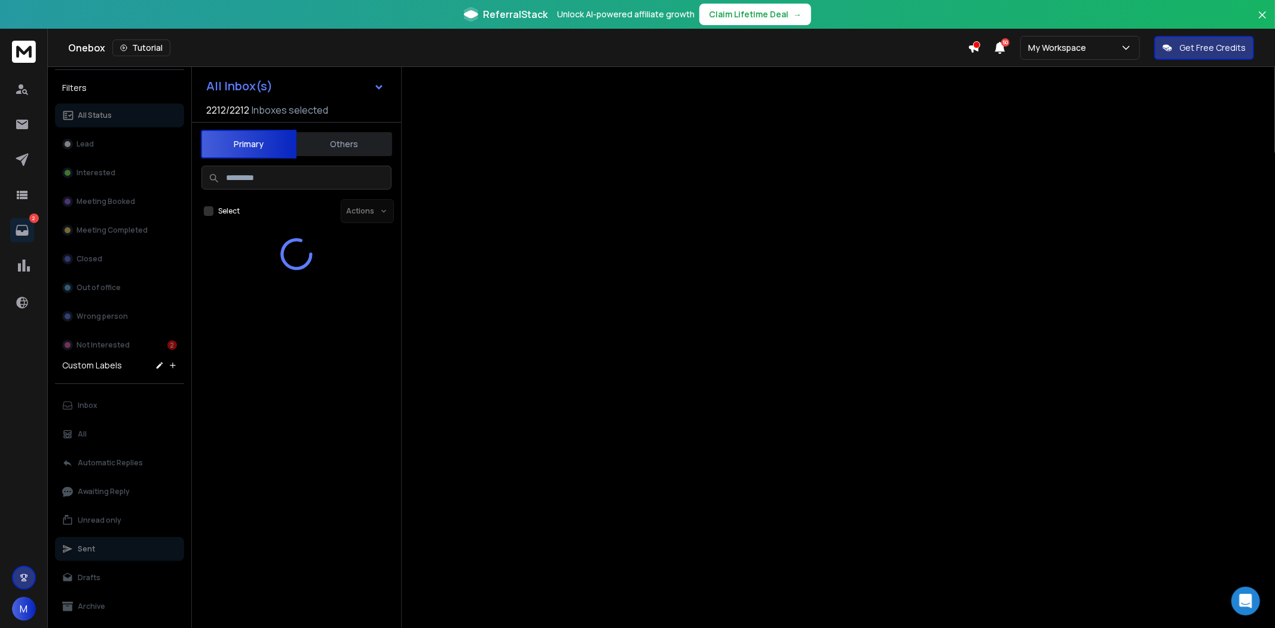
click at [283, 170] on input at bounding box center [296, 178] width 190 height 24
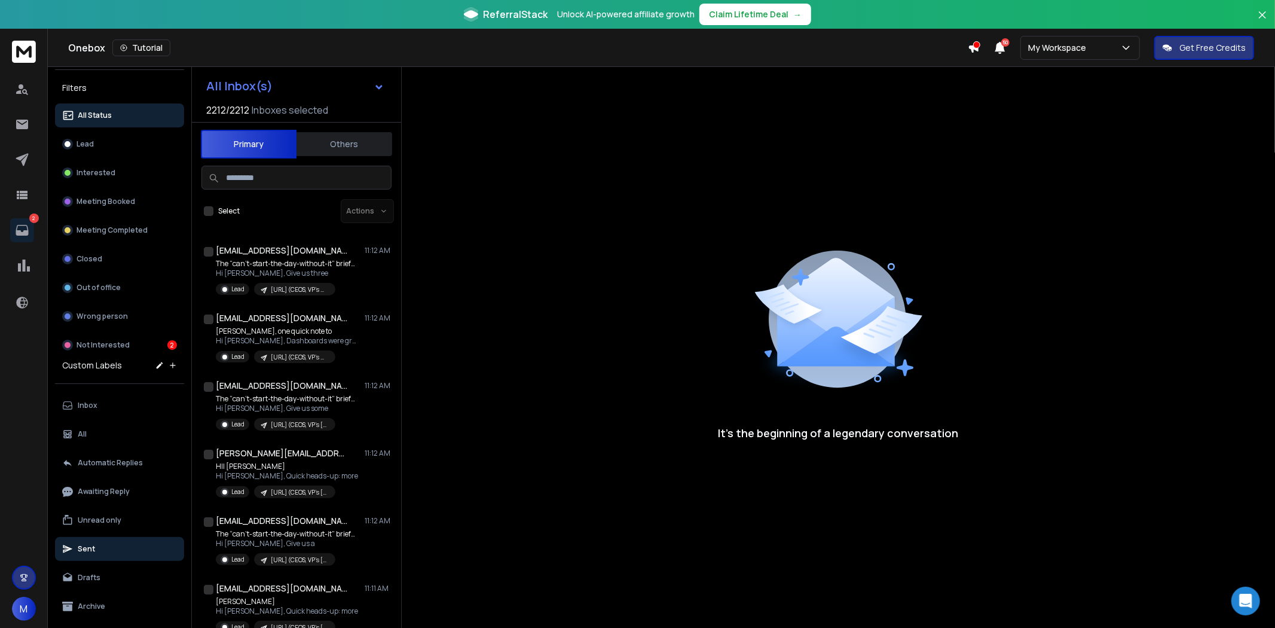
paste input "**********"
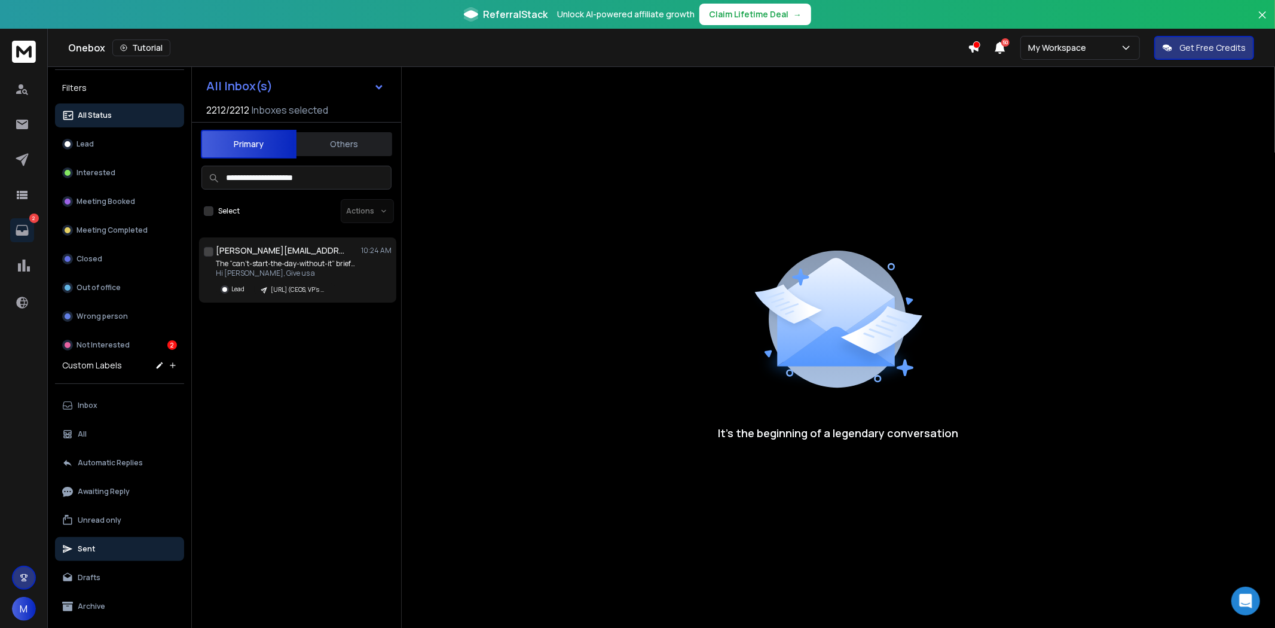
type input "**********"
click at [279, 241] on div "[PERSON_NAME][EMAIL_ADDRESS][DOMAIN_NAME] 10:24 AM The “can’t-start-the-day-wit…" at bounding box center [297, 269] width 197 height 65
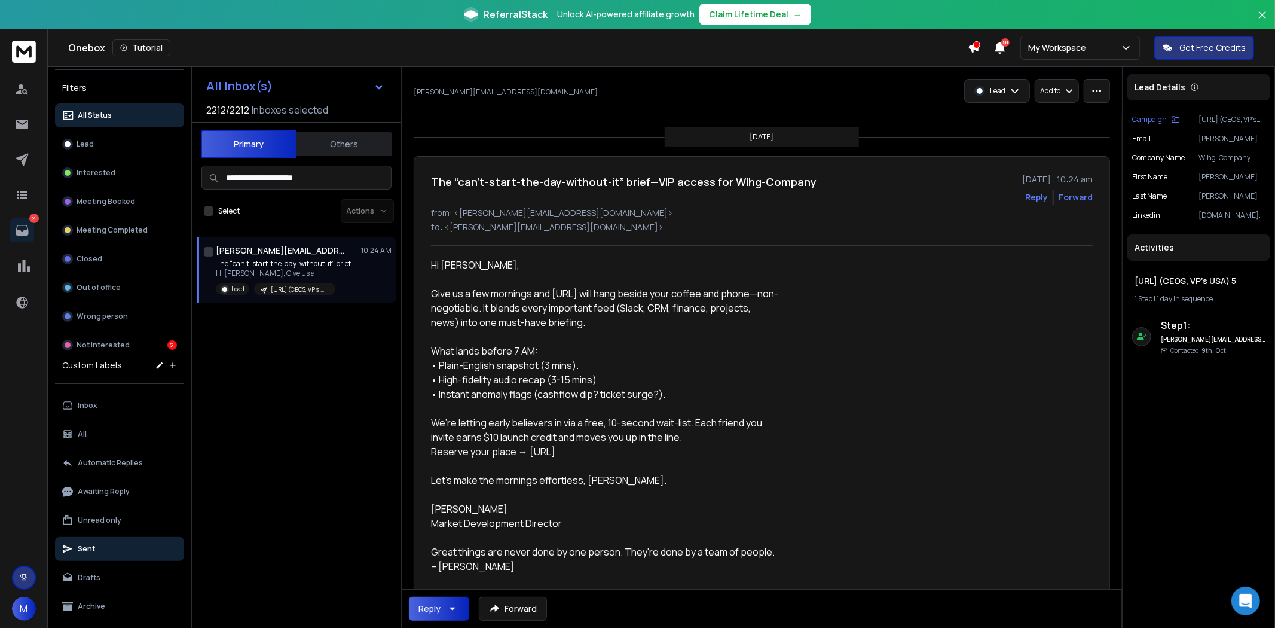
click at [1173, 115] on icon at bounding box center [1175, 119] width 8 height 8
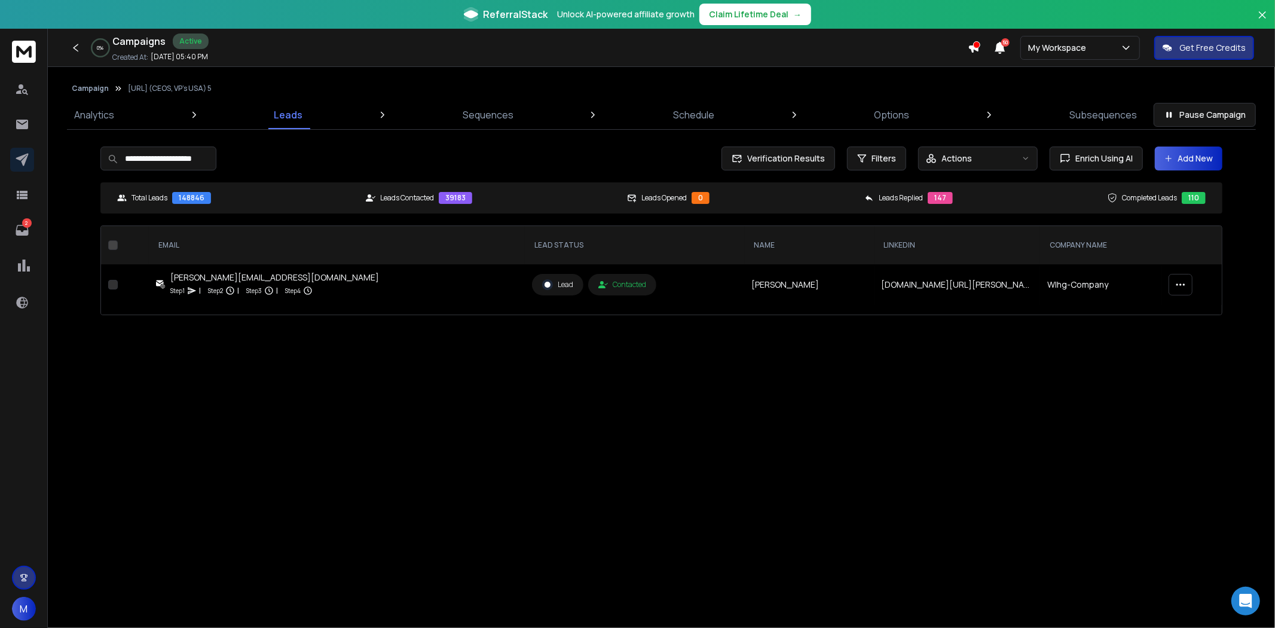
click at [1168, 280] on button "button" at bounding box center [1180, 285] width 24 height 22
click at [1131, 333] on div "Pause Lead" at bounding box center [1148, 330] width 62 height 12
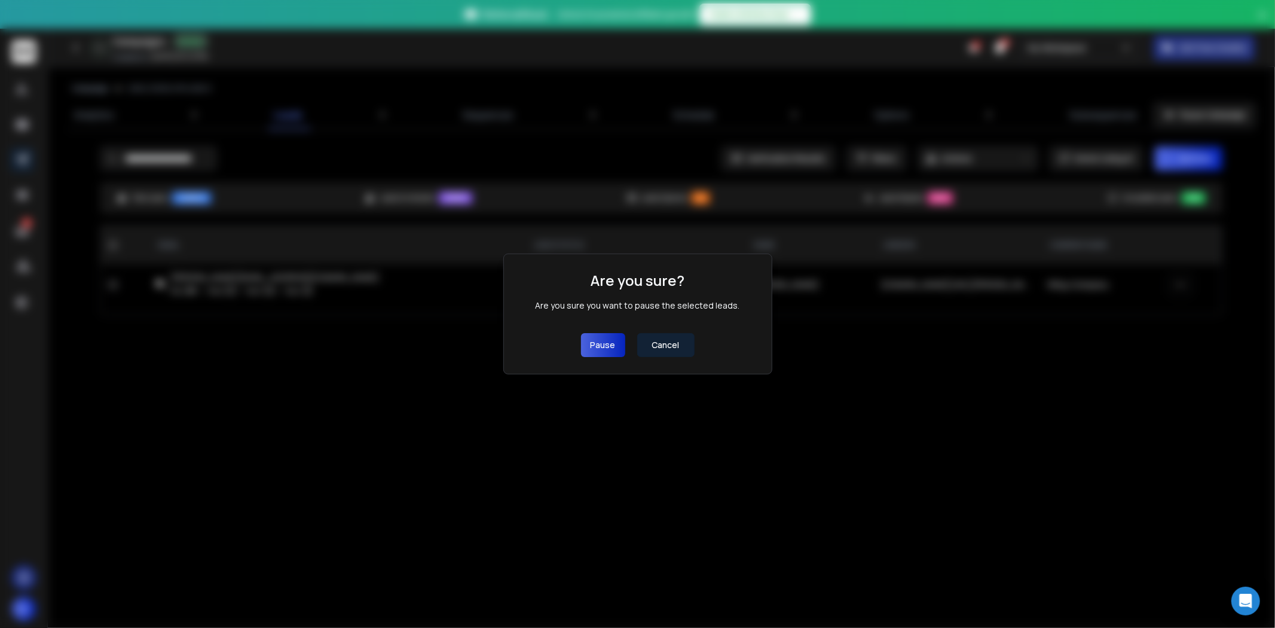
click at [612, 351] on button "Pause" at bounding box center [603, 345] width 44 height 24
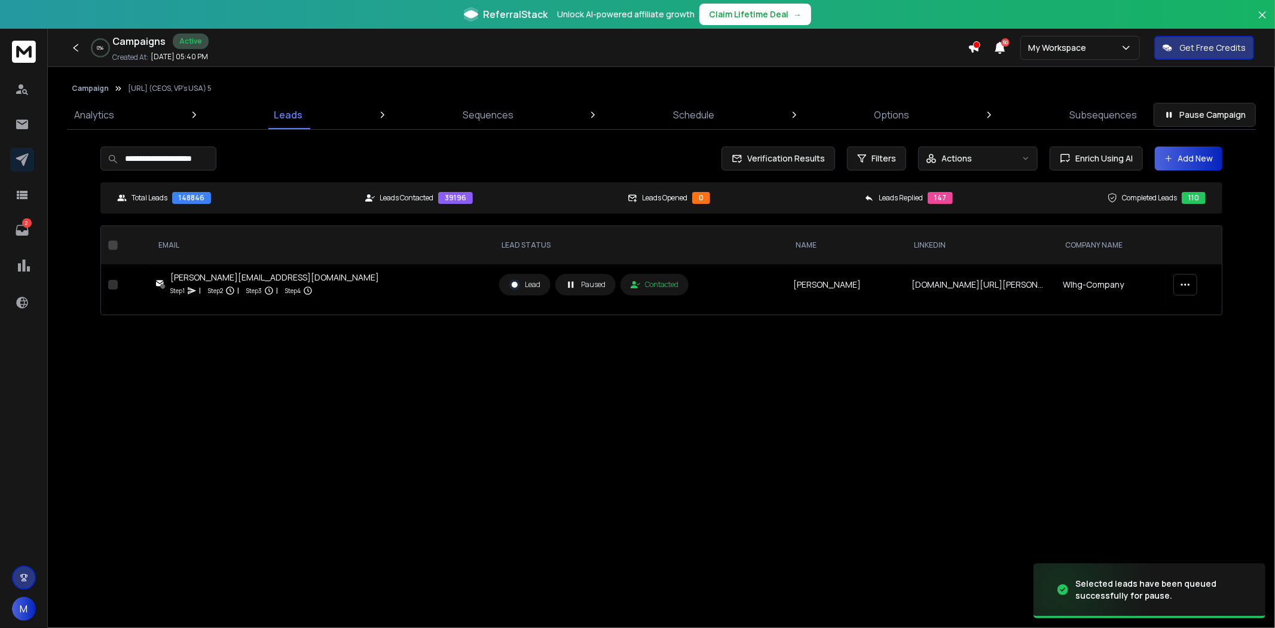
click at [1183, 284] on icon "button" at bounding box center [1185, 284] width 9 height 2
click at [1157, 350] on p "Block Lead" at bounding box center [1154, 349] width 42 height 12
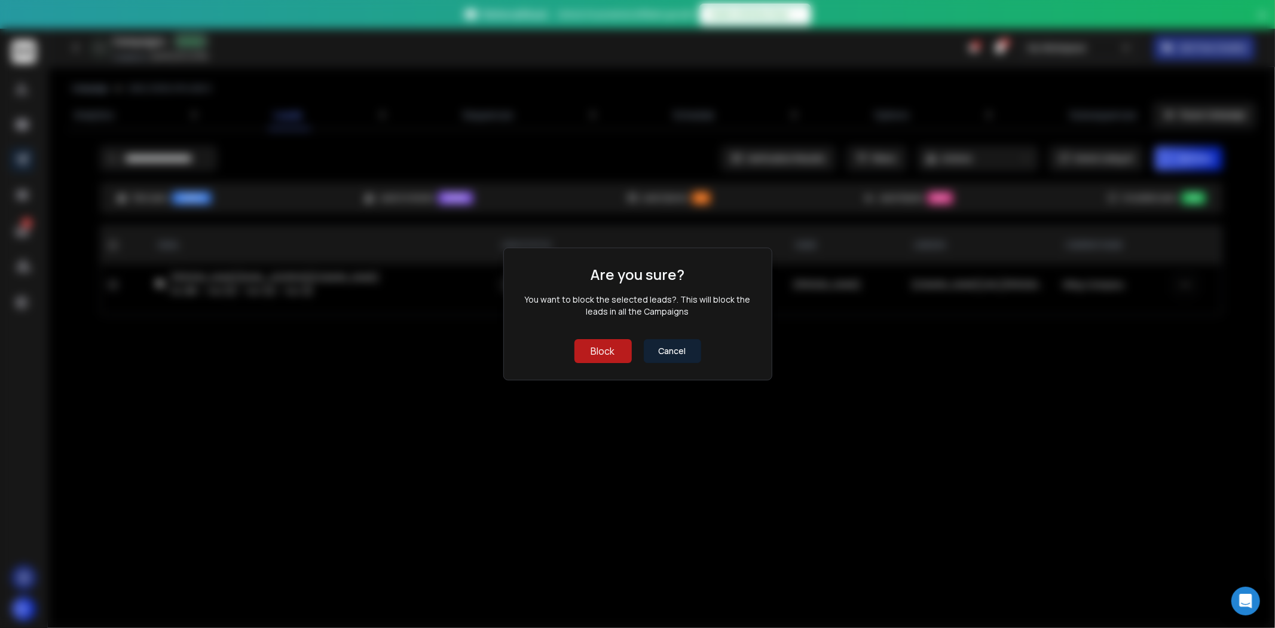
click at [599, 341] on button "Block" at bounding box center [602, 351] width 57 height 24
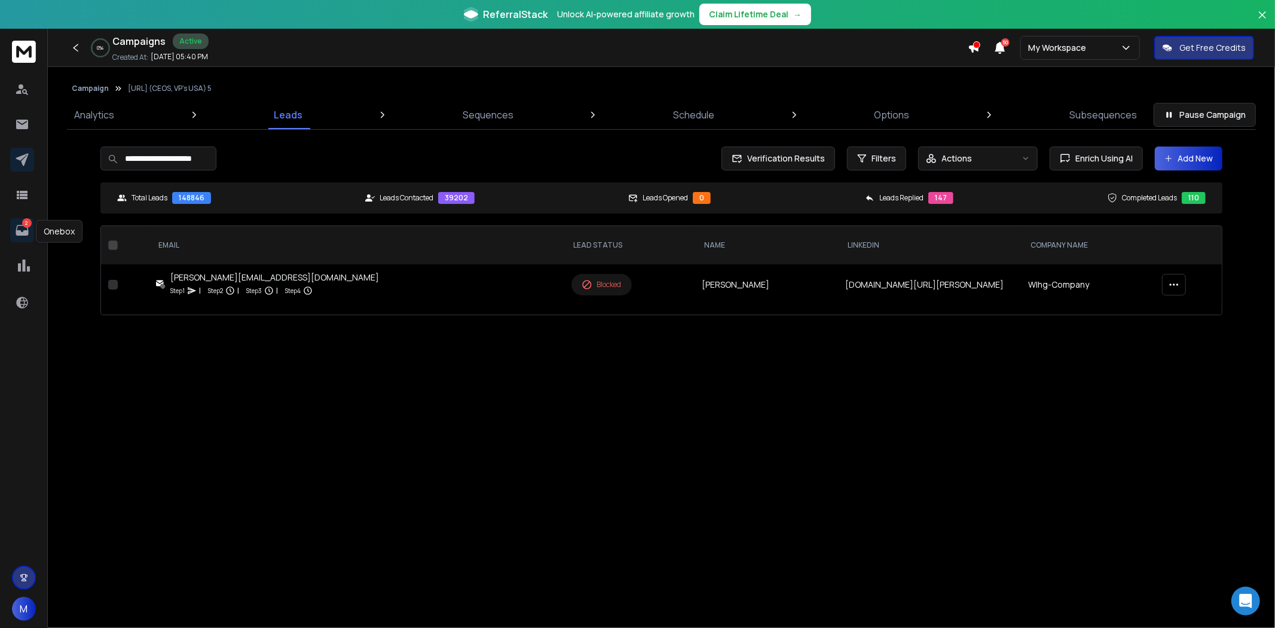
click at [28, 228] on p "2" at bounding box center [27, 223] width 10 height 10
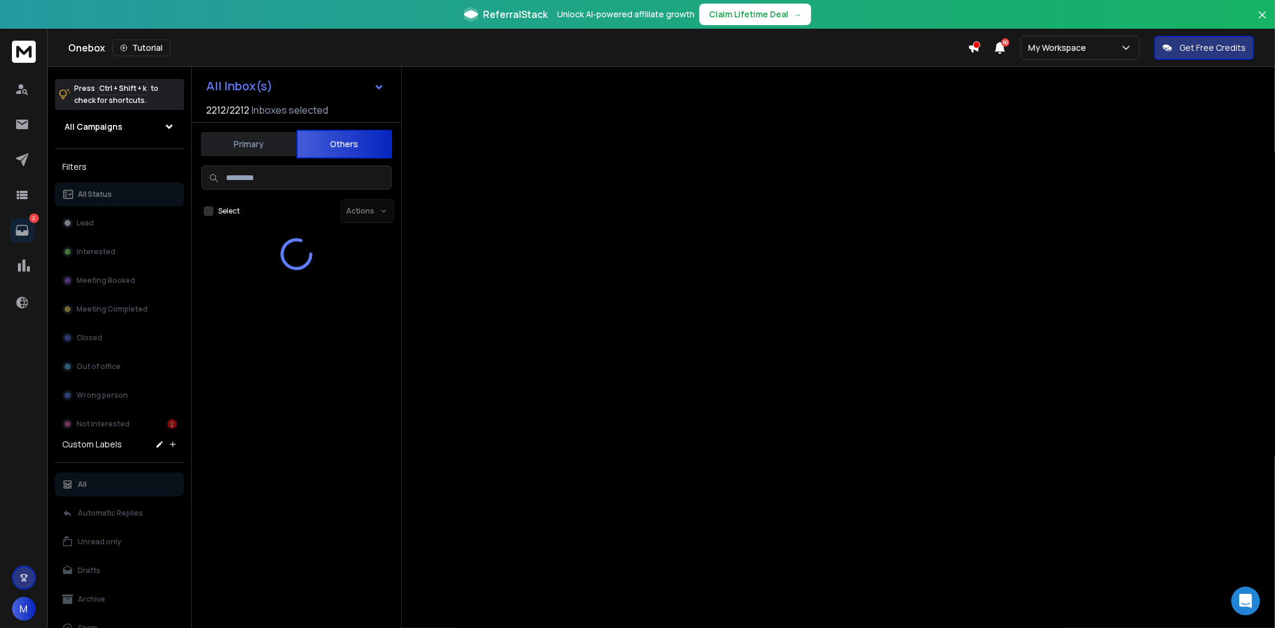
click at [385, 153] on button "Others" at bounding box center [344, 144] width 96 height 29
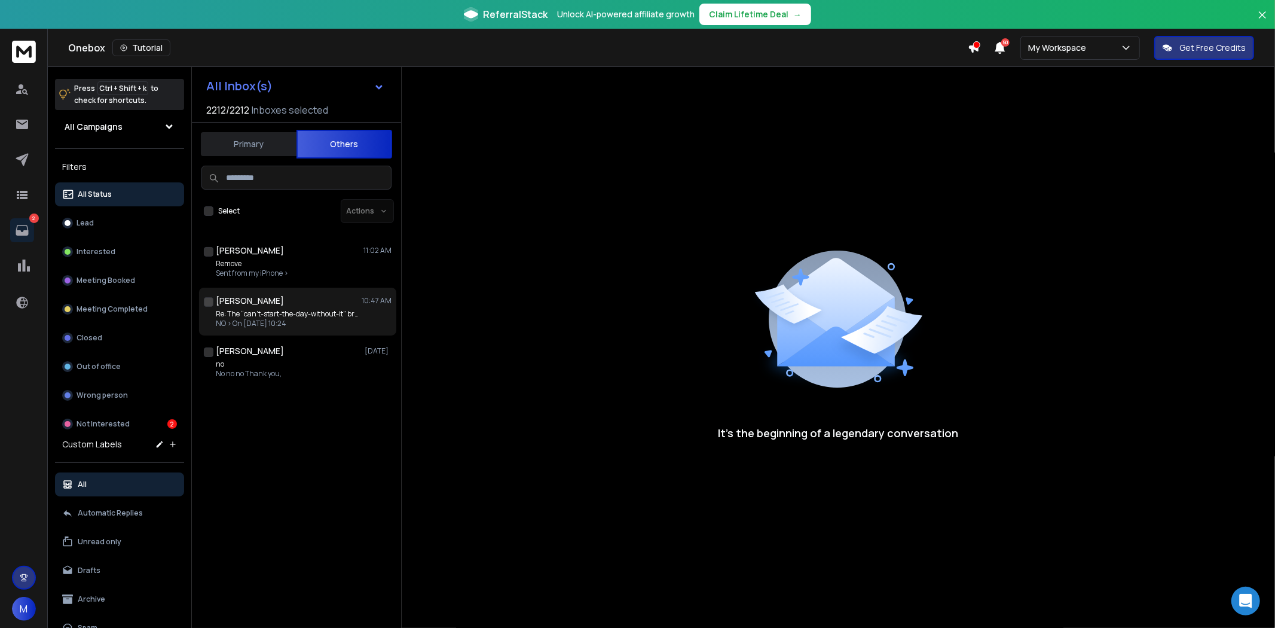
click at [288, 313] on p "Re: The “can’t-start-the-day-without-it” brief—VIP access" at bounding box center [287, 314] width 143 height 10
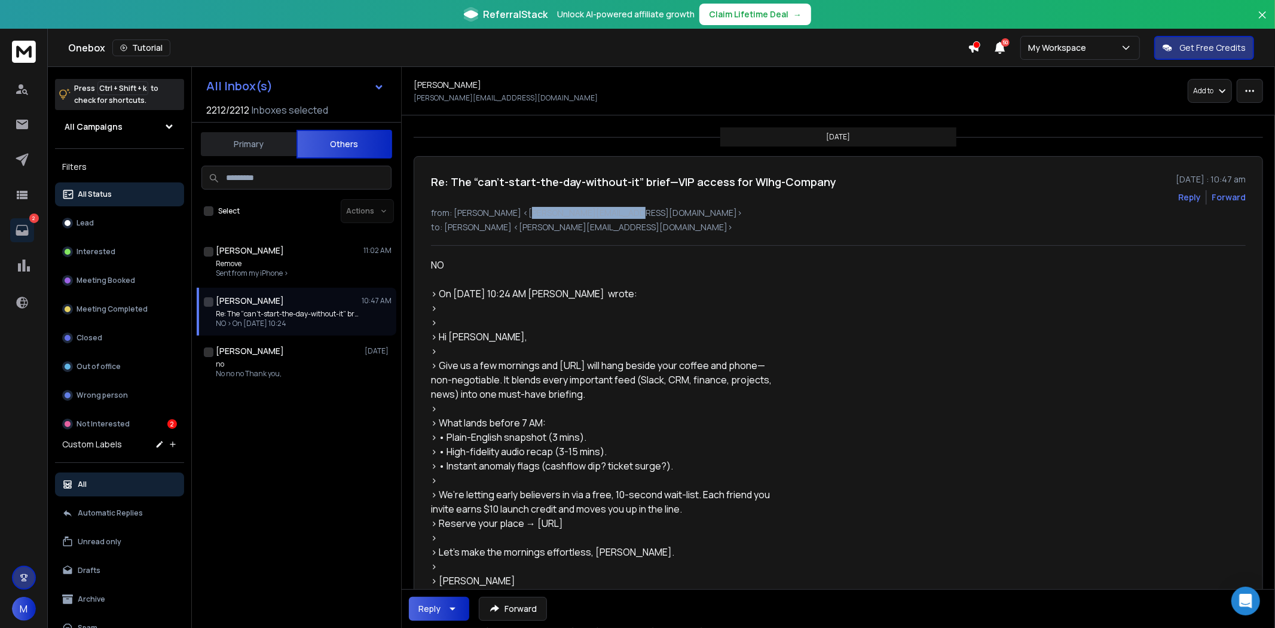
drag, startPoint x: 526, startPoint y: 213, endPoint x: 634, endPoint y: 216, distance: 108.2
click at [634, 216] on p "from: [PERSON_NAME] <[PERSON_NAME][EMAIL_ADDRESS][DOMAIN_NAME]>" at bounding box center [838, 213] width 815 height 12
copy p "[PERSON_NAME][EMAIL_ADDRESS][DOMAIN_NAME]"
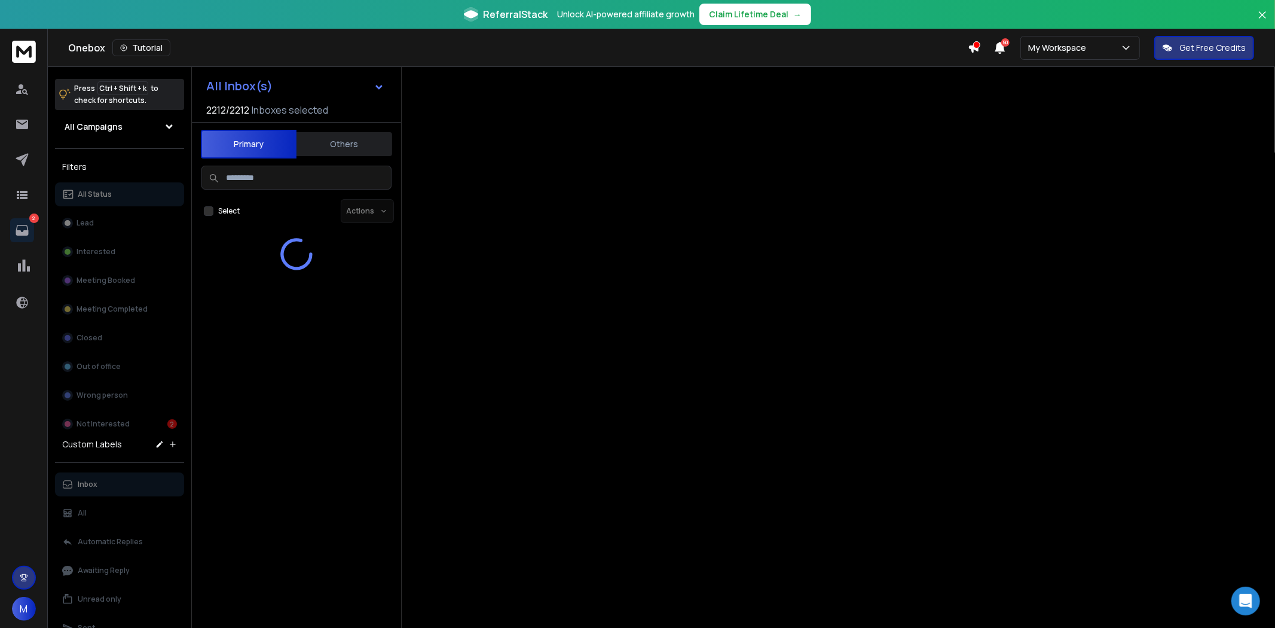
click at [270, 133] on button "Primary" at bounding box center [249, 144] width 96 height 29
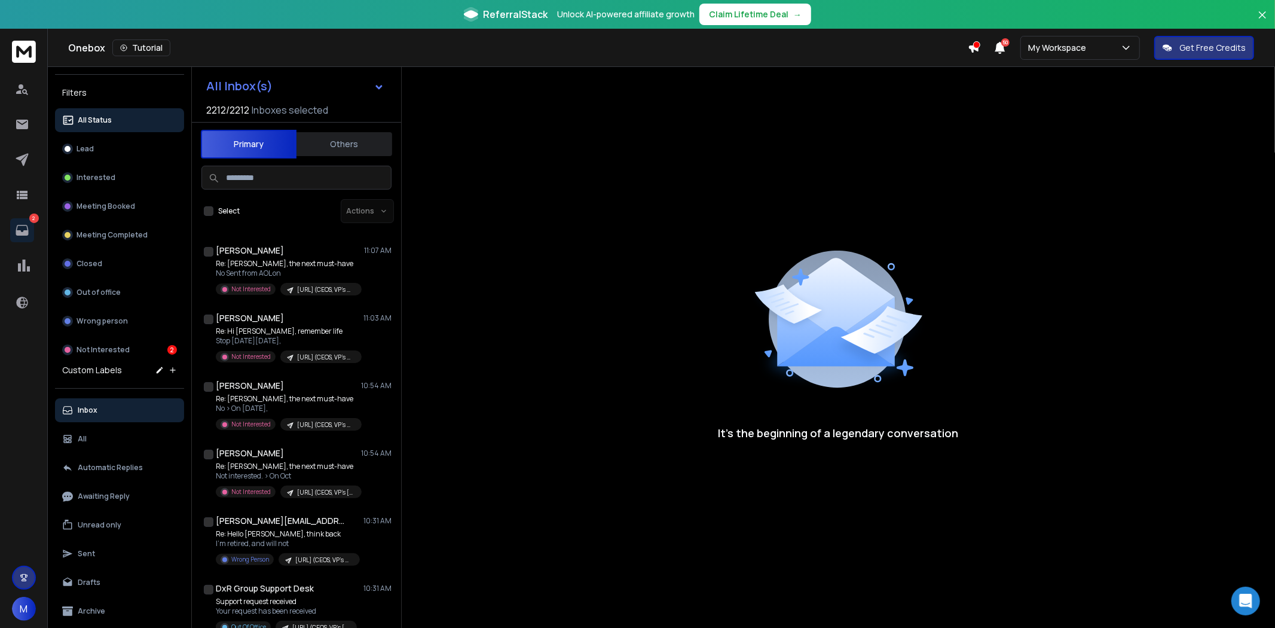
scroll to position [88, 0]
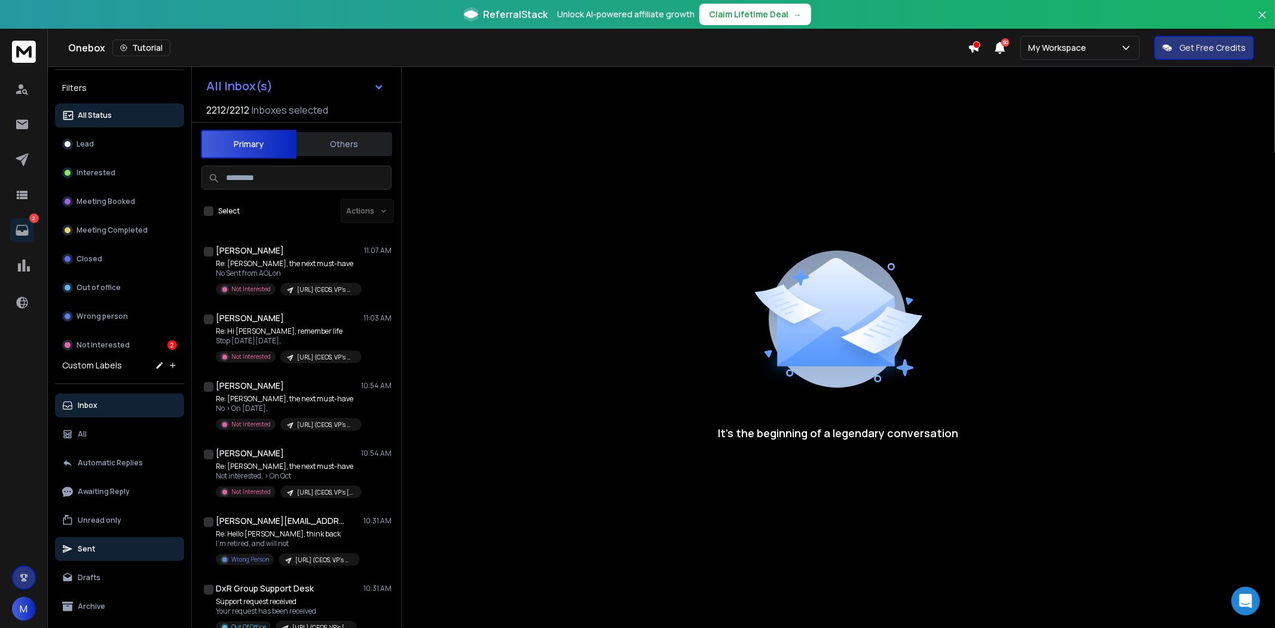
click at [110, 546] on button "Sent" at bounding box center [119, 549] width 129 height 24
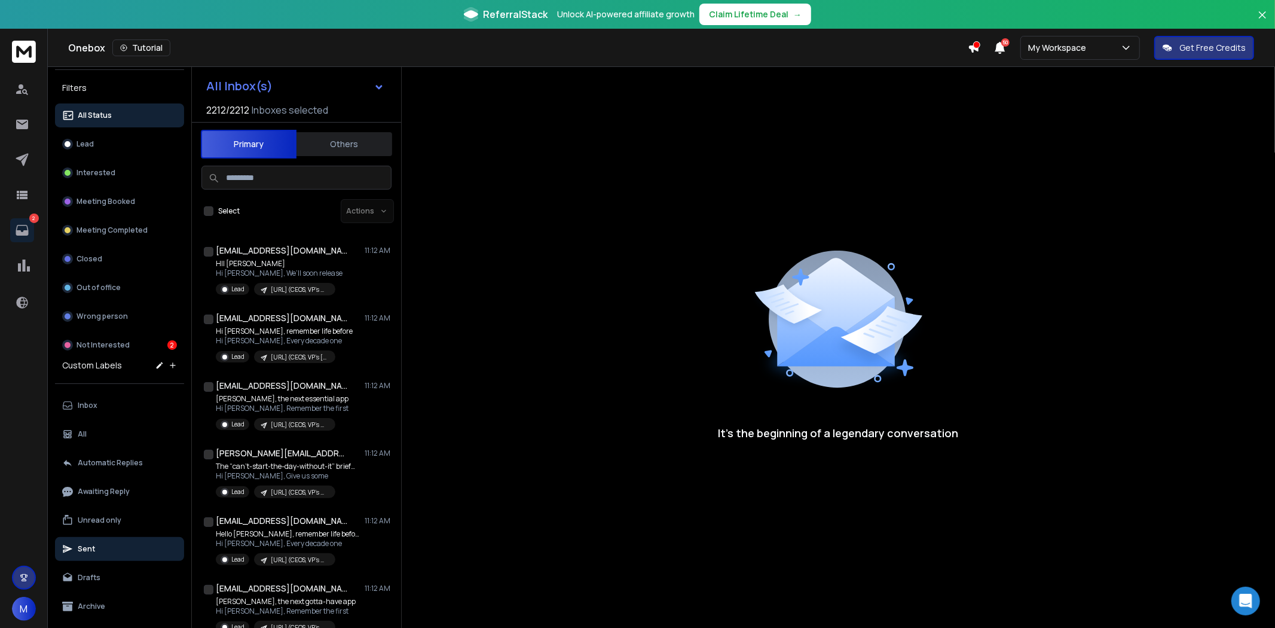
click at [287, 182] on input at bounding box center [296, 178] width 190 height 24
paste input "**********"
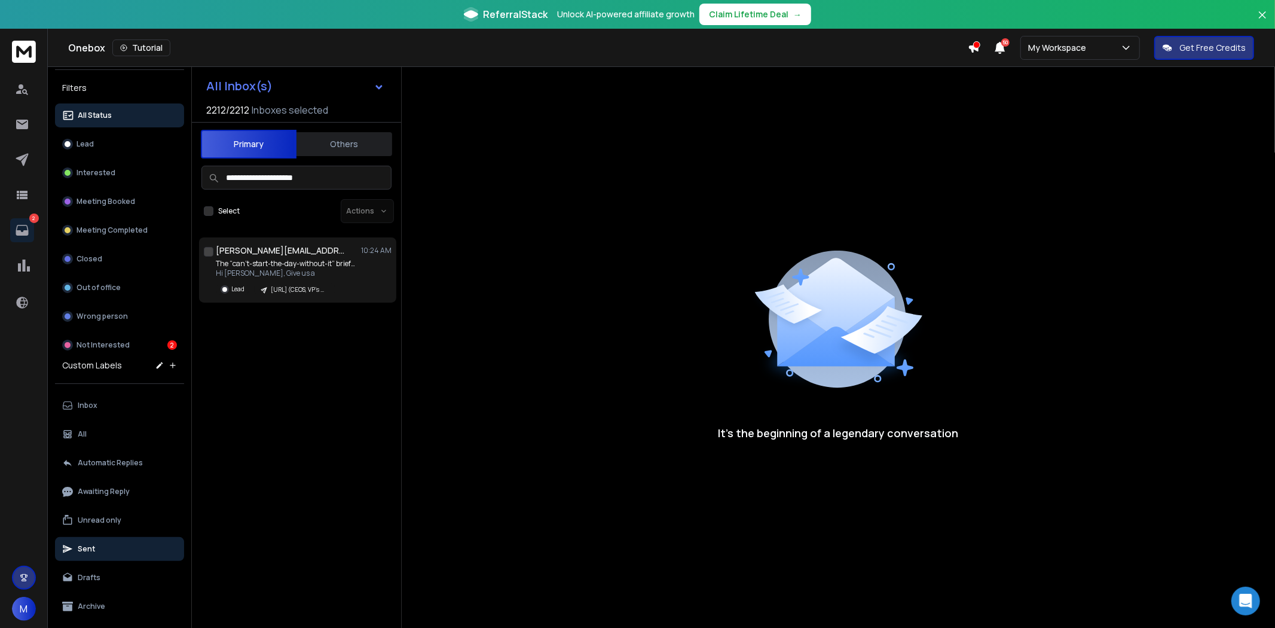
type input "**********"
click at [279, 260] on p "The “can’t-start-the-day-without-it” brief—VIP access for" at bounding box center [287, 264] width 143 height 10
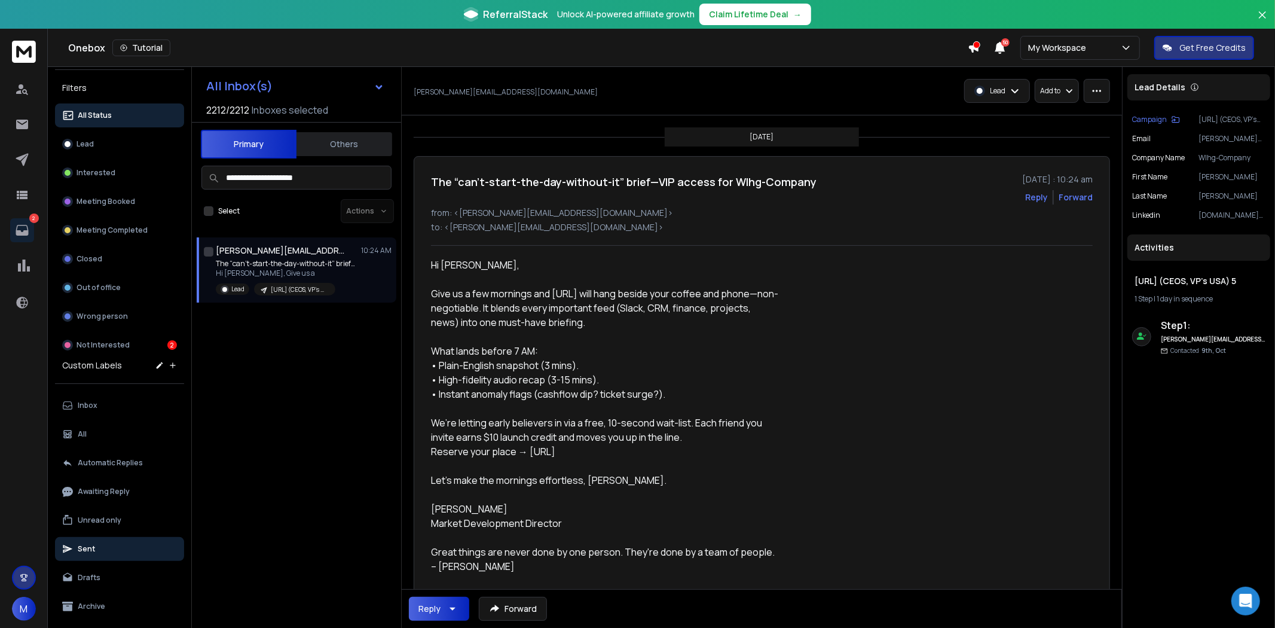
click at [1167, 120] on button "Campaign" at bounding box center [1156, 120] width 48 height 10
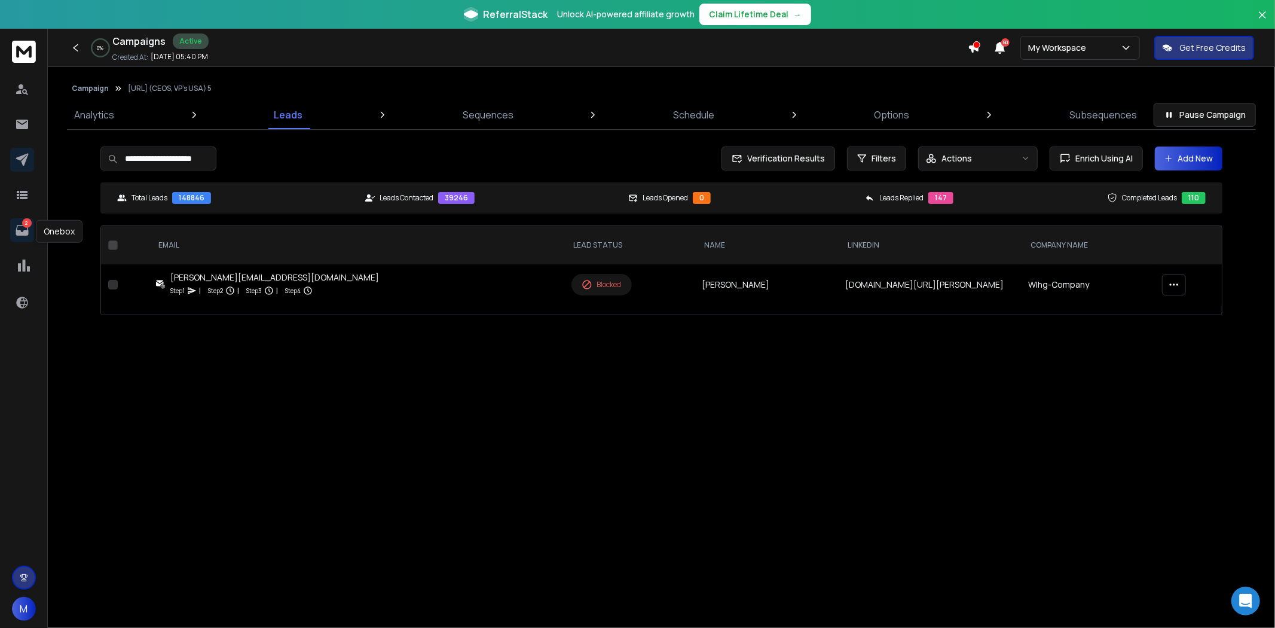
click at [32, 231] on link "2" at bounding box center [22, 230] width 24 height 24
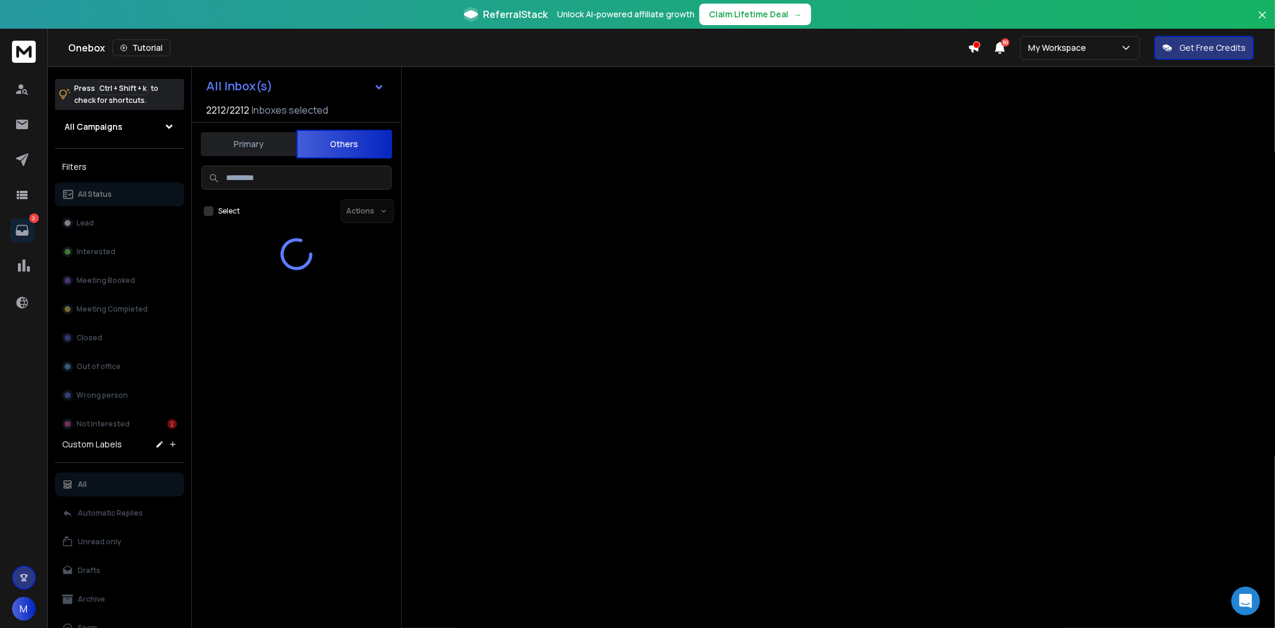
click at [360, 143] on button "Others" at bounding box center [344, 144] width 96 height 29
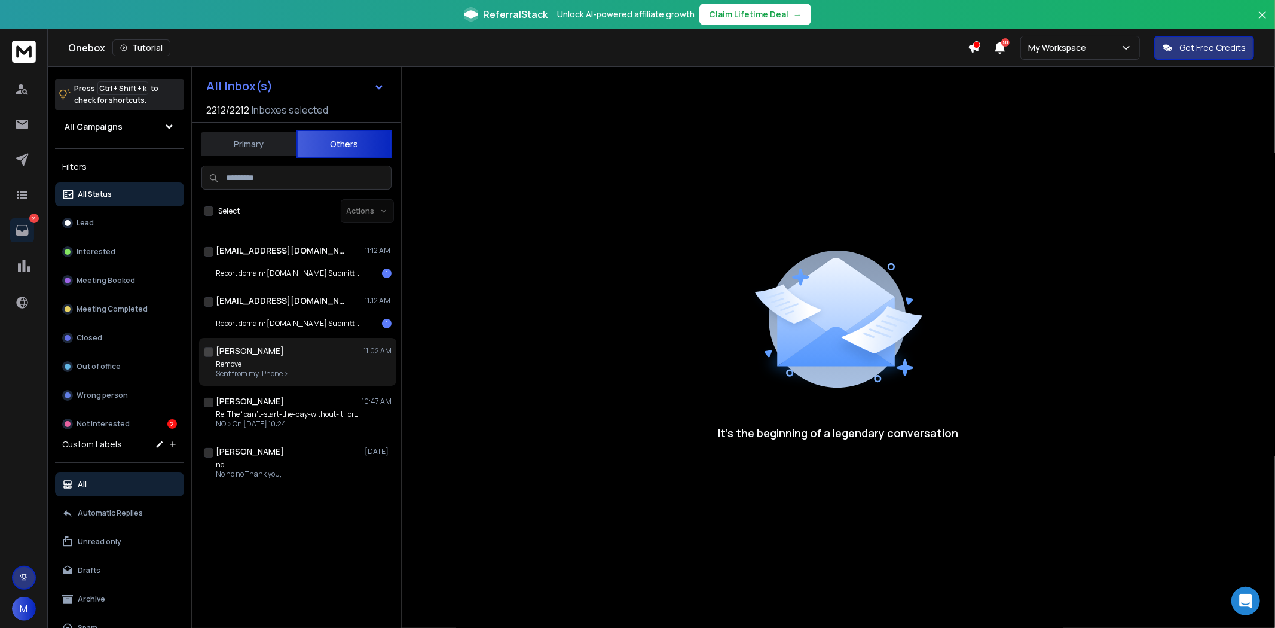
click at [285, 359] on p "Remove" at bounding box center [252, 364] width 72 height 10
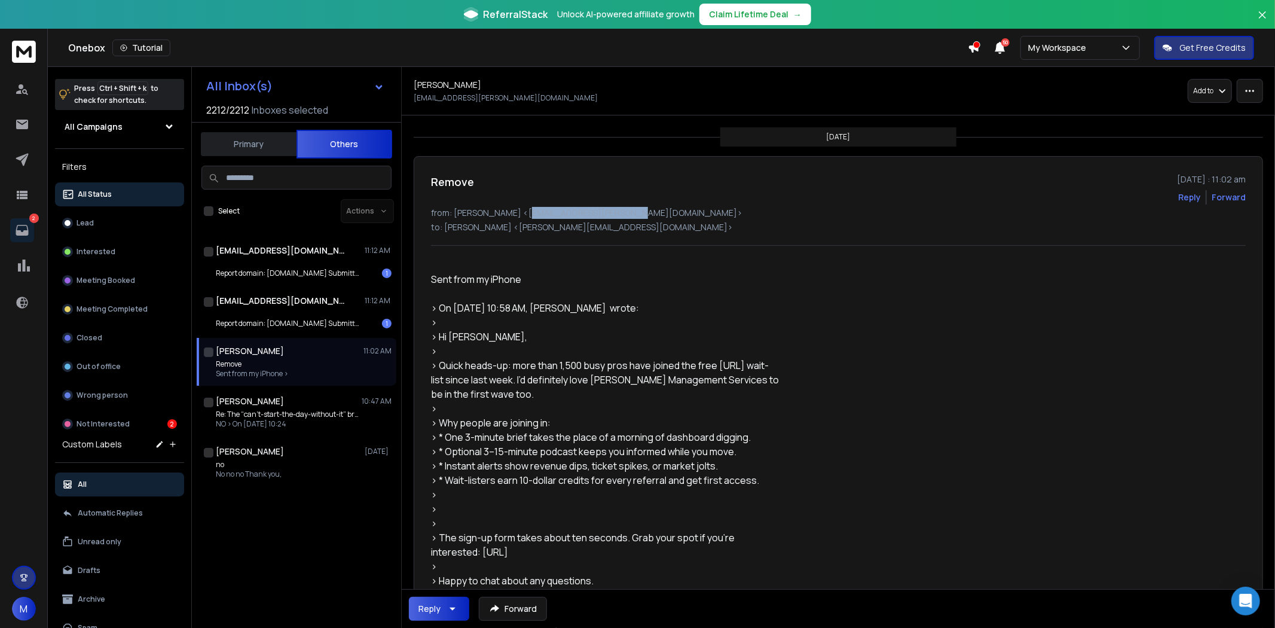
drag, startPoint x: 515, startPoint y: 211, endPoint x: 617, endPoint y: 213, distance: 101.6
click at [617, 213] on p "from: [PERSON_NAME] <[EMAIL_ADDRESS][PERSON_NAME][DOMAIN_NAME]>" at bounding box center [838, 213] width 815 height 12
copy p "[EMAIL_ADDRESS][PERSON_NAME][DOMAIN_NAME]"
click at [262, 139] on button "Primary" at bounding box center [249, 144] width 96 height 26
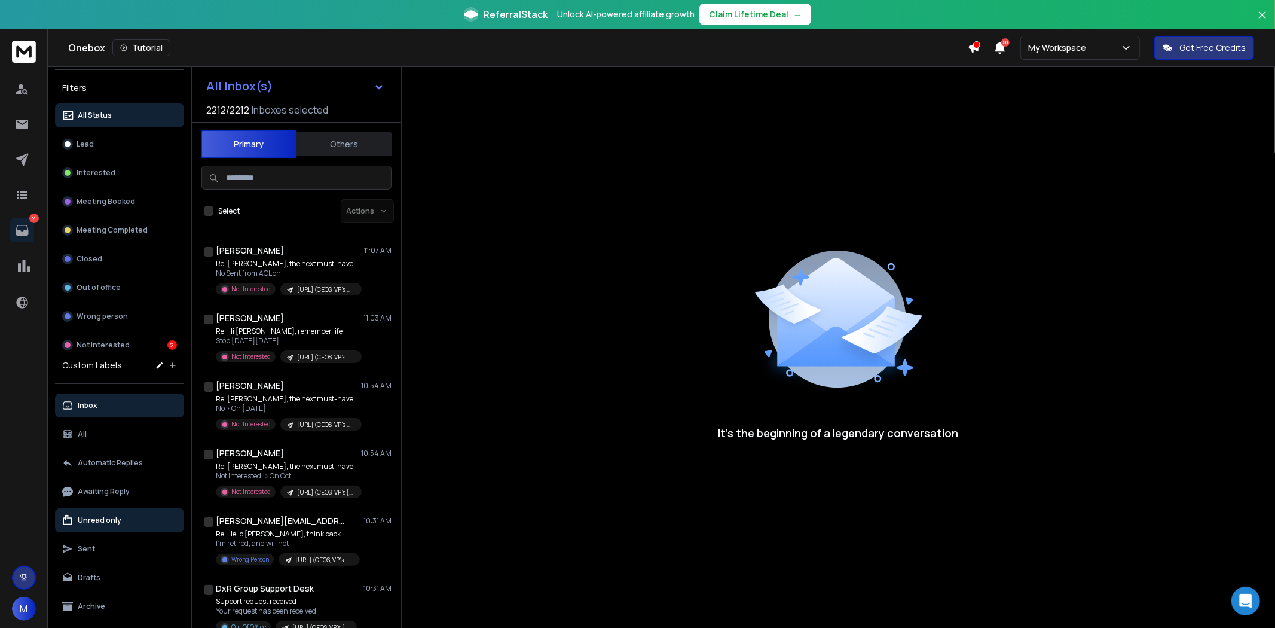
scroll to position [88, 0]
click at [94, 543] on button "Sent" at bounding box center [119, 549] width 129 height 24
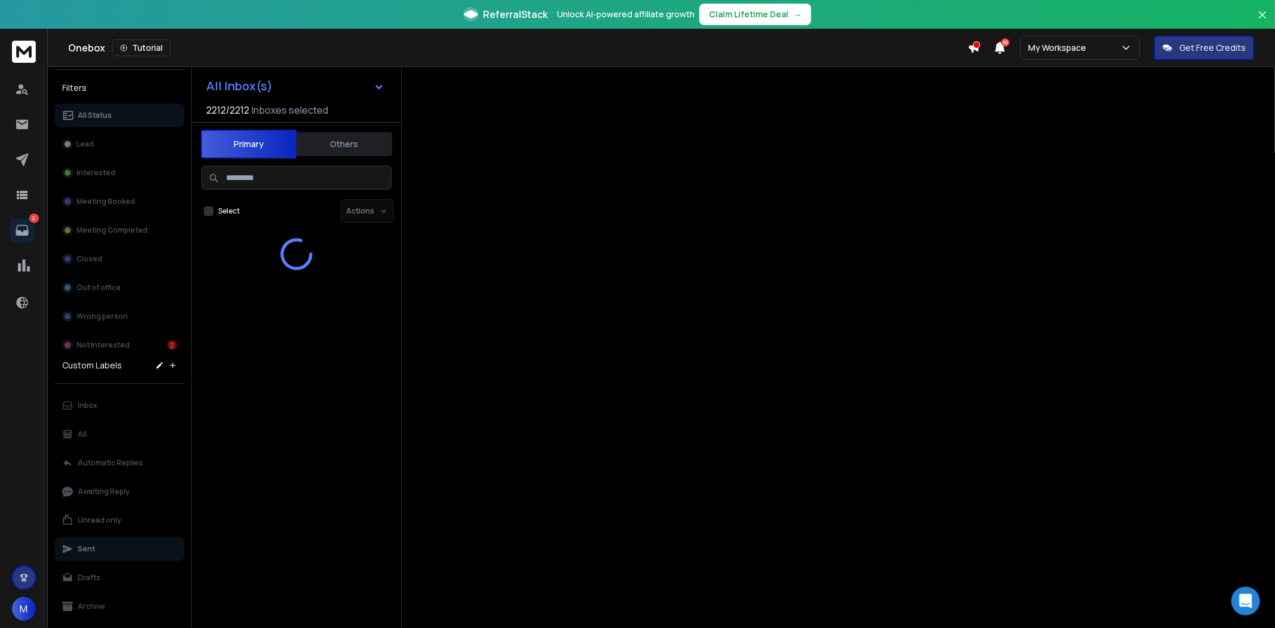
click at [281, 182] on input at bounding box center [296, 178] width 190 height 24
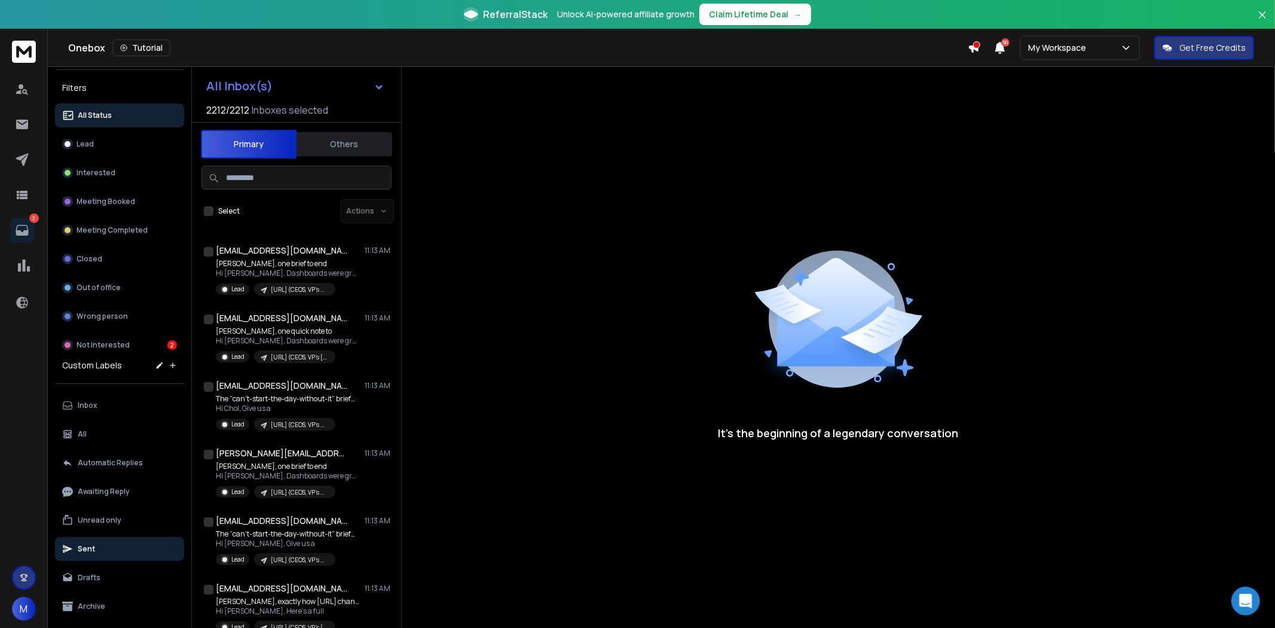
paste input "**********"
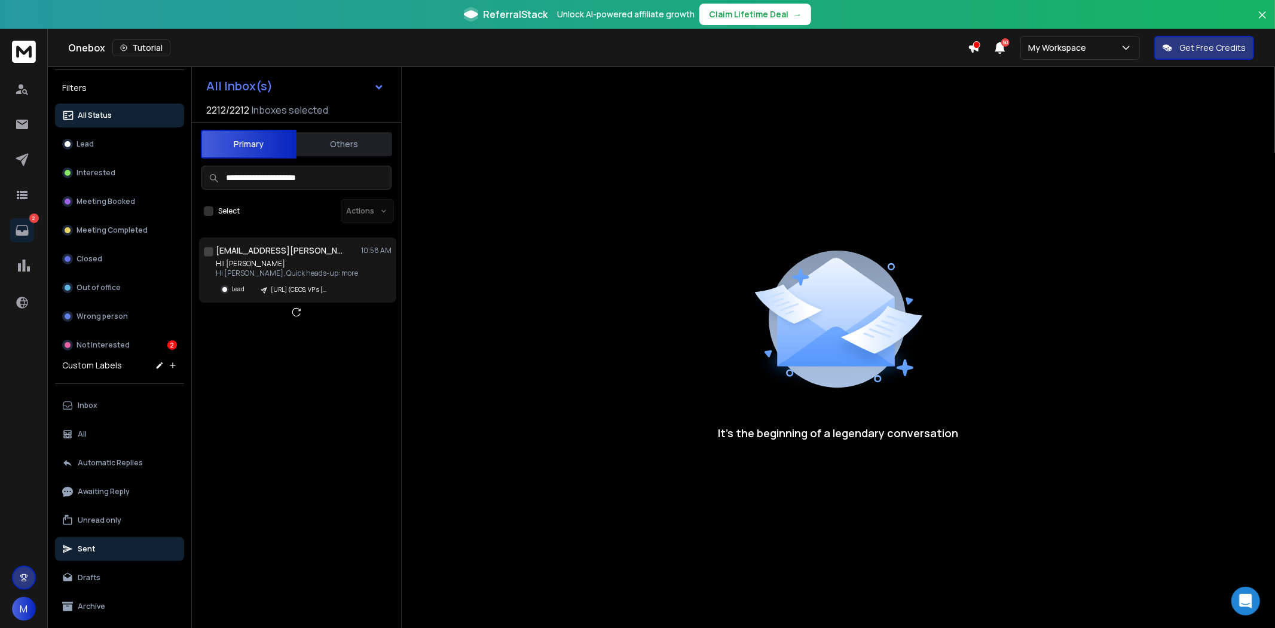
type input "**********"
click at [336, 260] on div "HII [PERSON_NAME] Hi [PERSON_NAME], Quick heads-up: more Lead [URL] (CEOS, VP's…" at bounding box center [304, 277] width 176 height 36
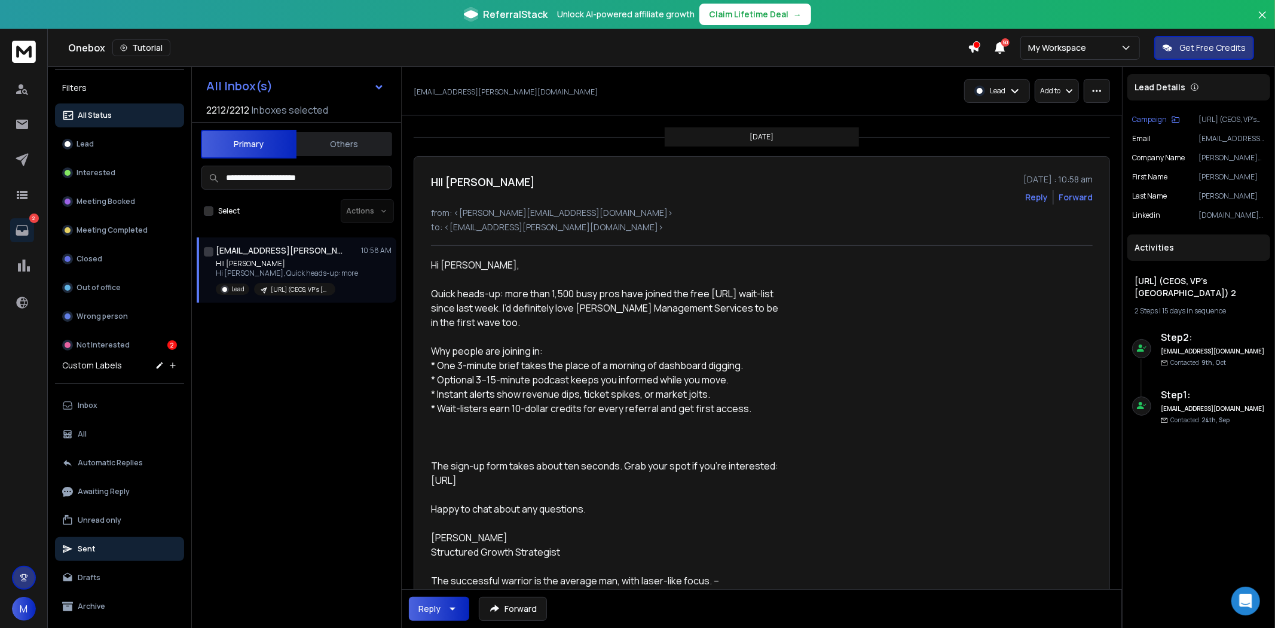
click at [1143, 112] on div "Campaign [URL] (CEOS, VP's [GEOGRAPHIC_DATA]) 2 Email [EMAIL_ADDRESS][PERSON_NA…" at bounding box center [1198, 167] width 143 height 134
click at [1143, 118] on p "Campaign" at bounding box center [1149, 120] width 35 height 10
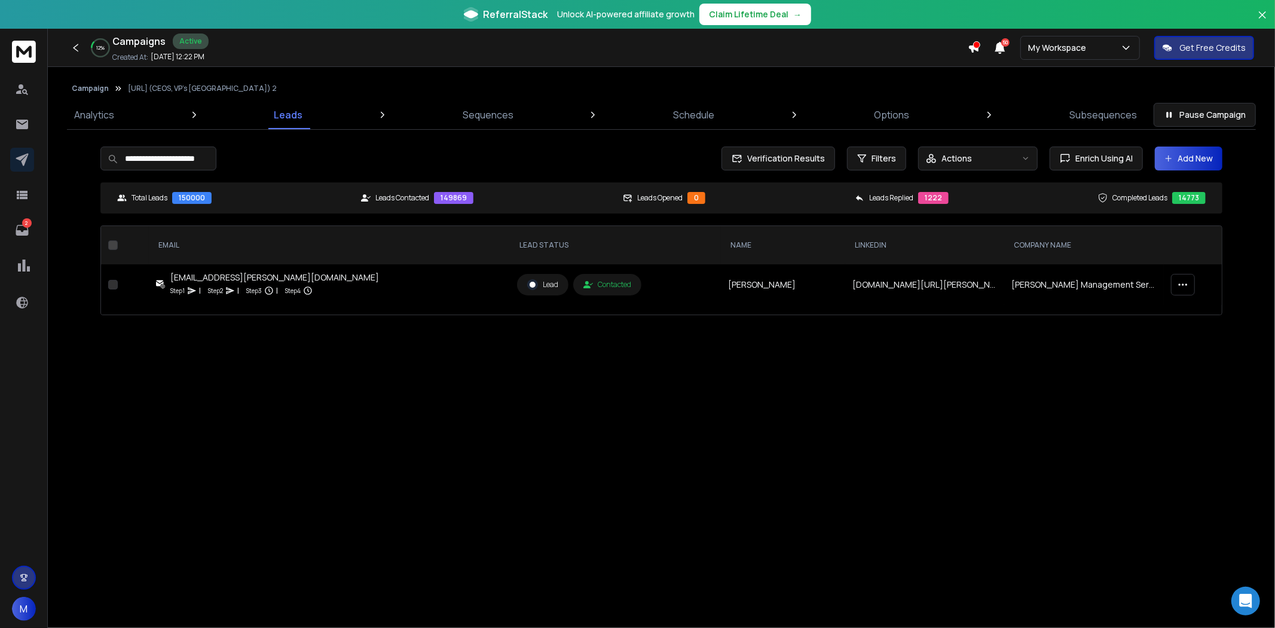
click at [1171, 284] on button "button" at bounding box center [1183, 285] width 24 height 22
click at [1131, 335] on div "Pause Lead" at bounding box center [1150, 330] width 62 height 12
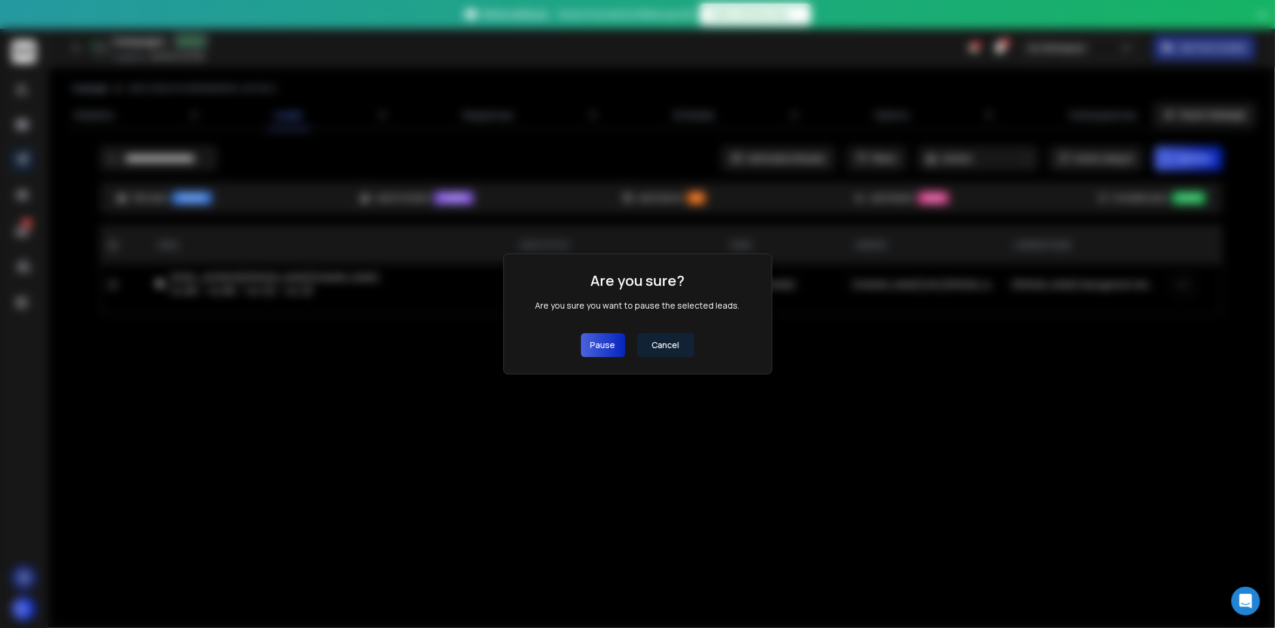
click at [611, 345] on button "Pause" at bounding box center [603, 345] width 44 height 24
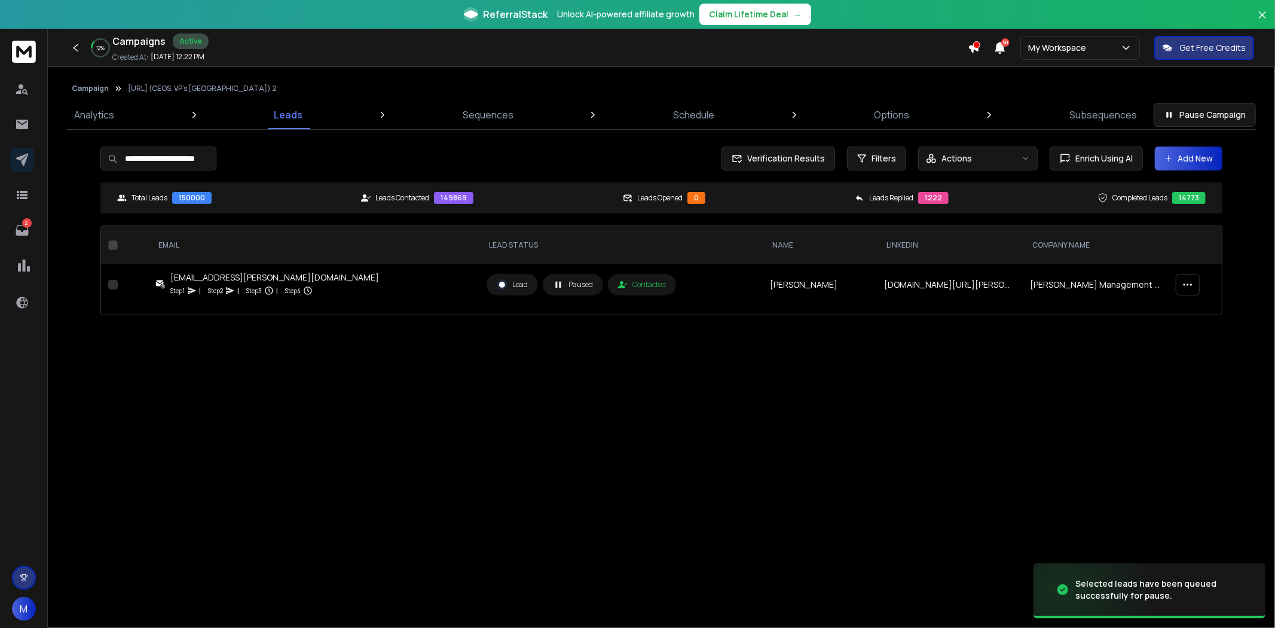
click at [1182, 286] on icon "button" at bounding box center [1187, 284] width 11 height 11
click at [1151, 345] on p "Block Lead" at bounding box center [1155, 349] width 42 height 12
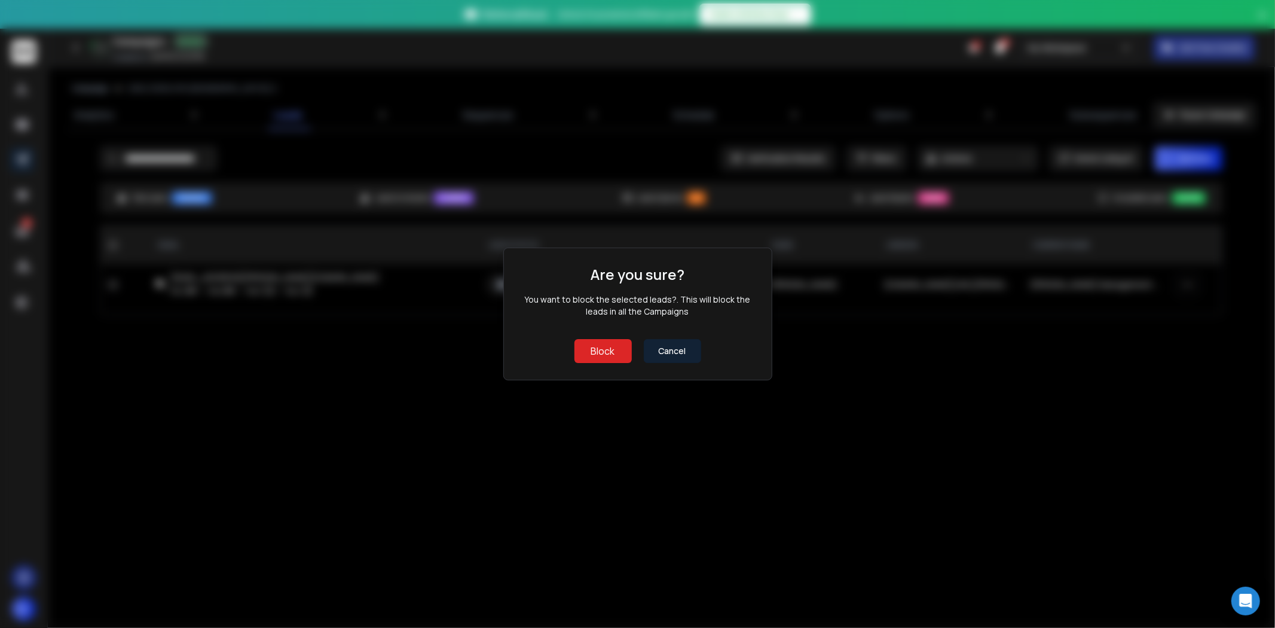
click at [570, 342] on div "Are you sure? You want to block the selected leads?. This will block the leads …" at bounding box center [638, 314] width 234 height 98
click at [575, 342] on button "Block" at bounding box center [602, 351] width 57 height 24
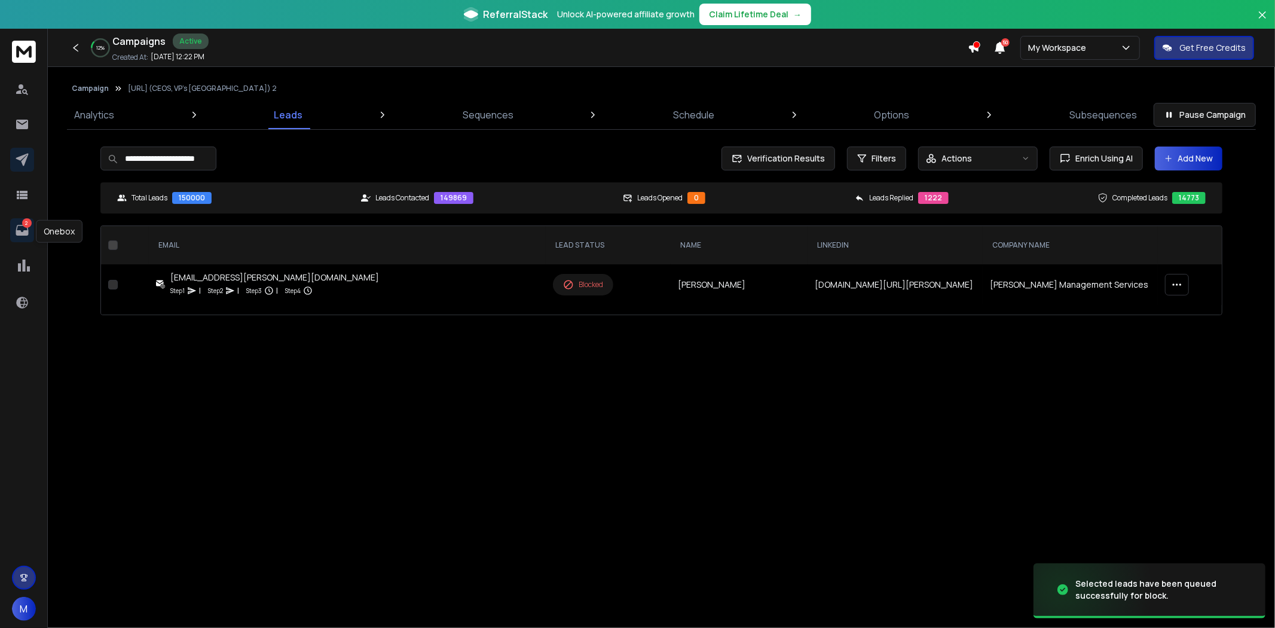
click at [26, 223] on p "2" at bounding box center [27, 223] width 10 height 10
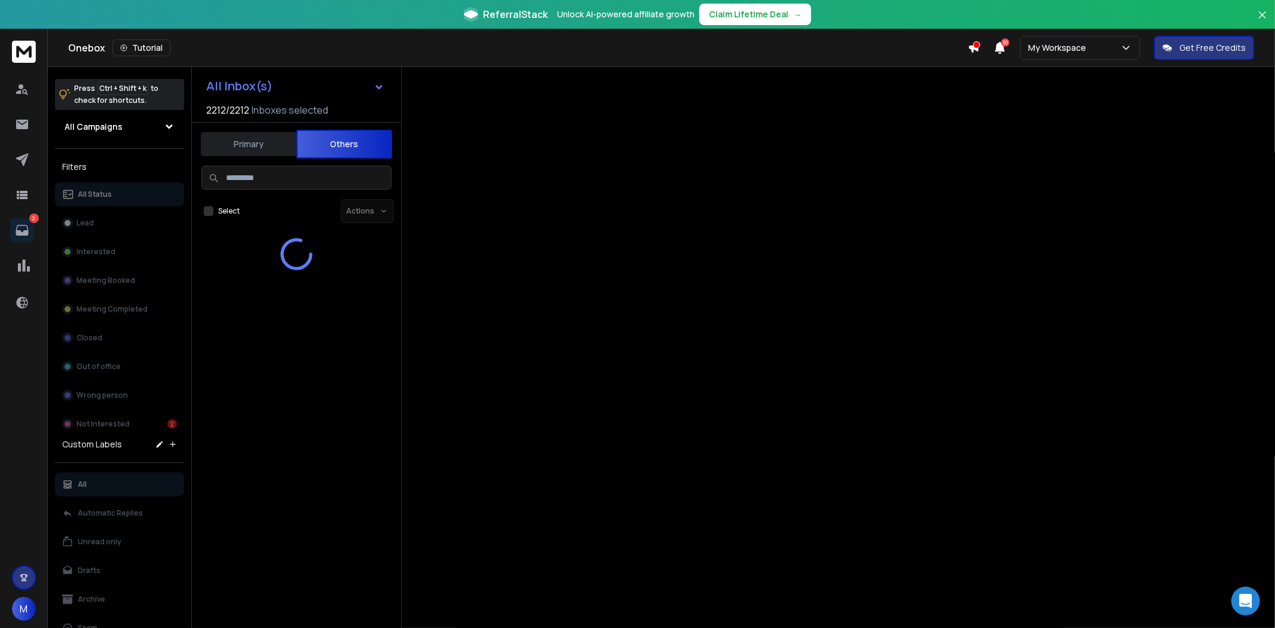
click at [348, 148] on button "Others" at bounding box center [344, 144] width 96 height 29
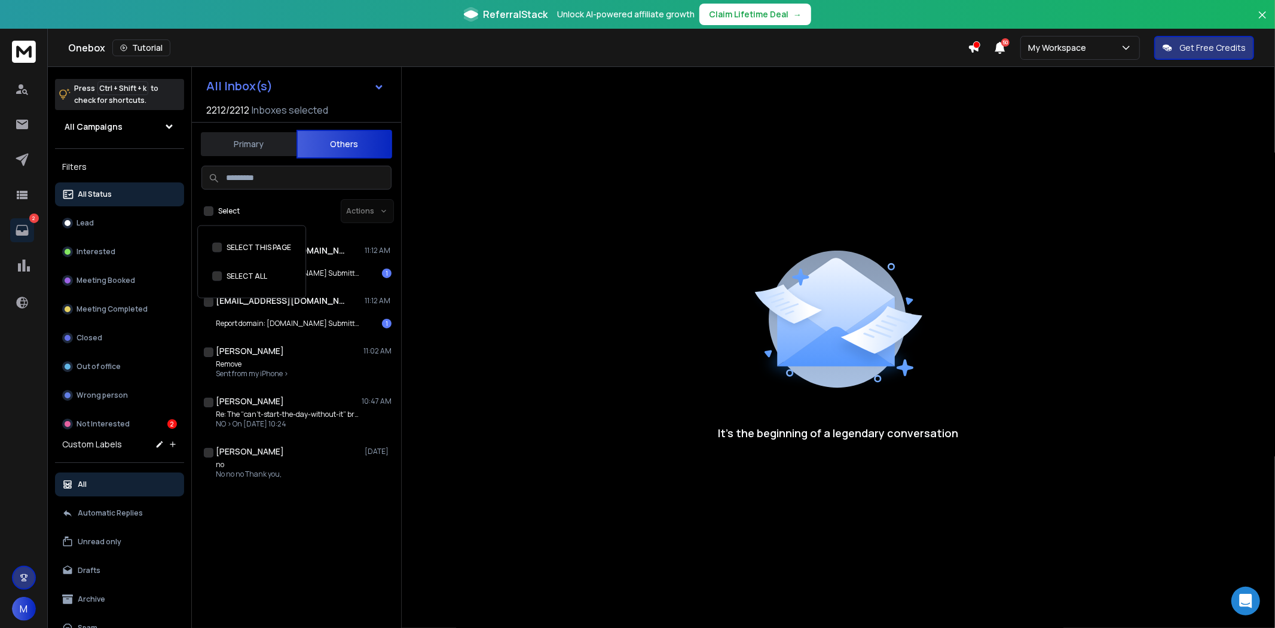
click at [216, 273] on button "SELECT THIS PAGE" at bounding box center [217, 276] width 10 height 10
click at [363, 213] on p "Actions" at bounding box center [360, 211] width 28 height 10
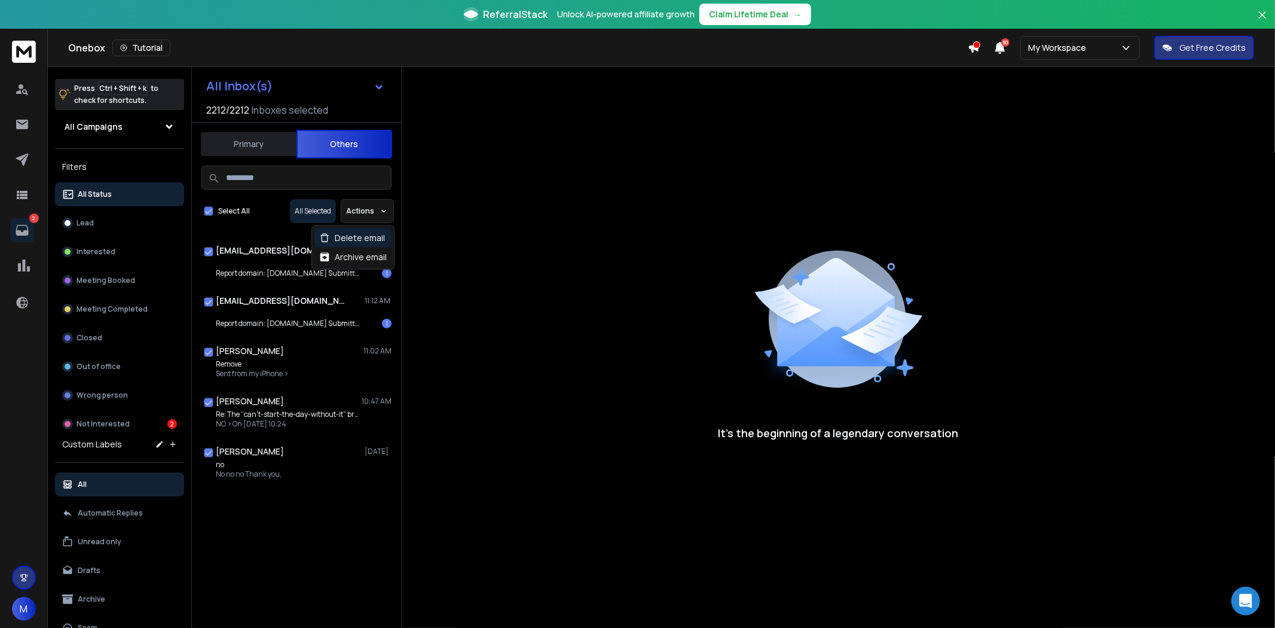
click at [372, 237] on div "Delete email" at bounding box center [352, 238] width 66 height 12
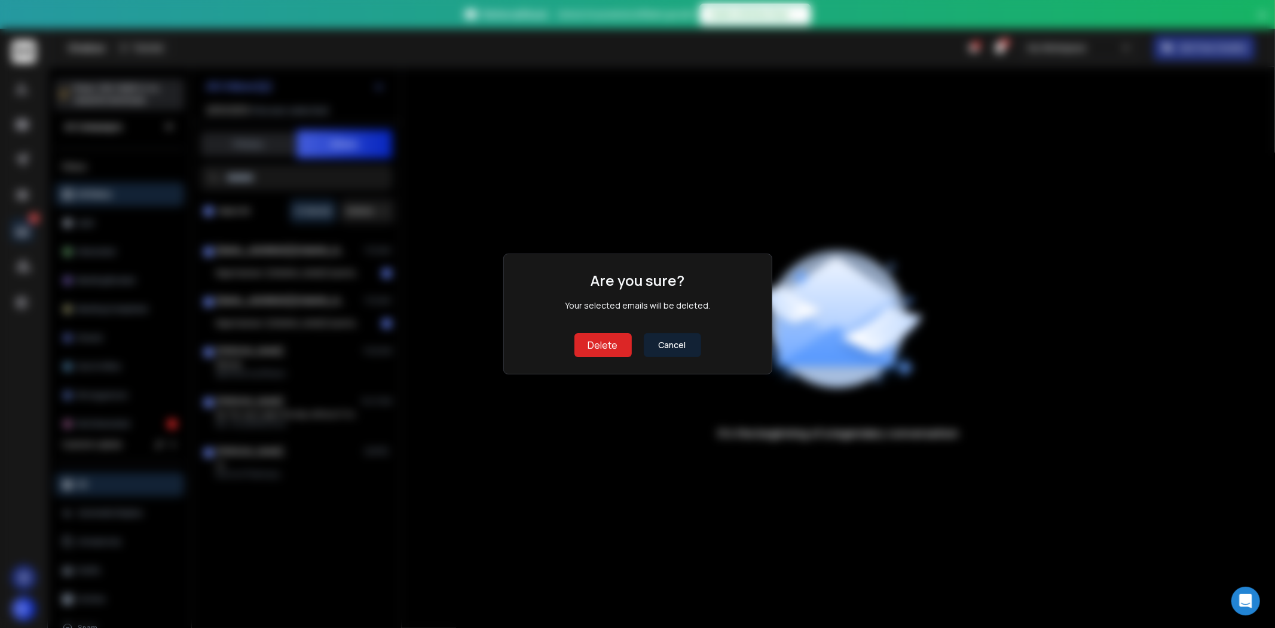
click at [619, 359] on div "Are you sure? Your selected emails will be deleted. Delete Cancel" at bounding box center [637, 313] width 269 height 121
click at [613, 347] on button "Delete" at bounding box center [602, 345] width 57 height 24
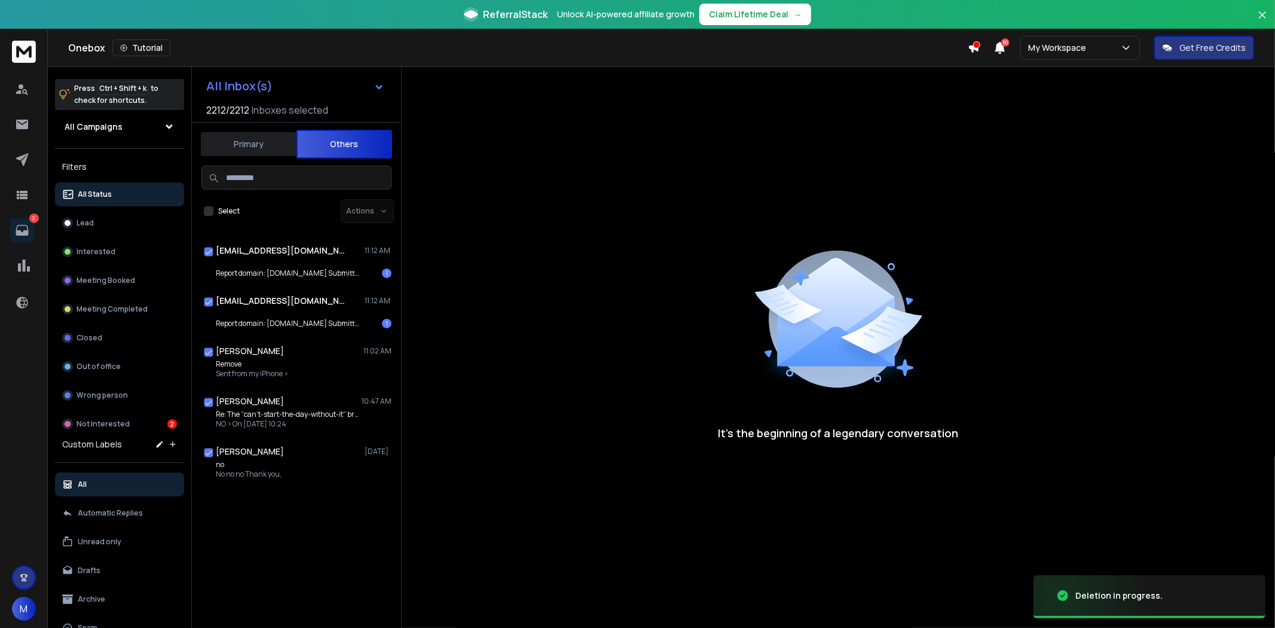
click at [258, 164] on div at bounding box center [297, 175] width 200 height 29
click at [258, 177] on input at bounding box center [296, 178] width 190 height 24
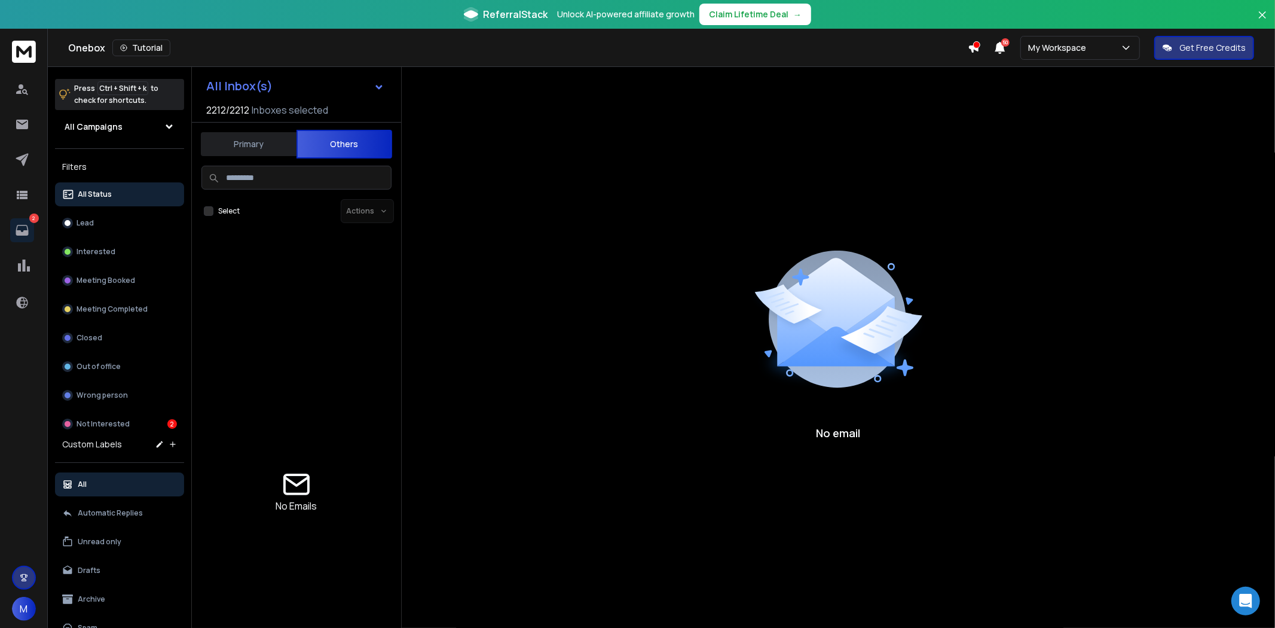
click at [252, 153] on button "Primary" at bounding box center [249, 144] width 96 height 26
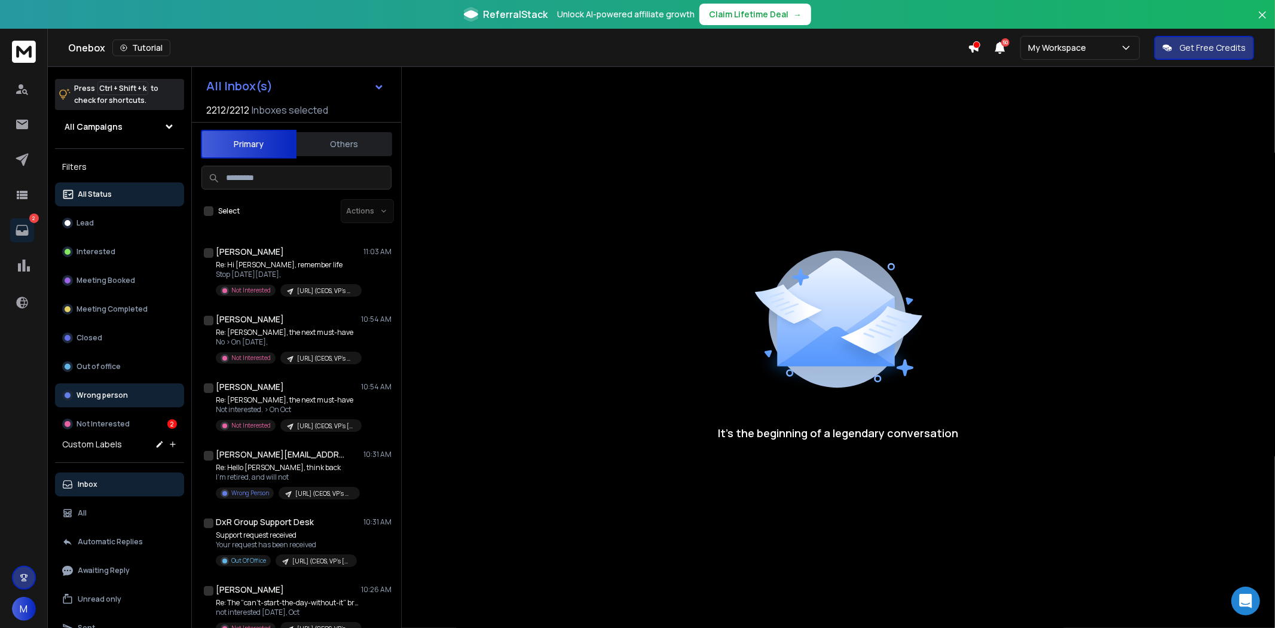
scroll to position [88, 0]
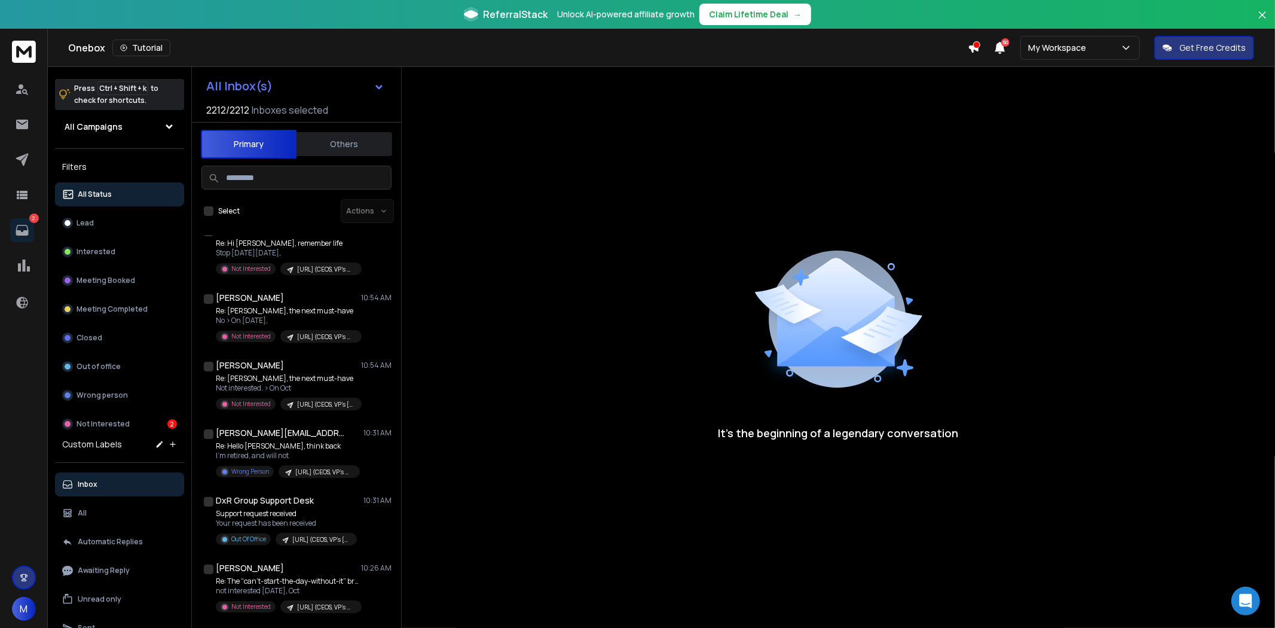
click at [142, 410] on div "All Status Lead Interested Meeting Booked Meeting Completed Closed Out of offic…" at bounding box center [119, 308] width 129 height 253
click at [142, 418] on button "Not Interested 2" at bounding box center [119, 424] width 129 height 24
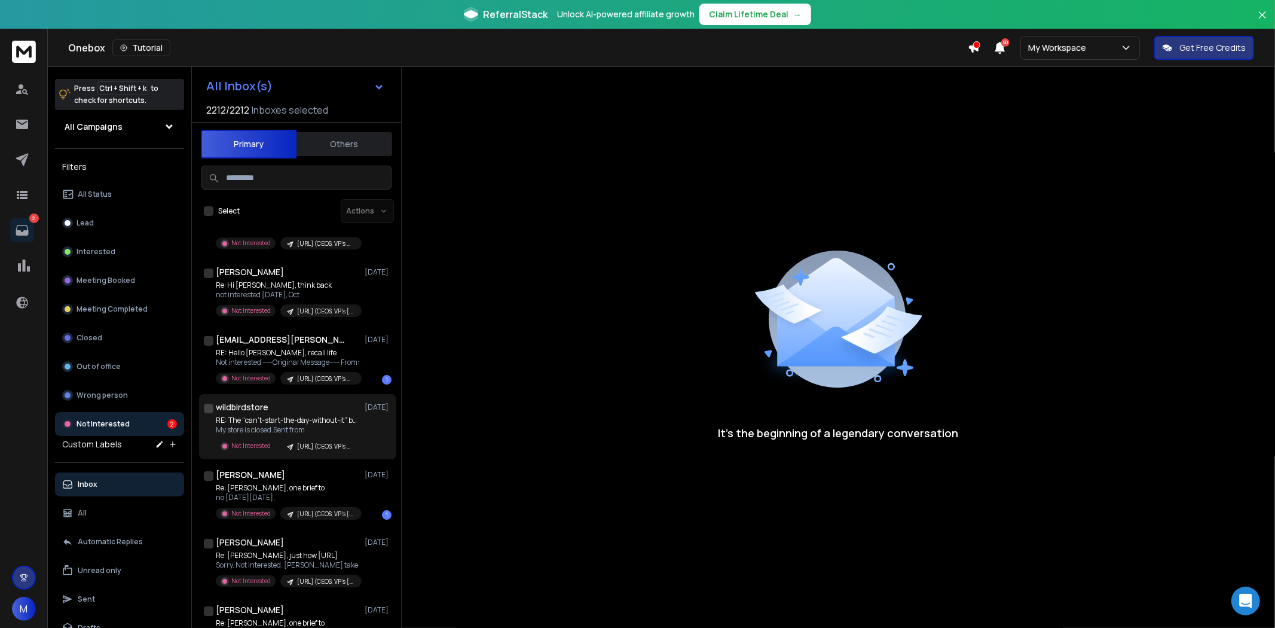
scroll to position [3294, 0]
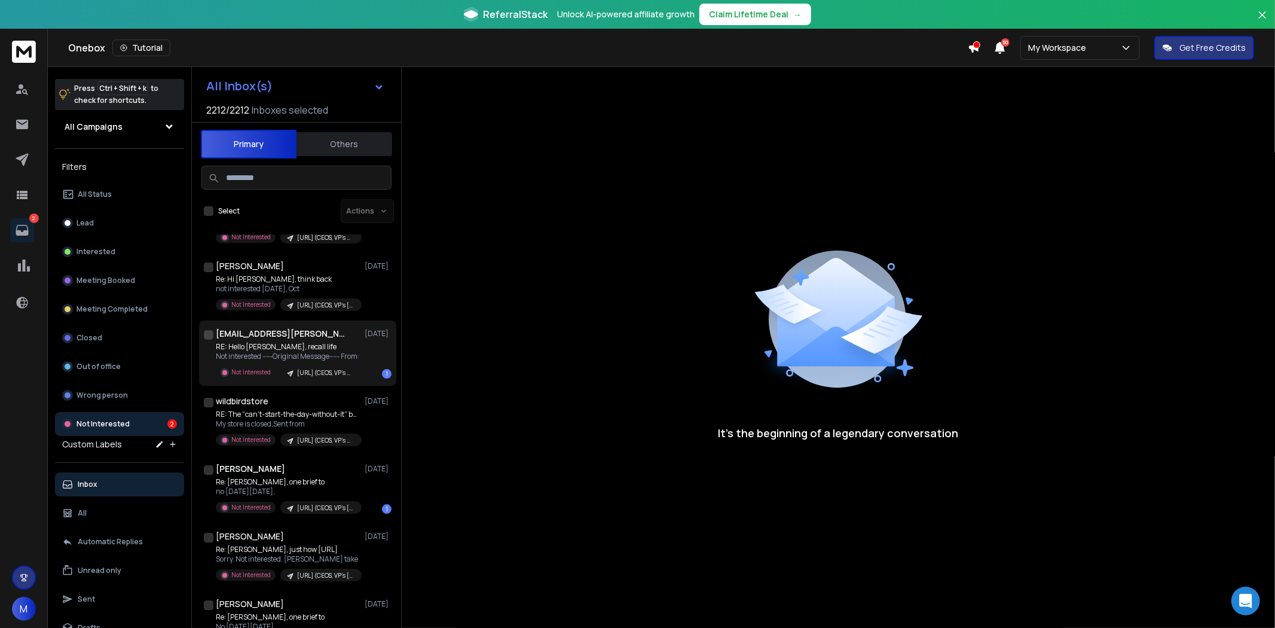
click at [324, 320] on div "[PERSON_NAME][EMAIL_ADDRESS][PERSON_NAME][DOMAIN_NAME] [DATE] RE: Hello [PERSON…" at bounding box center [297, 352] width 197 height 65
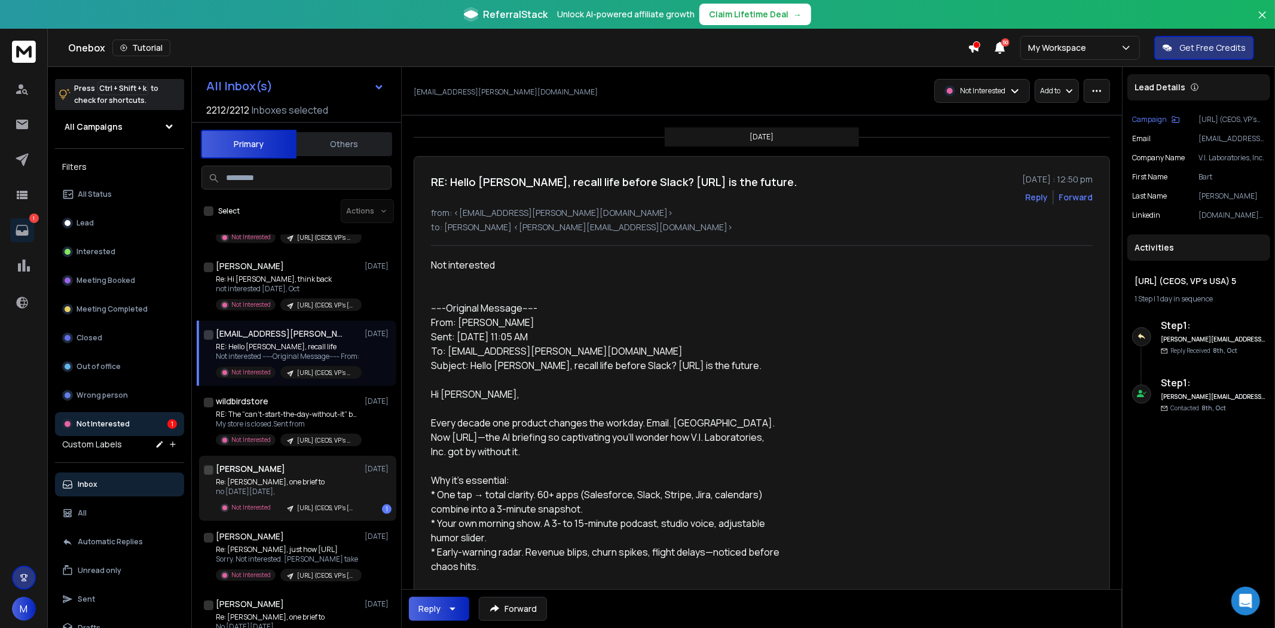
click at [338, 487] on p "no [DATE][DATE]," at bounding box center [287, 492] width 143 height 10
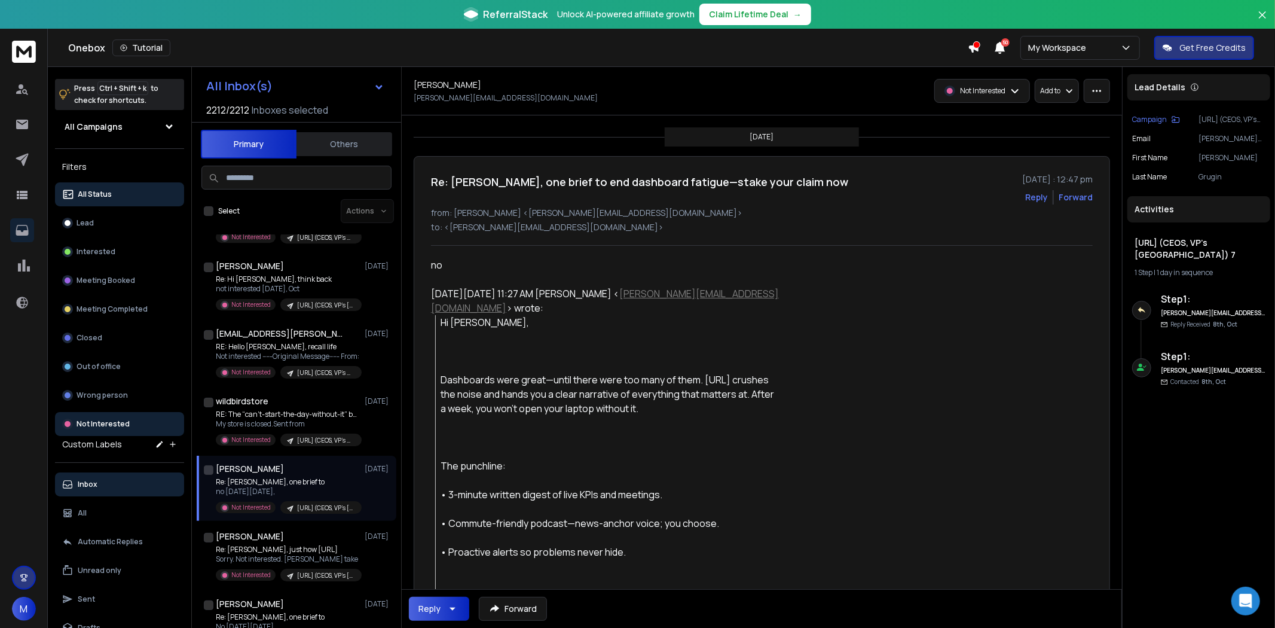
click at [102, 204] on button "All Status" at bounding box center [119, 194] width 129 height 24
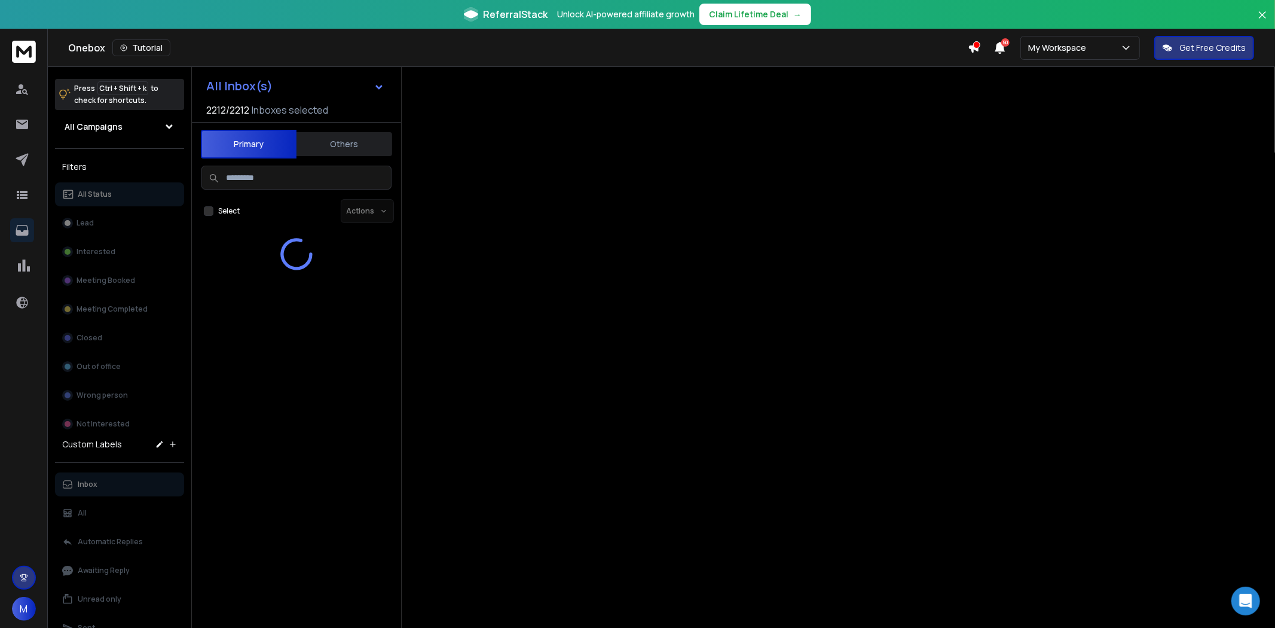
scroll to position [0, 0]
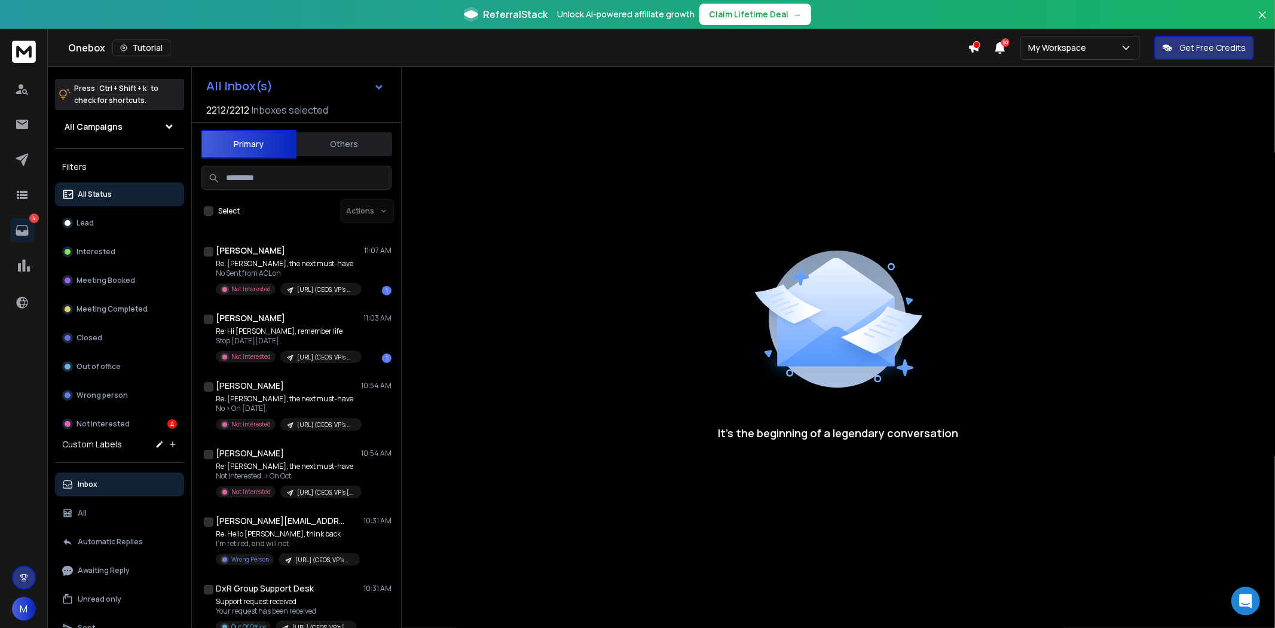
click at [354, 132] on button "Others" at bounding box center [344, 144] width 96 height 26
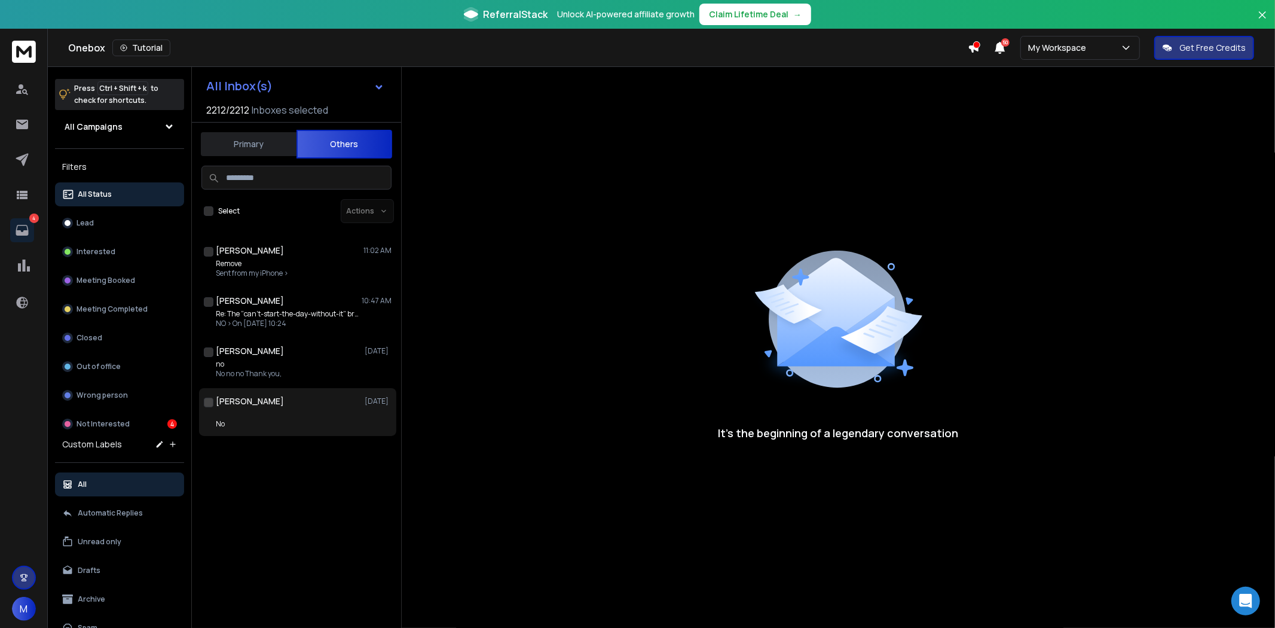
click at [280, 413] on div "No" at bounding box center [304, 418] width 176 height 19
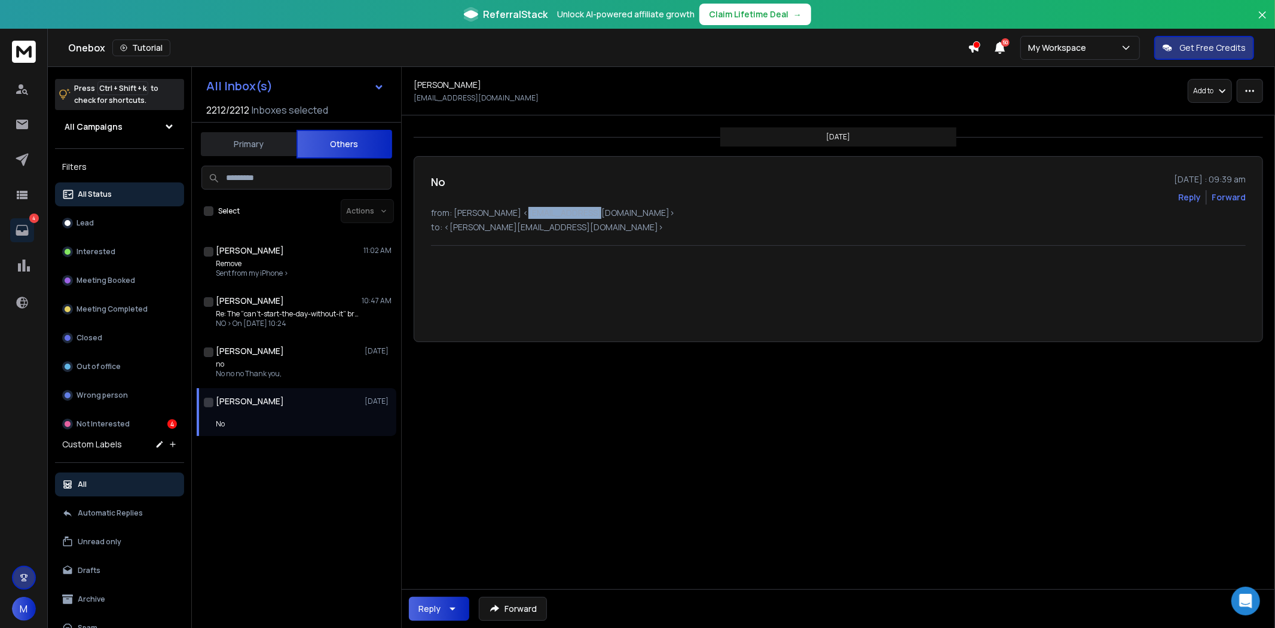
drag, startPoint x: 524, startPoint y: 214, endPoint x: 592, endPoint y: 214, distance: 67.5
click at [592, 214] on p "from: [PERSON_NAME] <[EMAIL_ADDRESS][DOMAIN_NAME]>" at bounding box center [838, 213] width 815 height 12
copy p "@embarqmail.com"
click at [512, 213] on p "from: [PERSON_NAME] <[EMAIL_ADDRESS][DOMAIN_NAME]>" at bounding box center [838, 213] width 815 height 12
drag, startPoint x: 521, startPoint y: 213, endPoint x: 491, endPoint y: 213, distance: 29.9
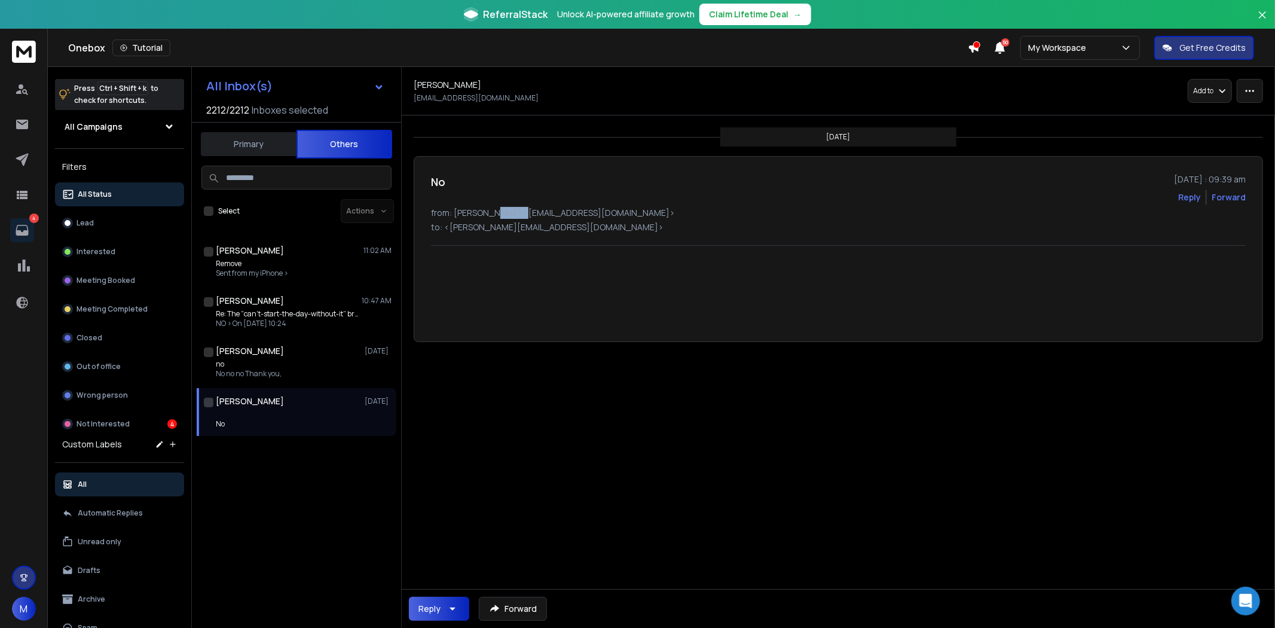
click at [491, 213] on p "from: [PERSON_NAME] <[EMAIL_ADDRESS][DOMAIN_NAME]>" at bounding box center [838, 213] width 815 height 12
click at [502, 210] on div "No 8 October 2025 : 09:39 am Reply Forward from: Ed Gunn <edgunn@embarqmail.com…" at bounding box center [838, 203] width 815 height 60
click at [494, 212] on p "from: [PERSON_NAME] <[EMAIL_ADDRESS][DOMAIN_NAME]>" at bounding box center [838, 213] width 815 height 12
drag, startPoint x: 494, startPoint y: 212, endPoint x: 522, endPoint y: 212, distance: 27.5
click at [522, 212] on p "from: [PERSON_NAME] <[EMAIL_ADDRESS][DOMAIN_NAME]>" at bounding box center [838, 213] width 815 height 12
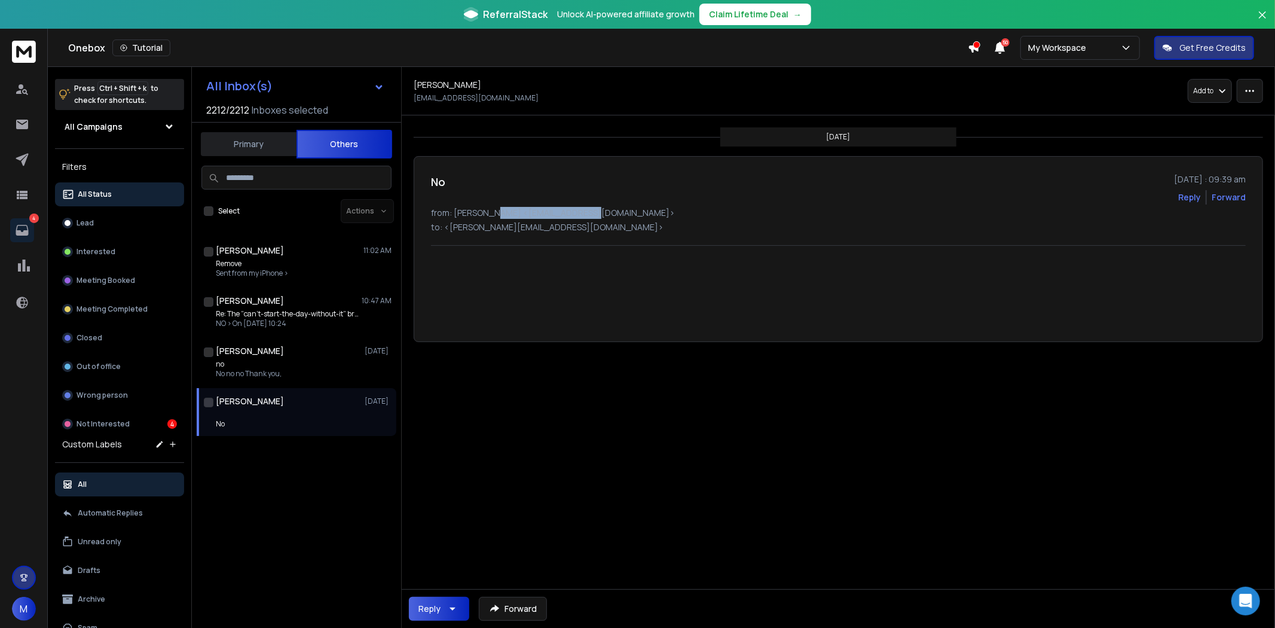
drag, startPoint x: 492, startPoint y: 210, endPoint x: 590, endPoint y: 216, distance: 97.6
click at [591, 216] on p "from: [PERSON_NAME] <[EMAIL_ADDRESS][DOMAIN_NAME]>" at bounding box center [838, 213] width 815 height 12
copy p "[EMAIL_ADDRESS][DOMAIN_NAME]"
click at [270, 183] on input at bounding box center [296, 178] width 190 height 24
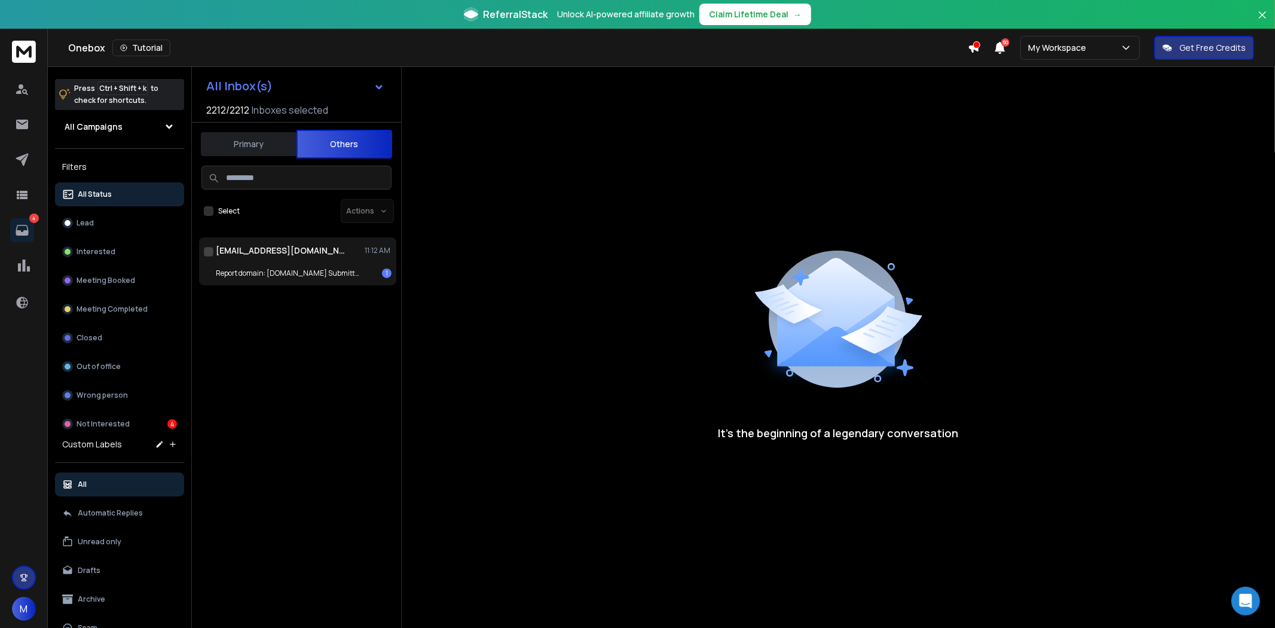
click at [206, 254] on button "button" at bounding box center [209, 252] width 10 height 10
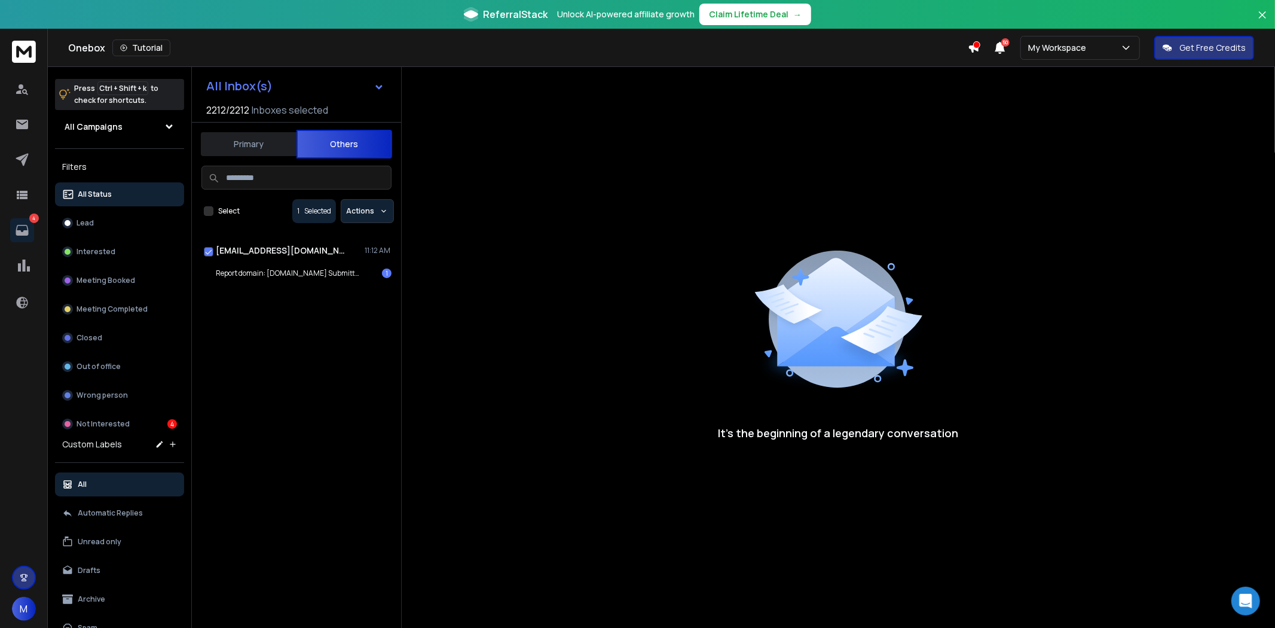
click at [359, 214] on p "Actions" at bounding box center [360, 211] width 28 height 10
click at [357, 236] on div "Delete email" at bounding box center [352, 238] width 66 height 12
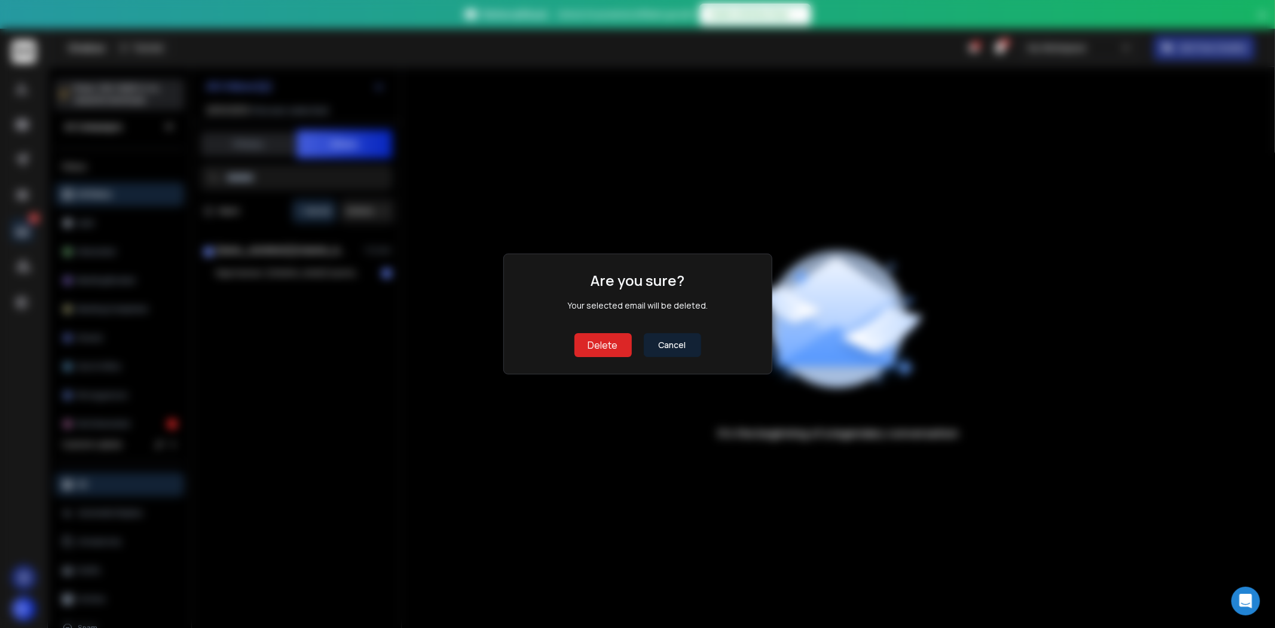
click at [599, 361] on div "Are you sure? Your selected email will be deleted. Delete Cancel" at bounding box center [637, 313] width 269 height 121
click at [598, 349] on button "Delete" at bounding box center [602, 345] width 57 height 24
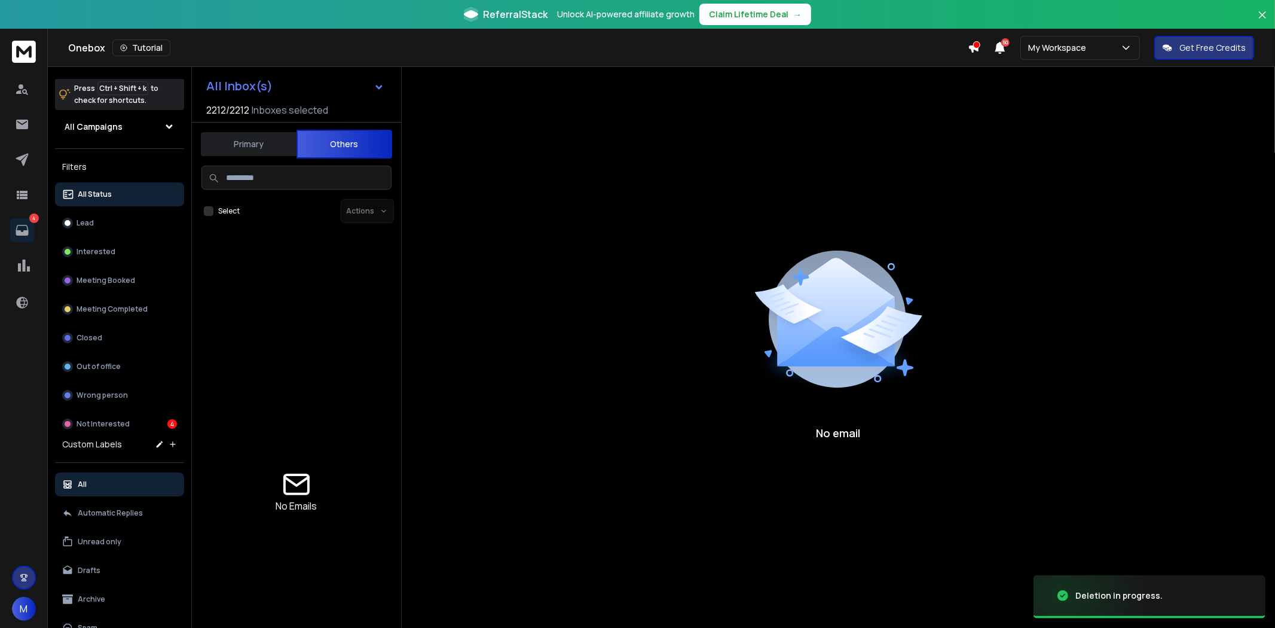
click at [263, 135] on button "Primary" at bounding box center [249, 144] width 96 height 26
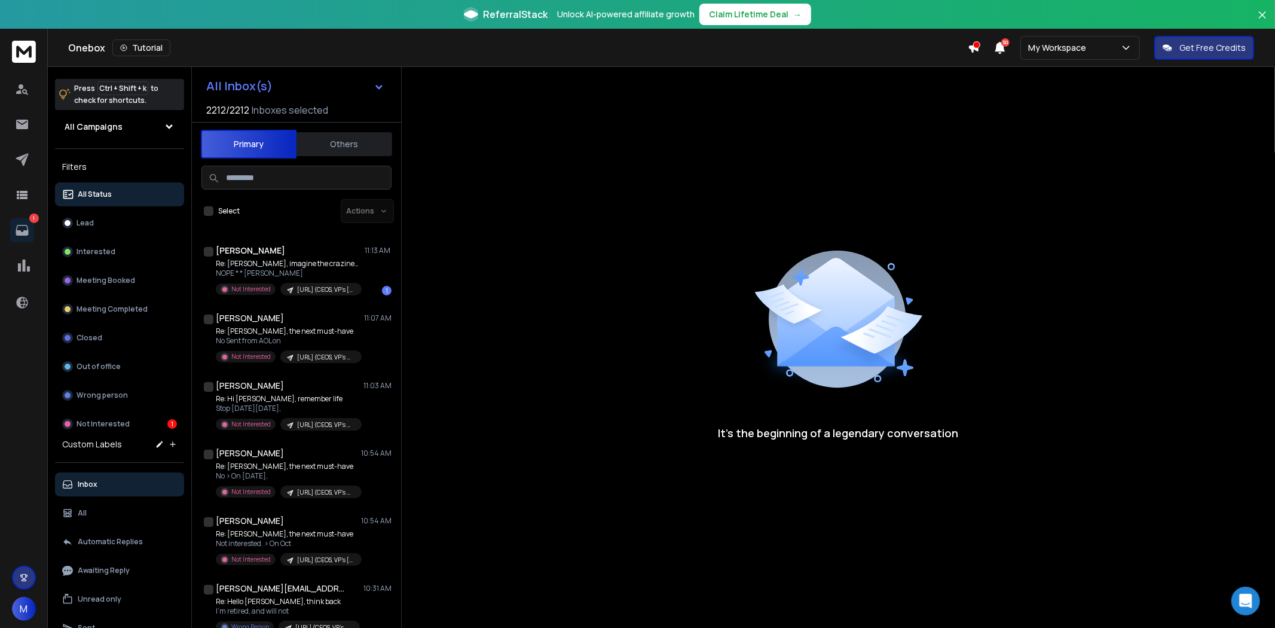
click at [201, 130] on button "Primary" at bounding box center [249, 144] width 96 height 29
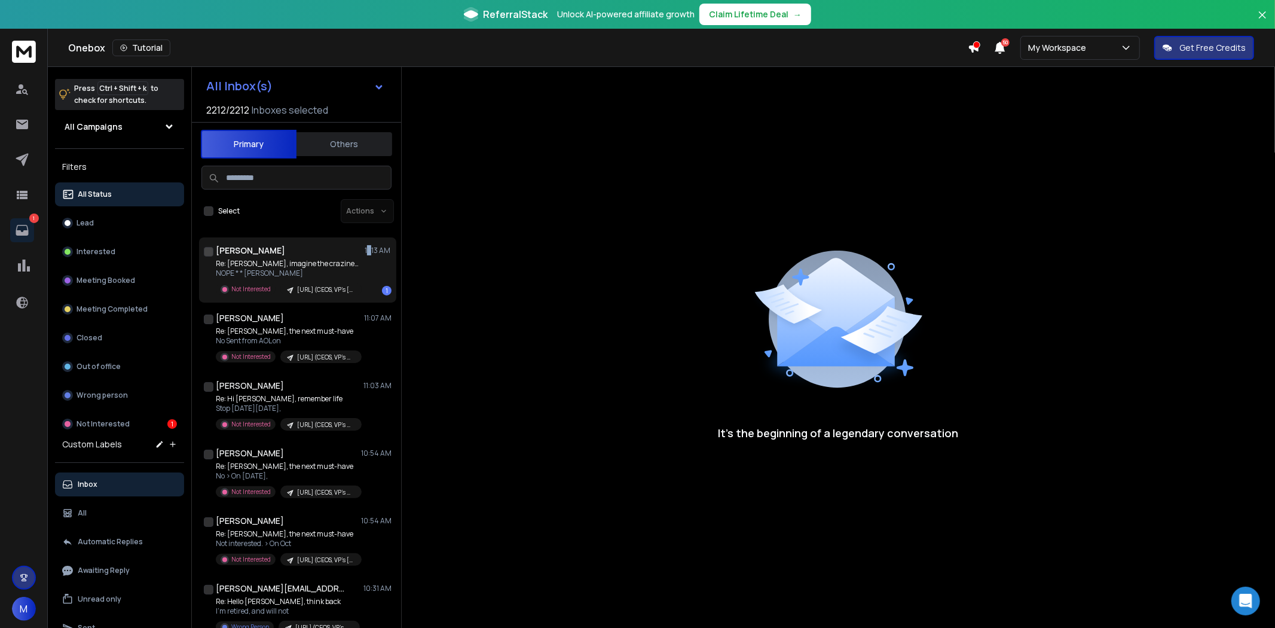
click at [361, 245] on div "Select Actions Pat Pullar 11:13 AM Re: Pat, imagine the craziness NOPE * * Pat …" at bounding box center [296, 430] width 209 height 539
click at [357, 261] on p "Re: Pat, imagine the craziness" at bounding box center [287, 264] width 143 height 10
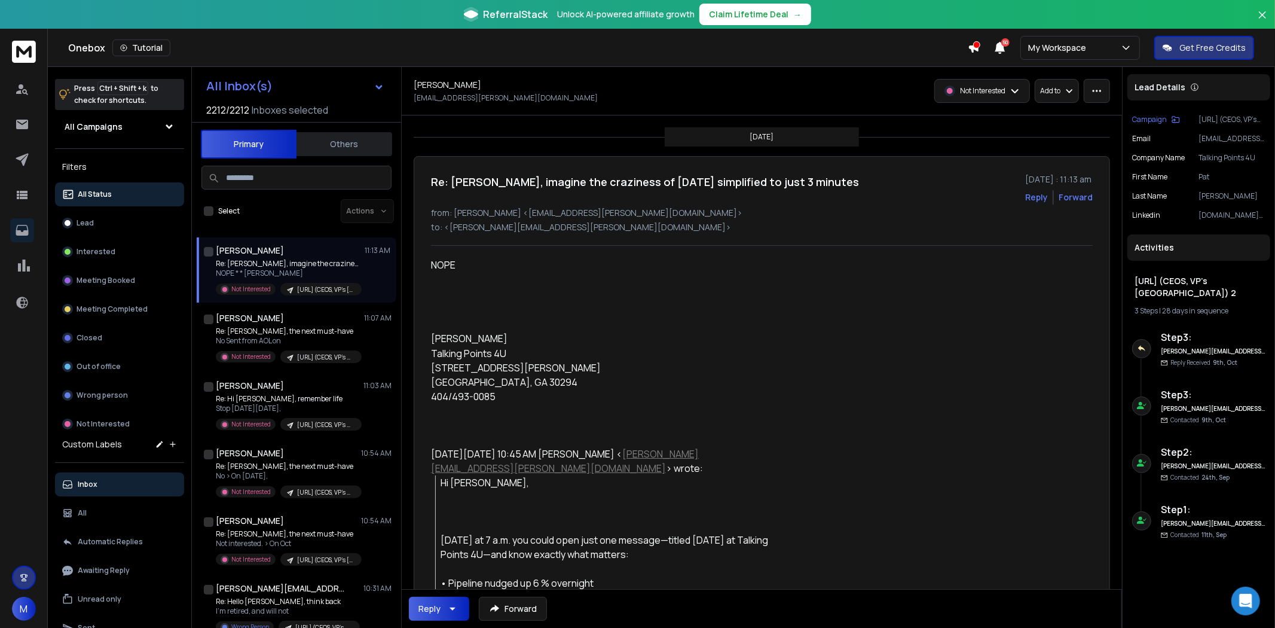
click at [994, 48] on div "50 My Workspace Get Free Credits" at bounding box center [1111, 48] width 286 height 24
click at [1002, 48] on icon at bounding box center [1000, 47] width 11 height 12
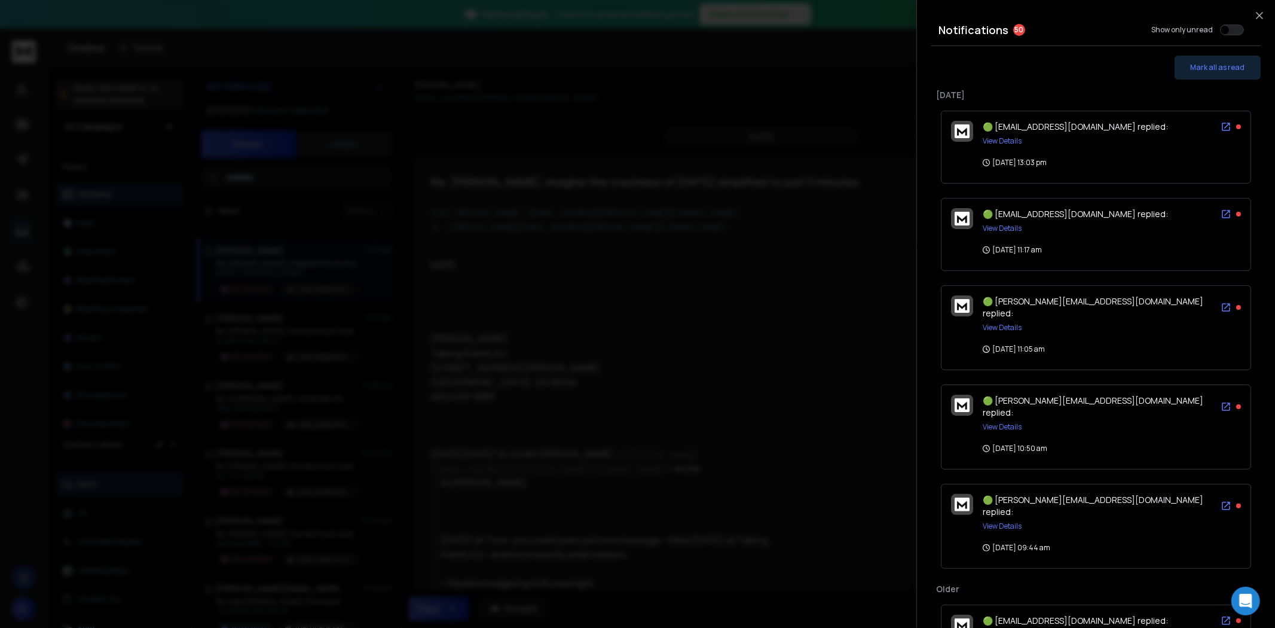
click at [1222, 64] on span "Mark all as read" at bounding box center [1218, 68] width 54 height 10
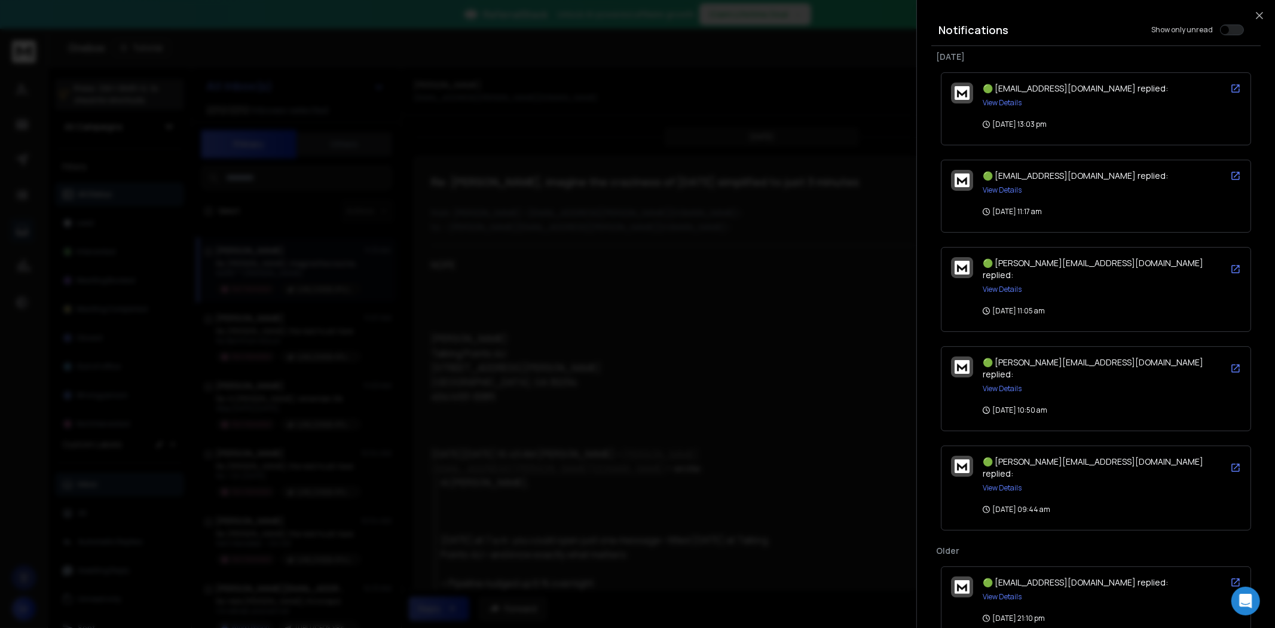
click at [1253, 4] on div "Sheet Title Notifications Show only unread Yesterday 🟢 cryofthechildren@gmail.c…" at bounding box center [1095, 314] width 359 height 628
click at [1260, 18] on icon "button" at bounding box center [1259, 16] width 12 height 12
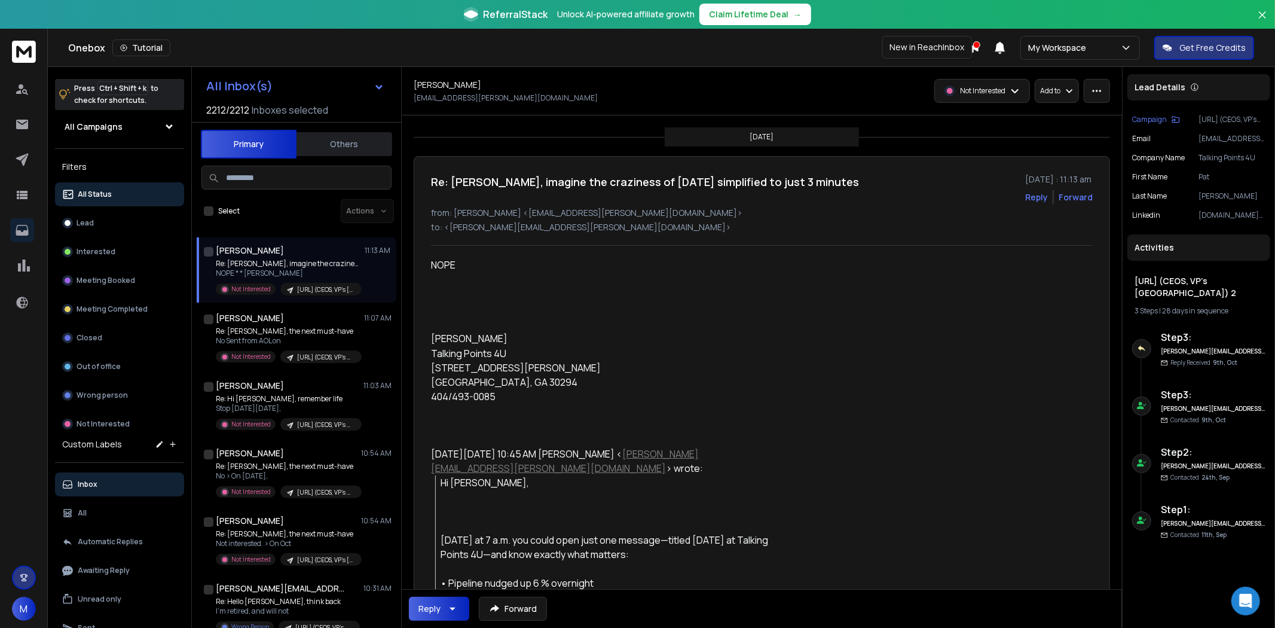
click at [976, 44] on icon at bounding box center [974, 48] width 12 height 12
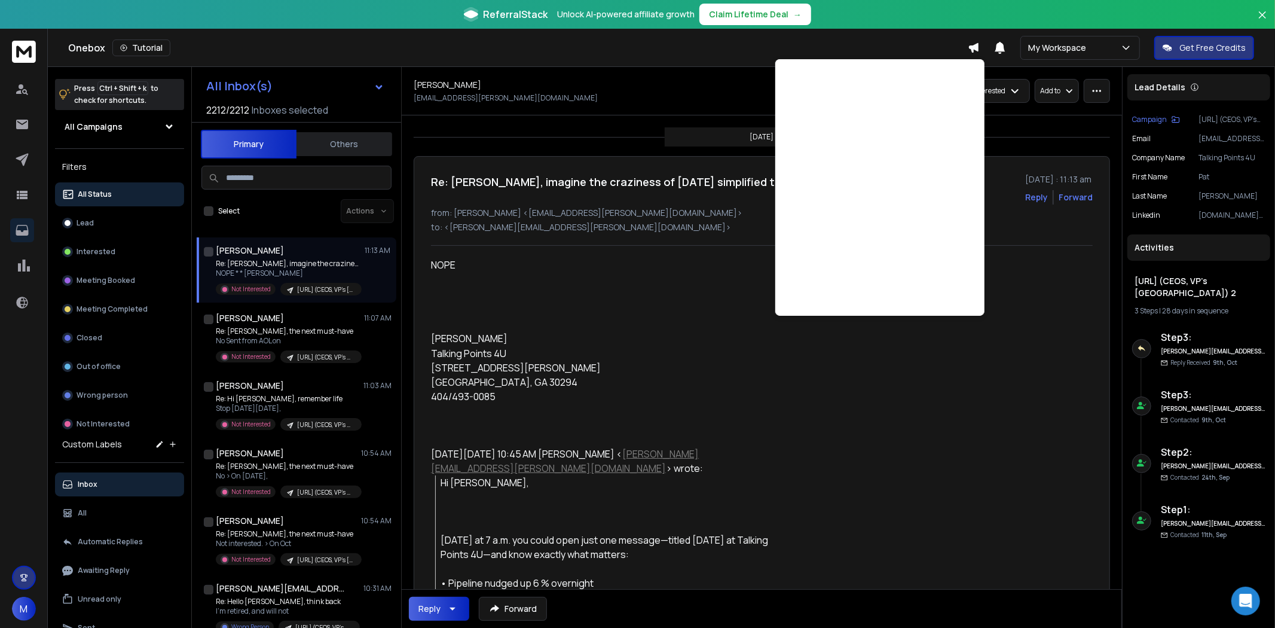
click at [968, 42] on button at bounding box center [974, 48] width 12 height 12
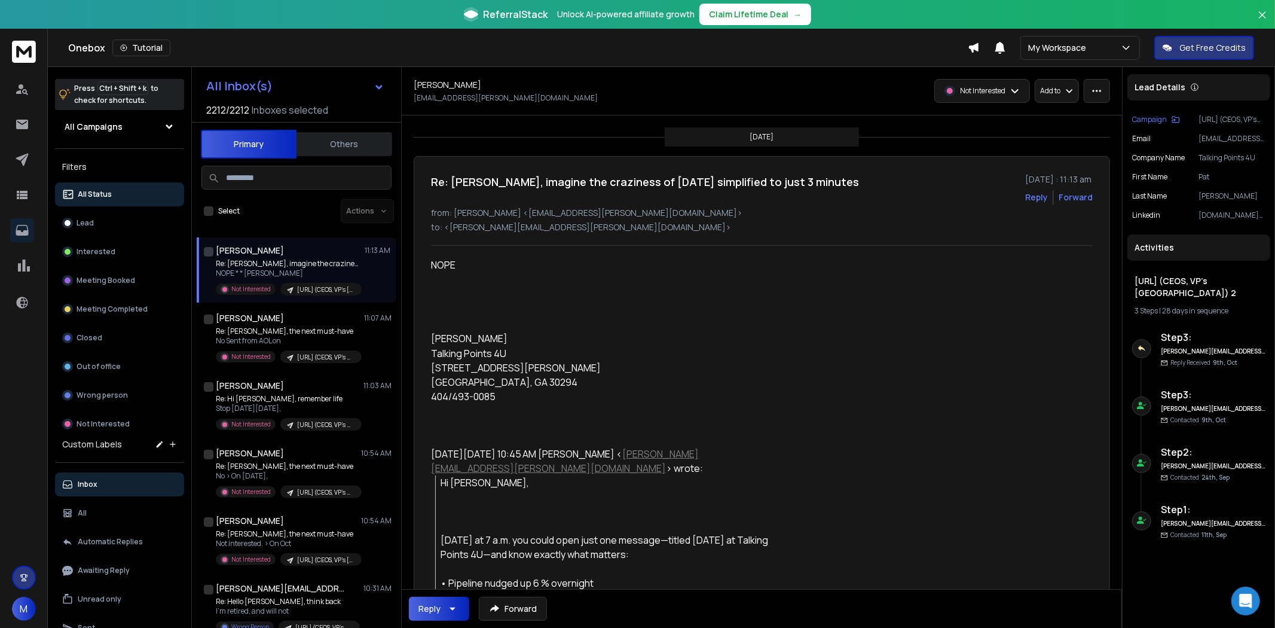
click at [968, 42] on button at bounding box center [974, 48] width 12 height 12
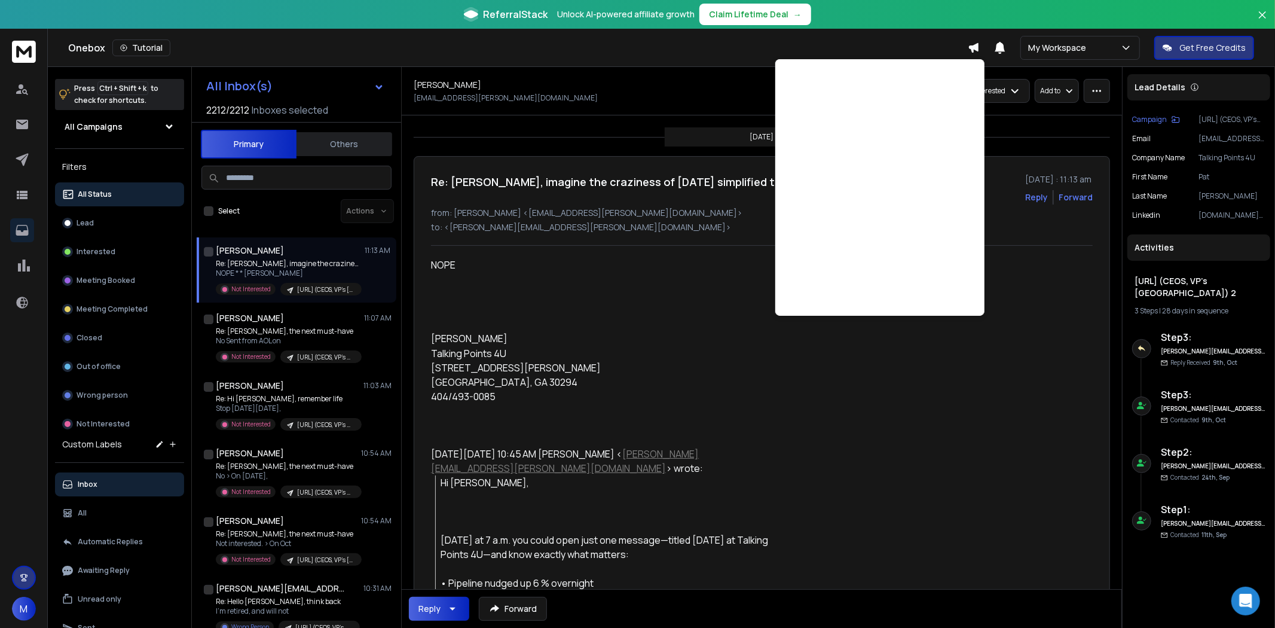
click at [968, 42] on button at bounding box center [974, 48] width 12 height 12
